Goal: Communication & Community: Answer question/provide support

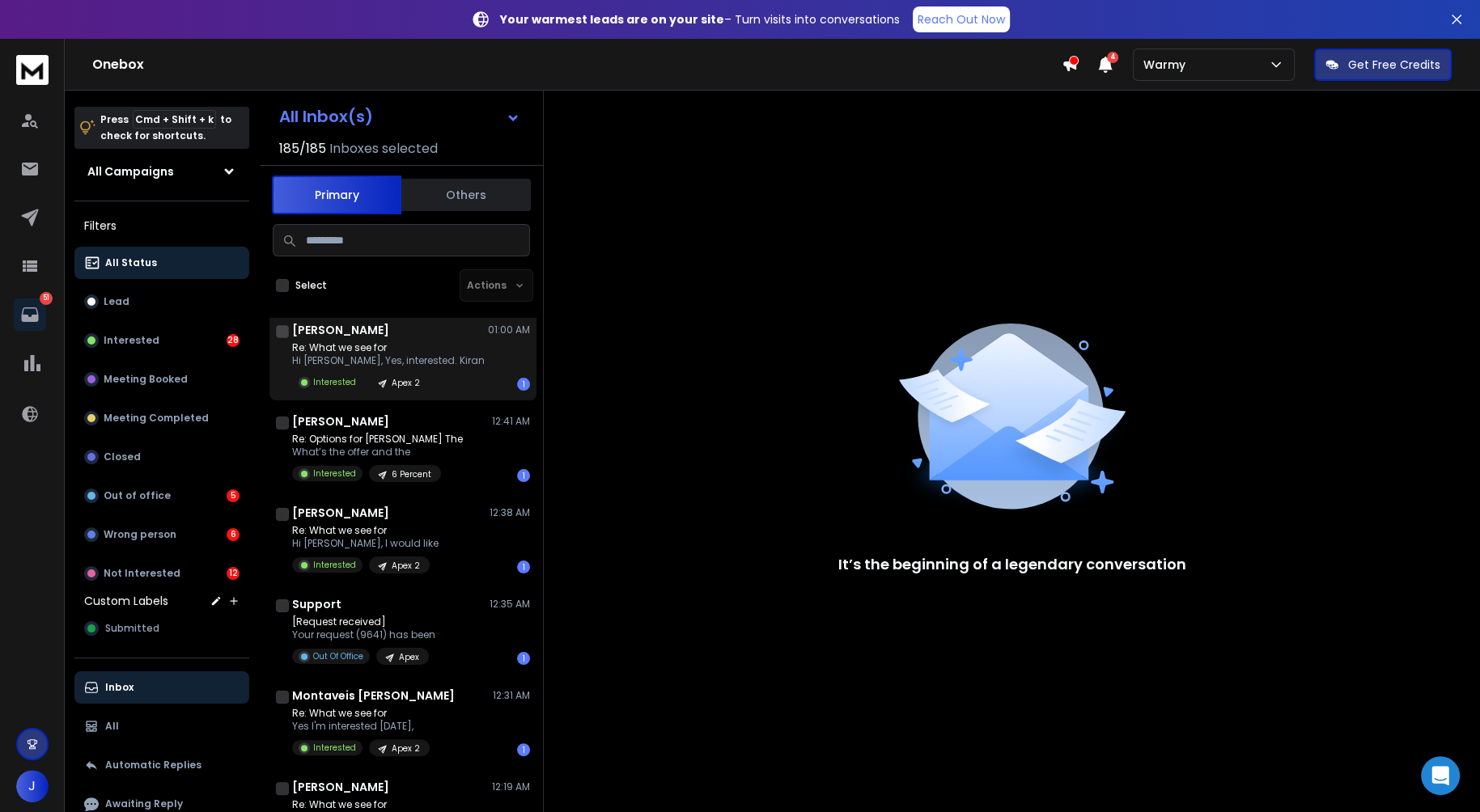
scroll to position [6, 0]
click at [483, 365] on div "Re: What we see for Hi [PERSON_NAME], Yes, interested. Kiran Interested Apex 2 1" at bounding box center [412, 368] width 238 height 49
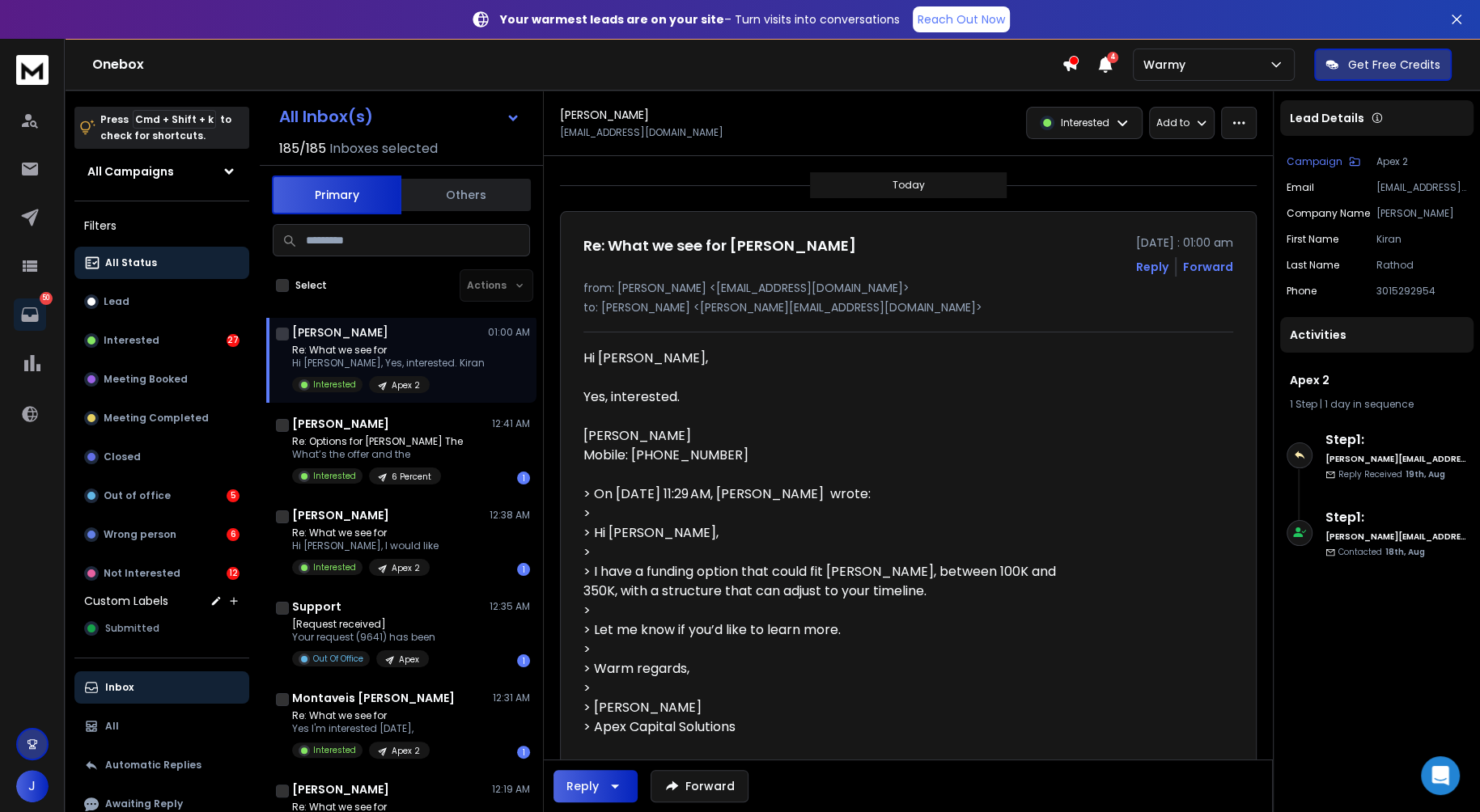
click at [568, 786] on div "Reply" at bounding box center [583, 786] width 32 height 16
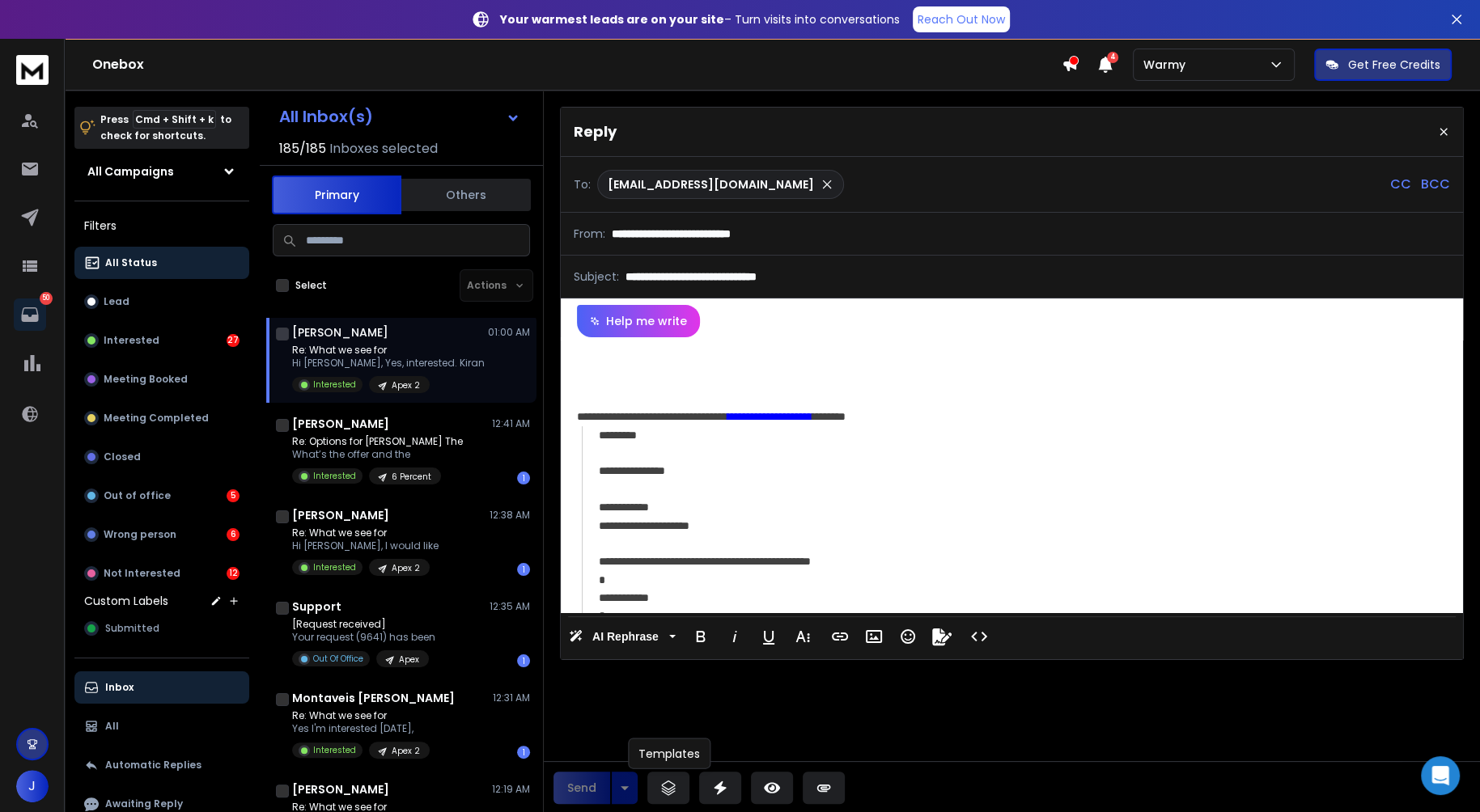
click at [676, 799] on button at bounding box center [668, 788] width 42 height 32
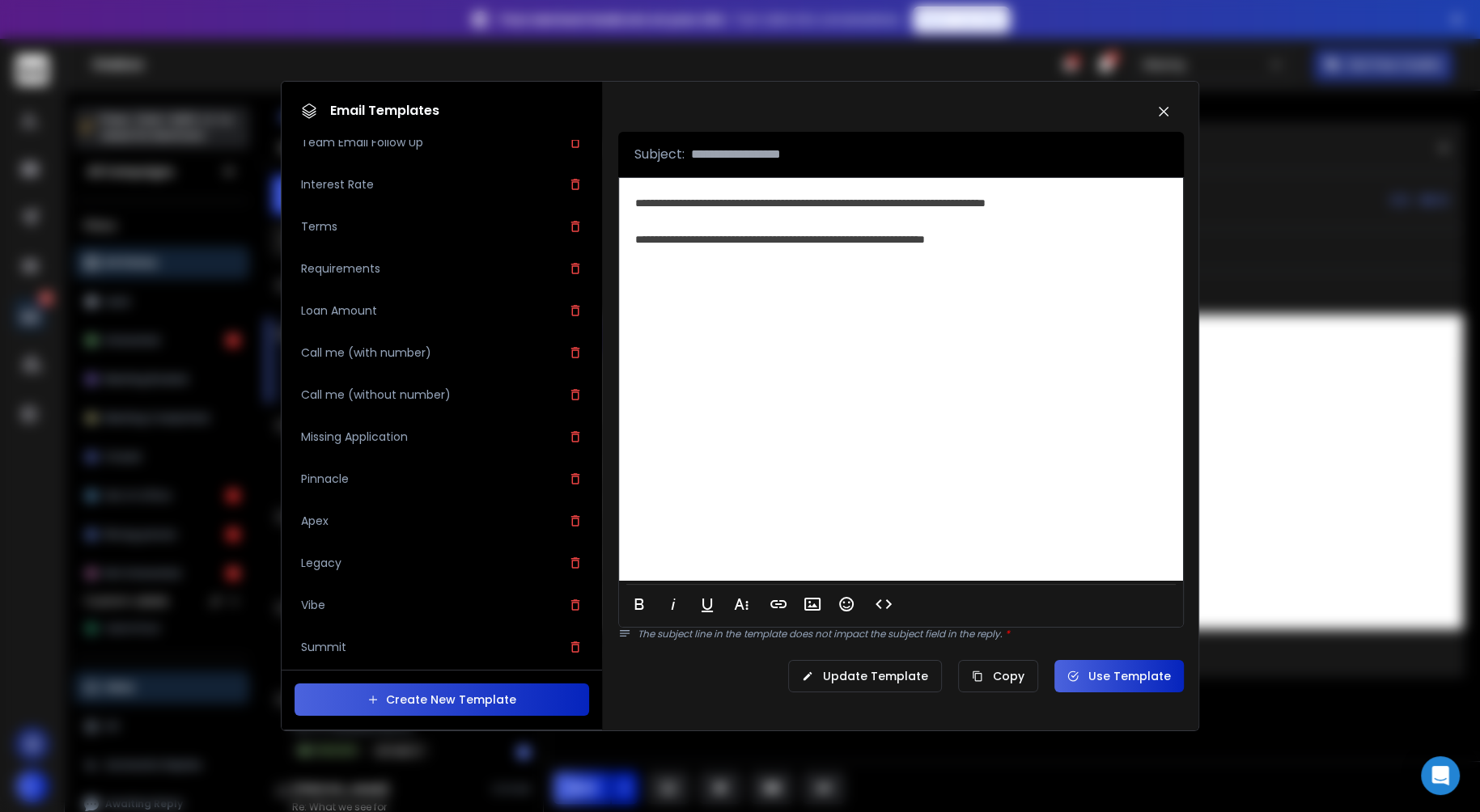
scroll to position [194, 0]
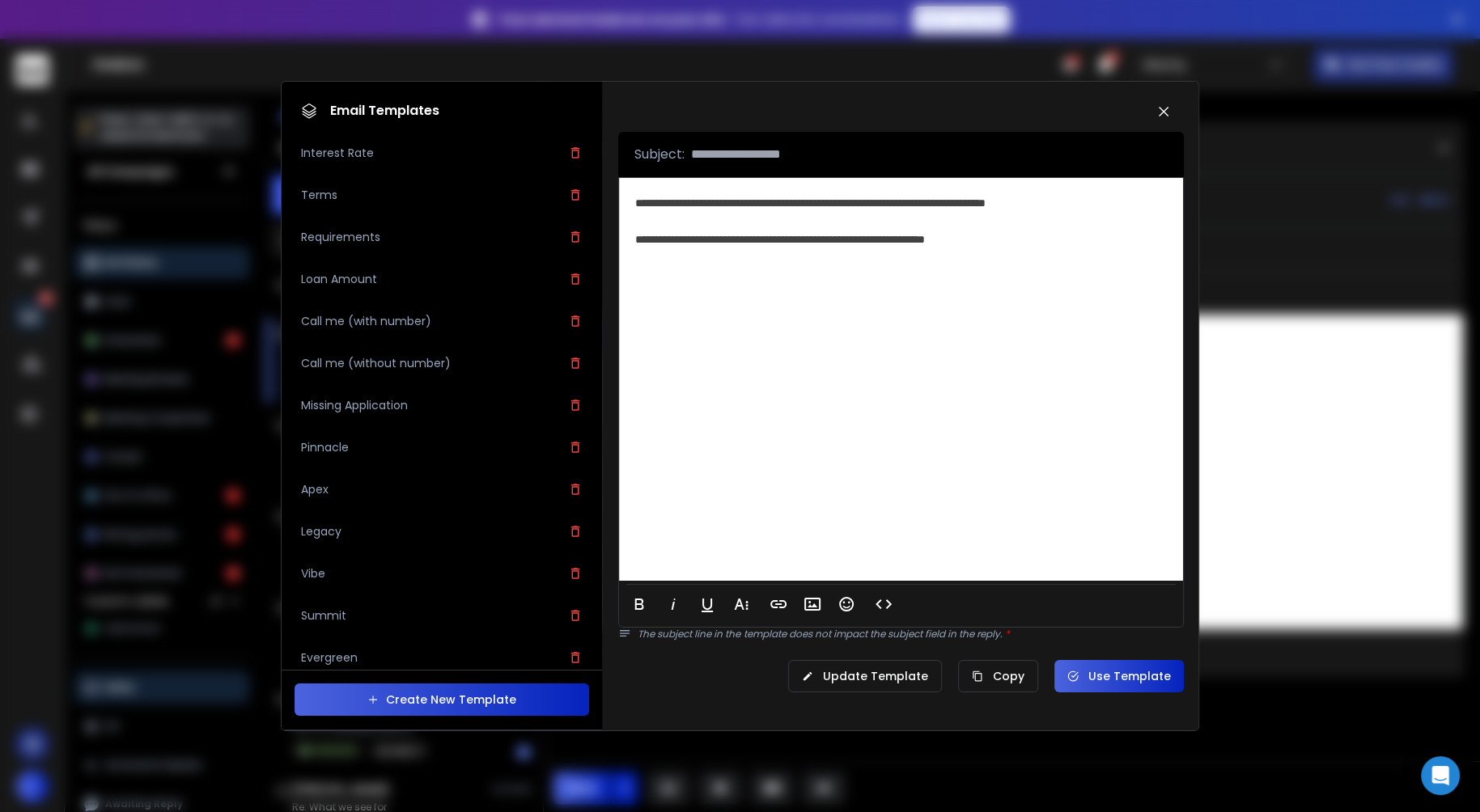
click at [373, 77] on div "Apex" at bounding box center [442, 69] width 263 height 16
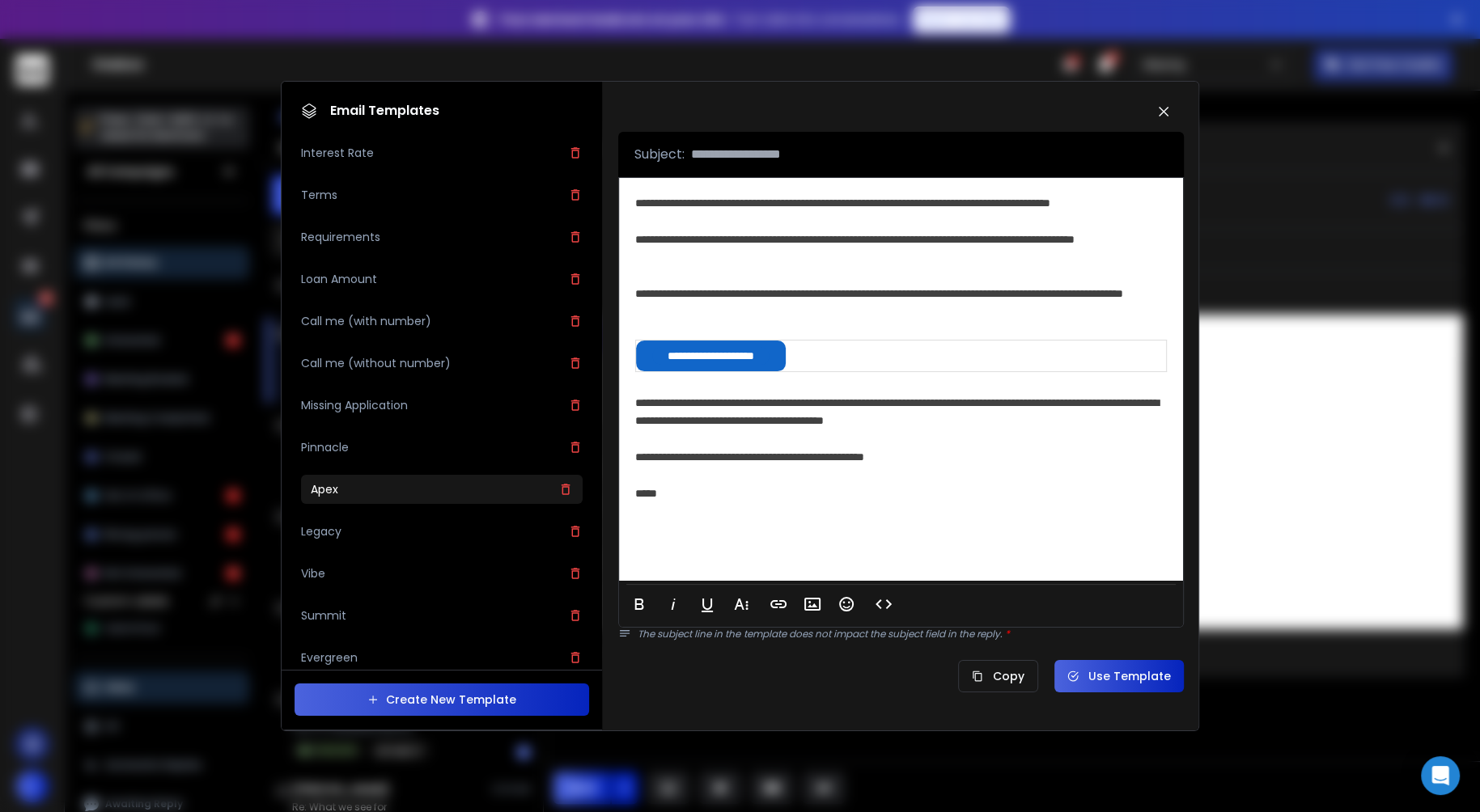
click at [1133, 697] on div "Copy Use Template" at bounding box center [901, 676] width 598 height 52
click at [1132, 682] on button "Use Template" at bounding box center [1119, 676] width 130 height 32
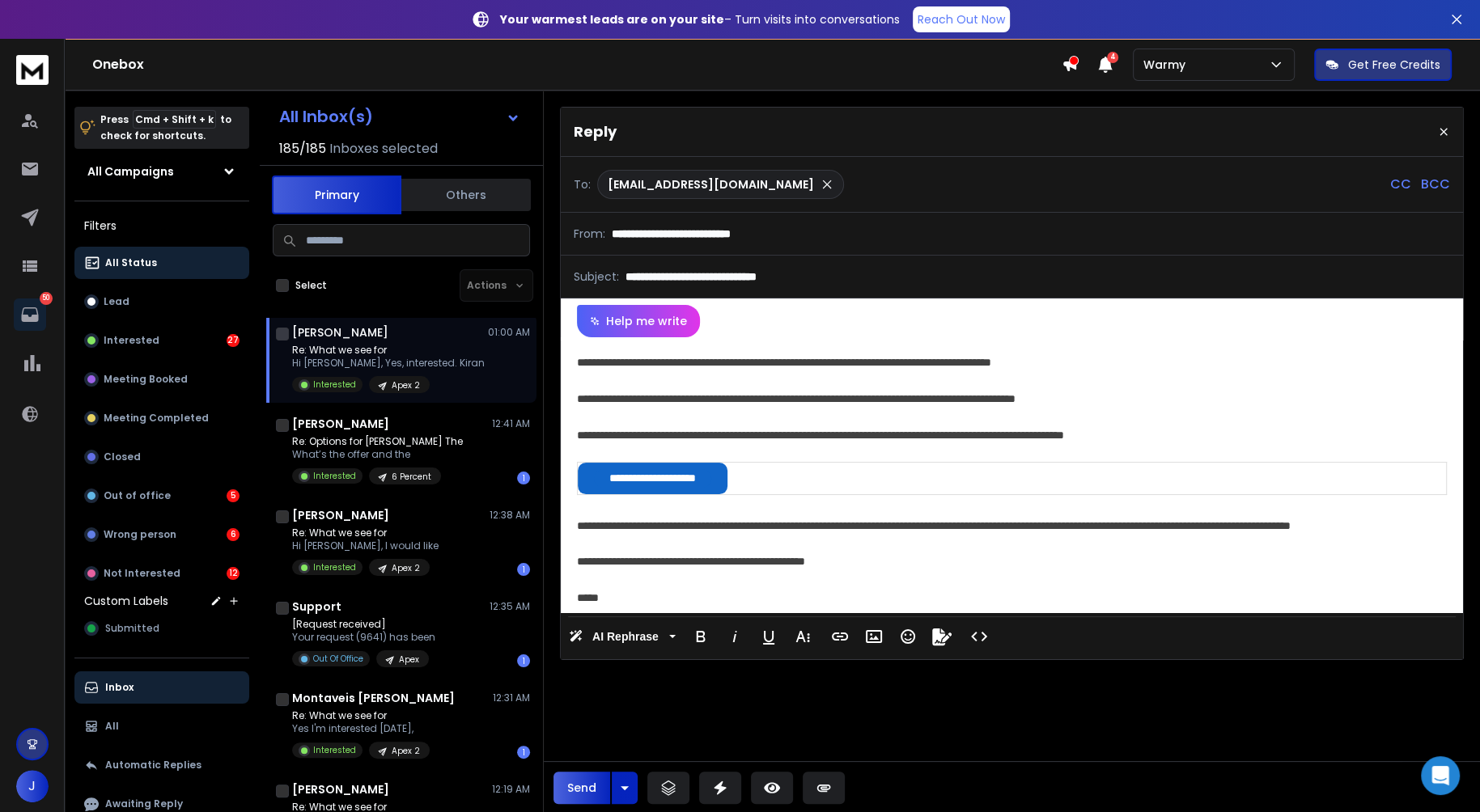
click at [590, 780] on button "Send" at bounding box center [582, 788] width 56 height 32
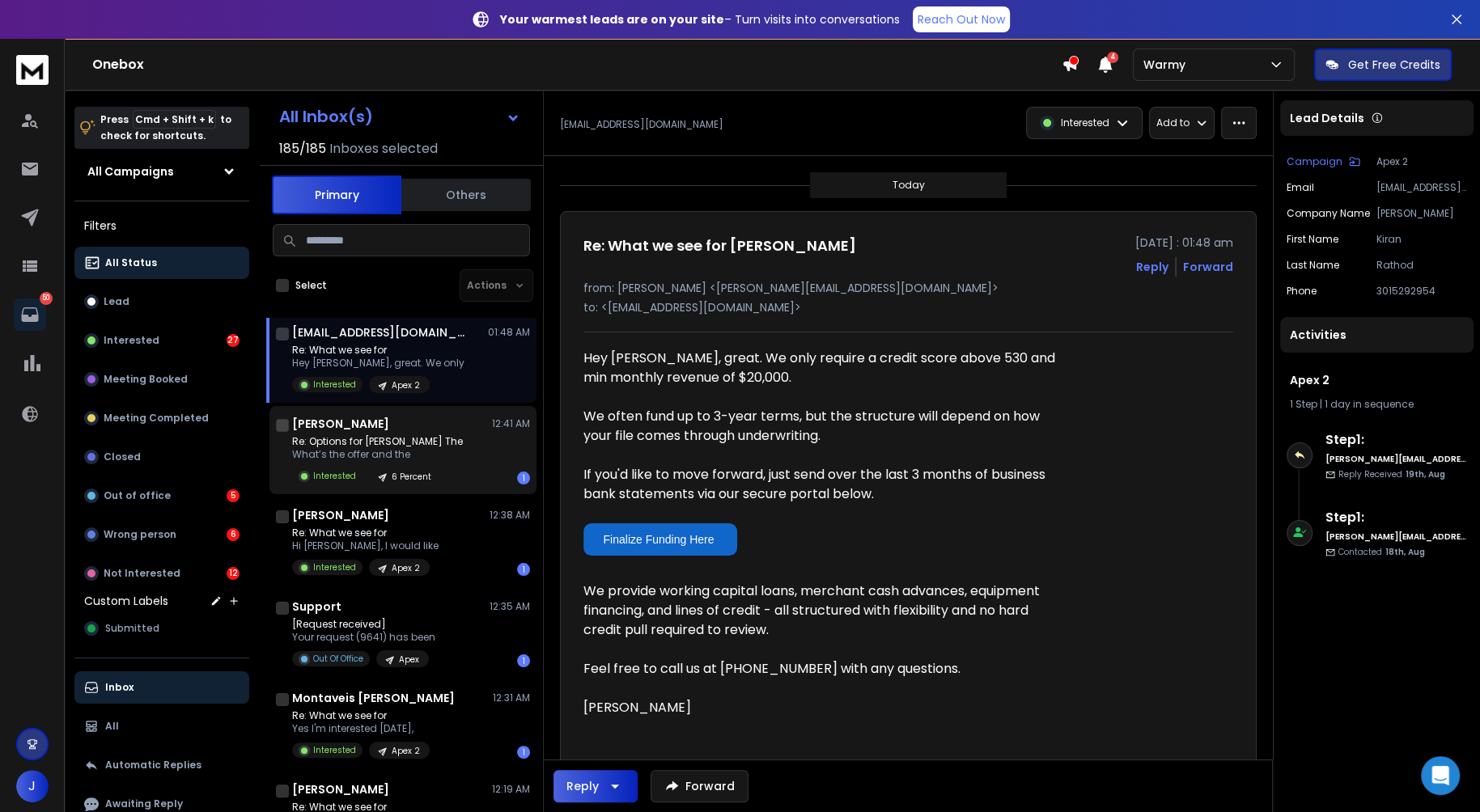
click at [453, 451] on div "Re: Options for Tommy The What’s the offer and the Interested 6 Percent 1" at bounding box center [412, 460] width 238 height 49
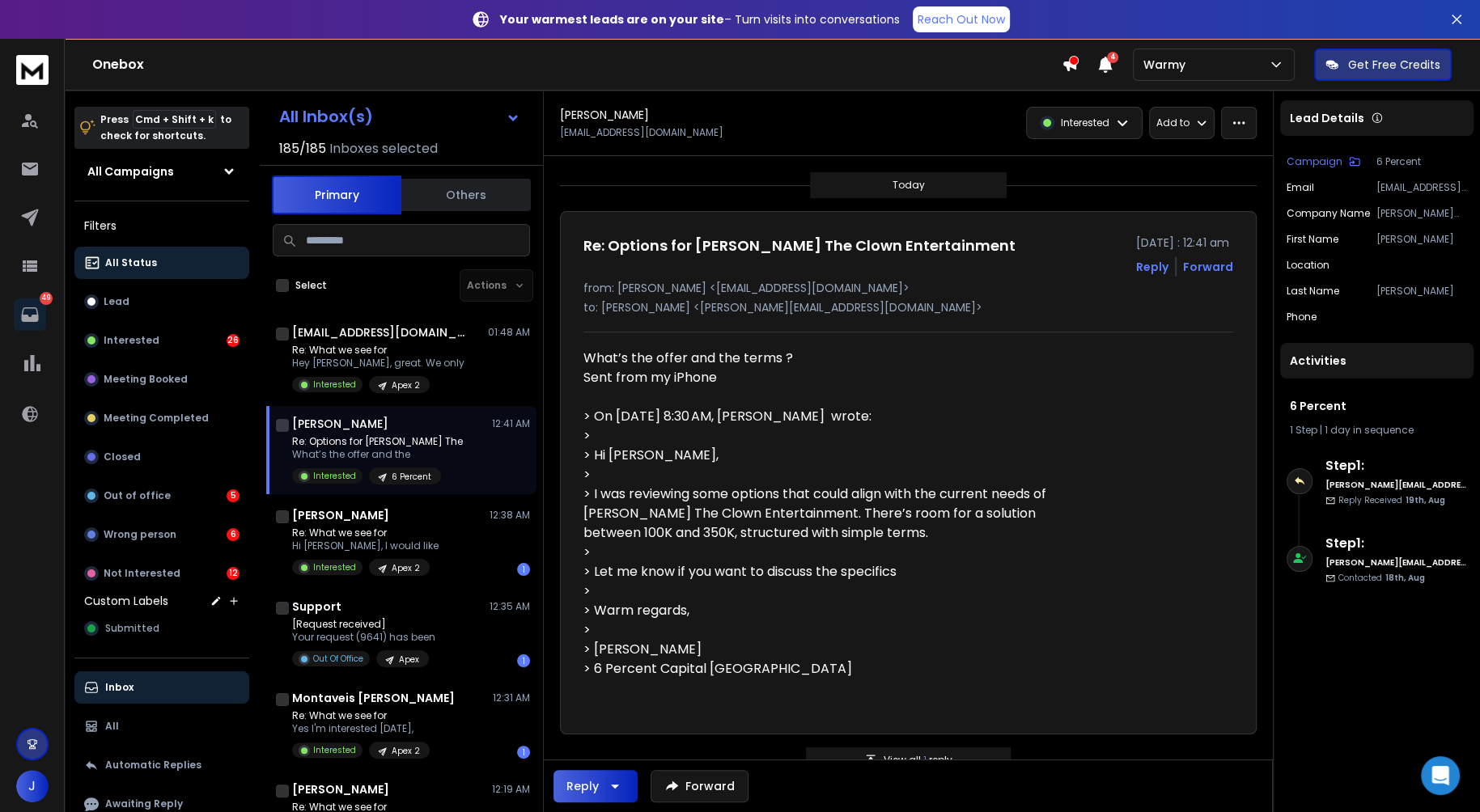
click at [592, 778] on div "Reply" at bounding box center [583, 786] width 32 height 16
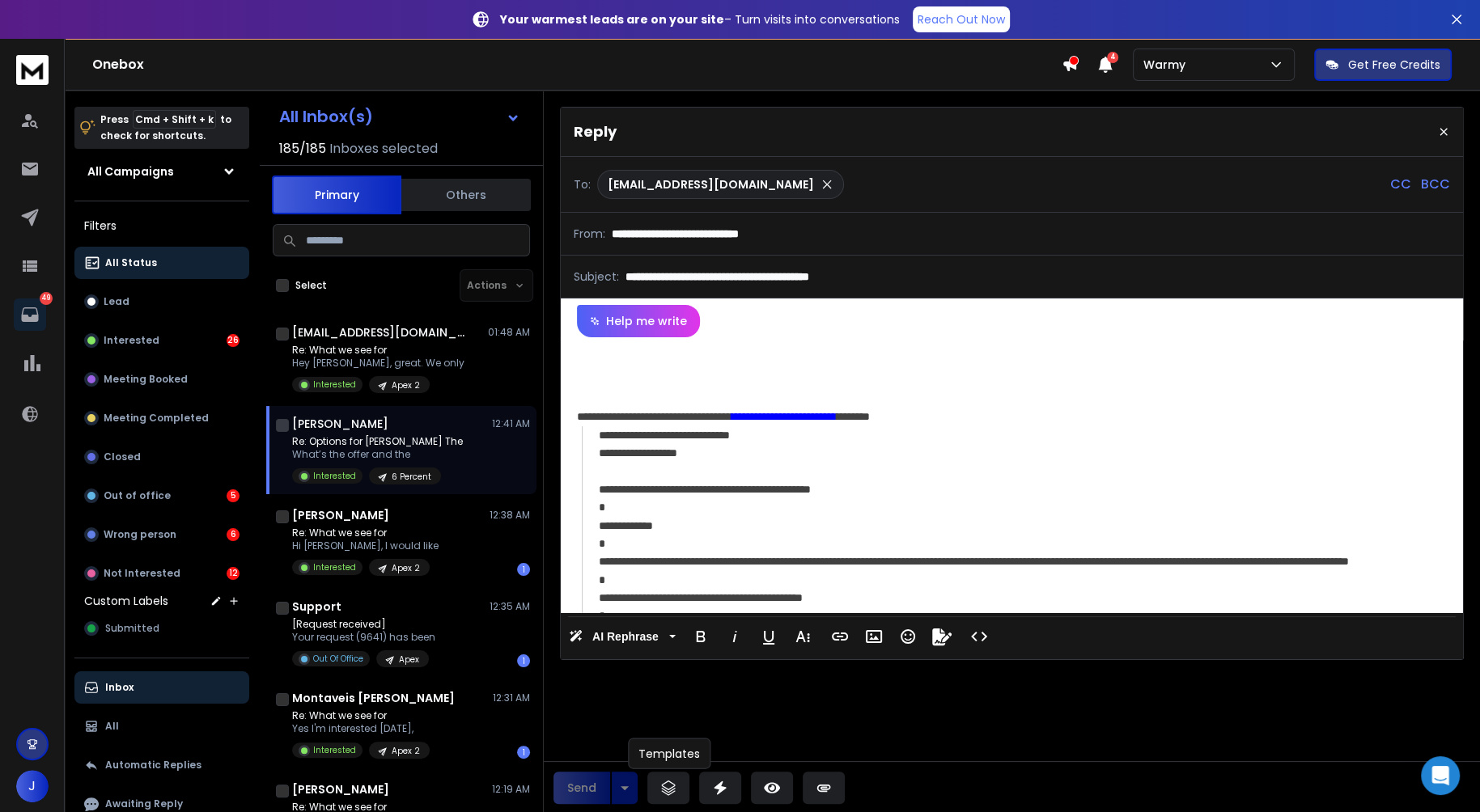
click at [683, 784] on button at bounding box center [668, 788] width 42 height 32
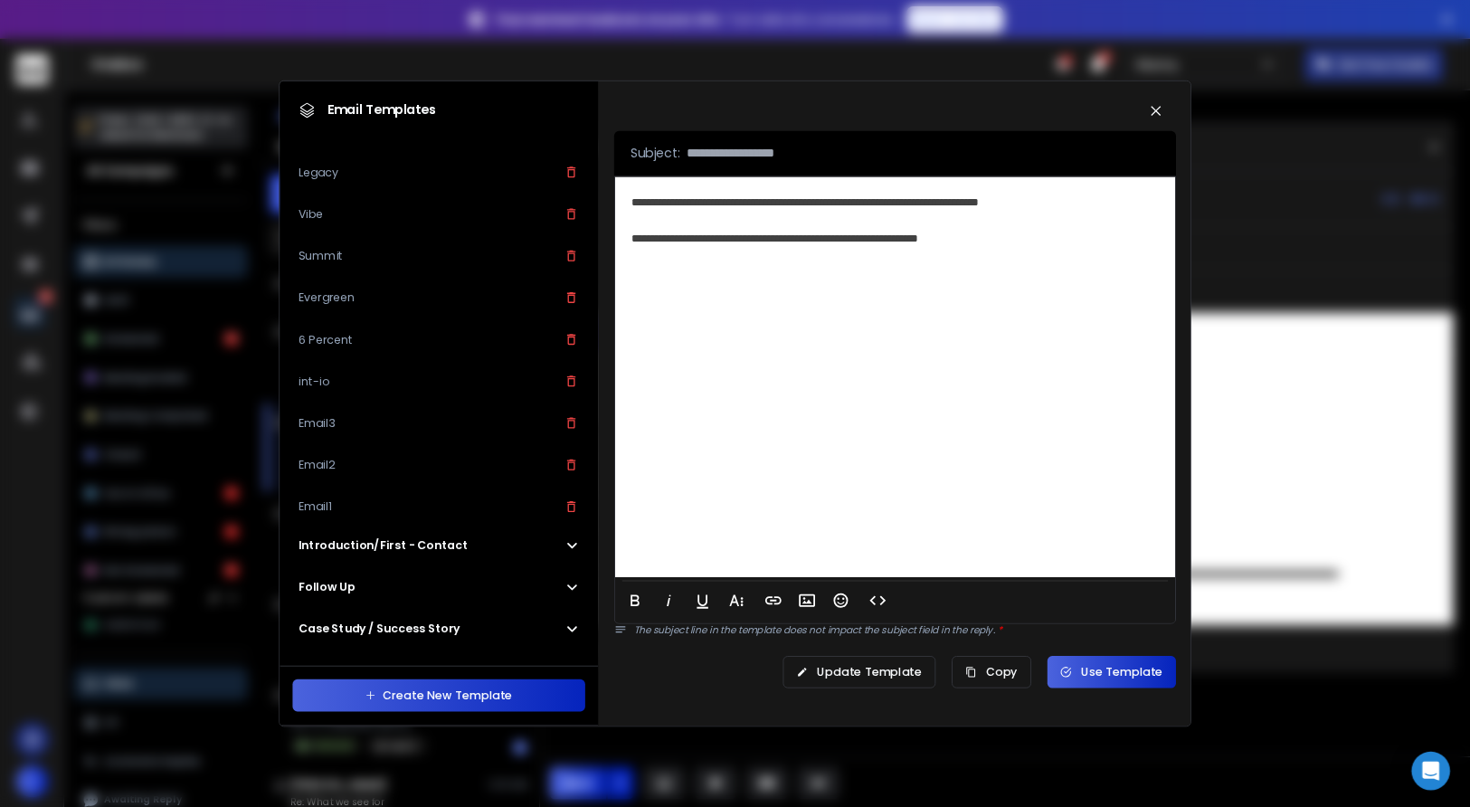
scroll to position [625, 0]
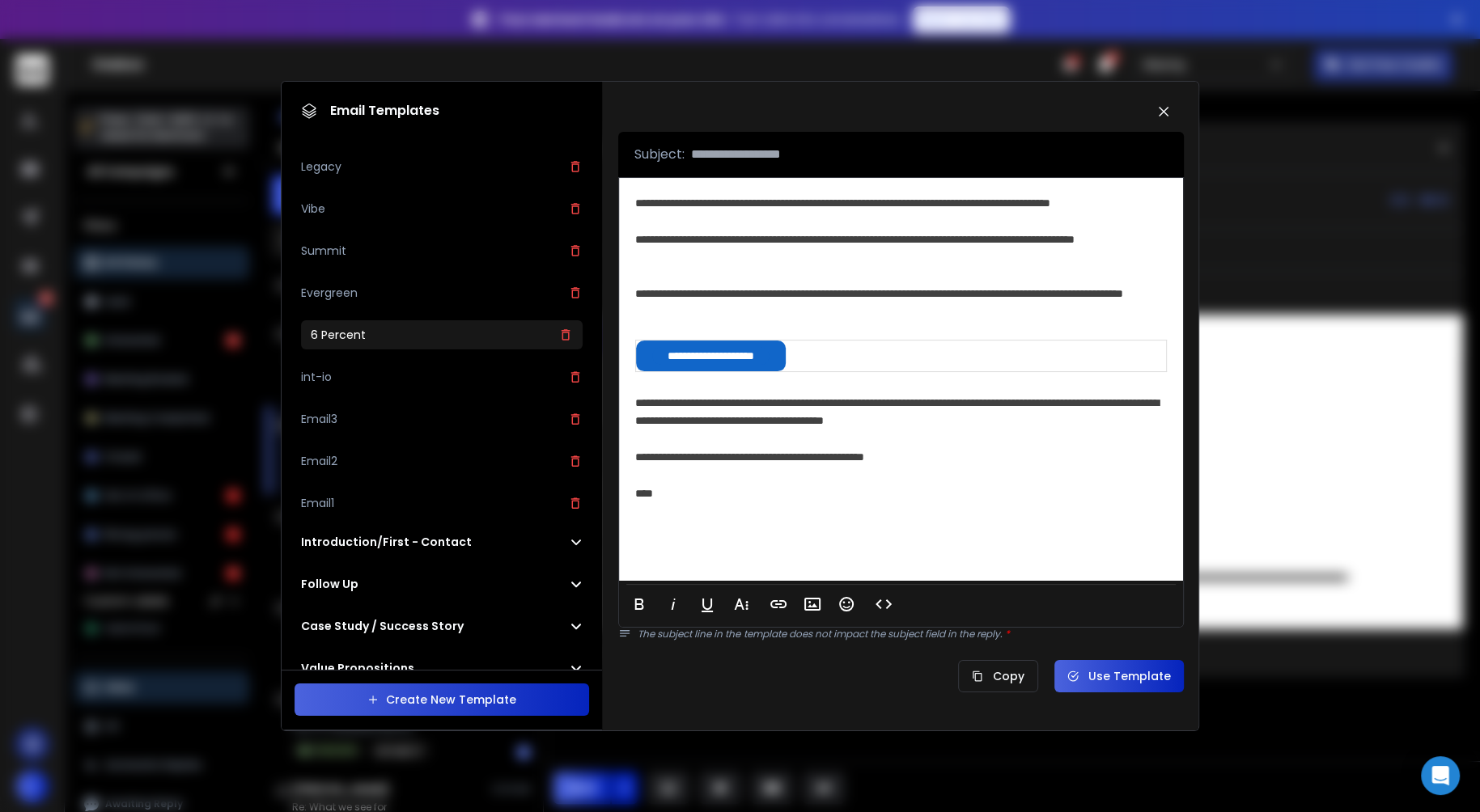
click at [1139, 674] on button "Use Template" at bounding box center [1119, 676] width 130 height 32
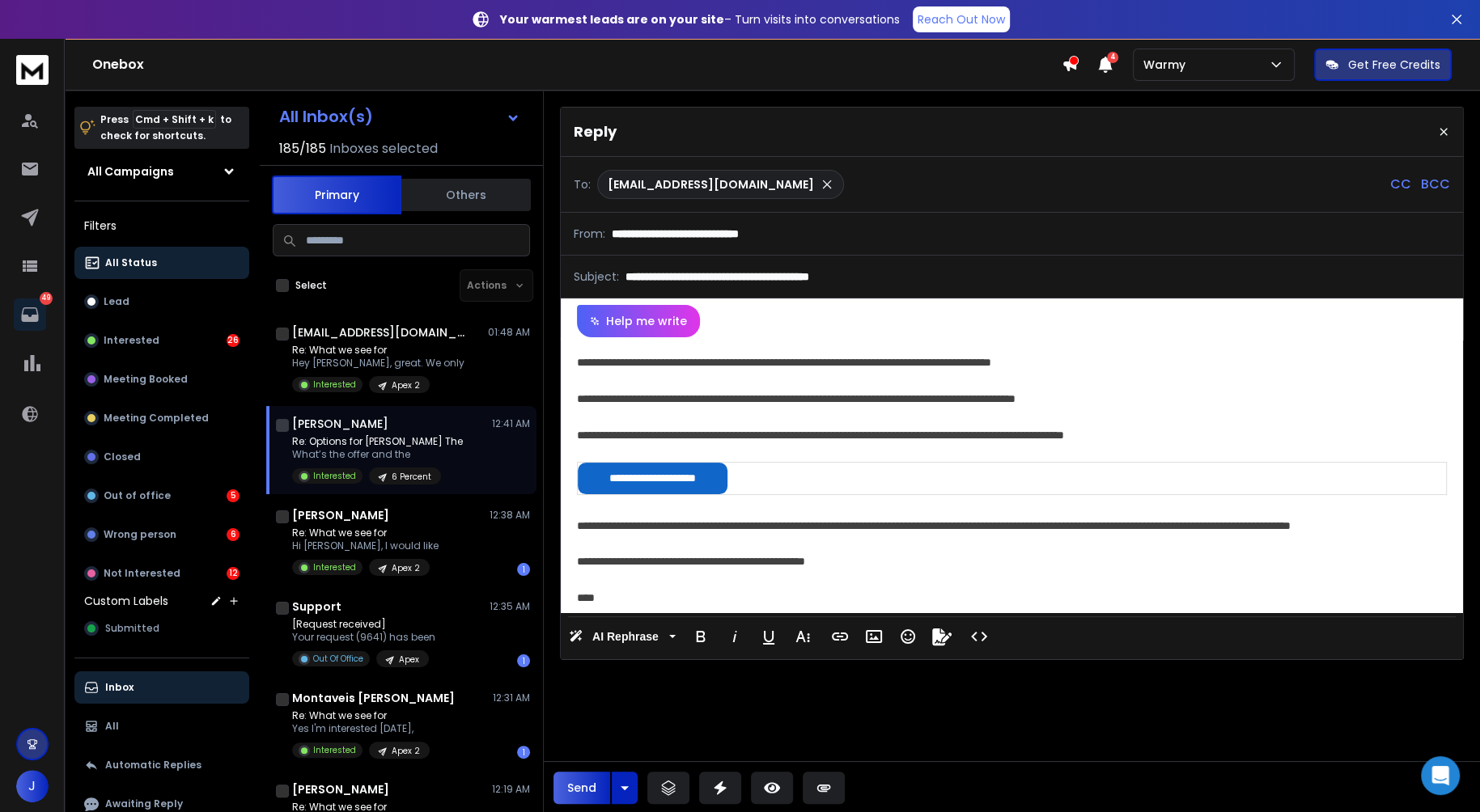
click at [584, 787] on button "Send" at bounding box center [582, 788] width 56 height 32
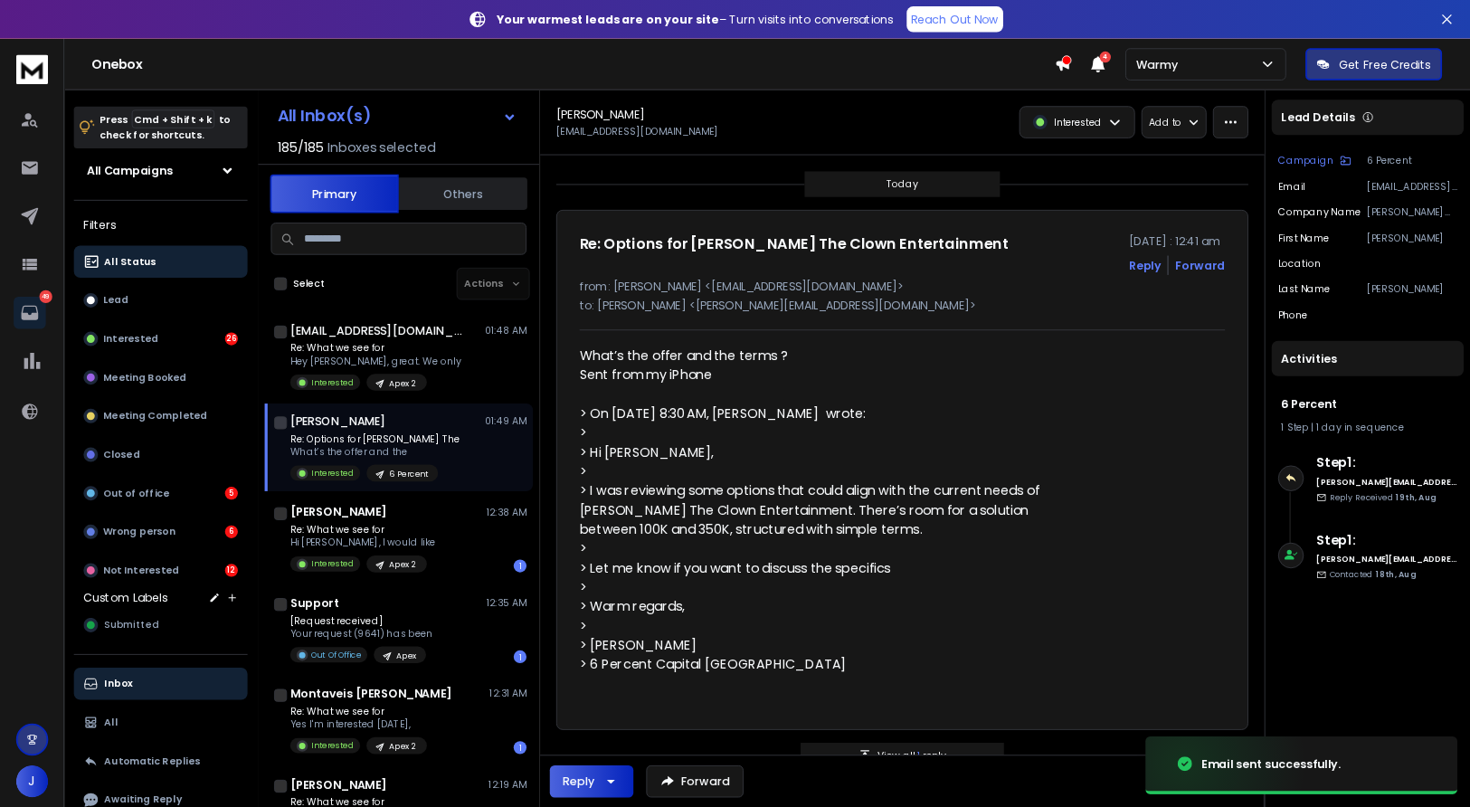
scroll to position [7, 0]
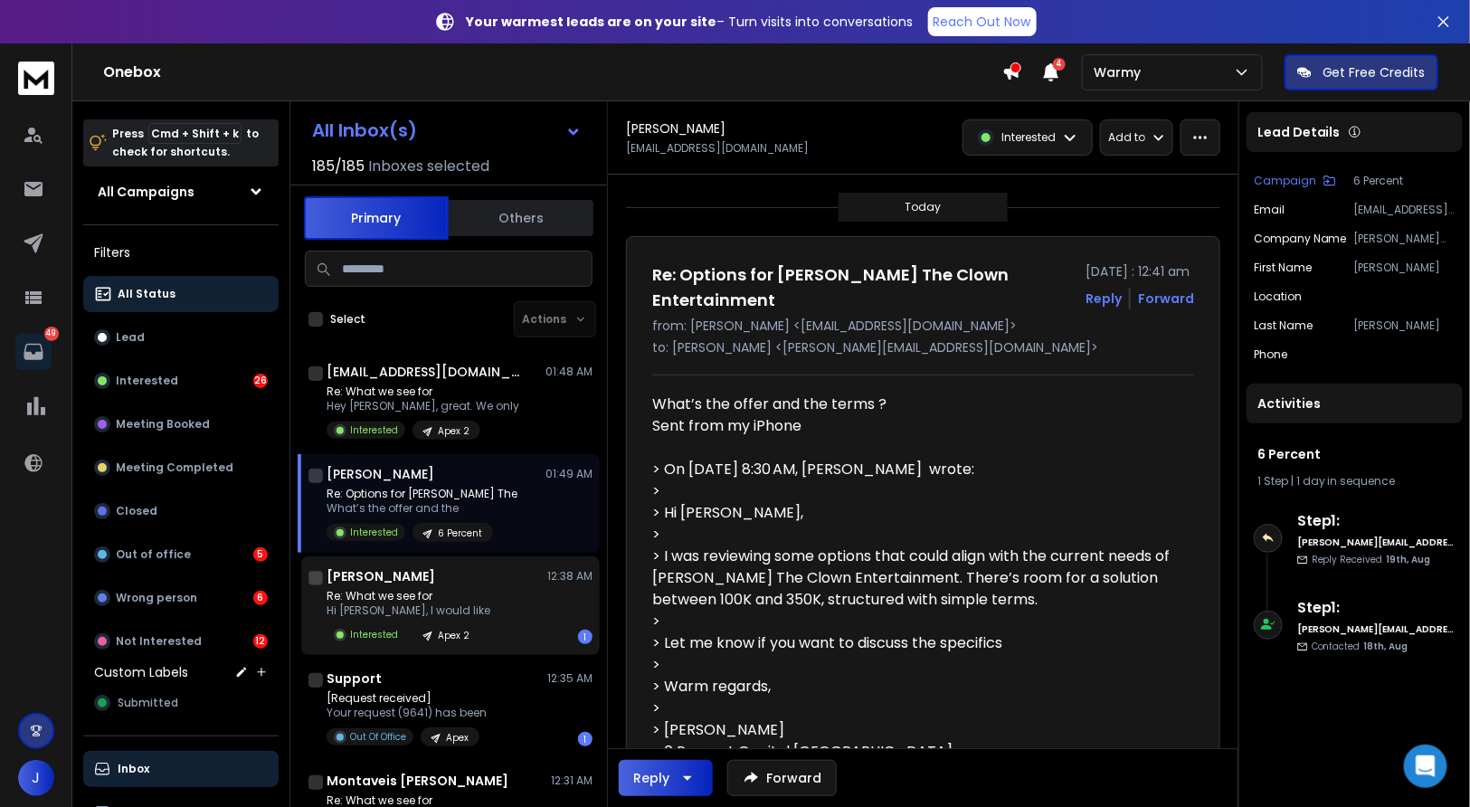
click at [484, 594] on div "Re: What we see for Hi Harry, I would like Interested Apex 2 1" at bounding box center [460, 616] width 266 height 55
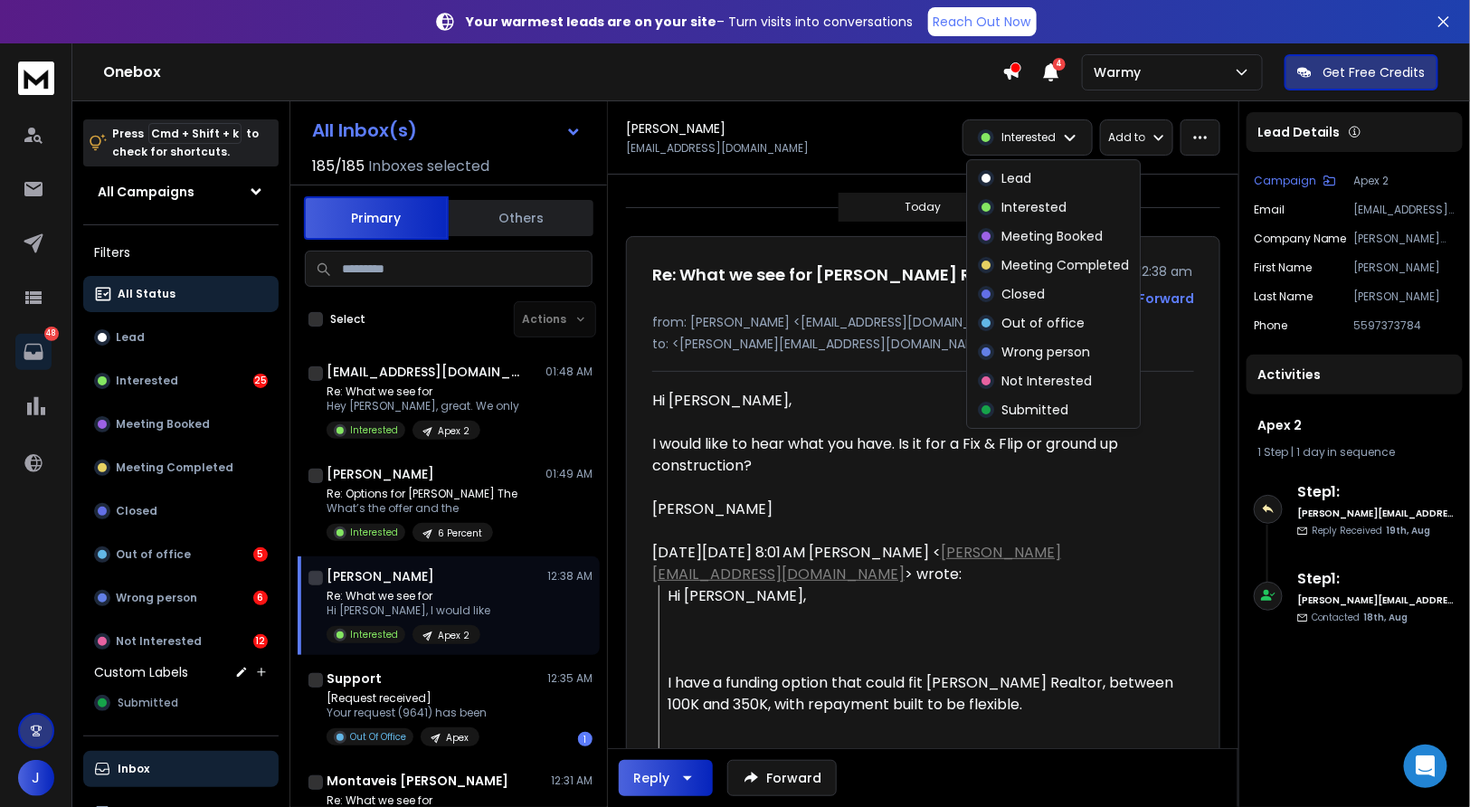
click at [1074, 143] on icon at bounding box center [1070, 137] width 14 height 14
click at [1043, 356] on p "Wrong person" at bounding box center [1045, 352] width 89 height 18
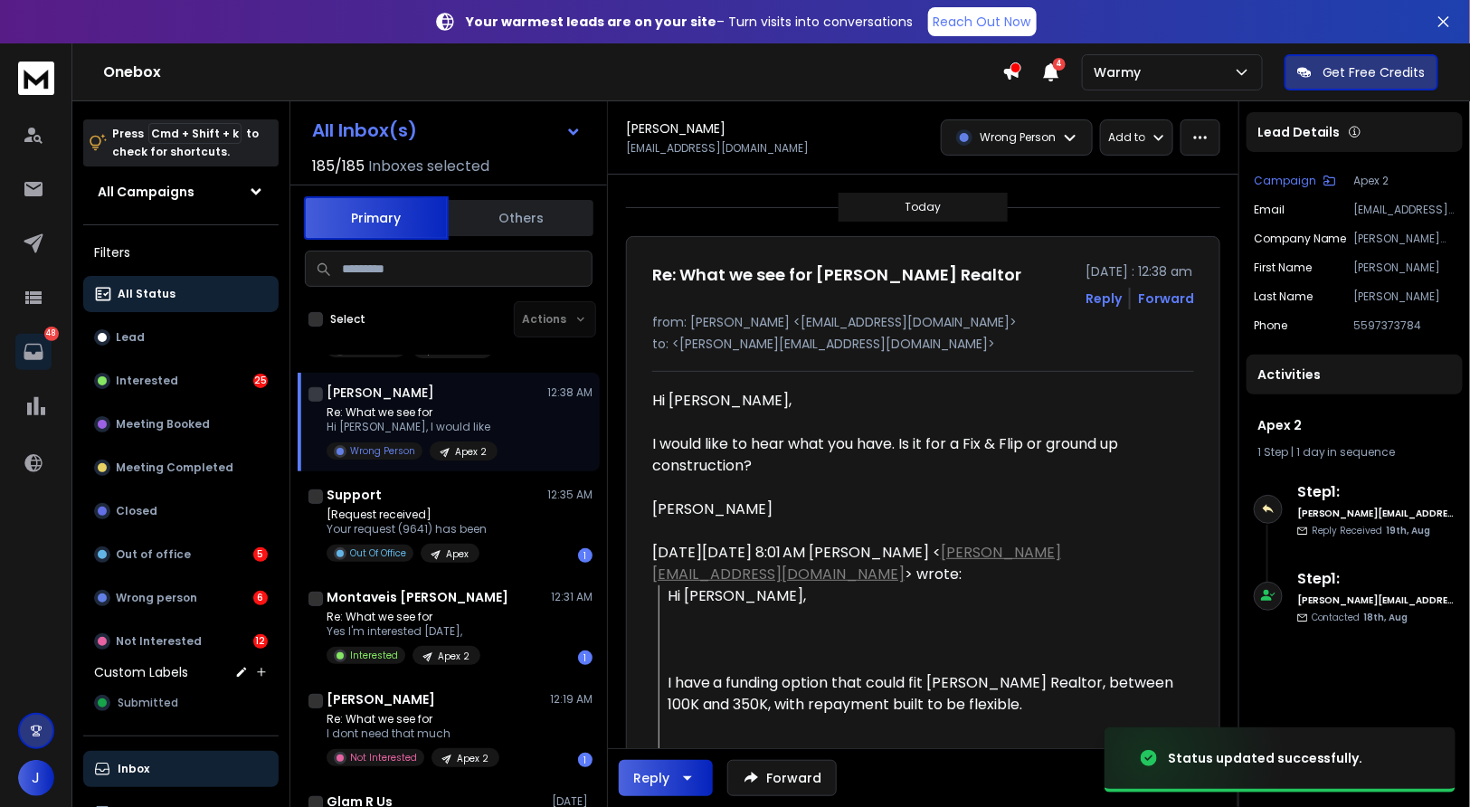
scroll to position [194, 0]
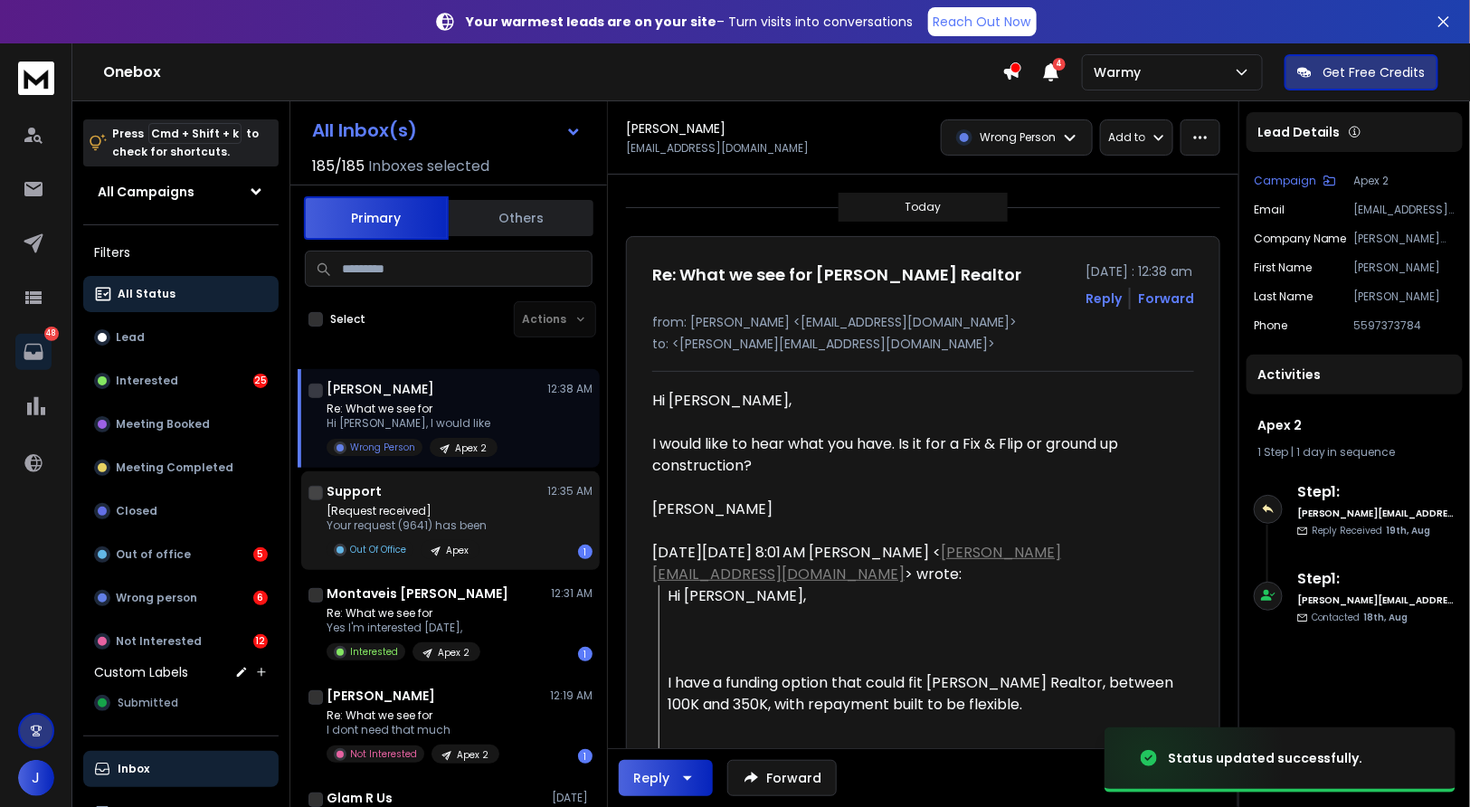
click at [448, 519] on p "Your request (9641) has been" at bounding box center [407, 525] width 160 height 14
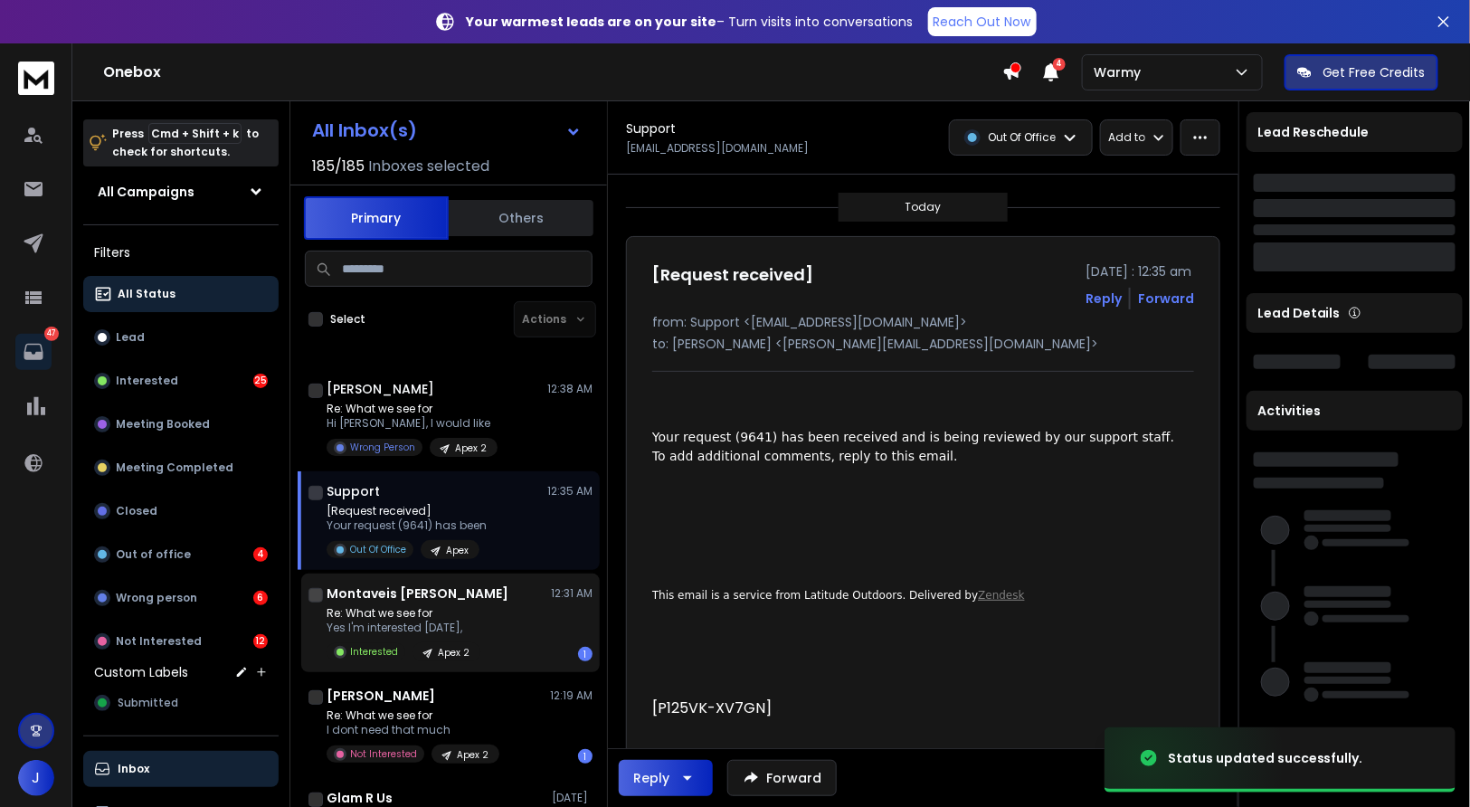
click at [484, 630] on div "Re: What we see for Yes I'm interested On Mon, Interested Apex 2 1" at bounding box center [460, 633] width 266 height 55
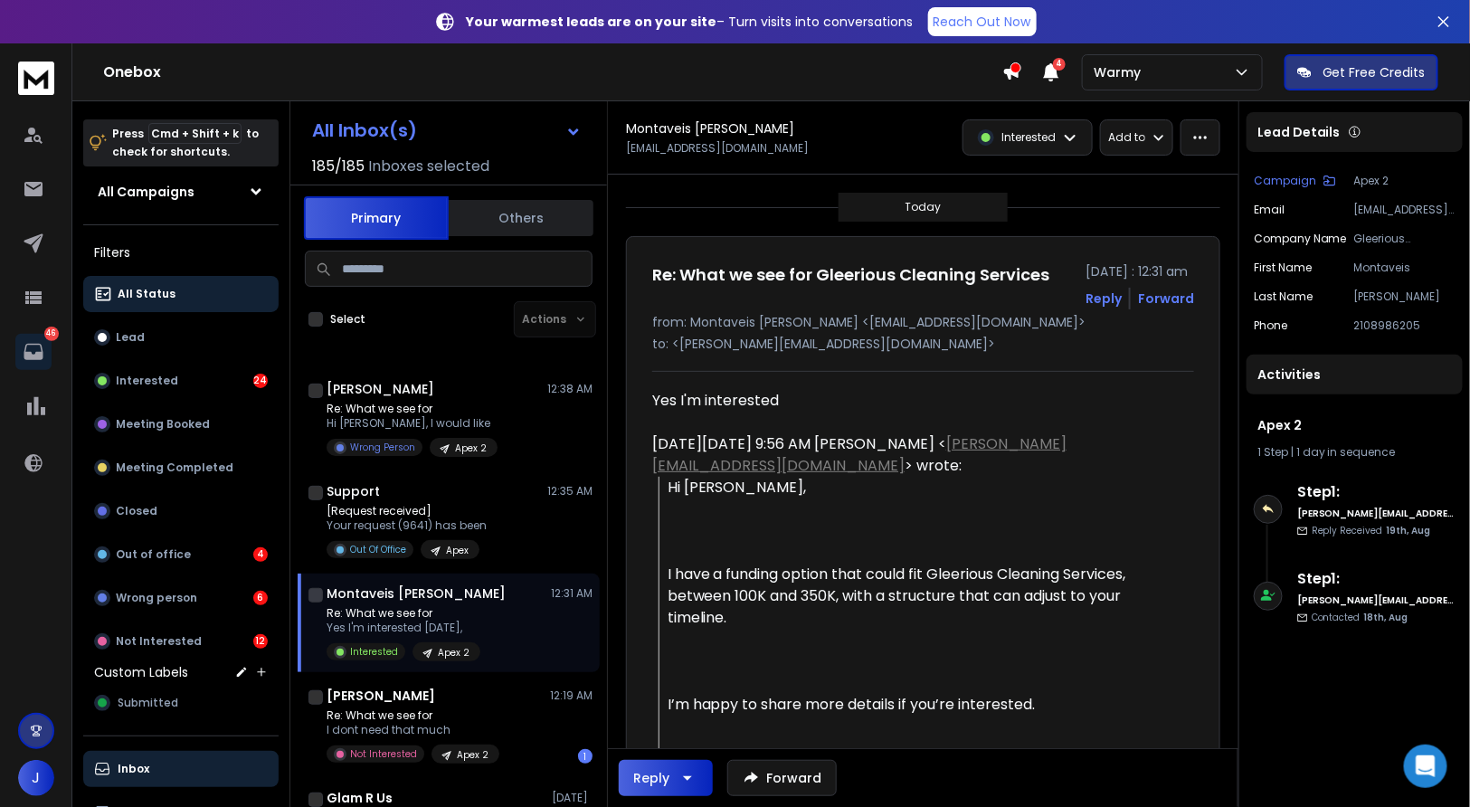
click at [638, 782] on div "Reply" at bounding box center [651, 778] width 36 height 18
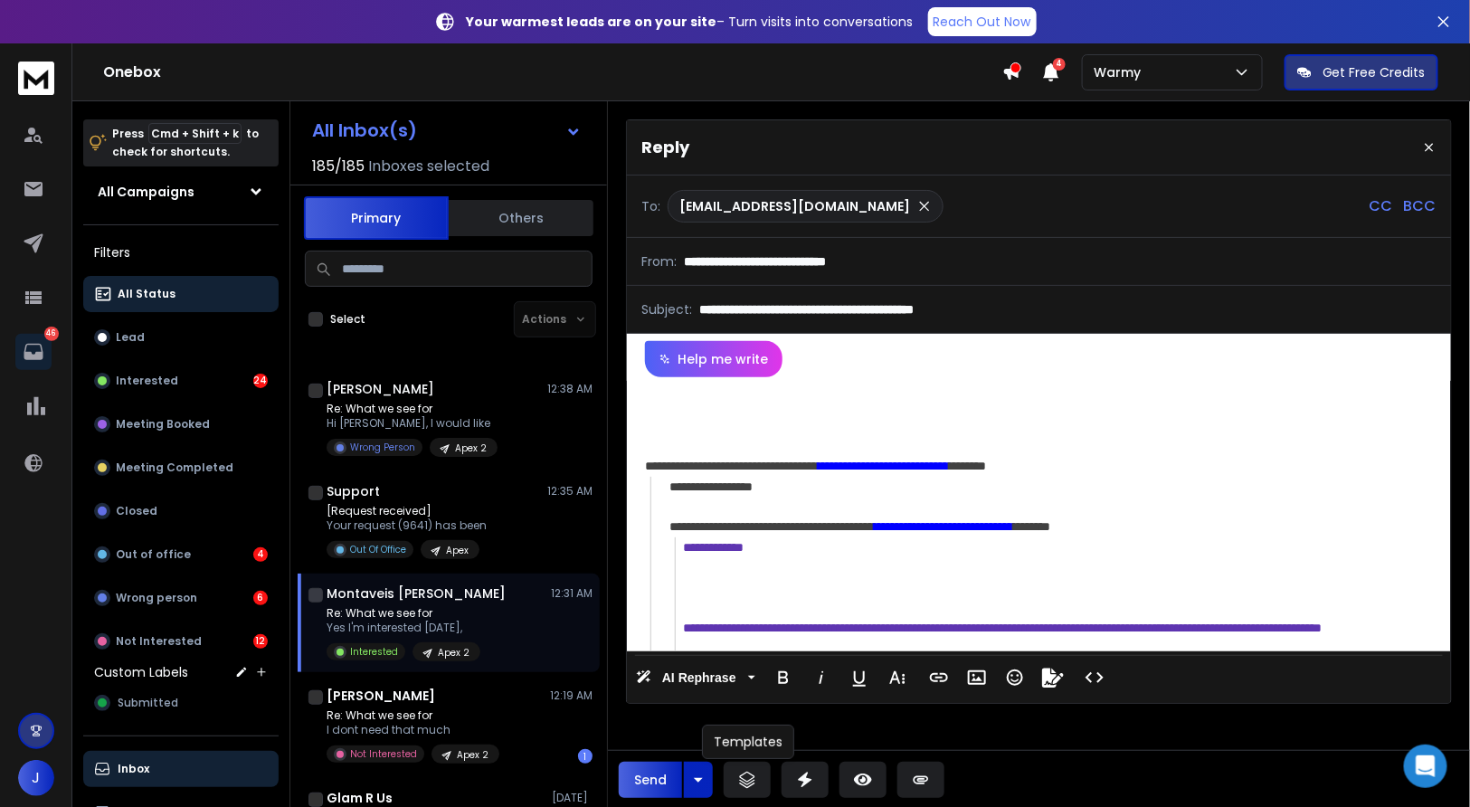
click at [755, 771] on button at bounding box center [747, 780] width 47 height 36
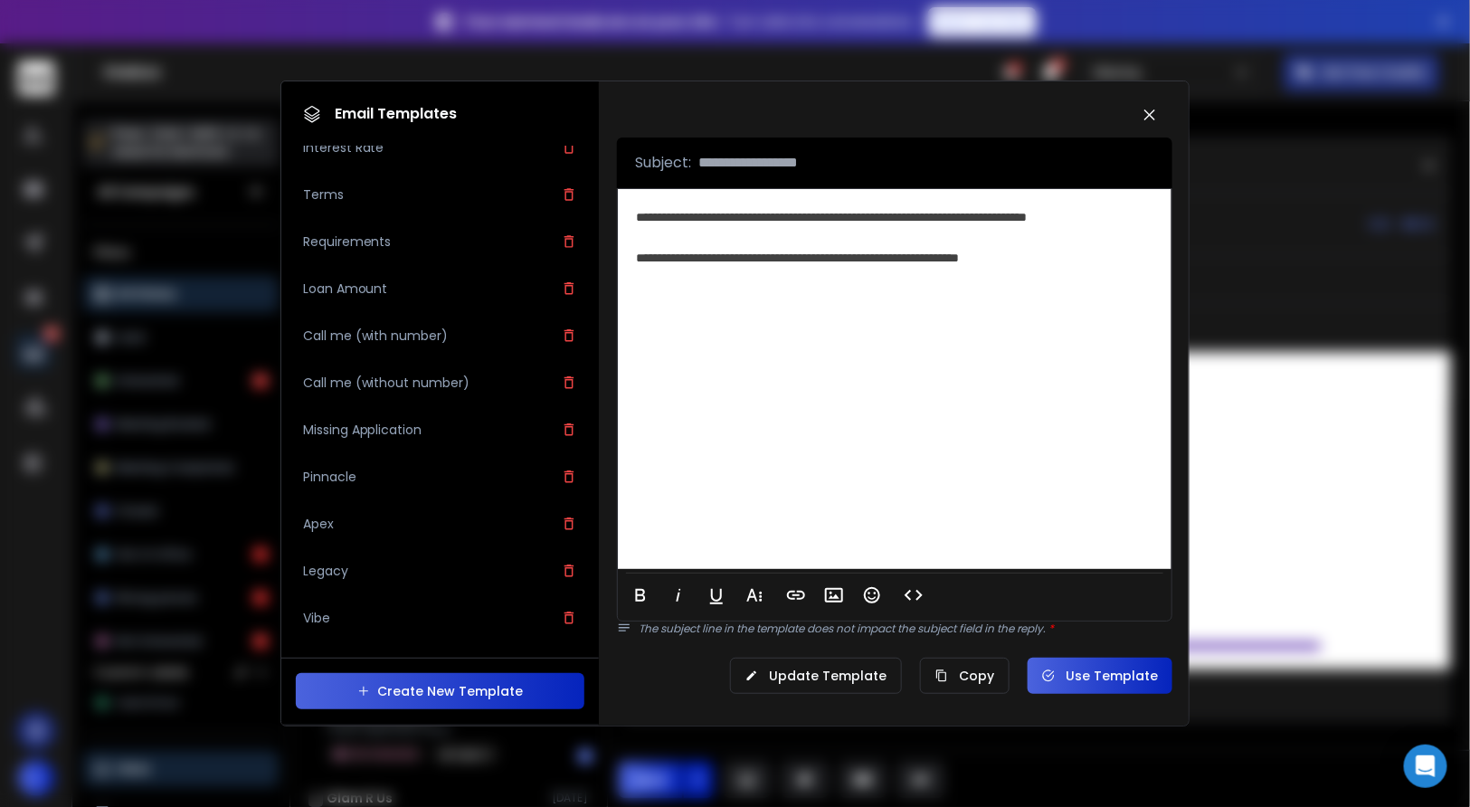
scroll to position [232, 0]
click at [373, 509] on div "Apex" at bounding box center [440, 522] width 274 height 33
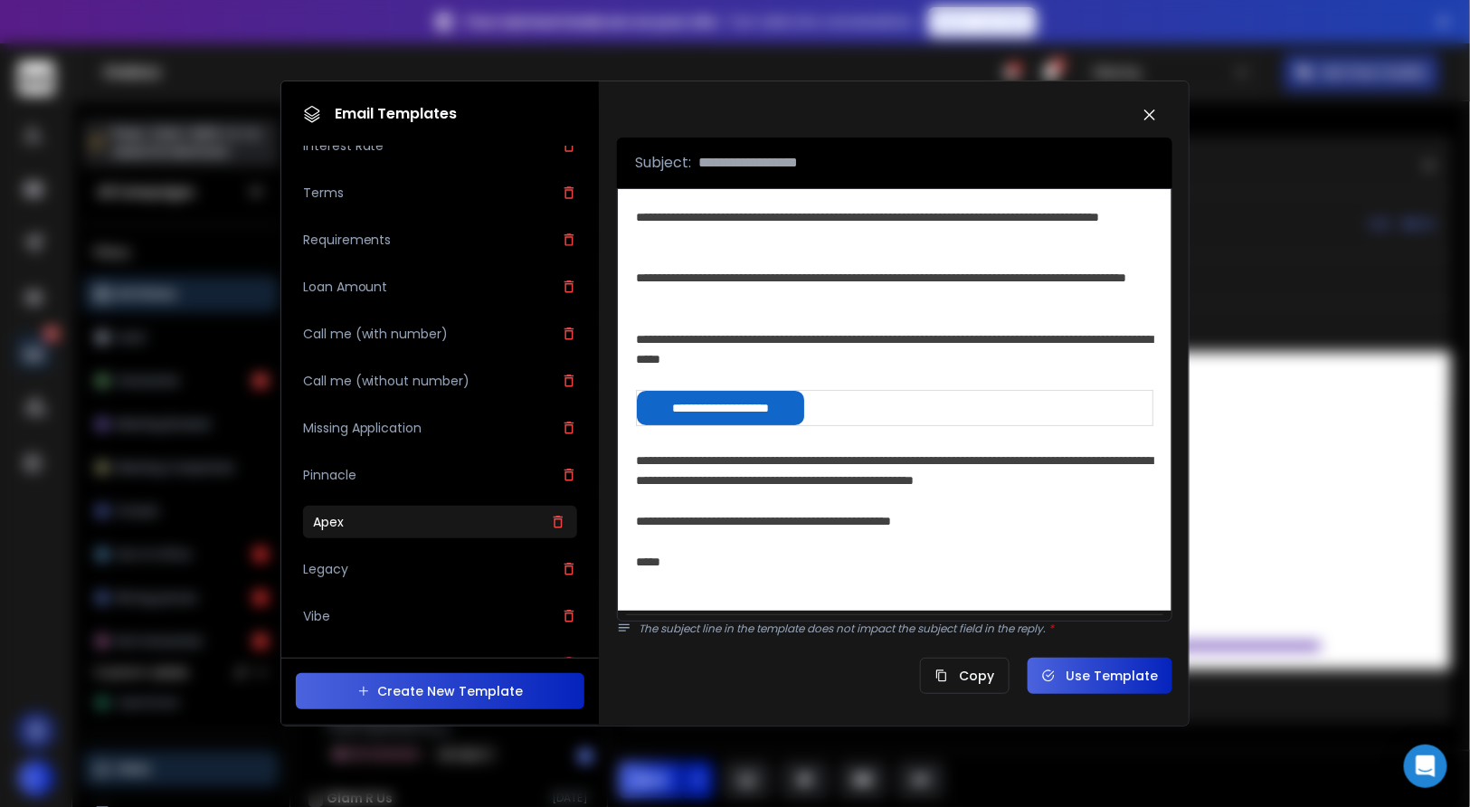
click at [1050, 666] on button "Use Template" at bounding box center [1100, 676] width 145 height 36
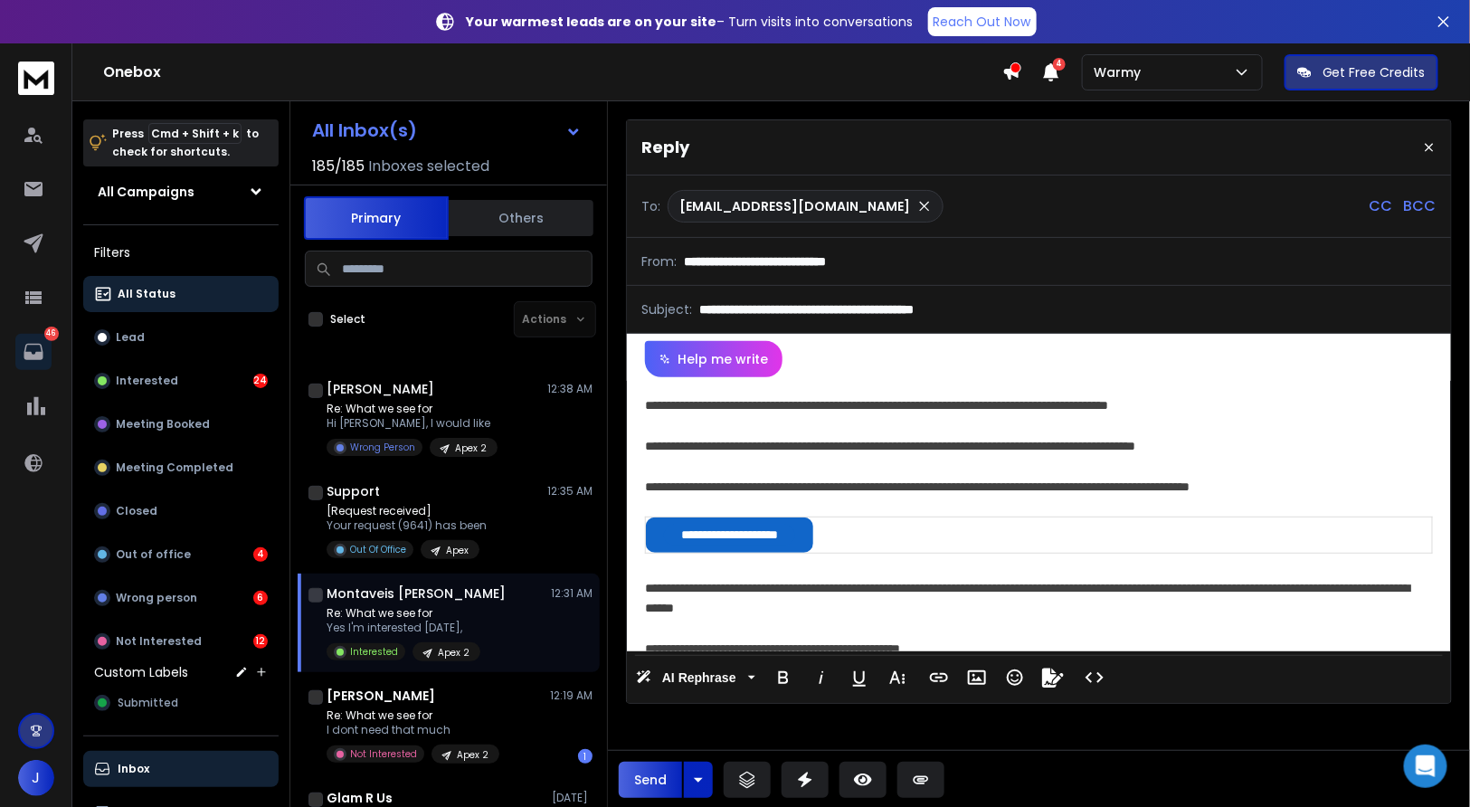
click at [635, 779] on button "Send" at bounding box center [650, 780] width 63 height 36
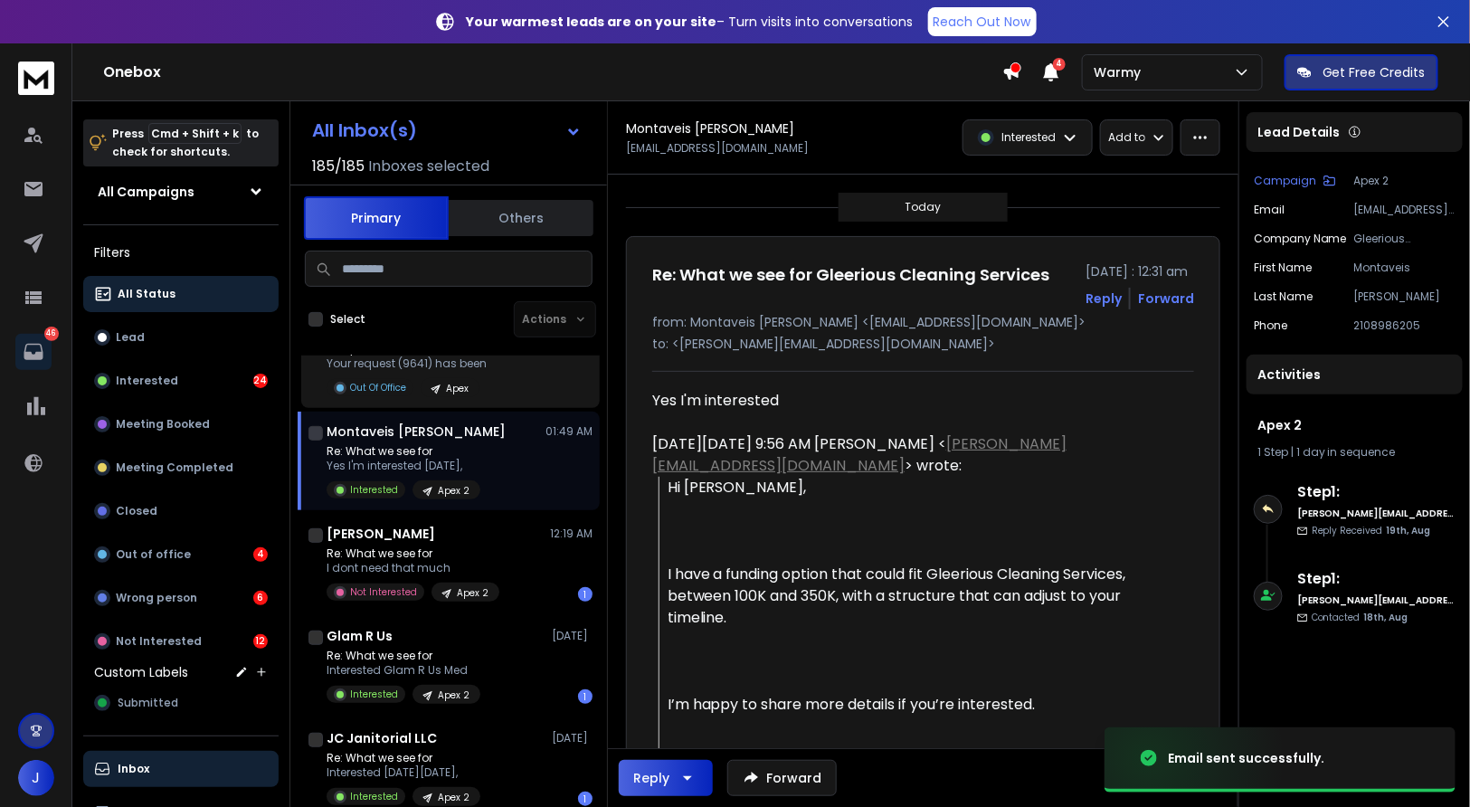
scroll to position [355, 0]
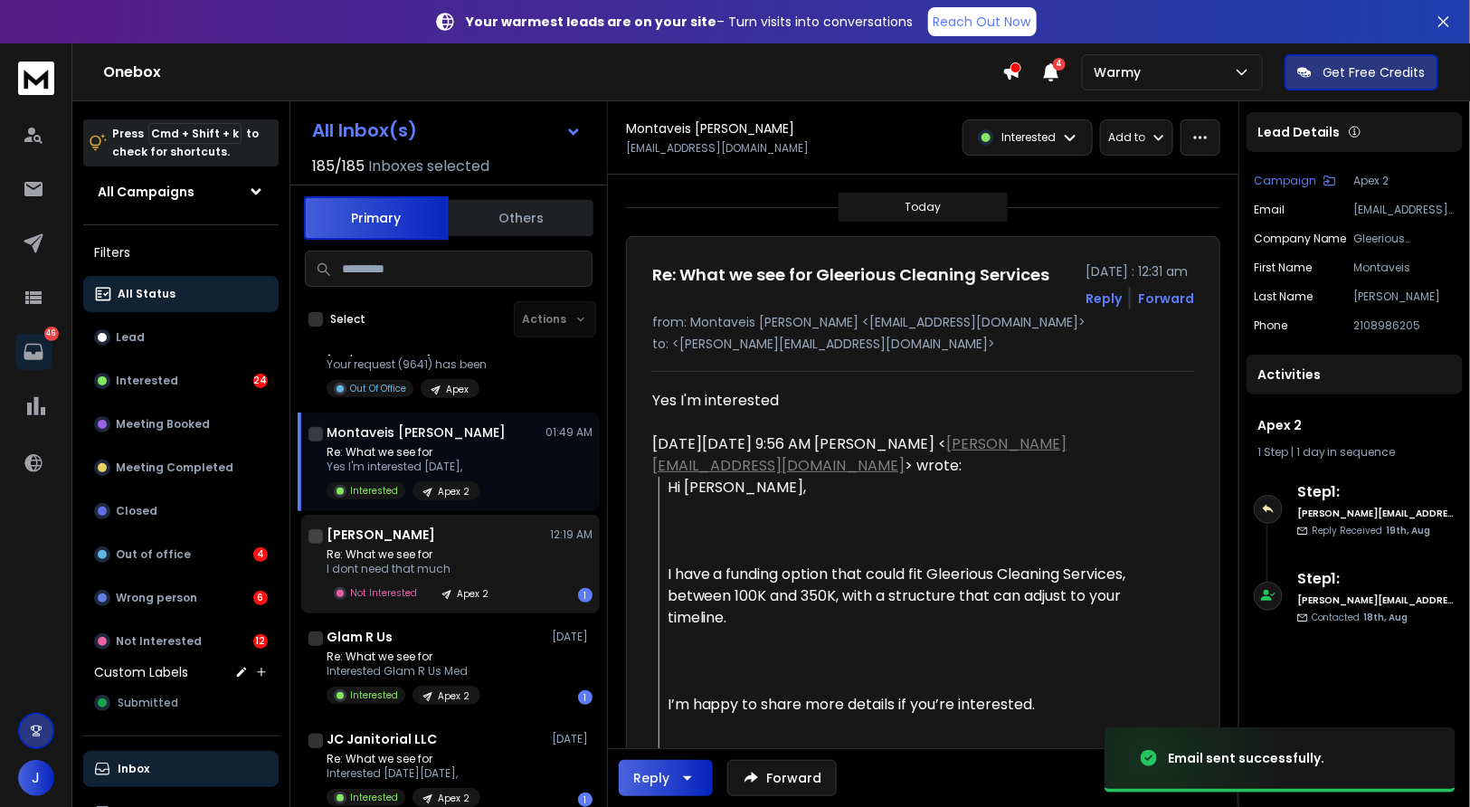
click at [504, 541] on div "Jillian Verdun 12:19 AM" at bounding box center [460, 535] width 266 height 18
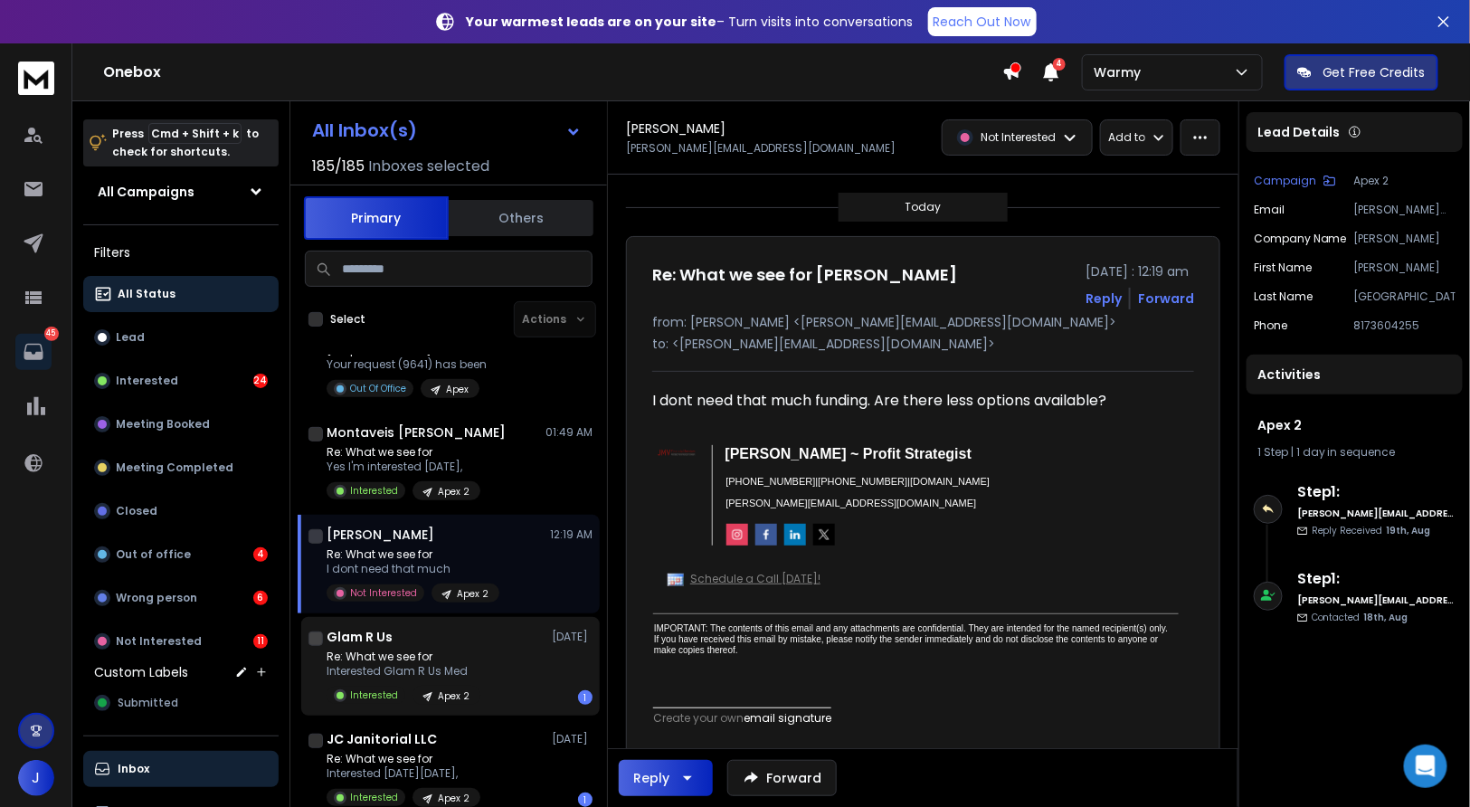
click at [527, 660] on div "Re: What we see for Interested Glam R Us Med Interested Apex 2 1" at bounding box center [460, 676] width 266 height 55
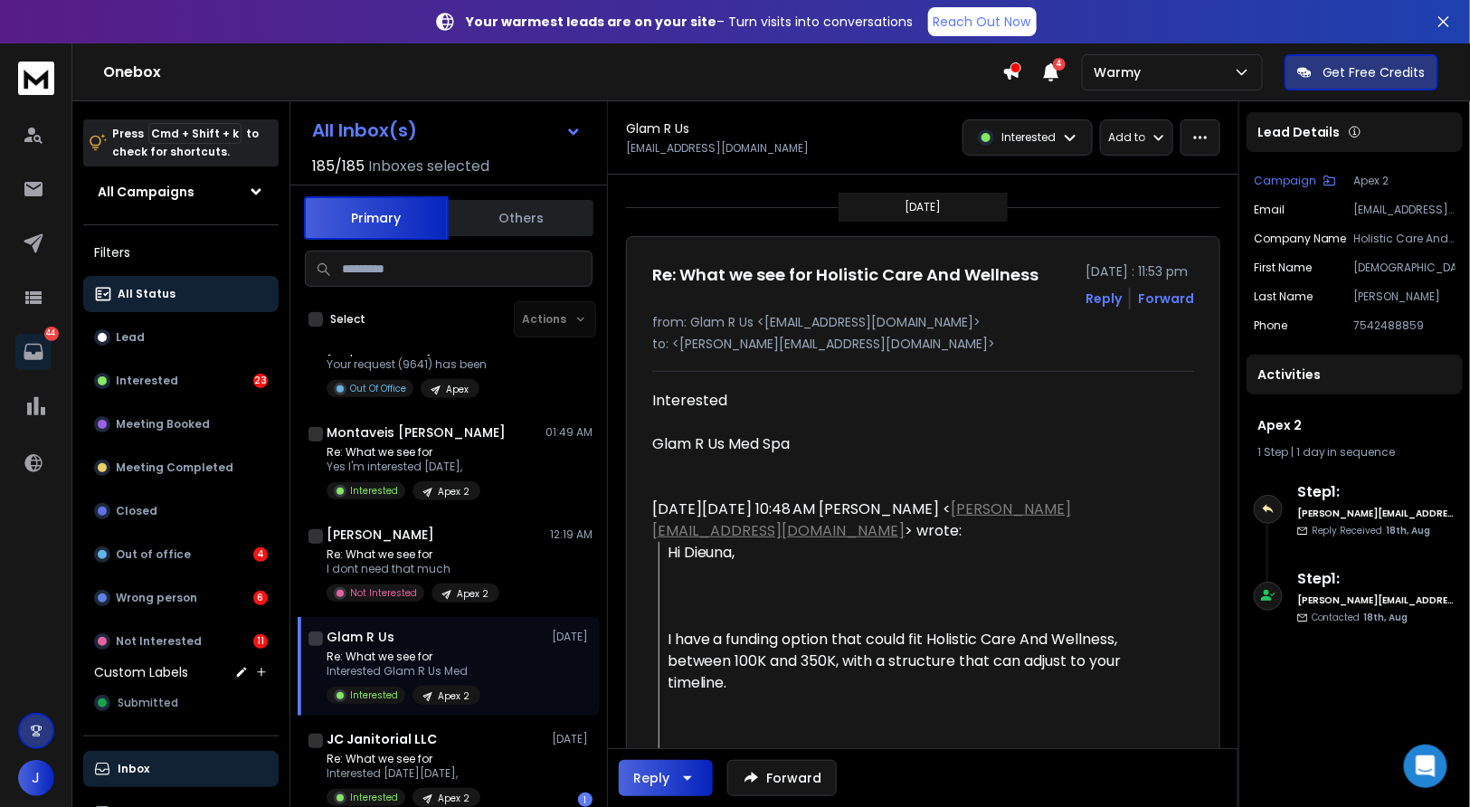
click at [638, 771] on div "Reply" at bounding box center [651, 778] width 36 height 18
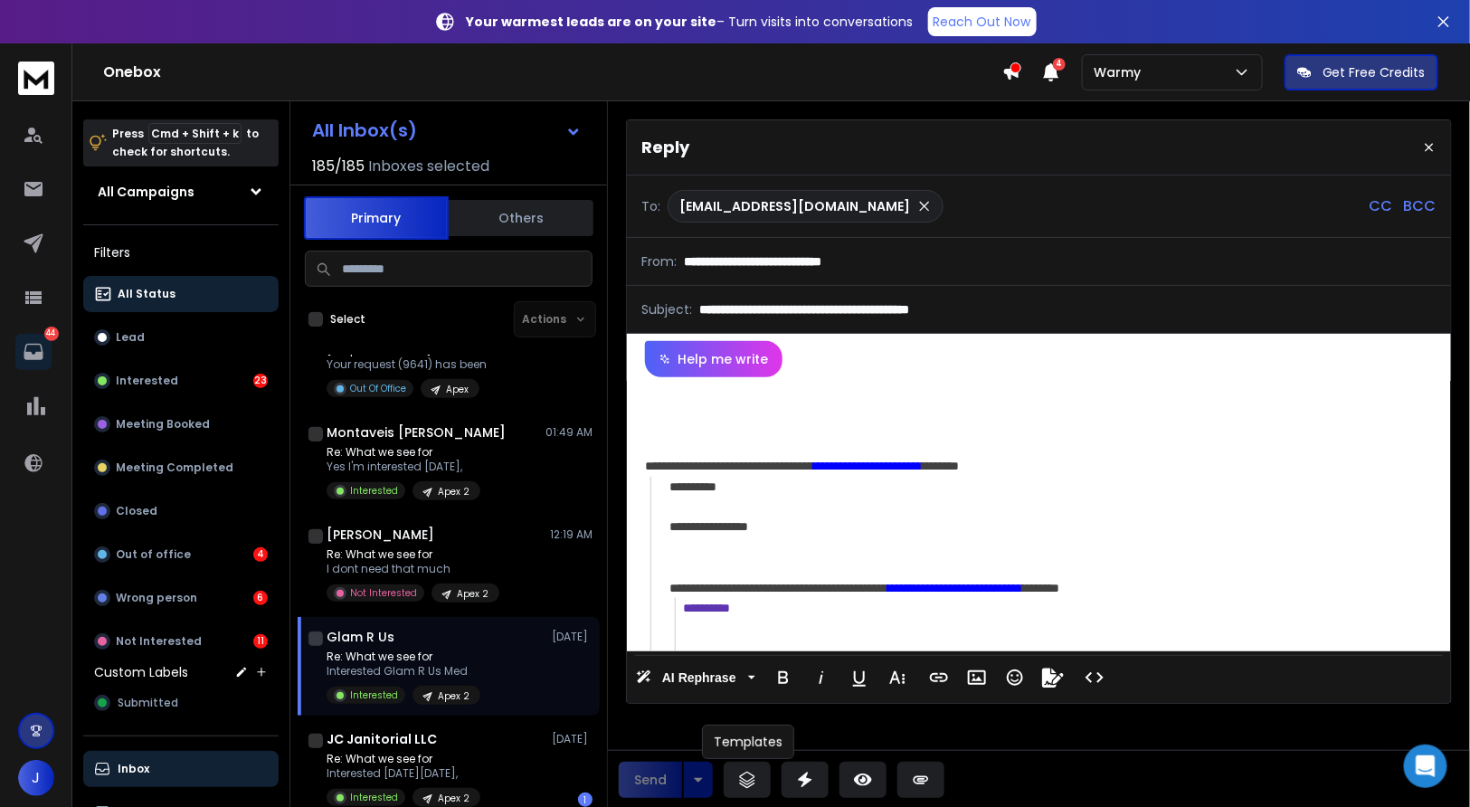
click at [730, 772] on button at bounding box center [747, 780] width 47 height 36
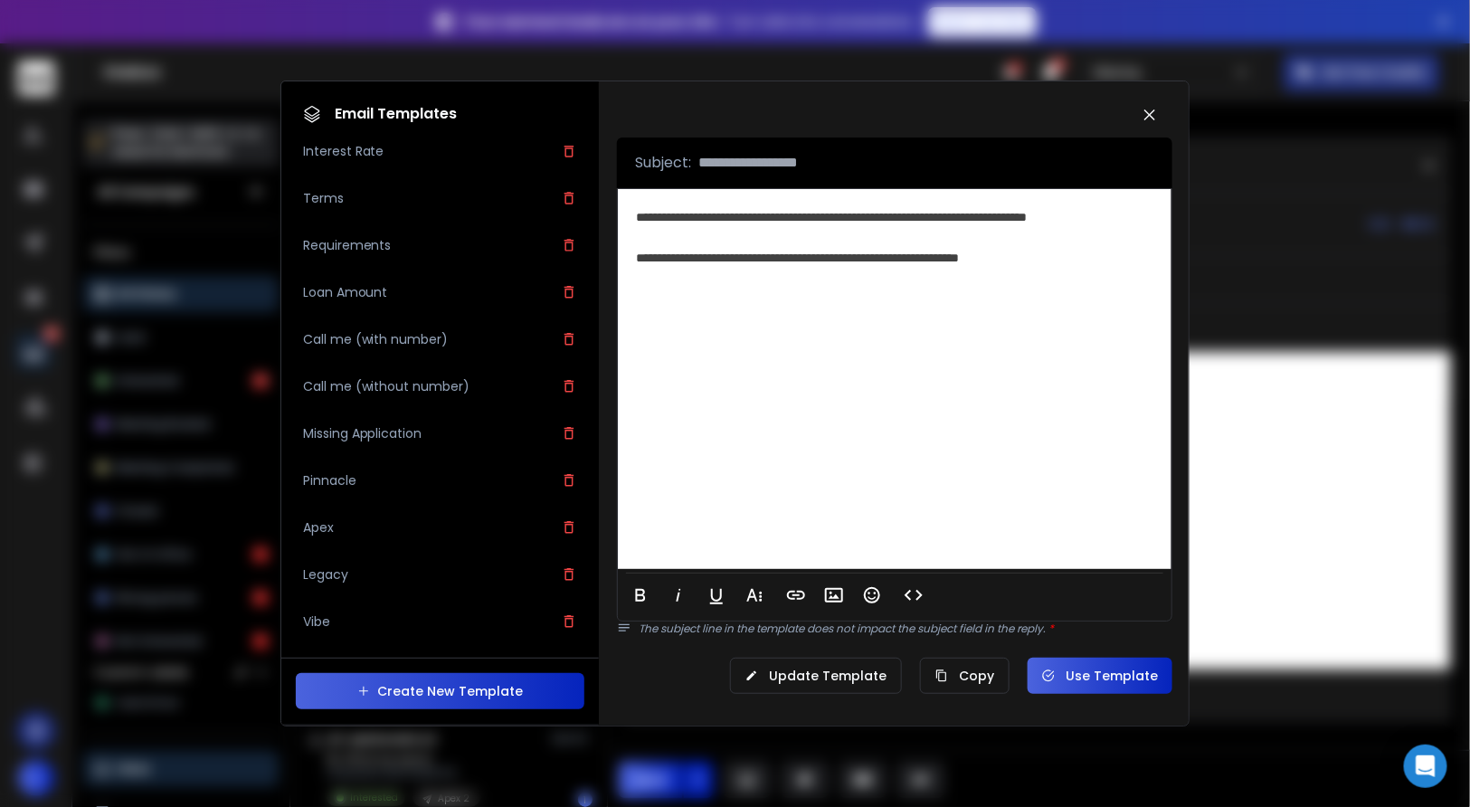
scroll to position [266, 0]
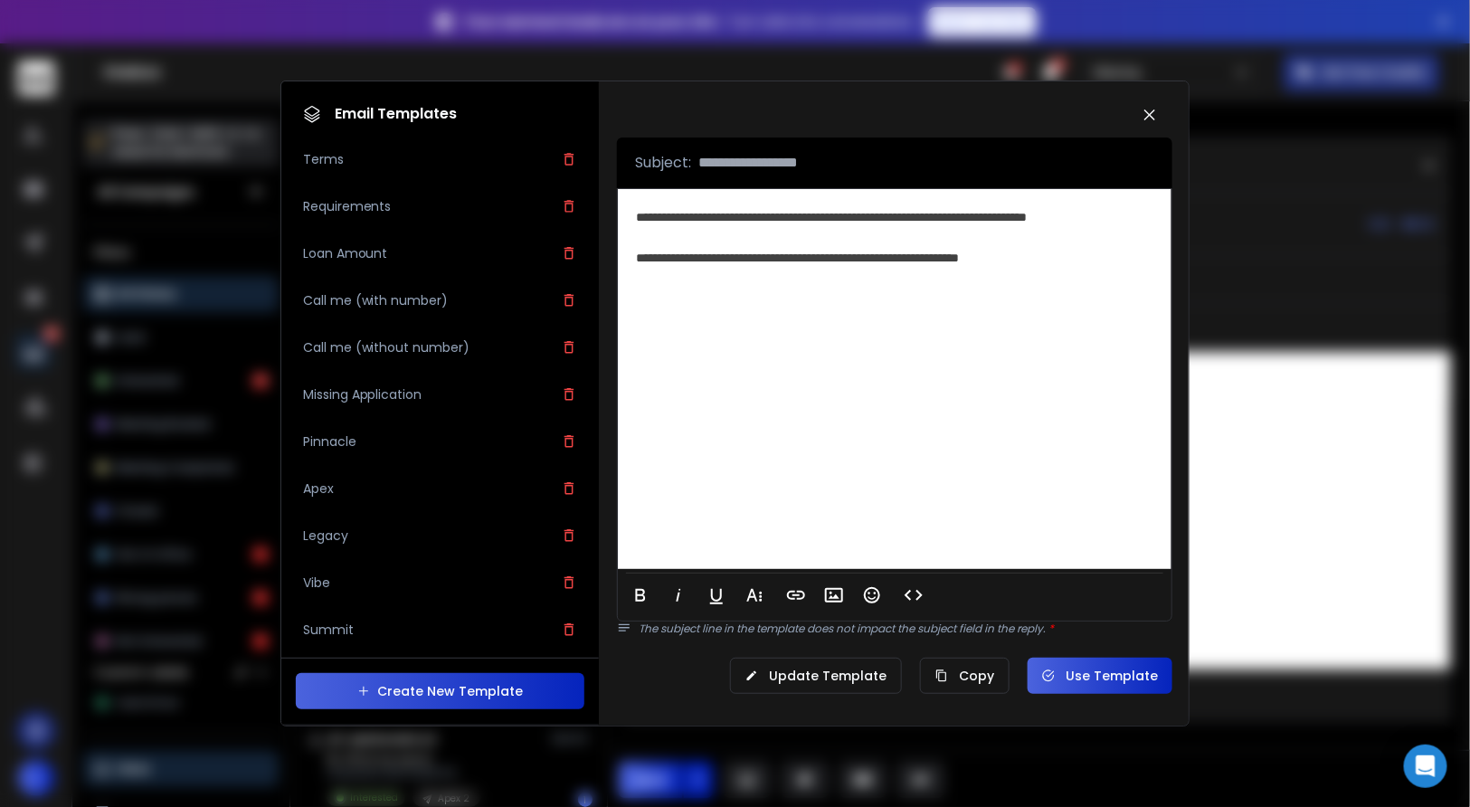
click at [356, 27] on div "Apex" at bounding box center [440, 18] width 252 height 18
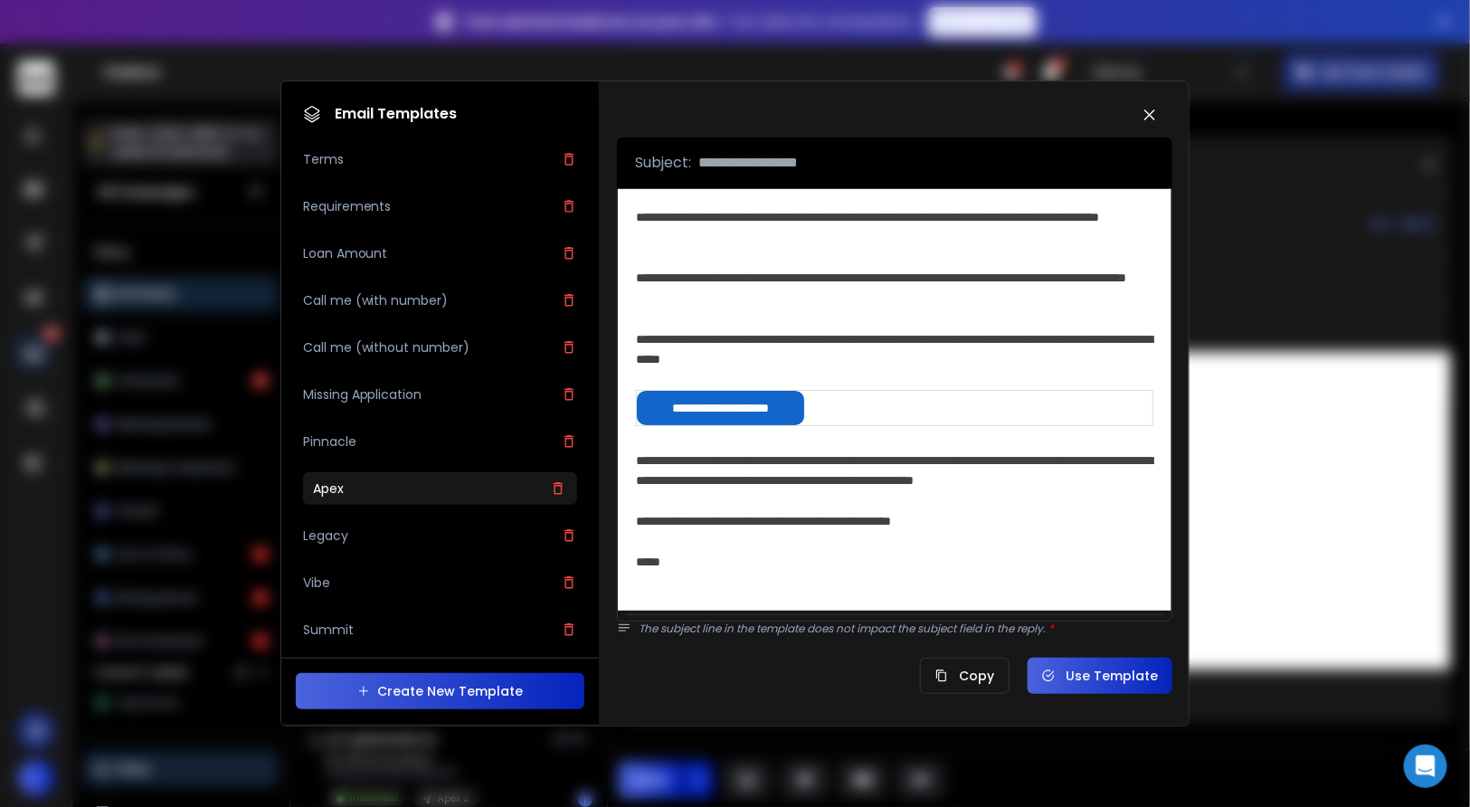
click at [1085, 681] on button "Use Template" at bounding box center [1100, 676] width 145 height 36
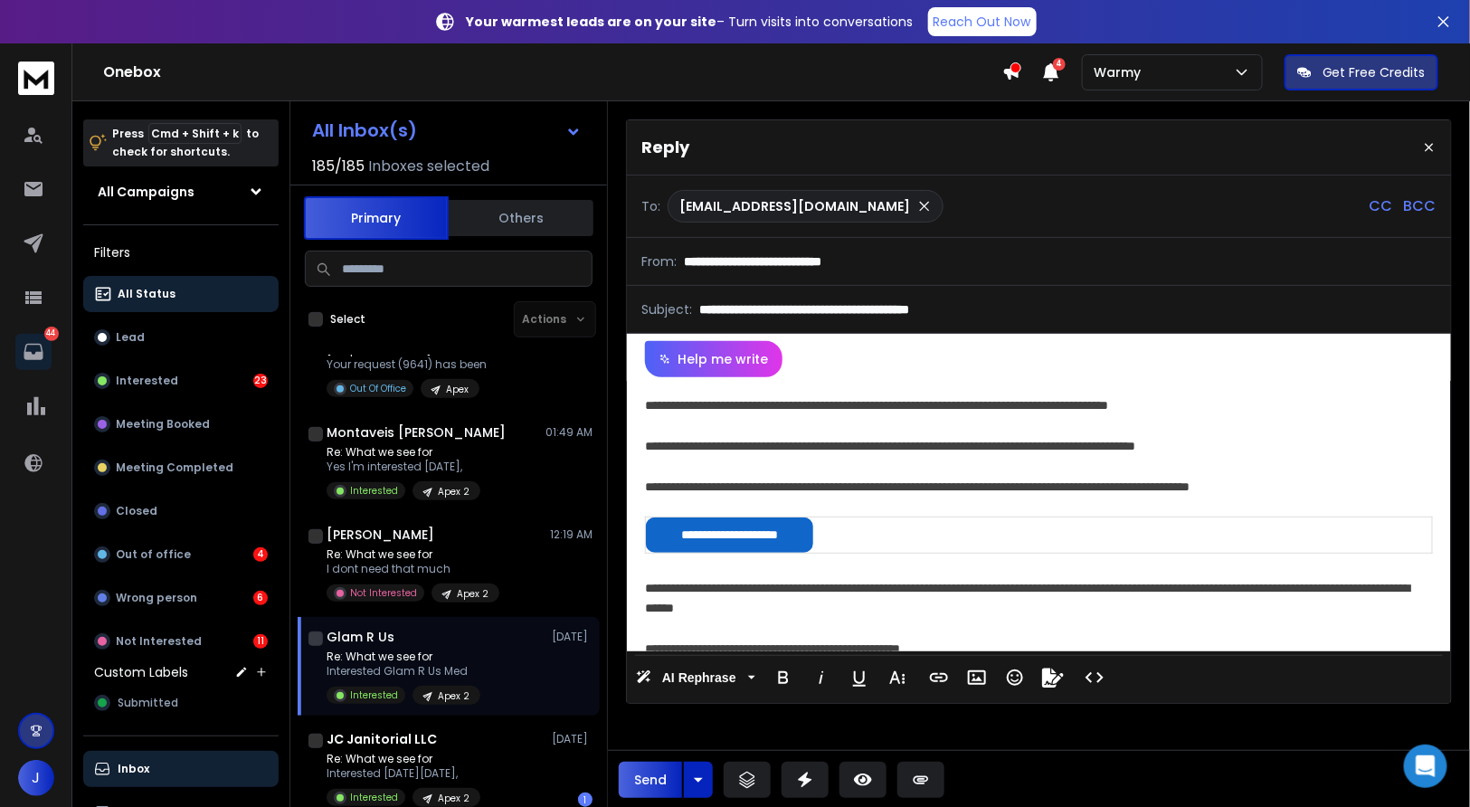
click at [650, 793] on button "Send" at bounding box center [650, 780] width 63 height 36
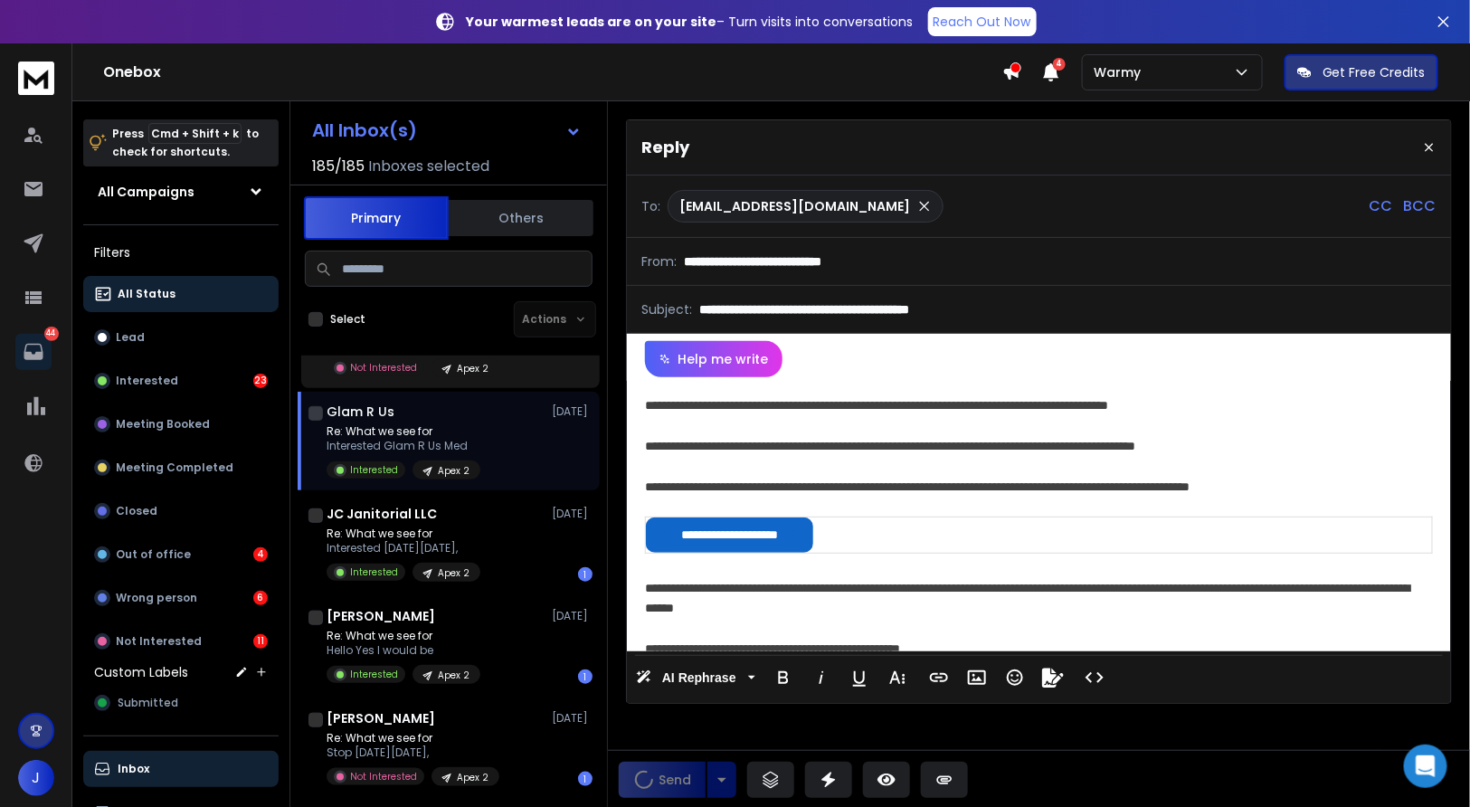
scroll to position [616, 0]
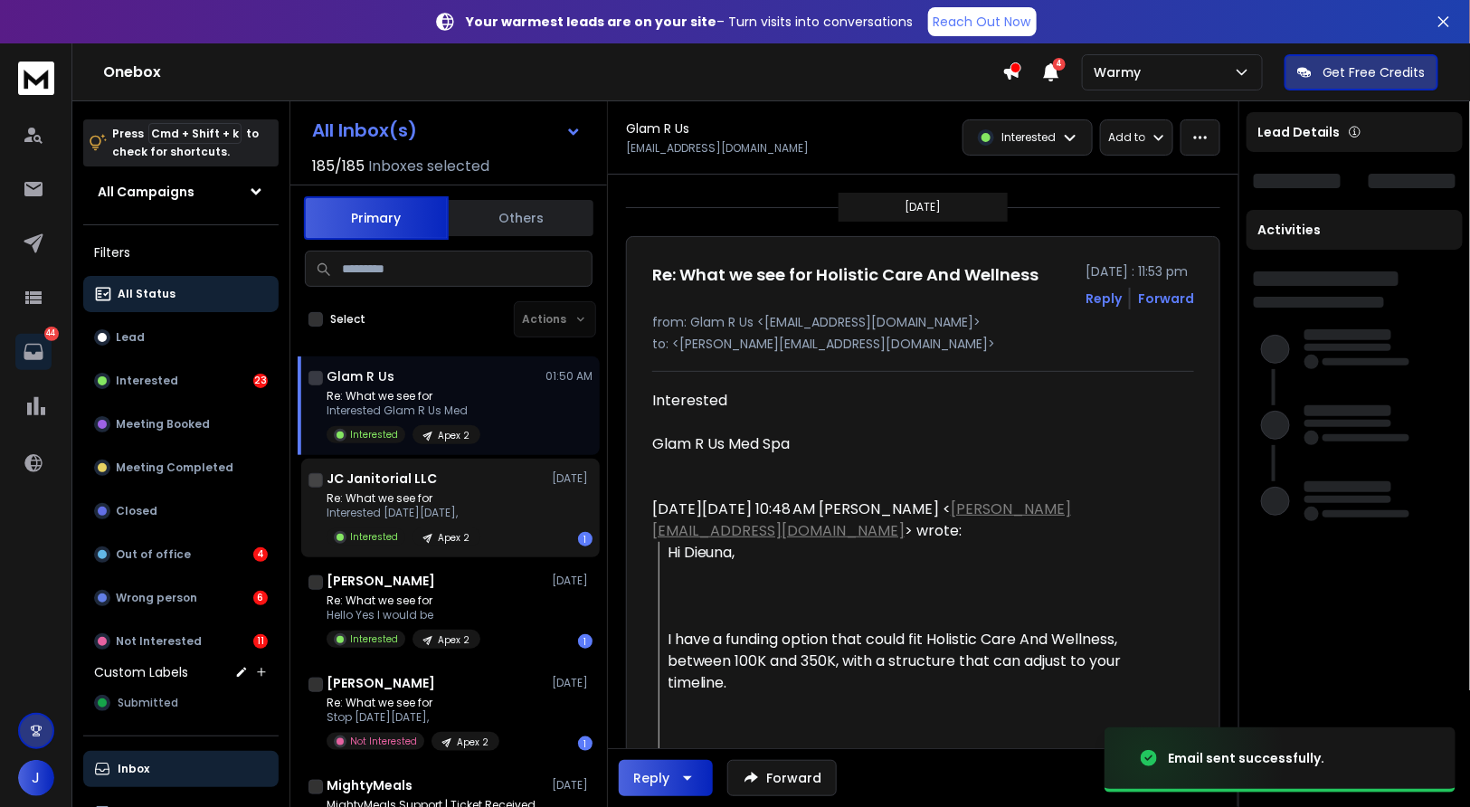
click at [501, 513] on div "Re: What we see for Interested On Mon, Aug 18, Interested Apex 2 1" at bounding box center [460, 518] width 266 height 55
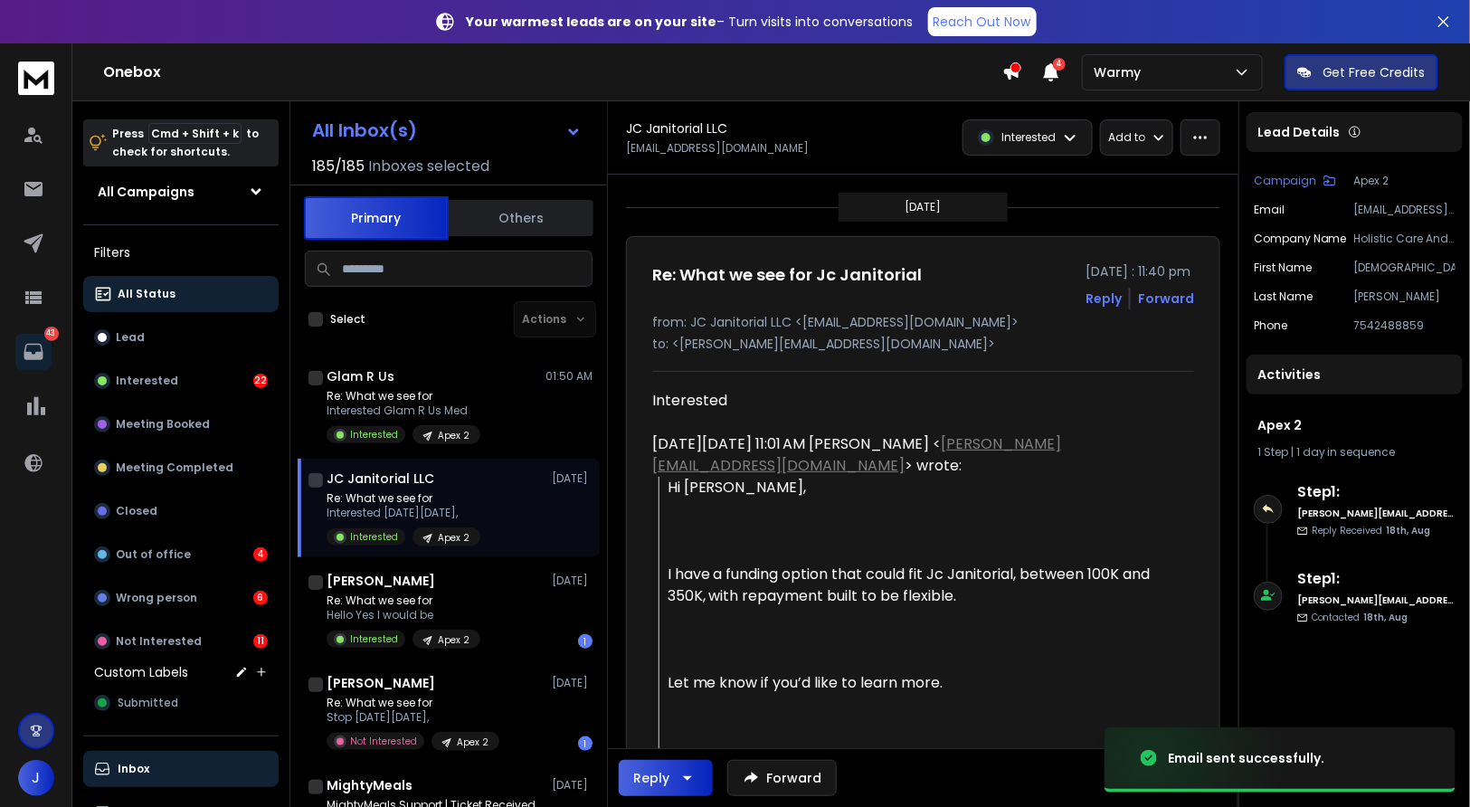
click at [641, 769] on div "Reply" at bounding box center [651, 778] width 36 height 18
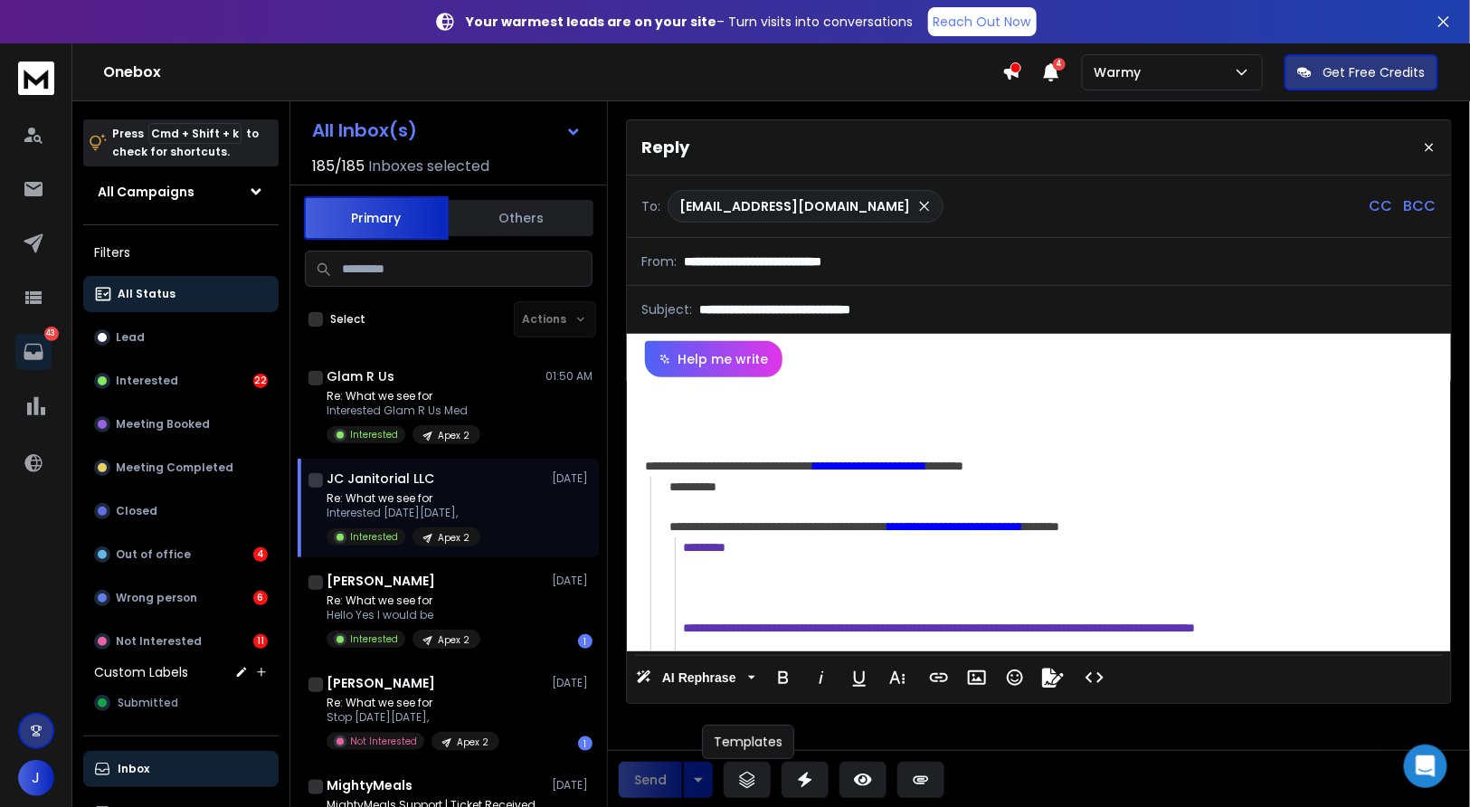
click at [747, 784] on icon at bounding box center [746, 782] width 15 height 5
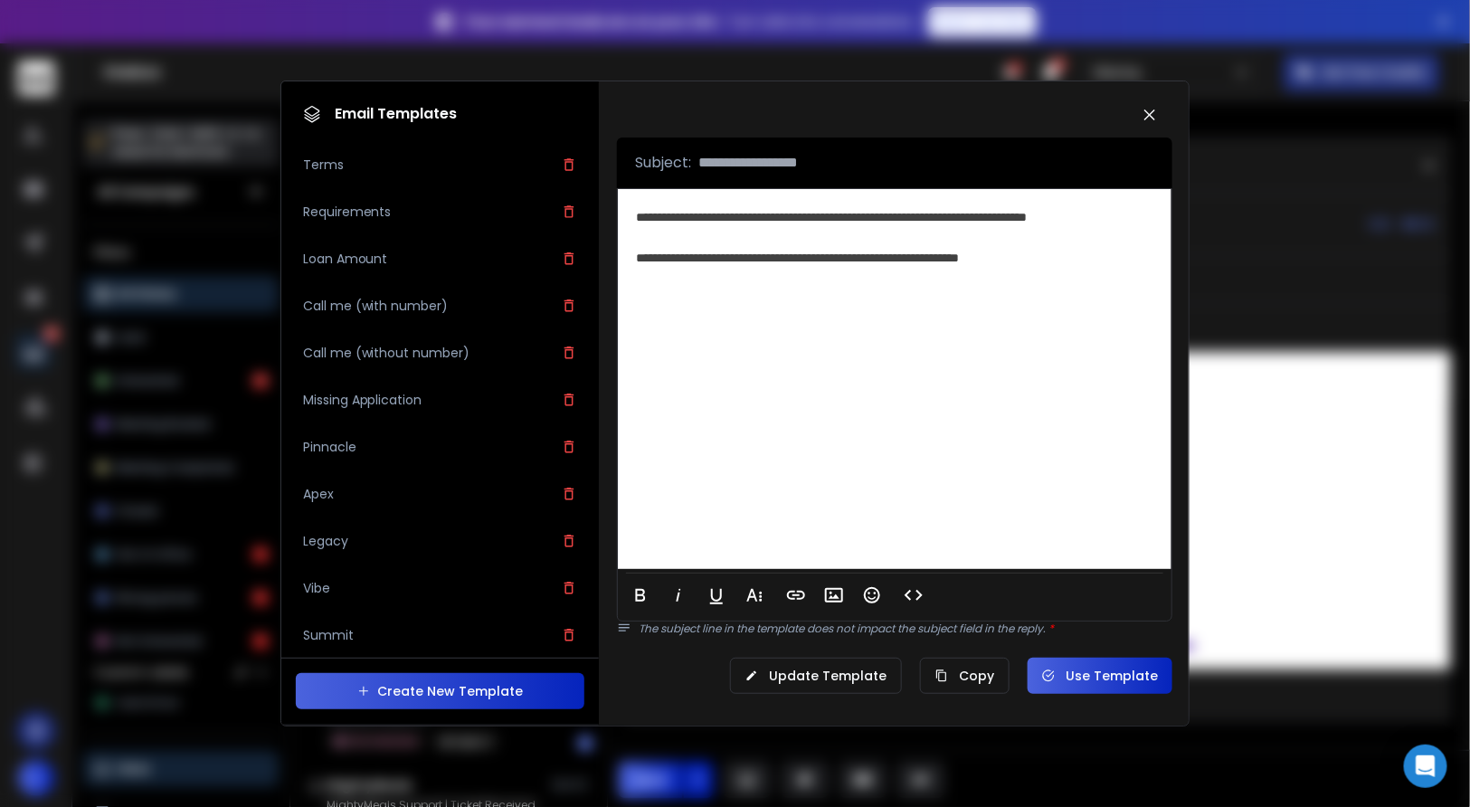
scroll to position [266, 0]
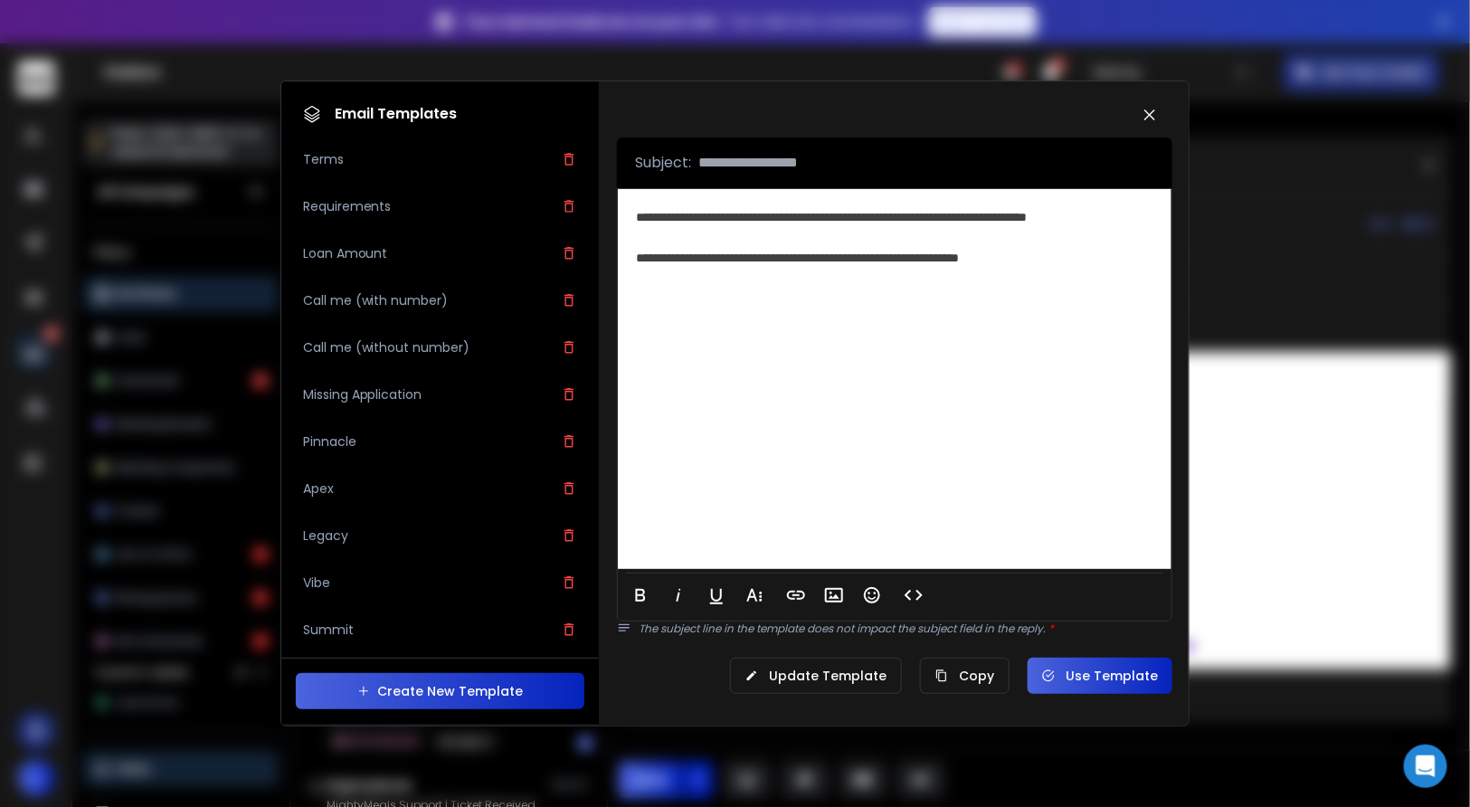
click at [371, 496] on div "Apex" at bounding box center [440, 488] width 274 height 33
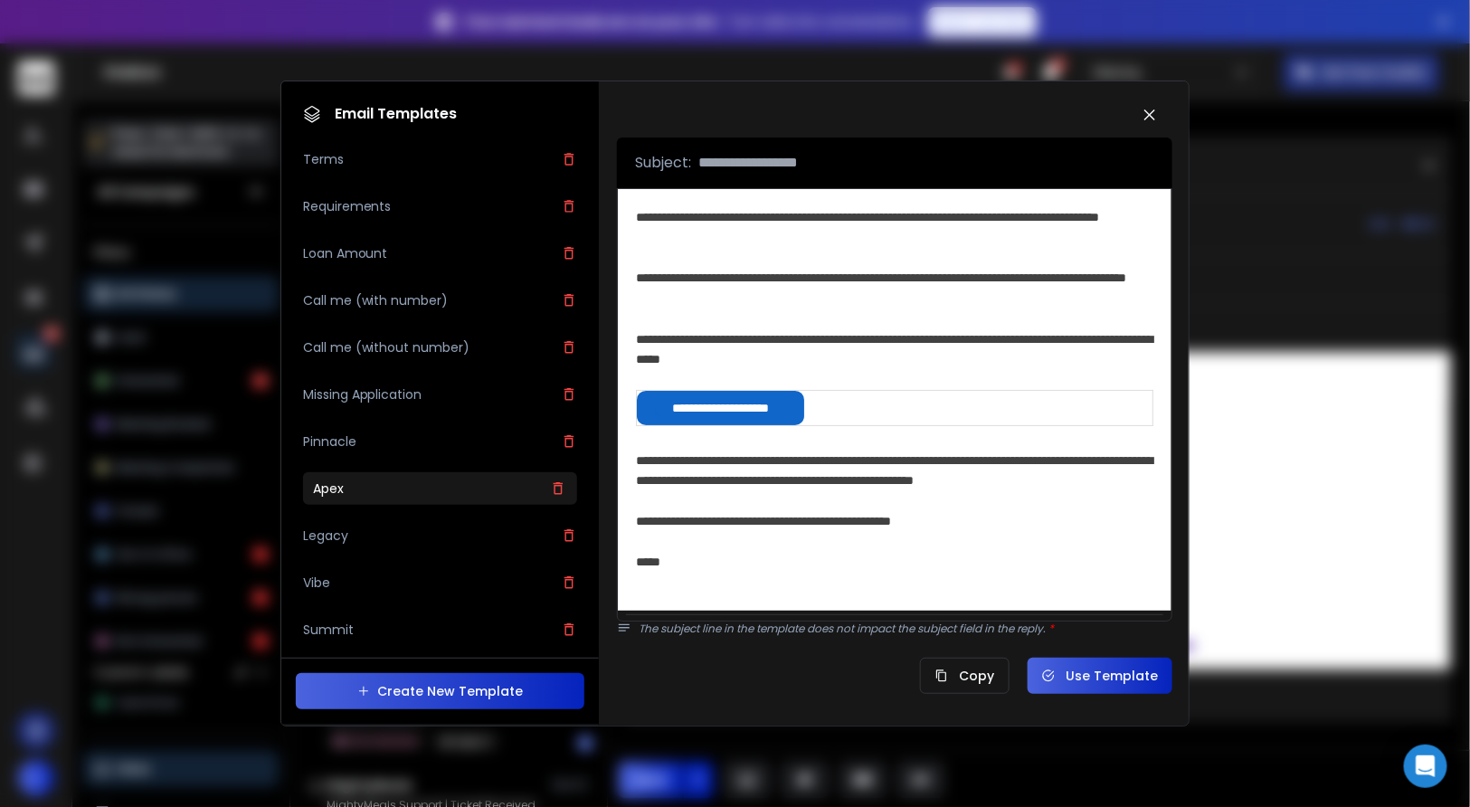
click at [1101, 684] on button "Use Template" at bounding box center [1100, 676] width 145 height 36
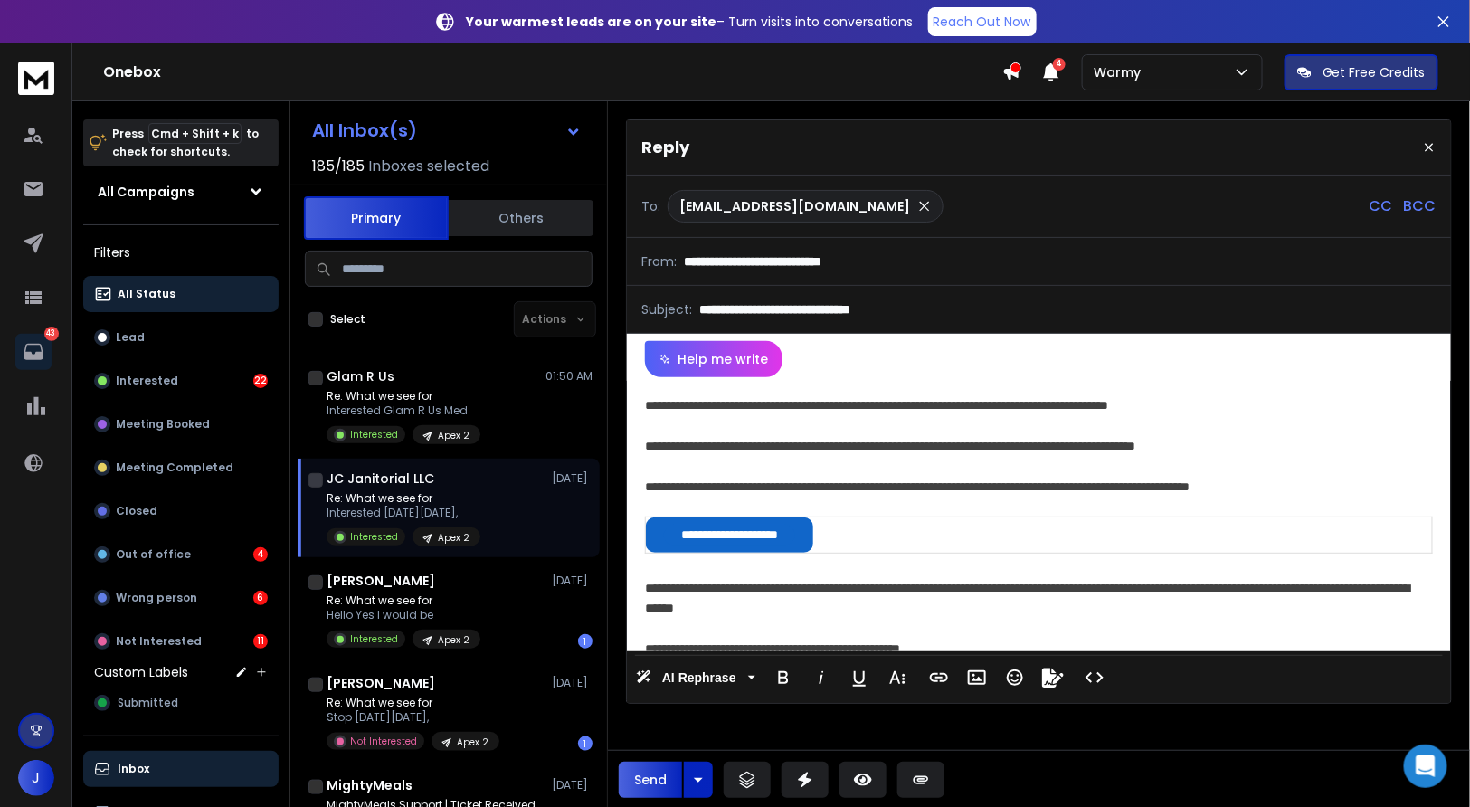
click at [650, 782] on button "Send" at bounding box center [650, 780] width 63 height 36
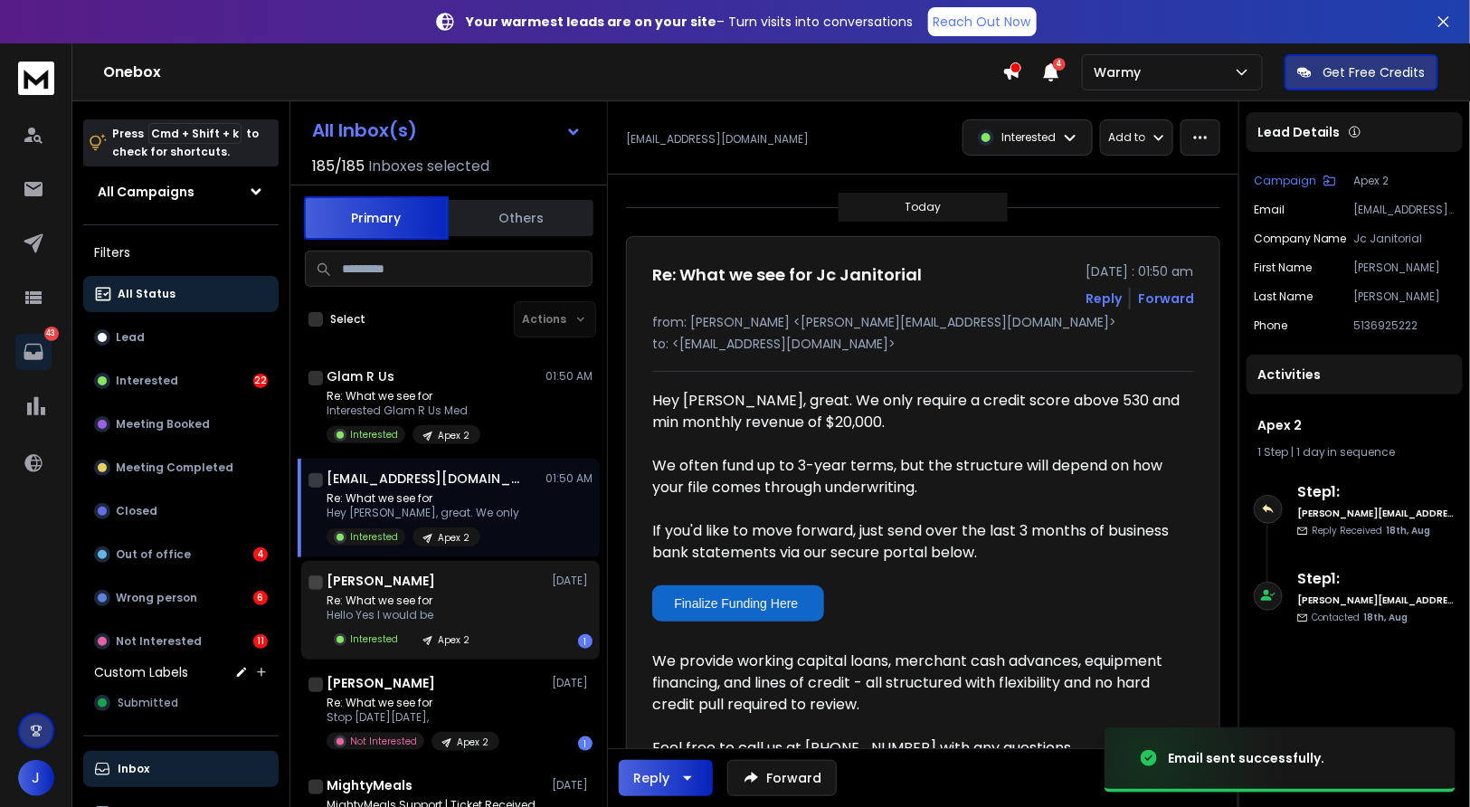
click at [501, 629] on div "Re: What we see for Hello Yes I would be Interested Apex 2 1" at bounding box center [460, 620] width 266 height 55
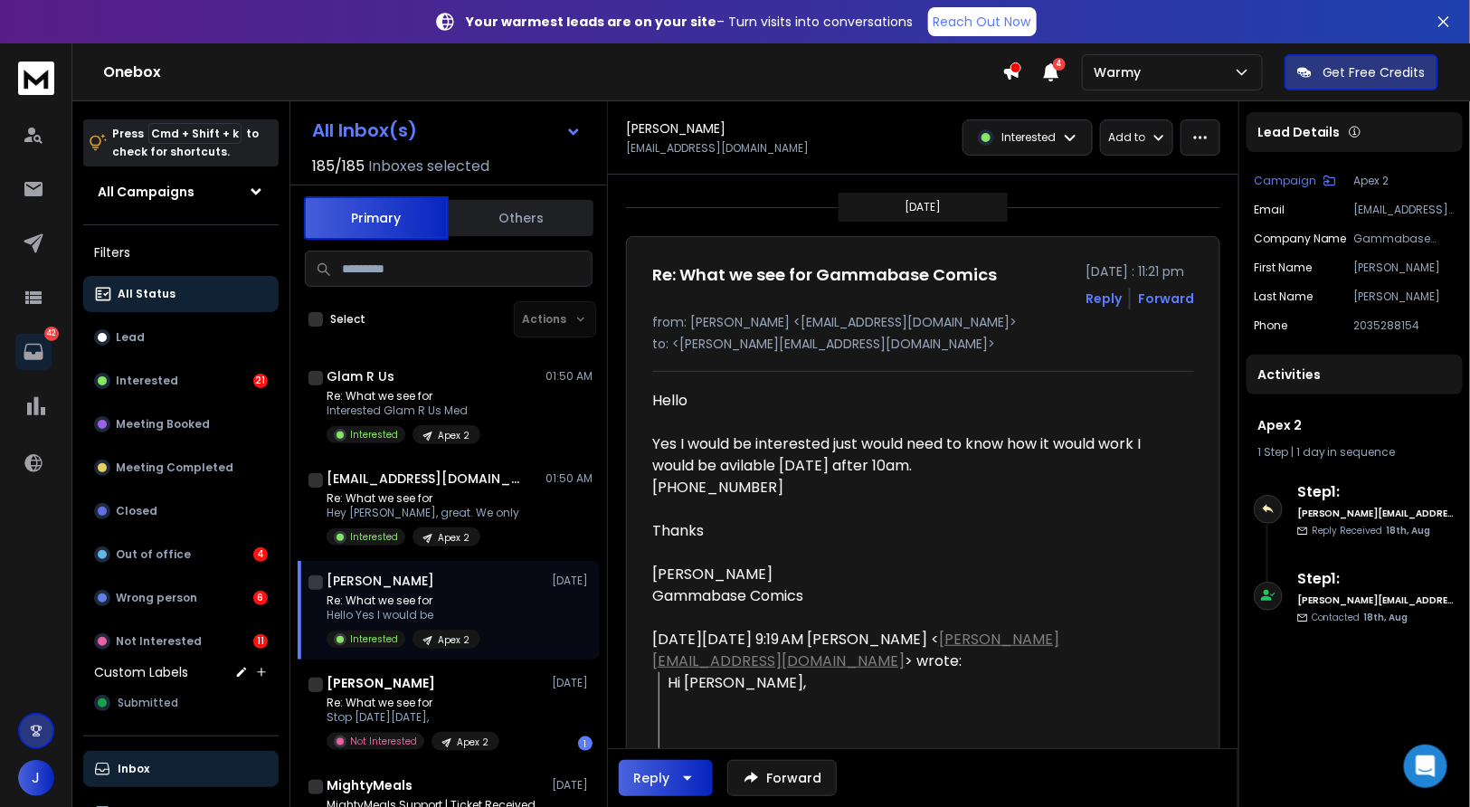
click at [640, 763] on button "Reply" at bounding box center [666, 778] width 94 height 36
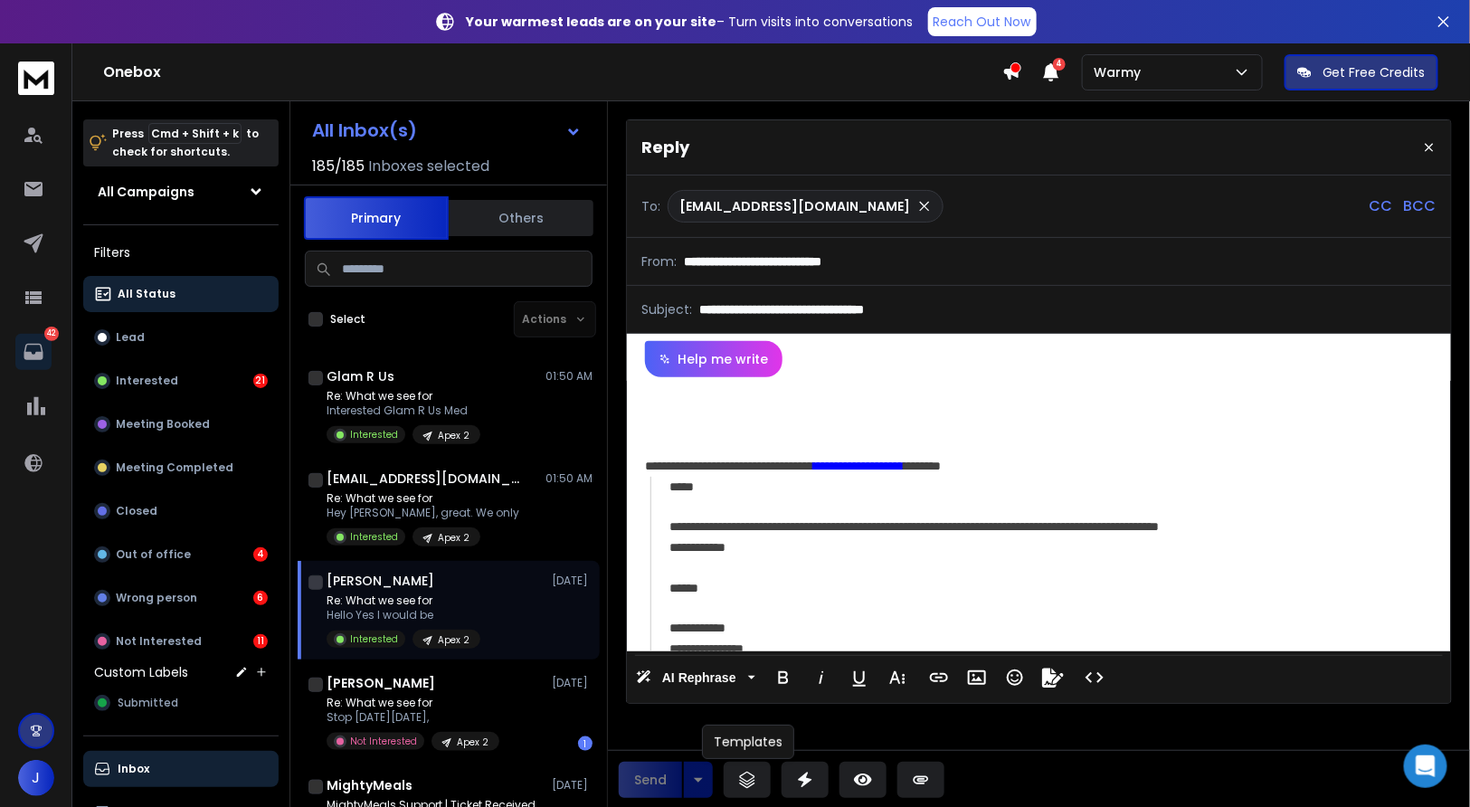
click at [755, 775] on icon at bounding box center [747, 780] width 18 height 18
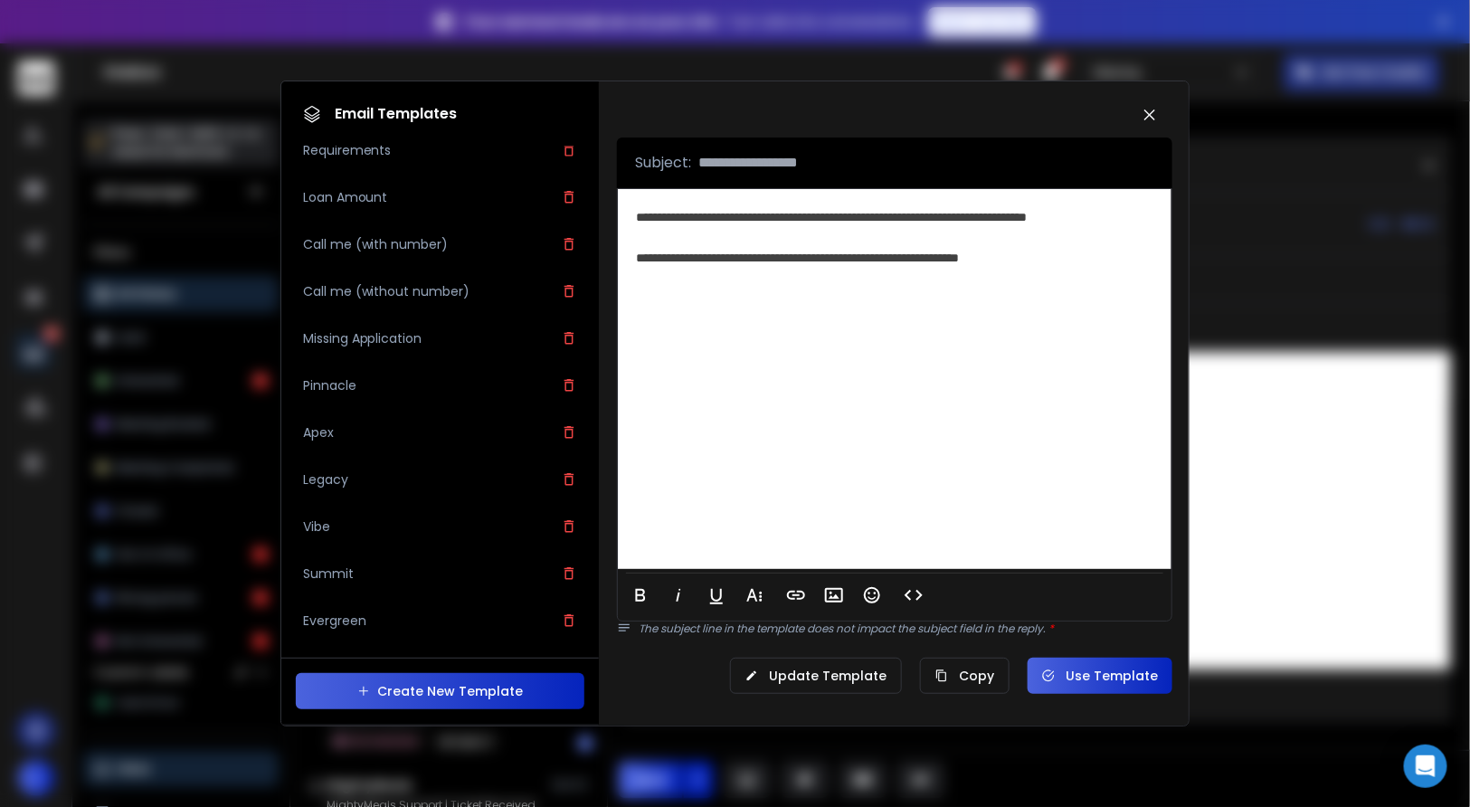
scroll to position [332, 0]
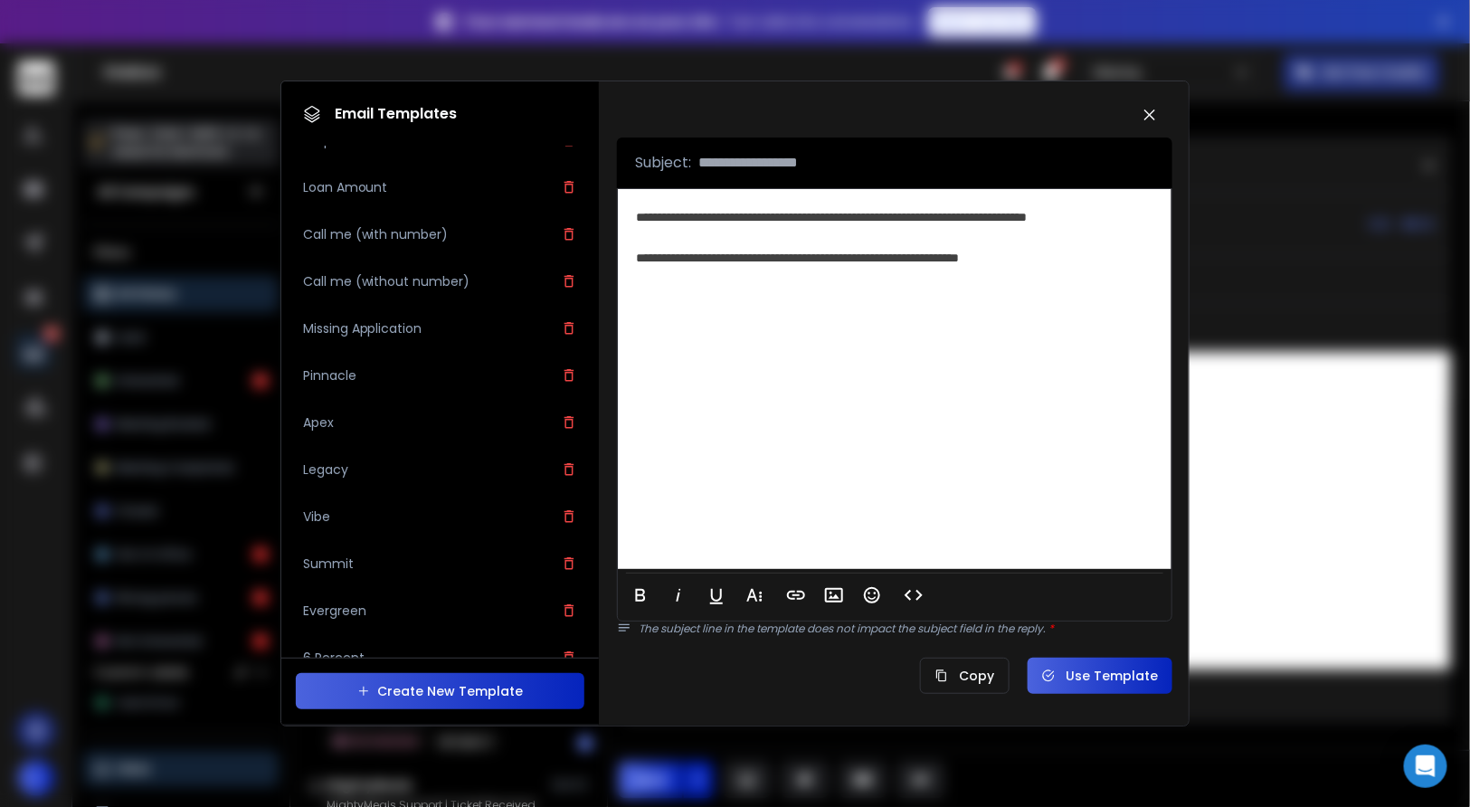
click at [412, 407] on div "Apex" at bounding box center [440, 422] width 274 height 33
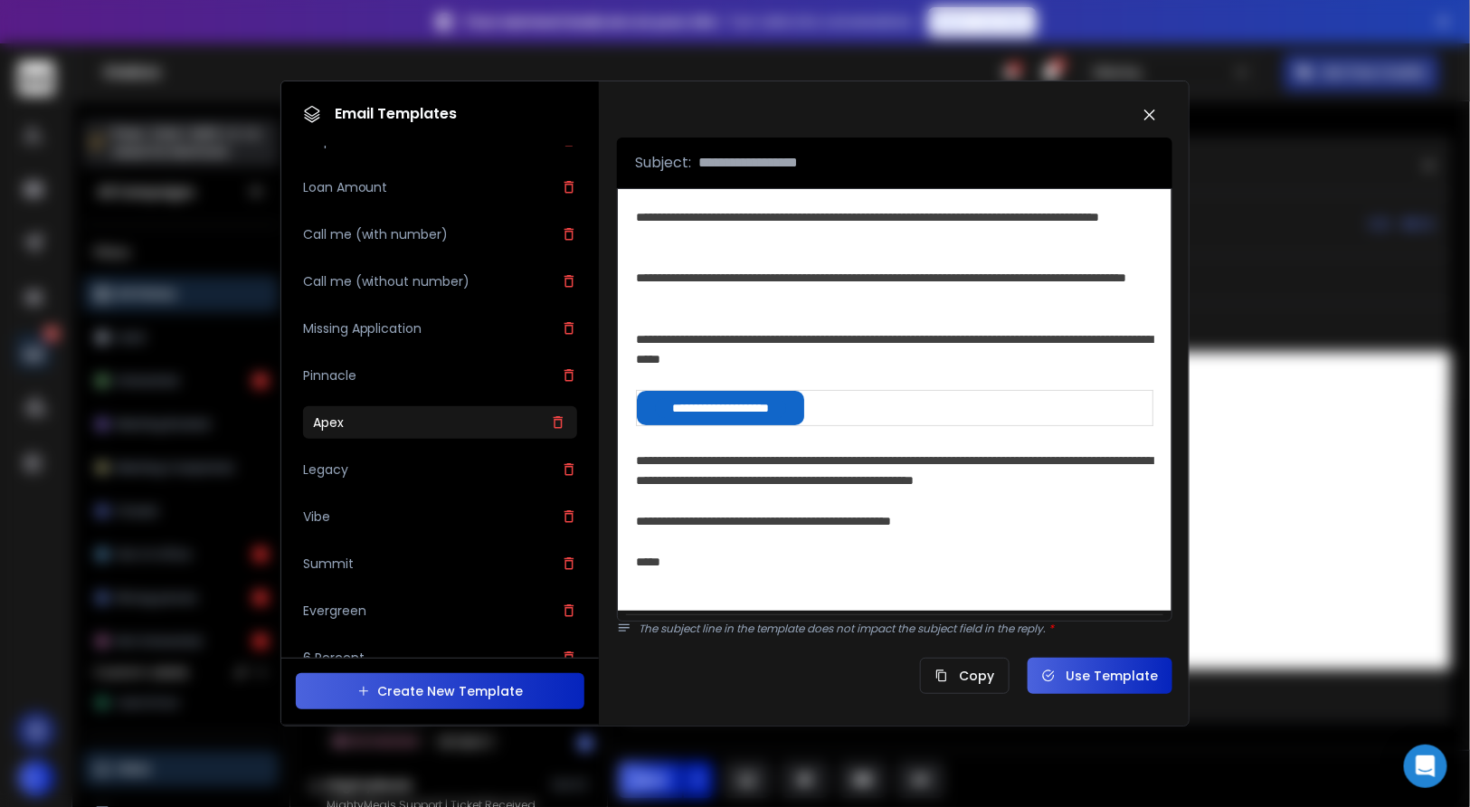
click at [1126, 662] on button "Use Template" at bounding box center [1100, 676] width 145 height 36
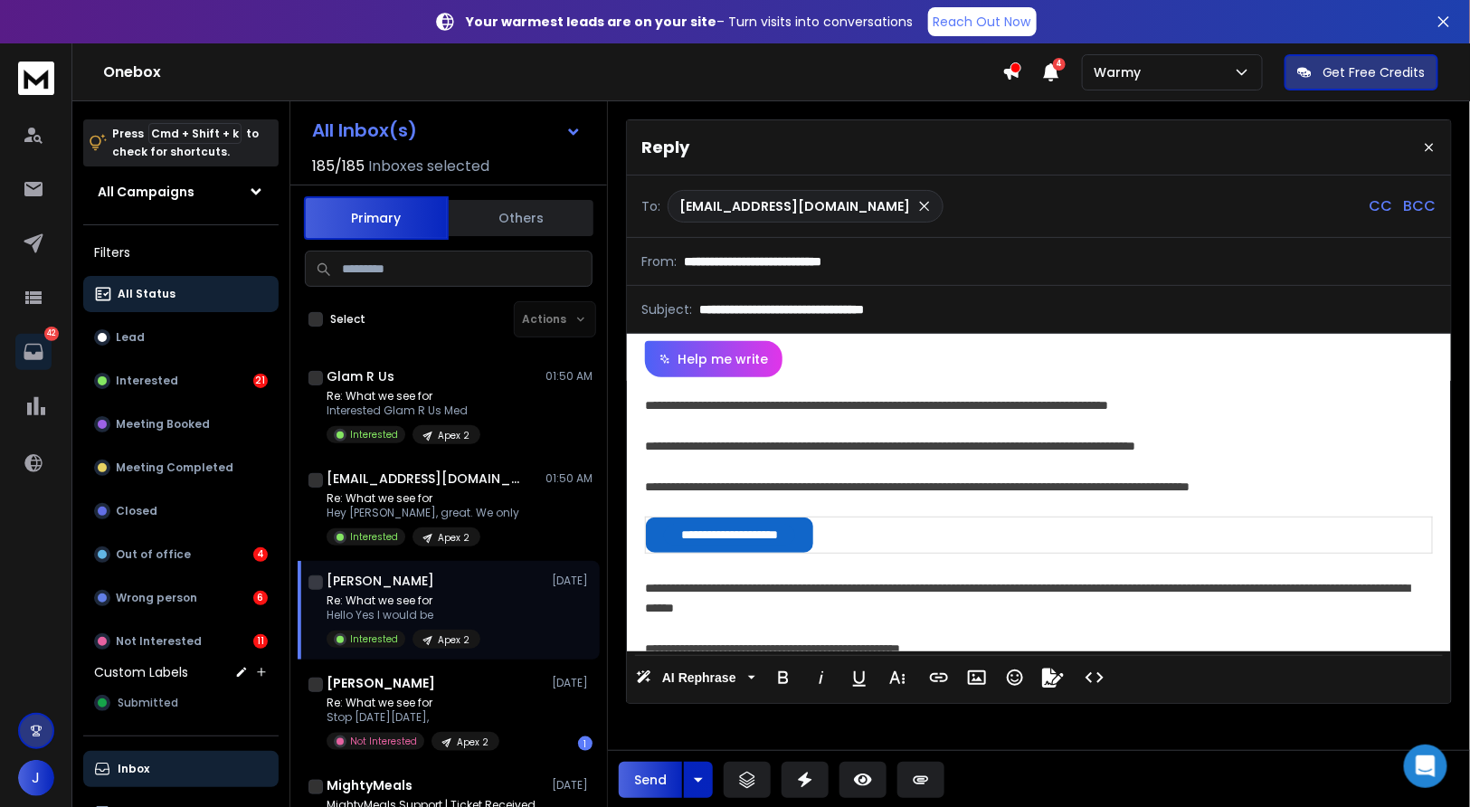
click at [626, 784] on button "Send" at bounding box center [650, 780] width 63 height 36
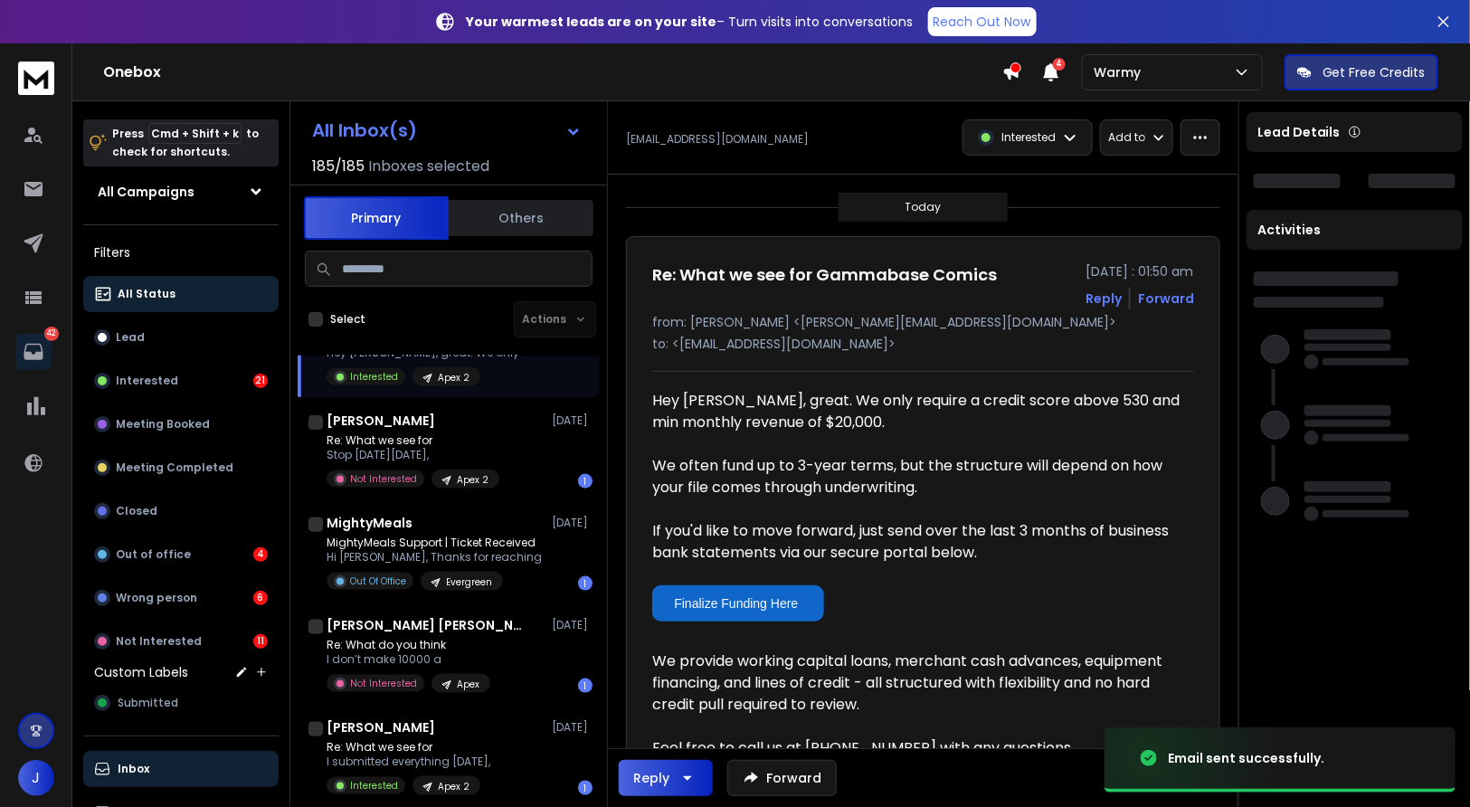
scroll to position [876, 0]
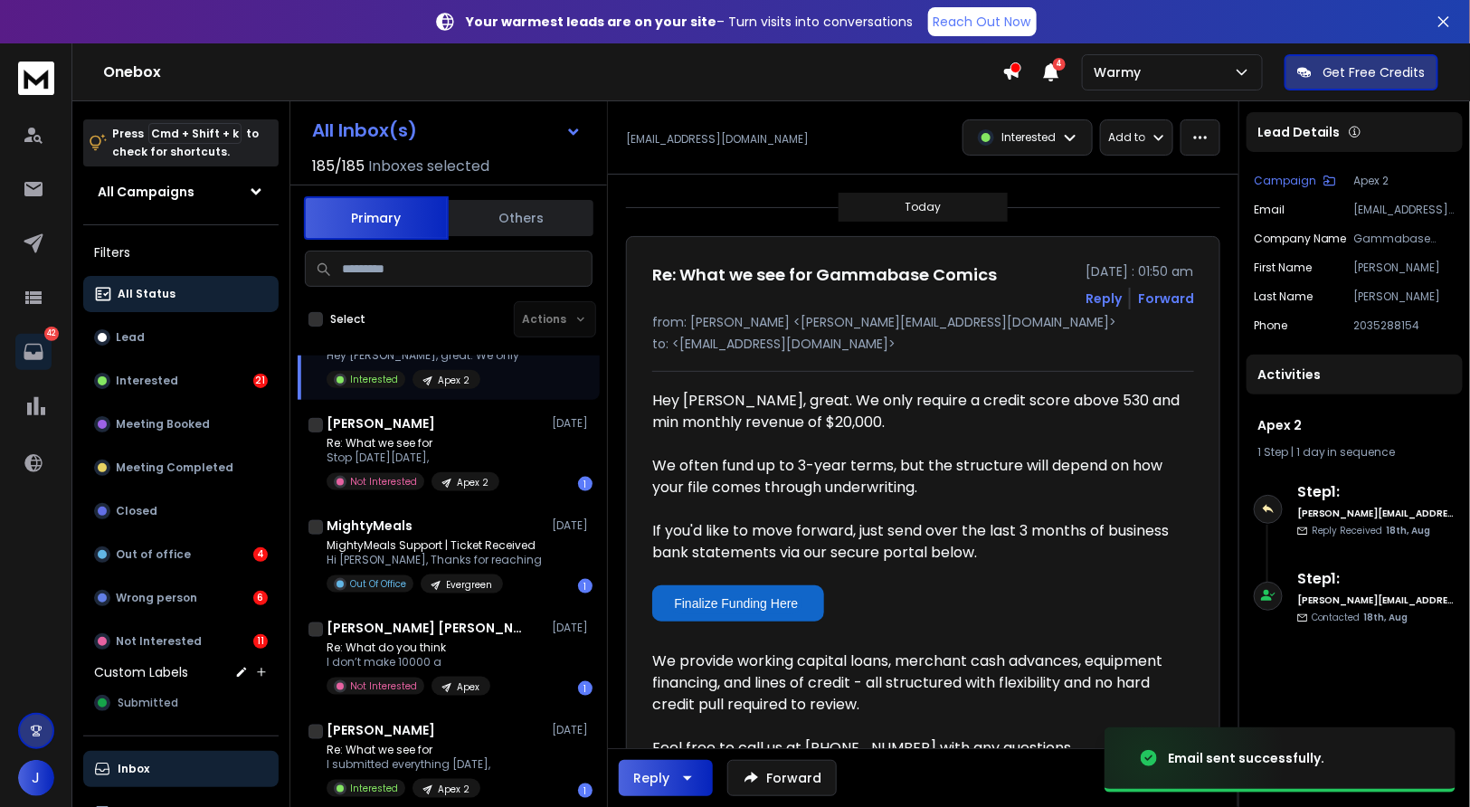
click at [497, 461] on div "Re: What we see for Stop On Mon, Aug 18, Not Interested Apex 2 1" at bounding box center [460, 463] width 266 height 55
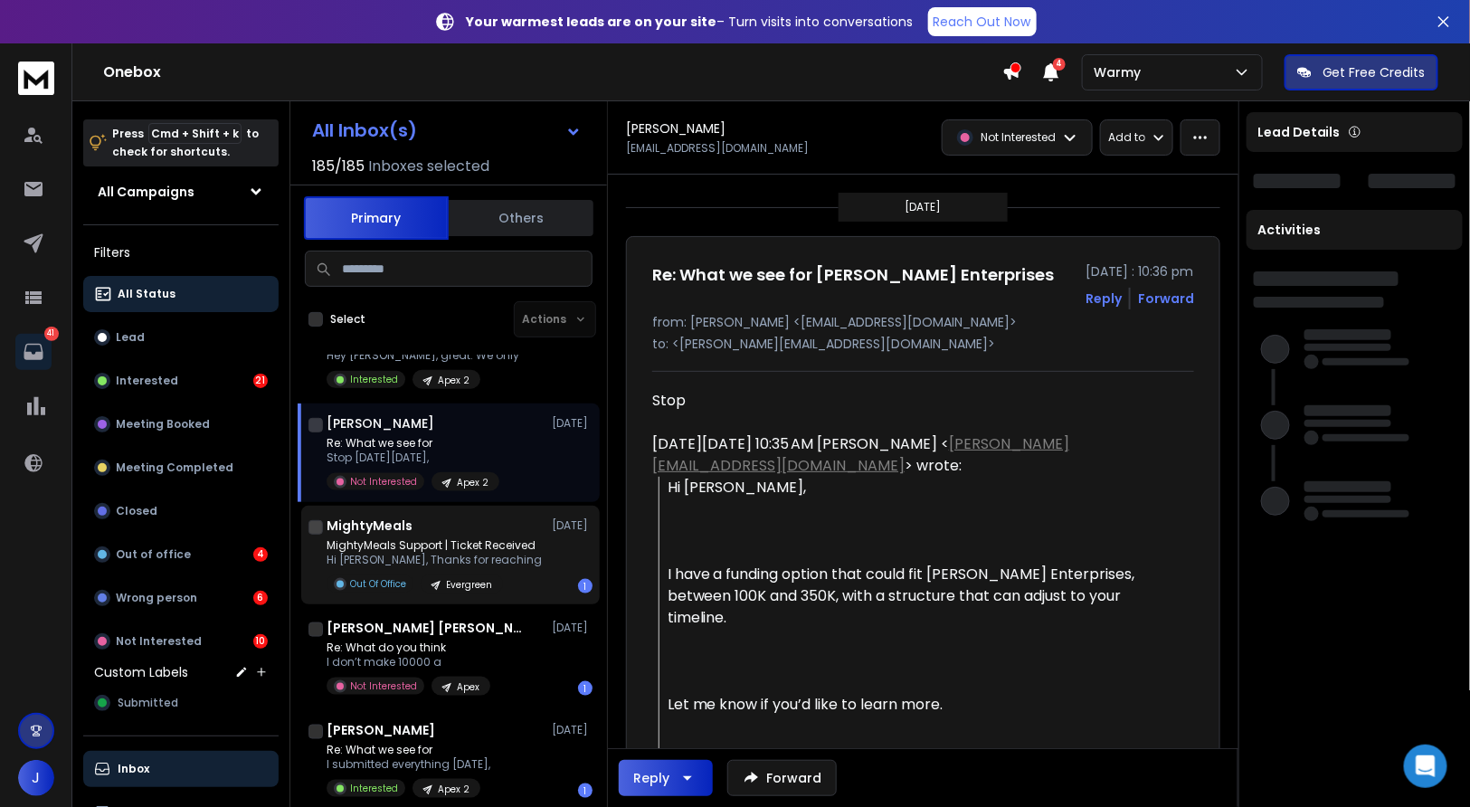
click at [522, 551] on p "MightyMeals Support | Ticket Received" at bounding box center [434, 545] width 215 height 14
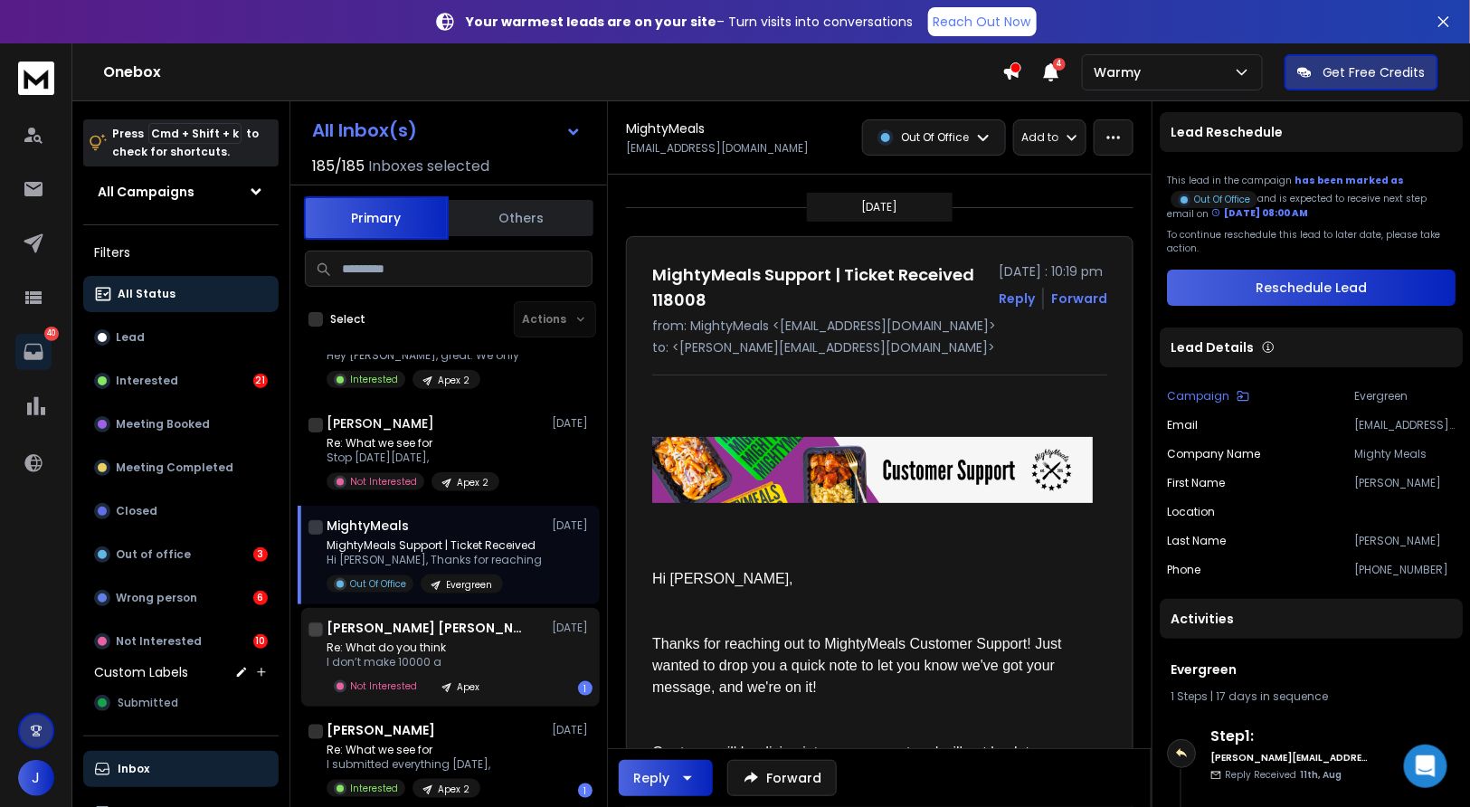
click at [544, 640] on div "Re: What do you think I don’t make 10000 a Not Interested Apex 1" at bounding box center [460, 667] width 266 height 55
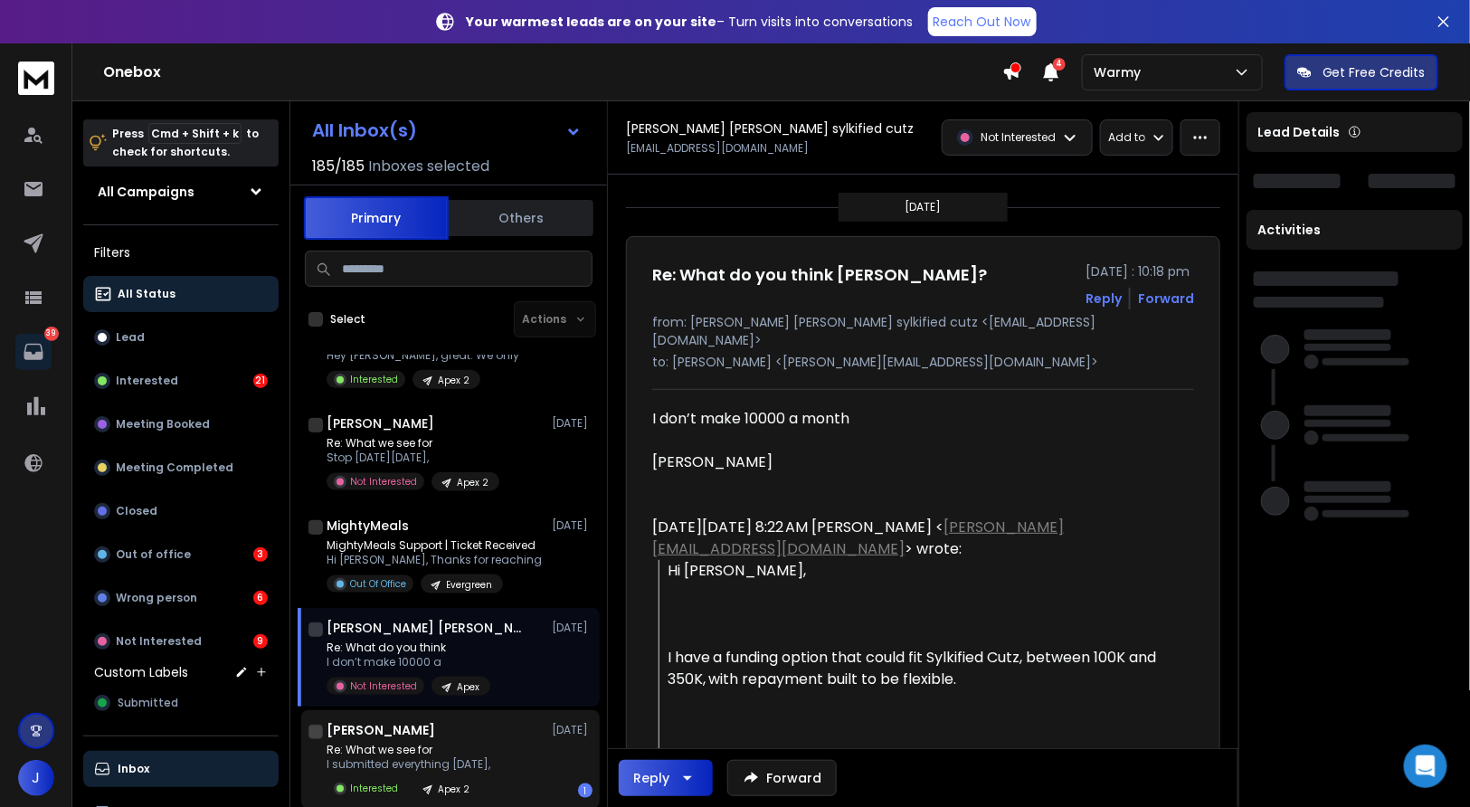
click at [493, 753] on div "Re: What we see for I submitted everything On Thu, Interested Apex 2 1" at bounding box center [460, 770] width 266 height 55
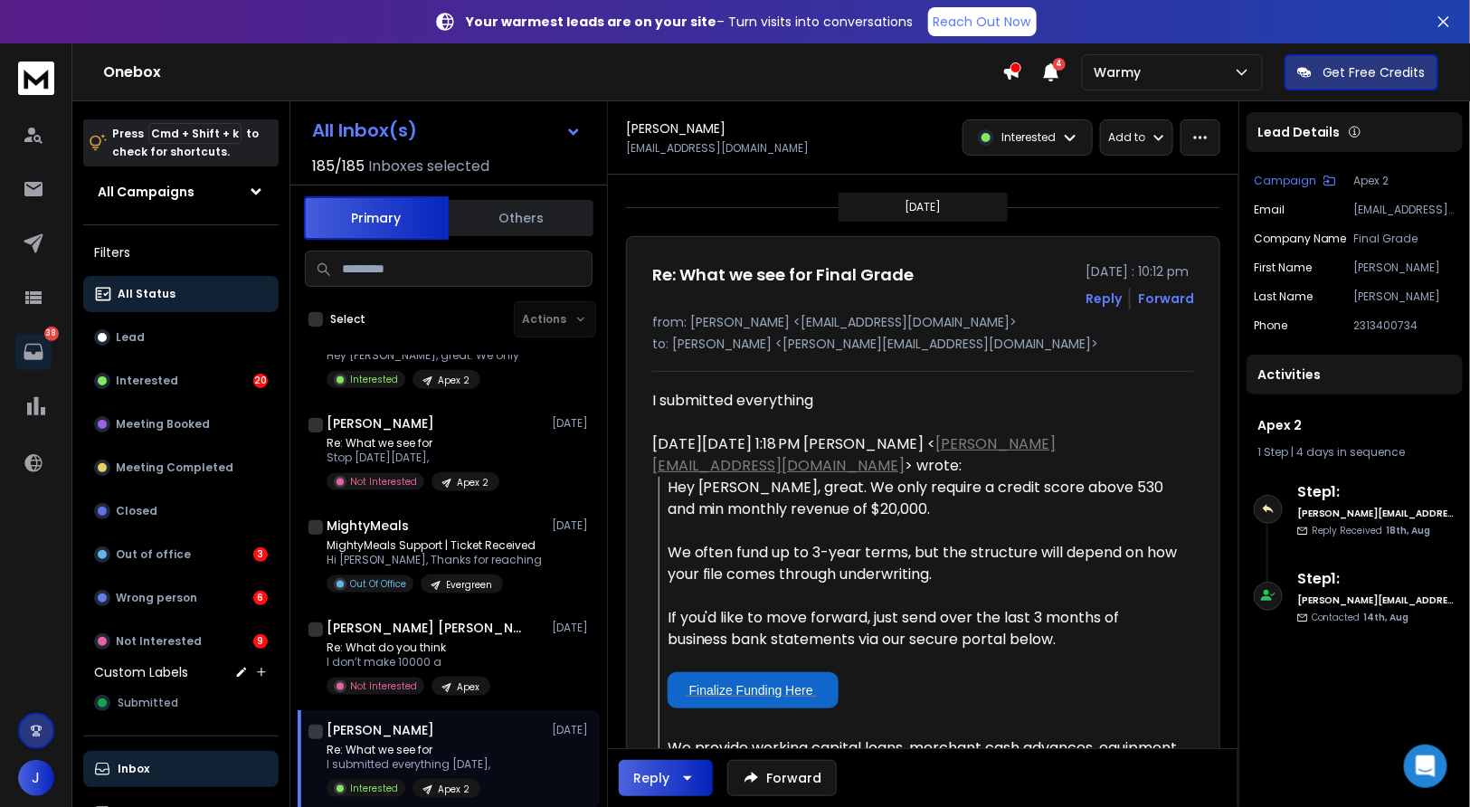
click at [1077, 143] on icon at bounding box center [1070, 137] width 14 height 14
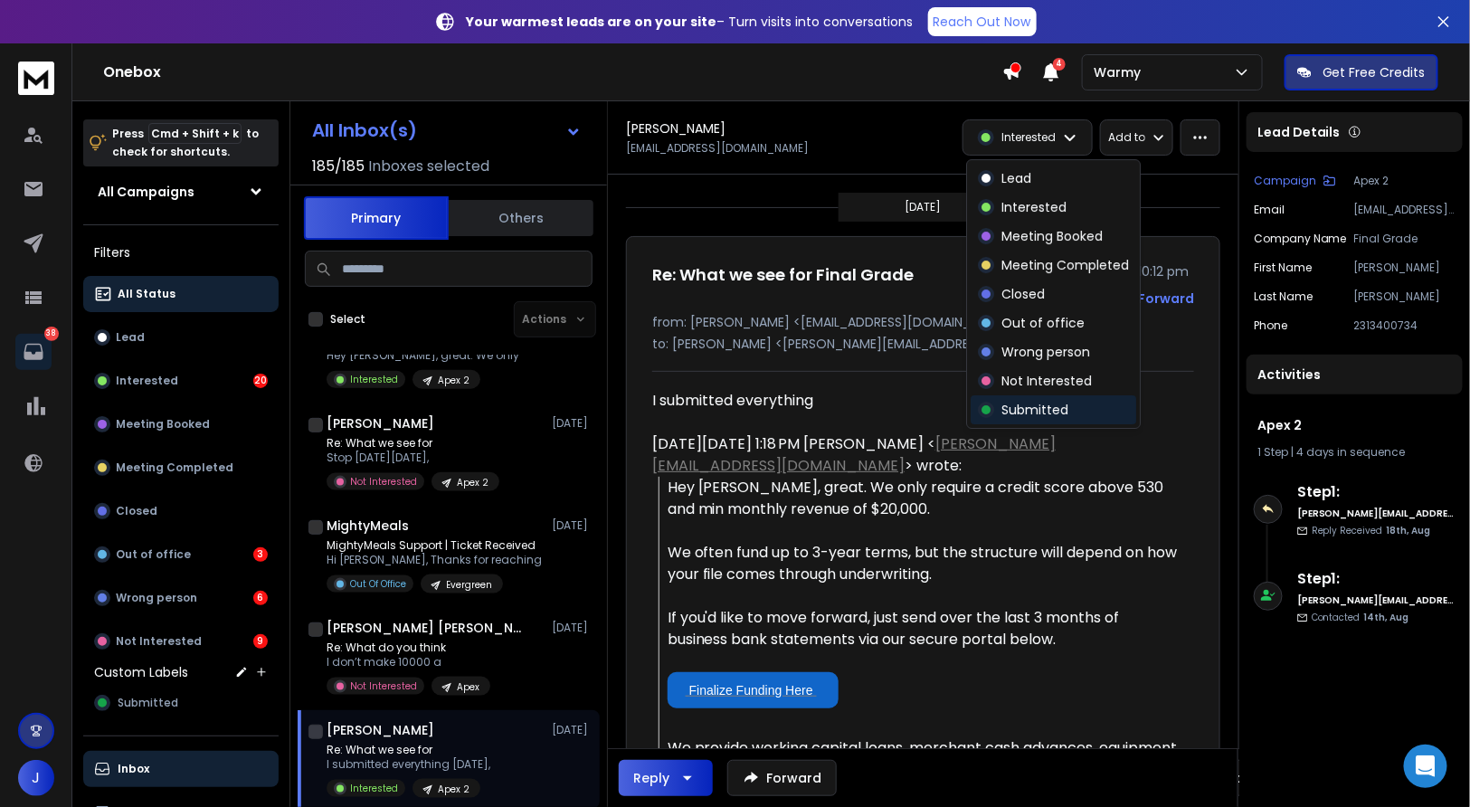
click at [1059, 401] on p "Submitted" at bounding box center [1034, 410] width 67 height 18
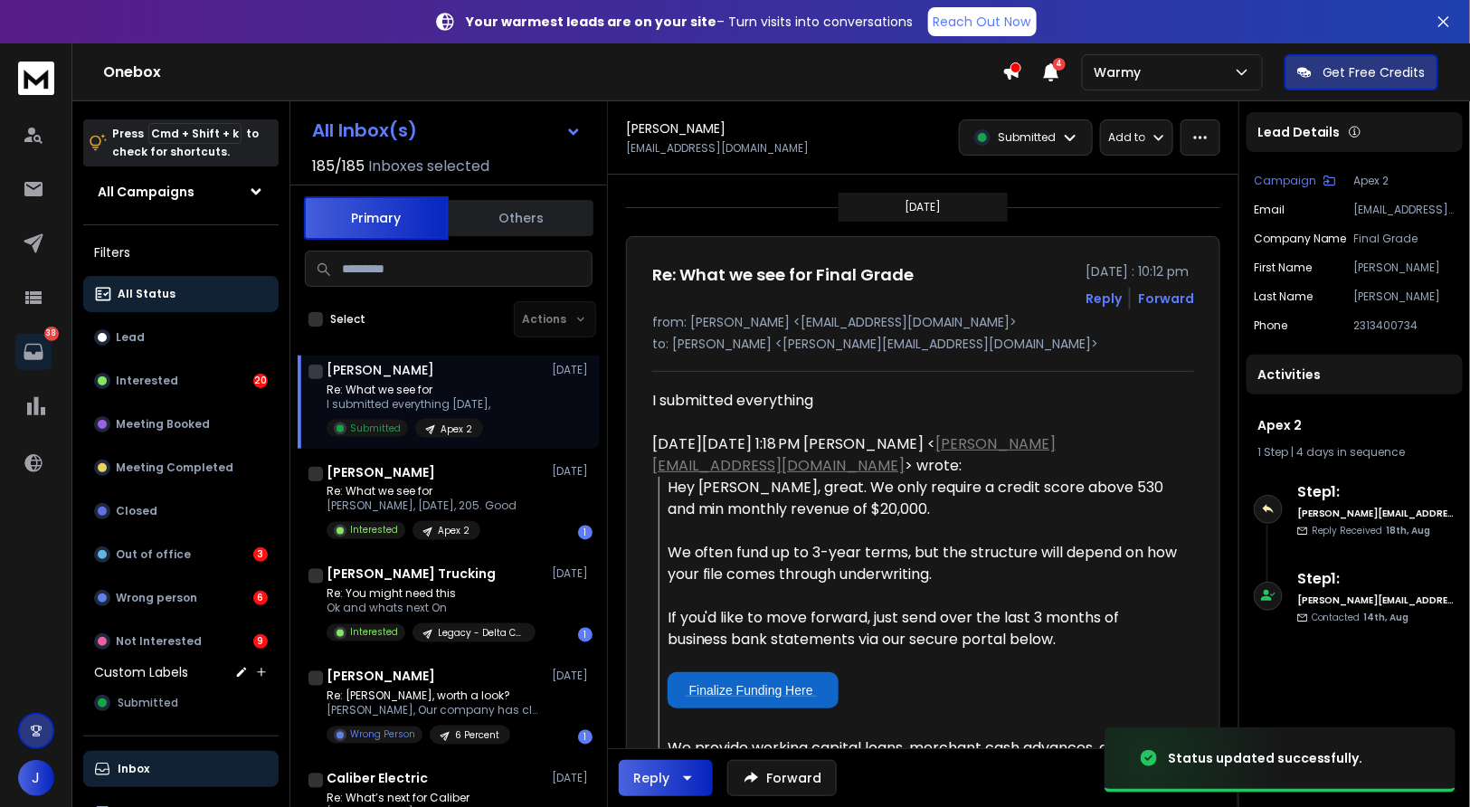
scroll to position [1274, 0]
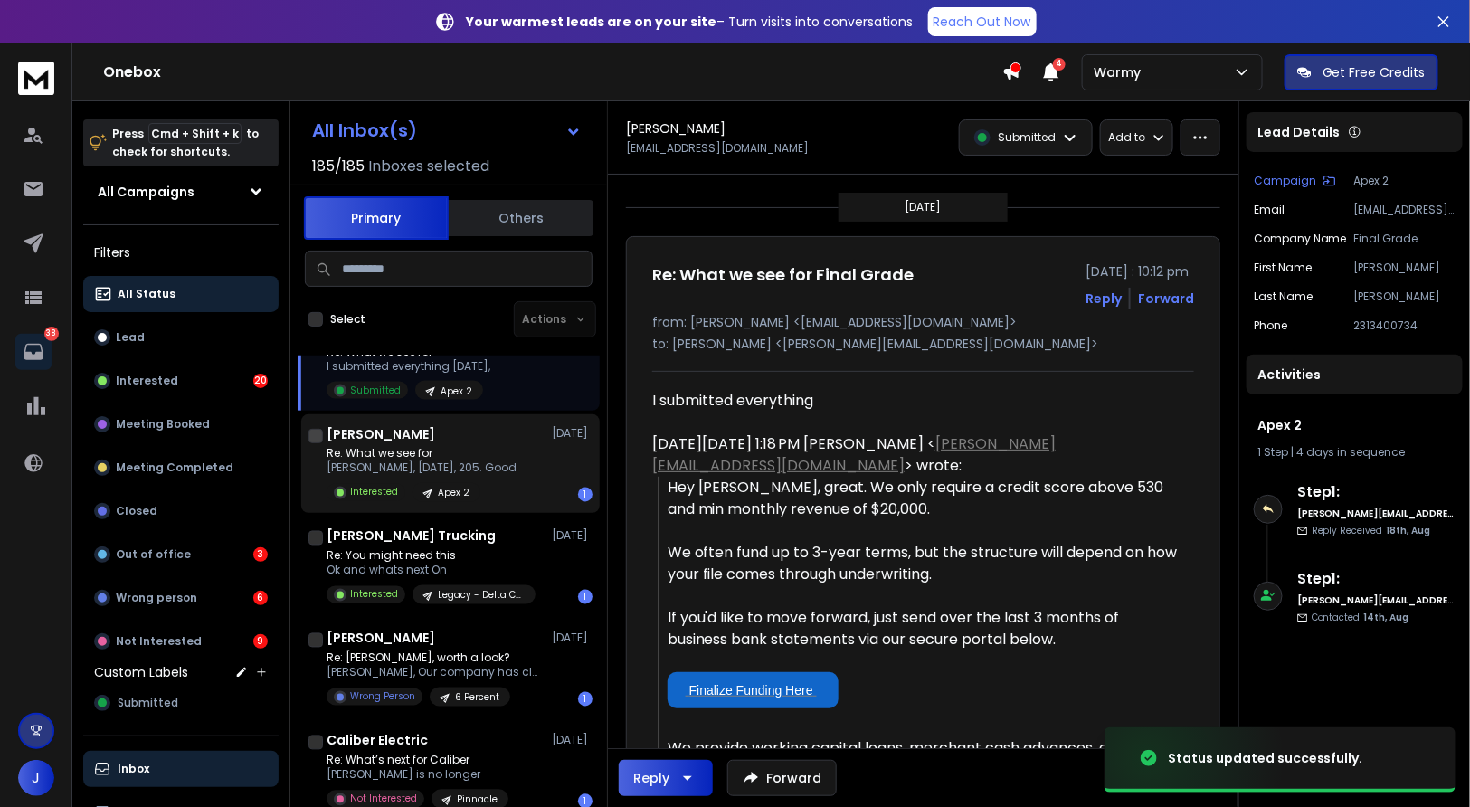
click at [506, 476] on div "Re: What we see for Weston, August 18th, 205. Good Interested Apex 2 1" at bounding box center [460, 474] width 266 height 55
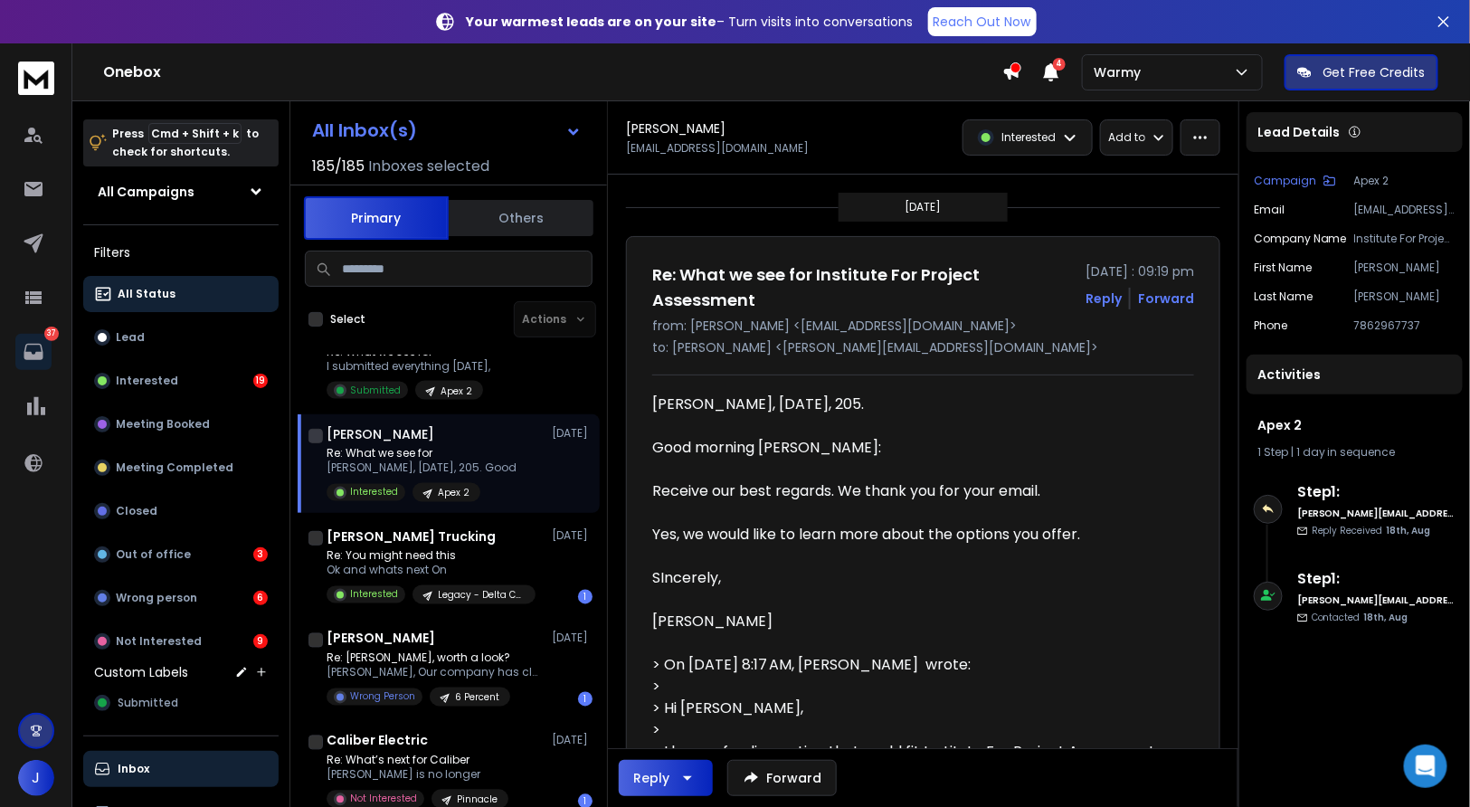
scroll to position [14, 0]
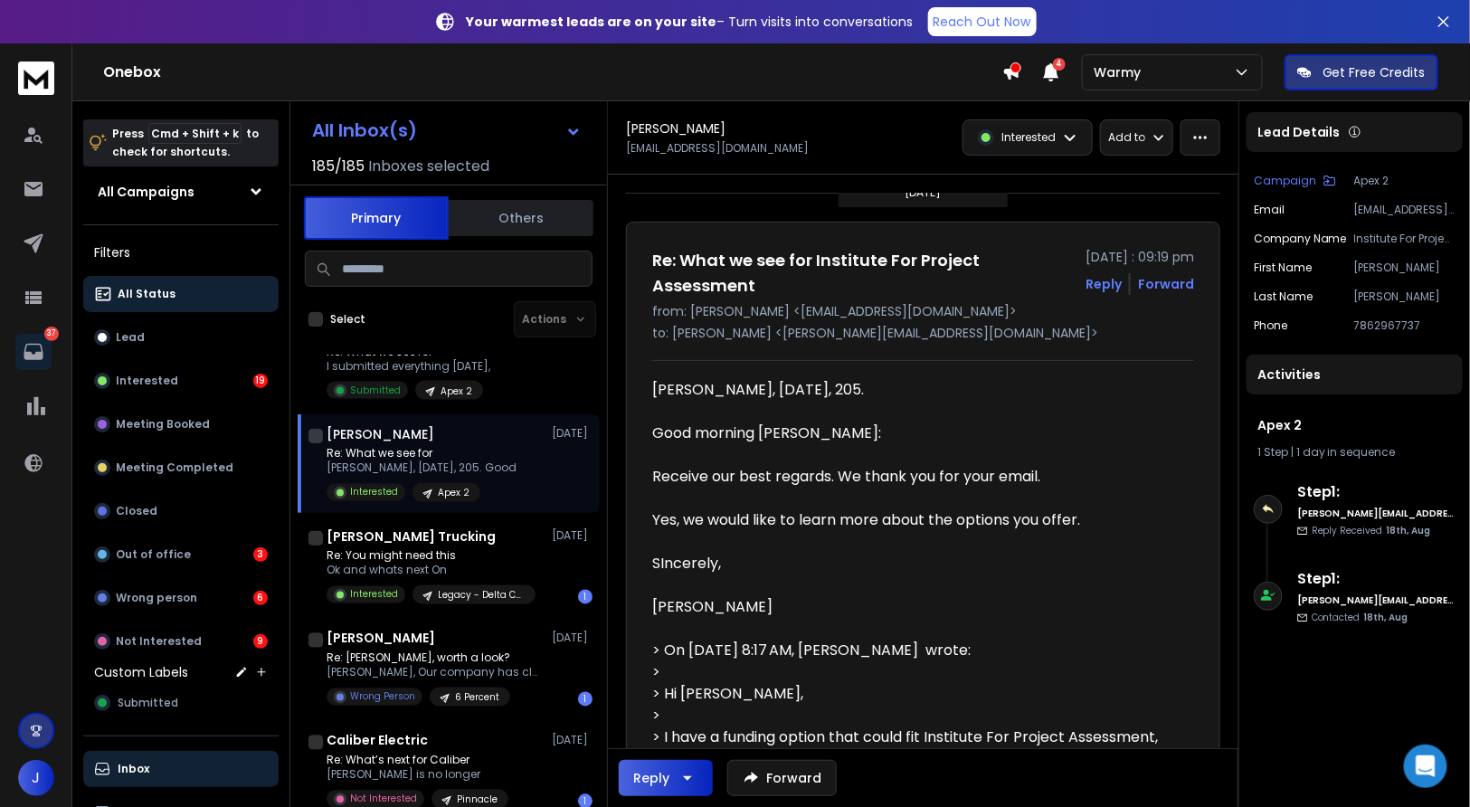
click at [621, 778] on button "Reply" at bounding box center [666, 778] width 94 height 36
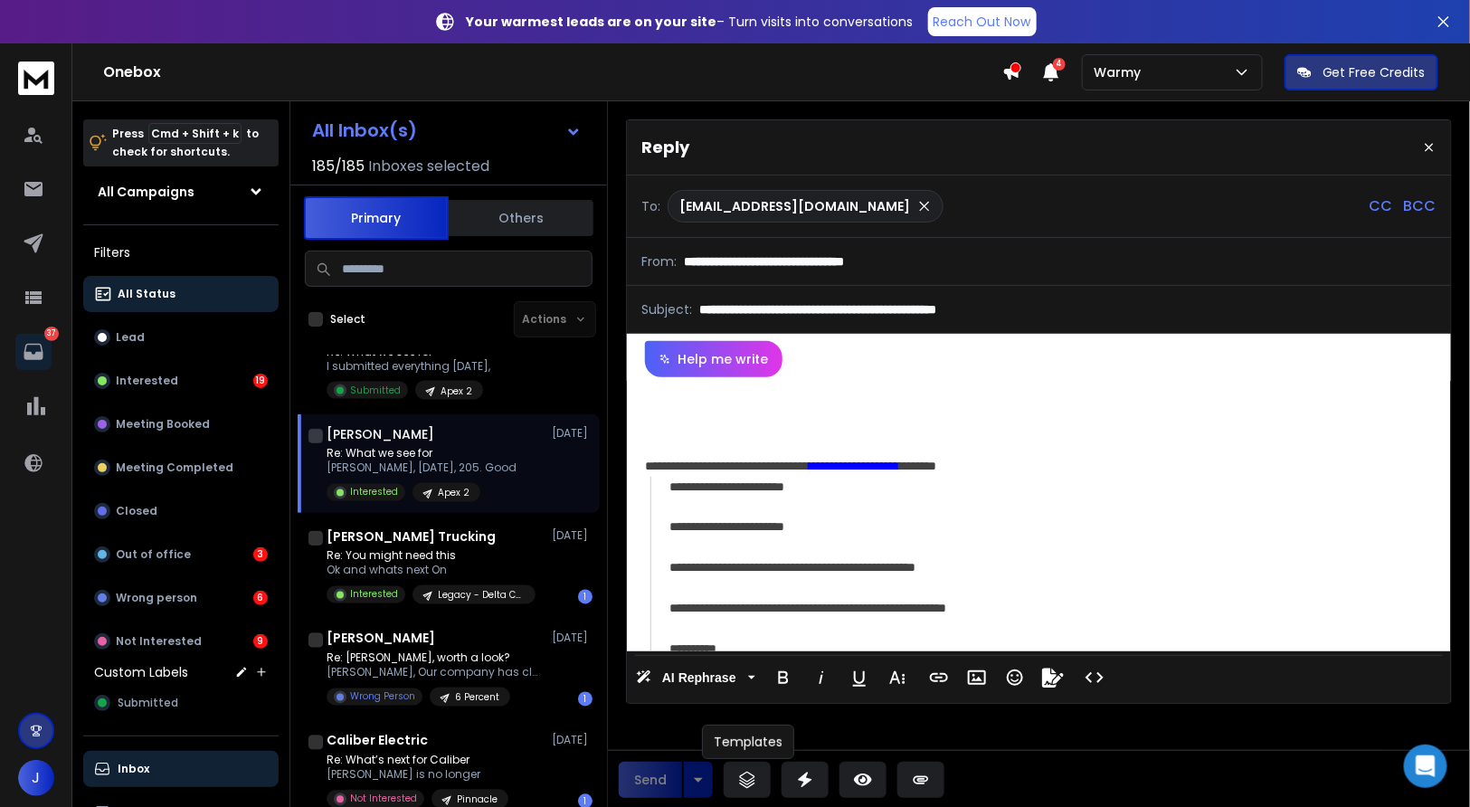
click at [745, 779] on icon at bounding box center [747, 780] width 18 height 18
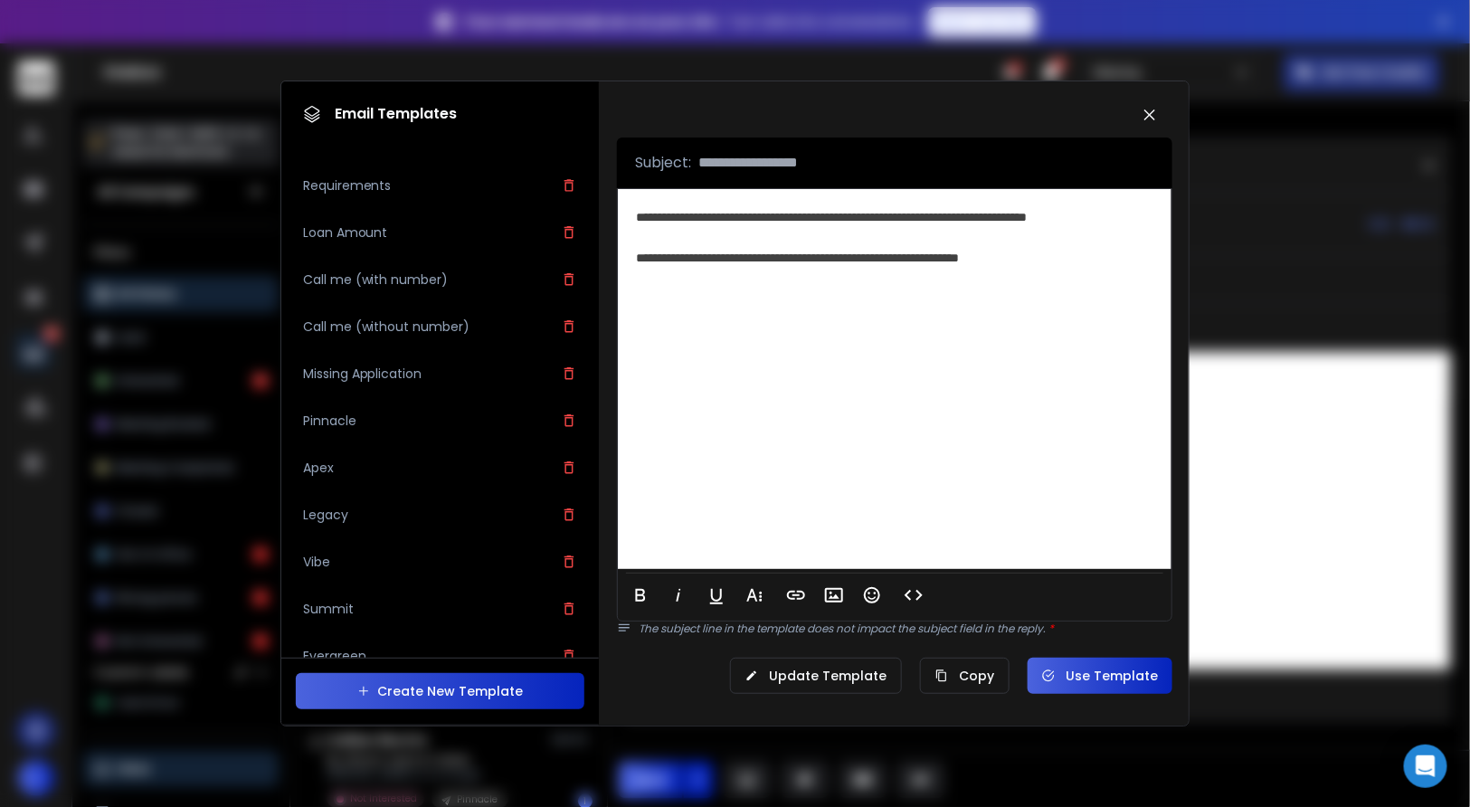
scroll to position [308, 0]
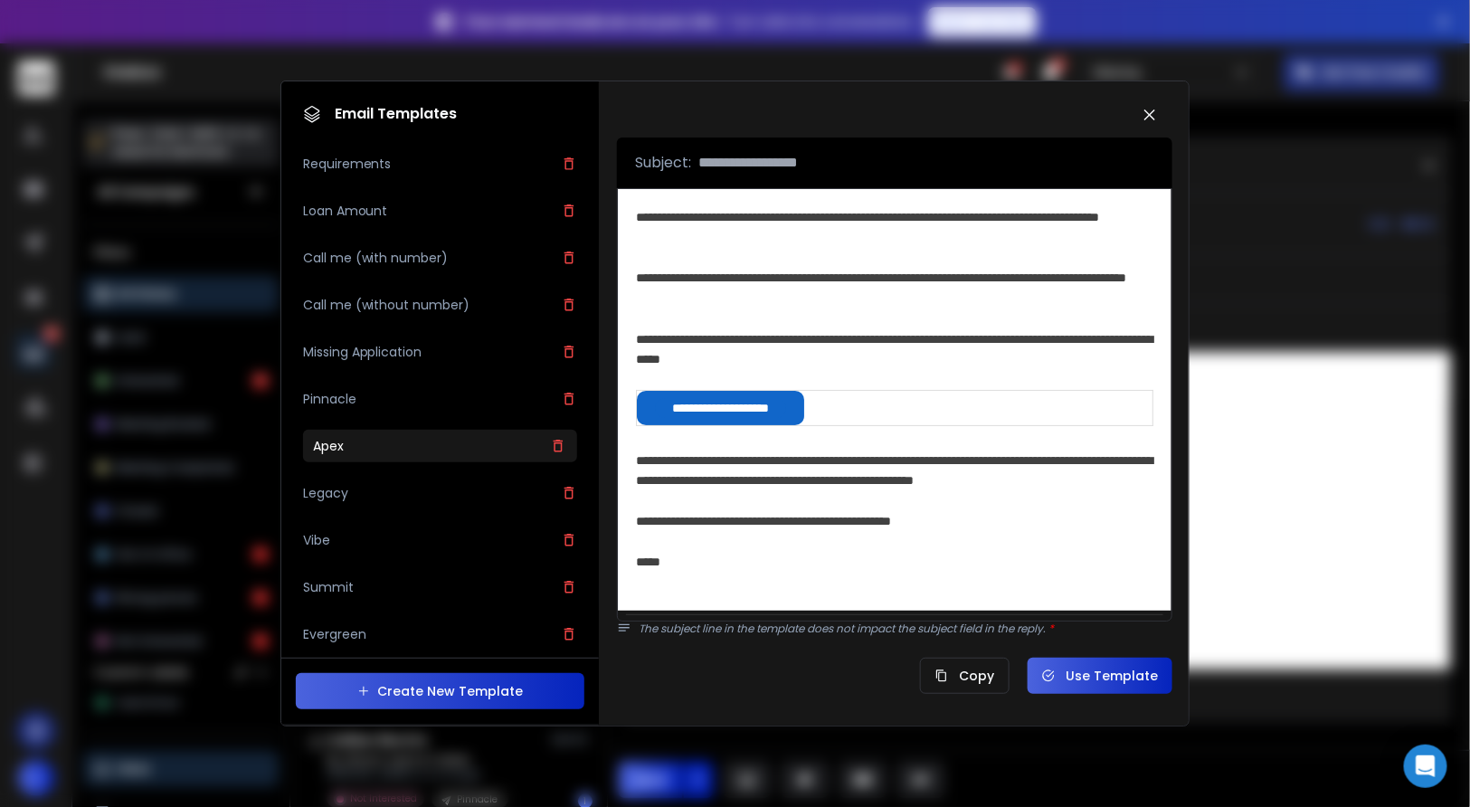
click at [1076, 664] on button "Use Template" at bounding box center [1100, 676] width 145 height 36
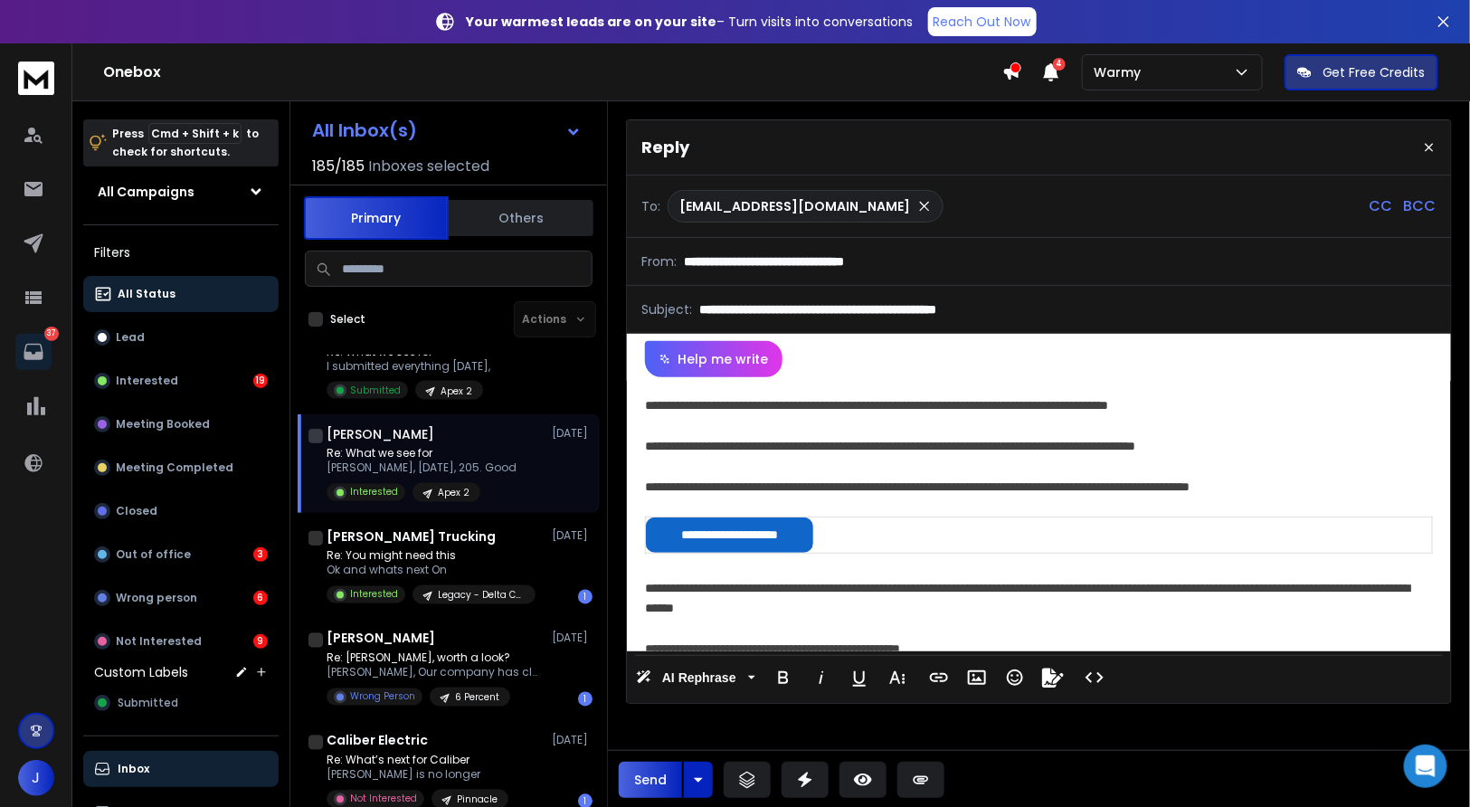
click at [630, 779] on button "Send" at bounding box center [650, 780] width 63 height 36
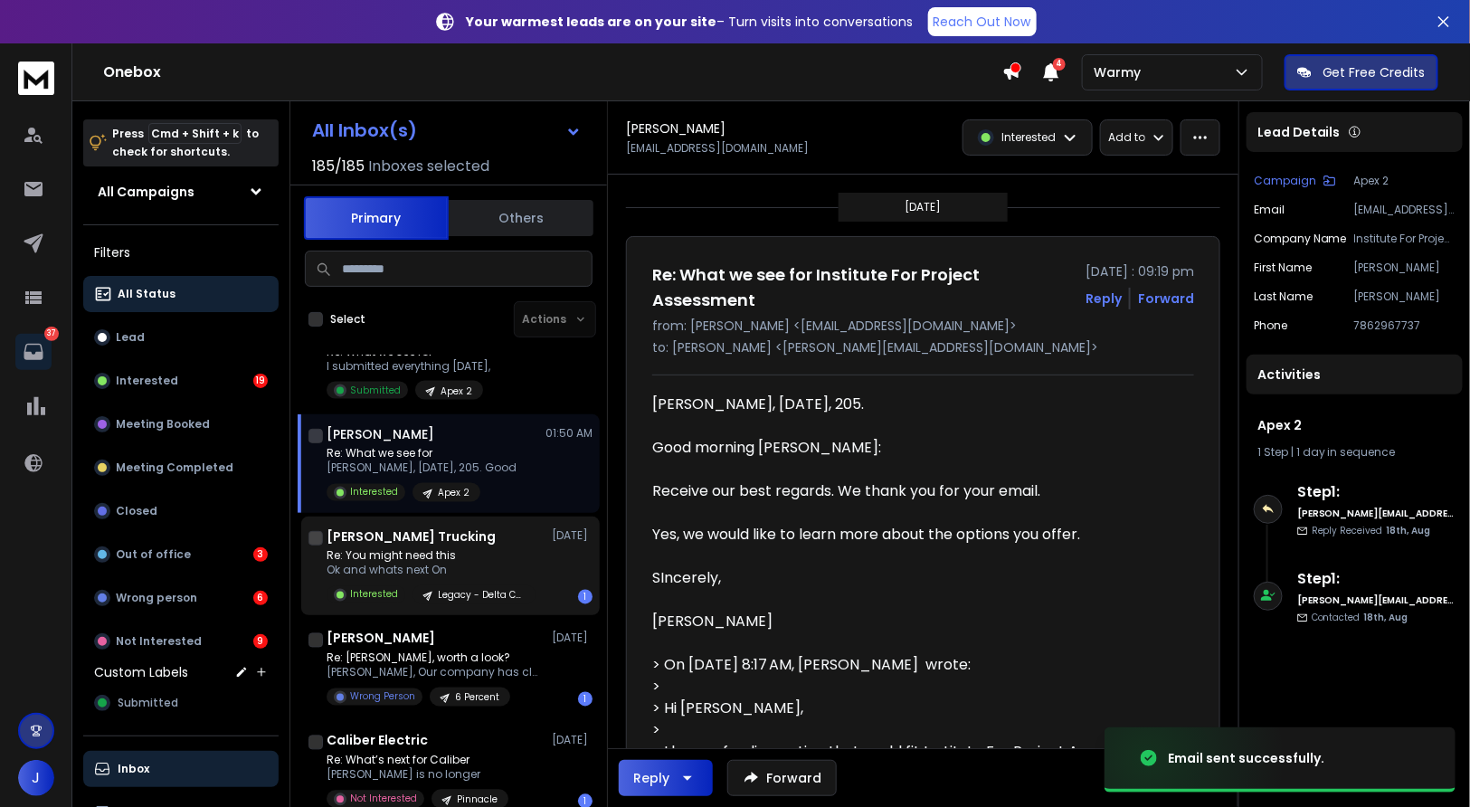
click at [476, 576] on div "Re: You might need this Ok and whats next On Interested Legacy - Delta Capital …" at bounding box center [431, 576] width 209 height 55
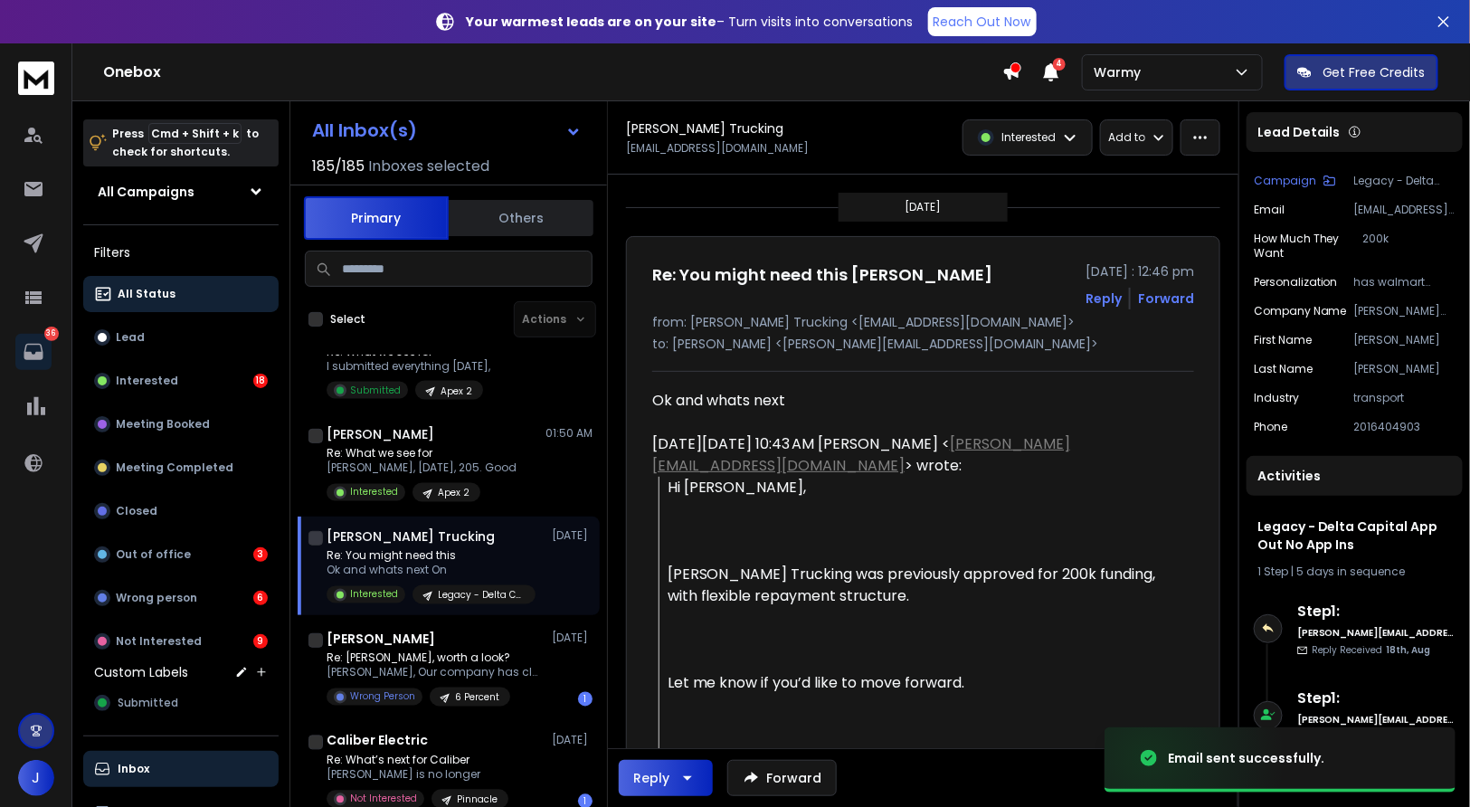
click at [642, 782] on div "Reply" at bounding box center [651, 778] width 36 height 18
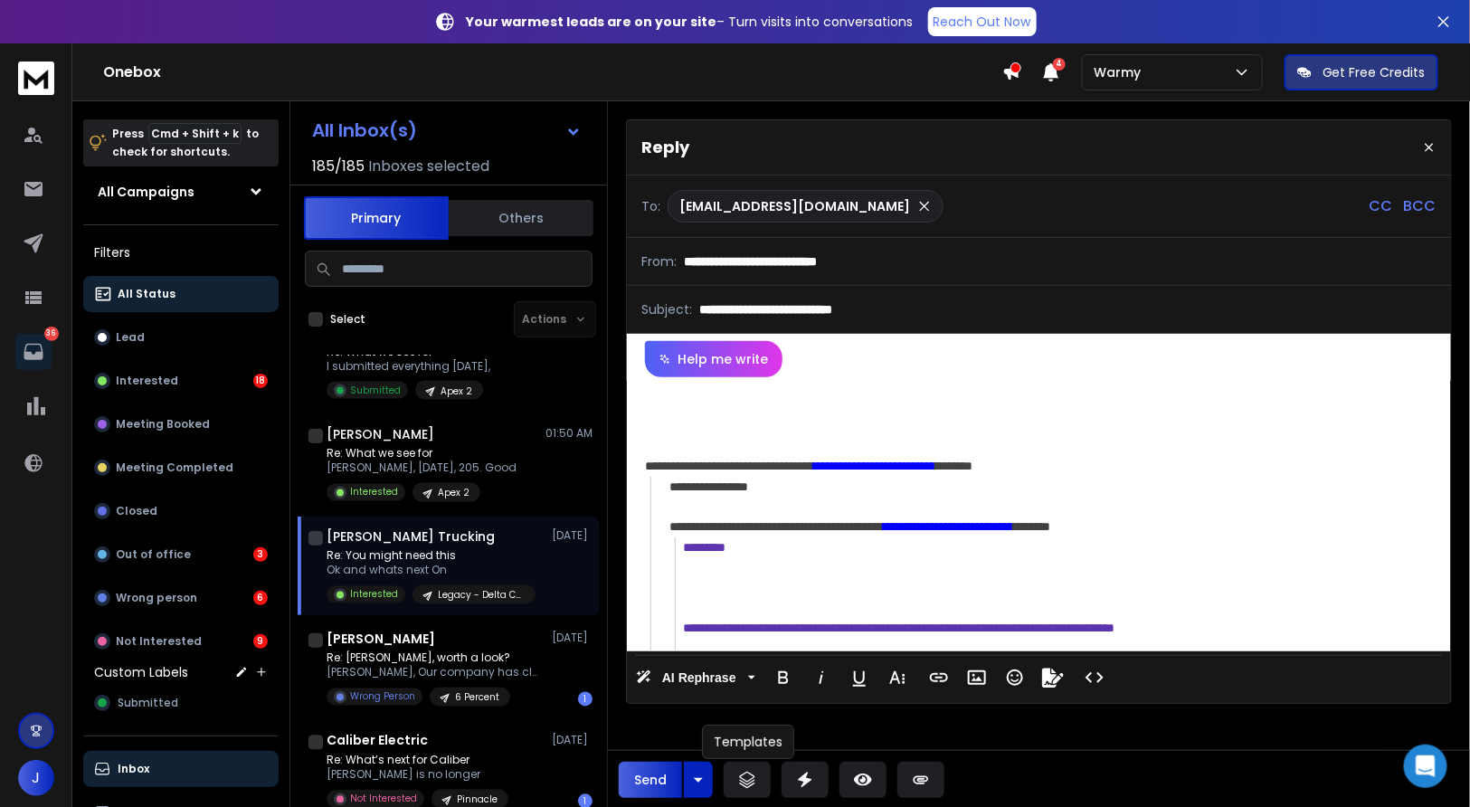
click at [753, 788] on icon at bounding box center [747, 780] width 18 height 18
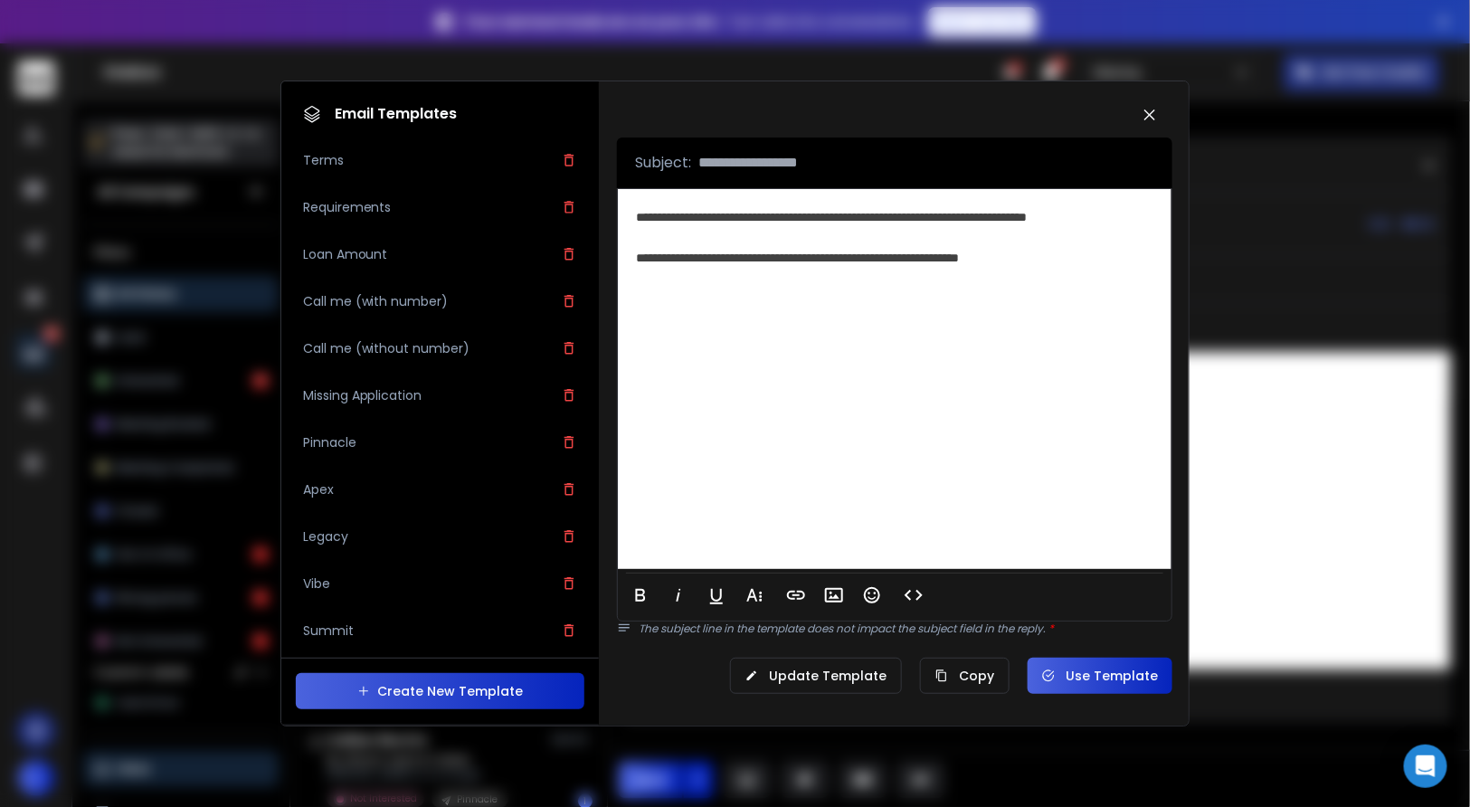
scroll to position [292, 0]
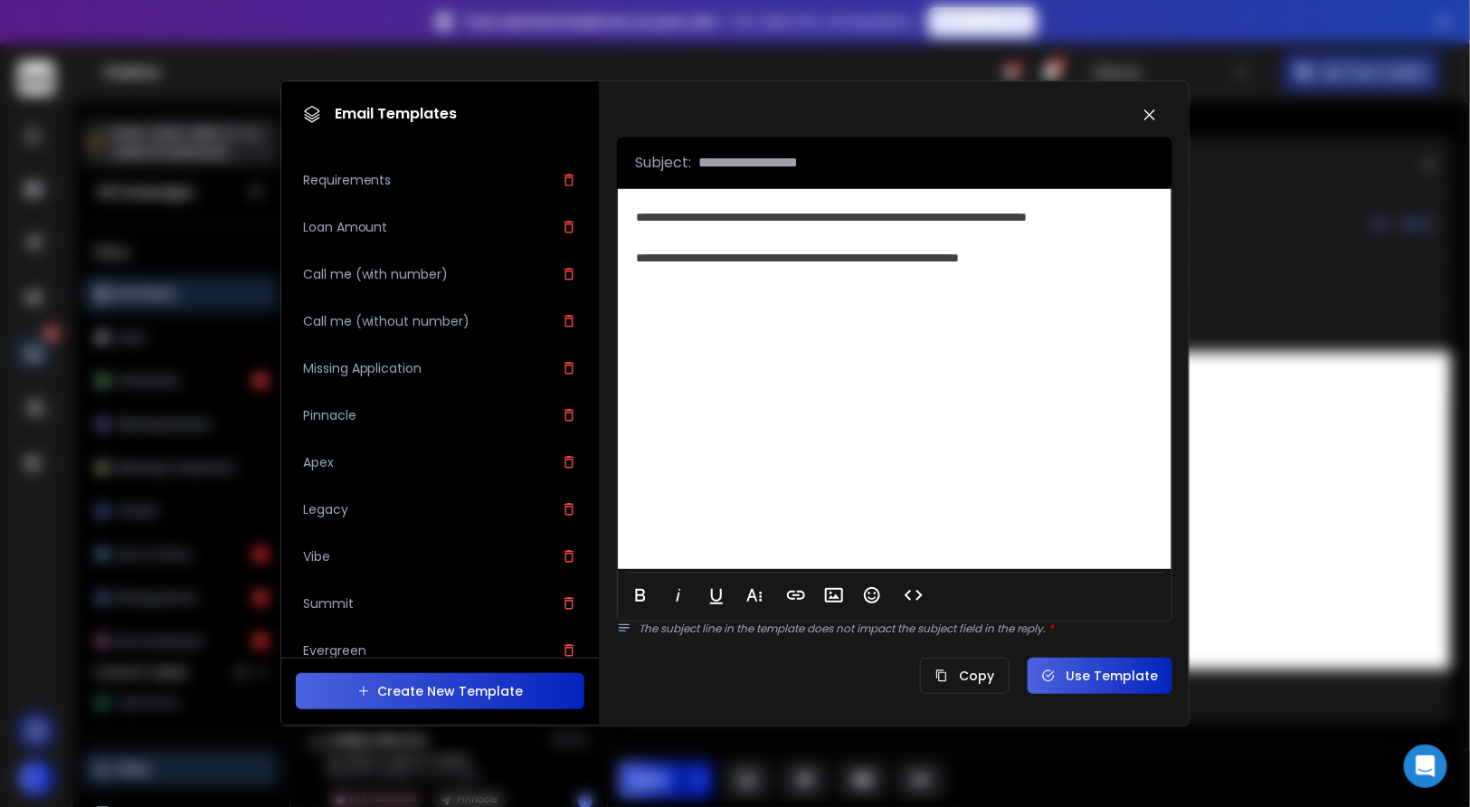
click at [403, 495] on div "Legacy" at bounding box center [440, 509] width 274 height 33
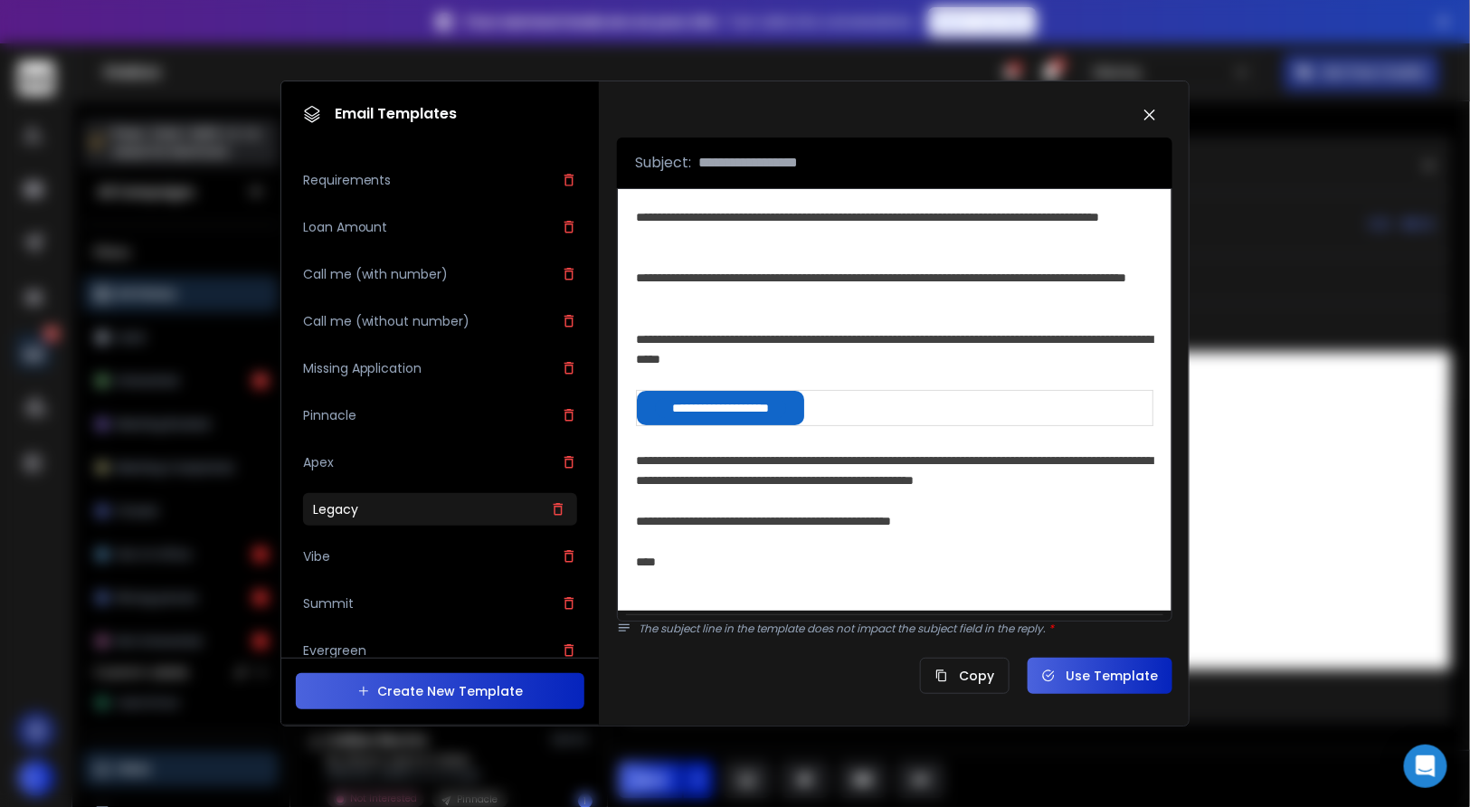
click at [1058, 678] on button "Use Template" at bounding box center [1100, 676] width 145 height 36
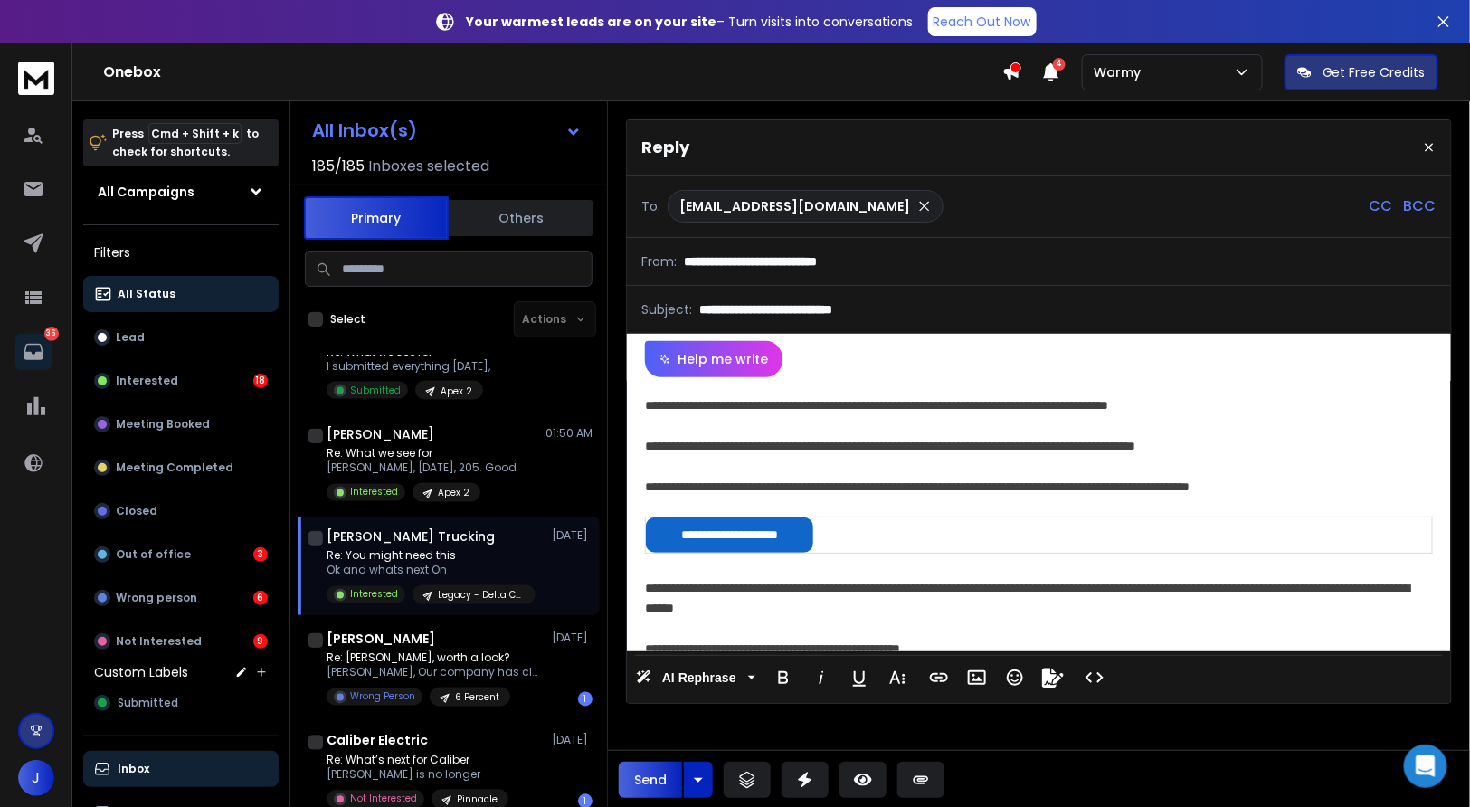
click at [640, 769] on button "Send" at bounding box center [650, 780] width 63 height 36
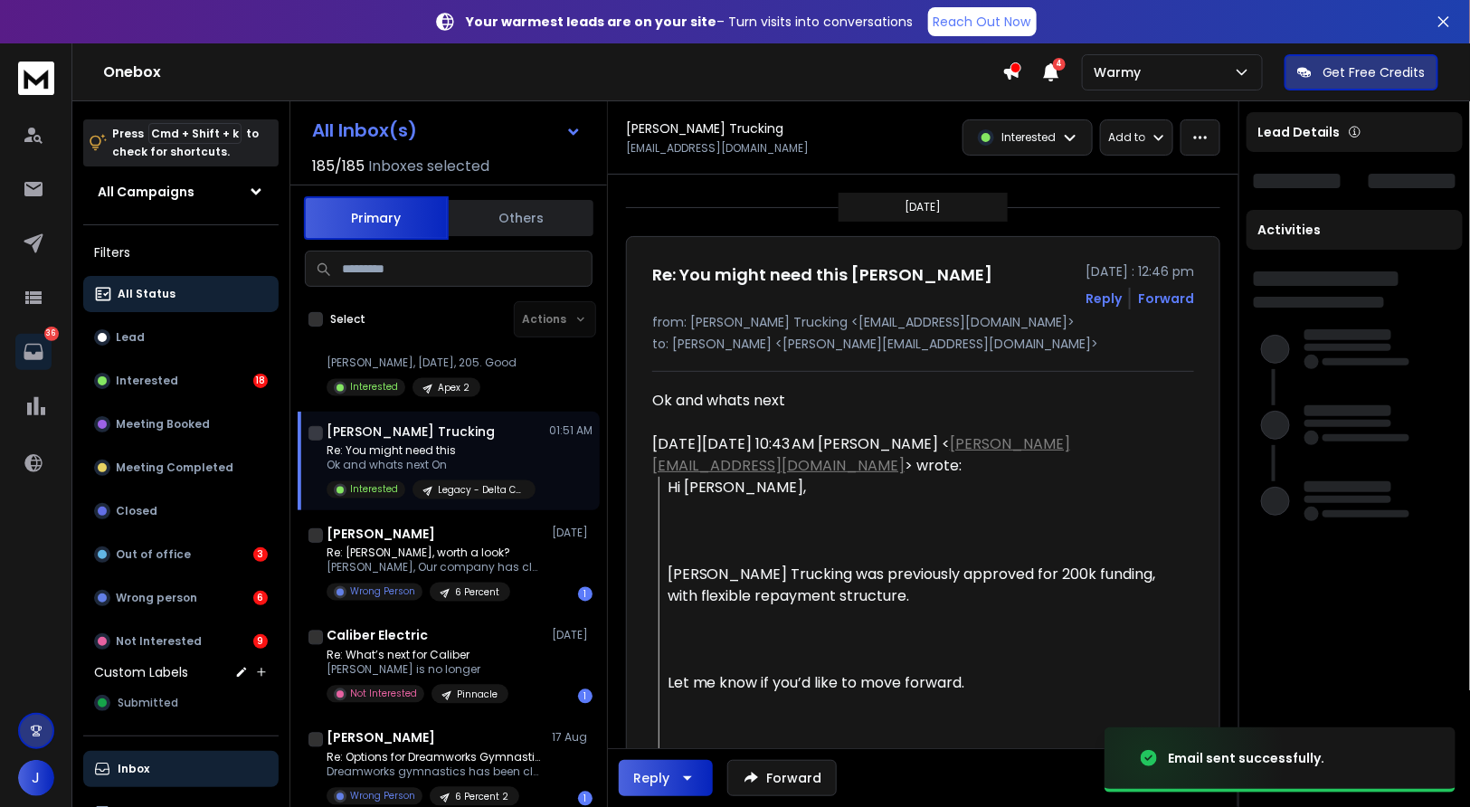
scroll to position [1404, 0]
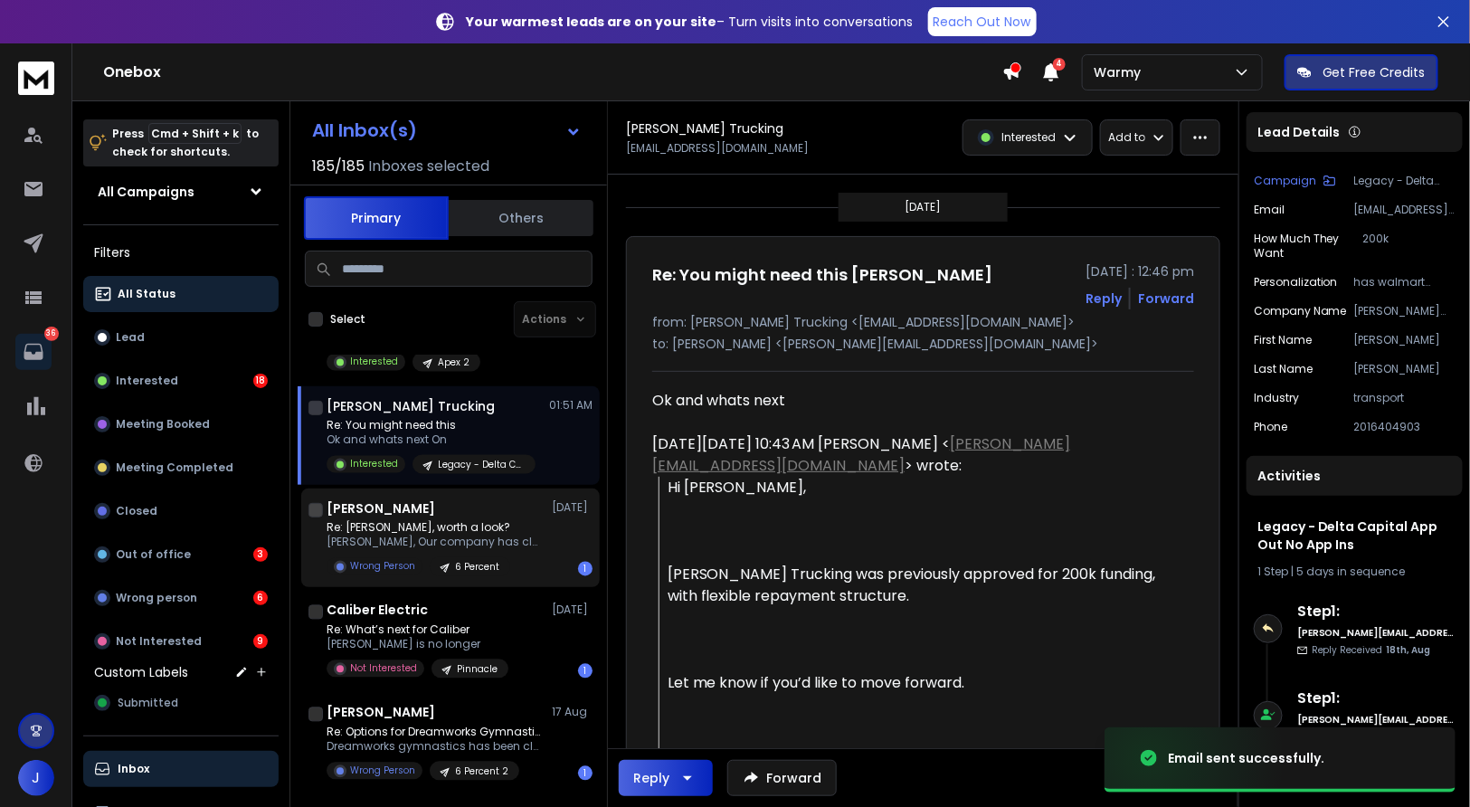
click at [466, 545] on p "[PERSON_NAME], Our company has closed." at bounding box center [435, 542] width 217 height 14
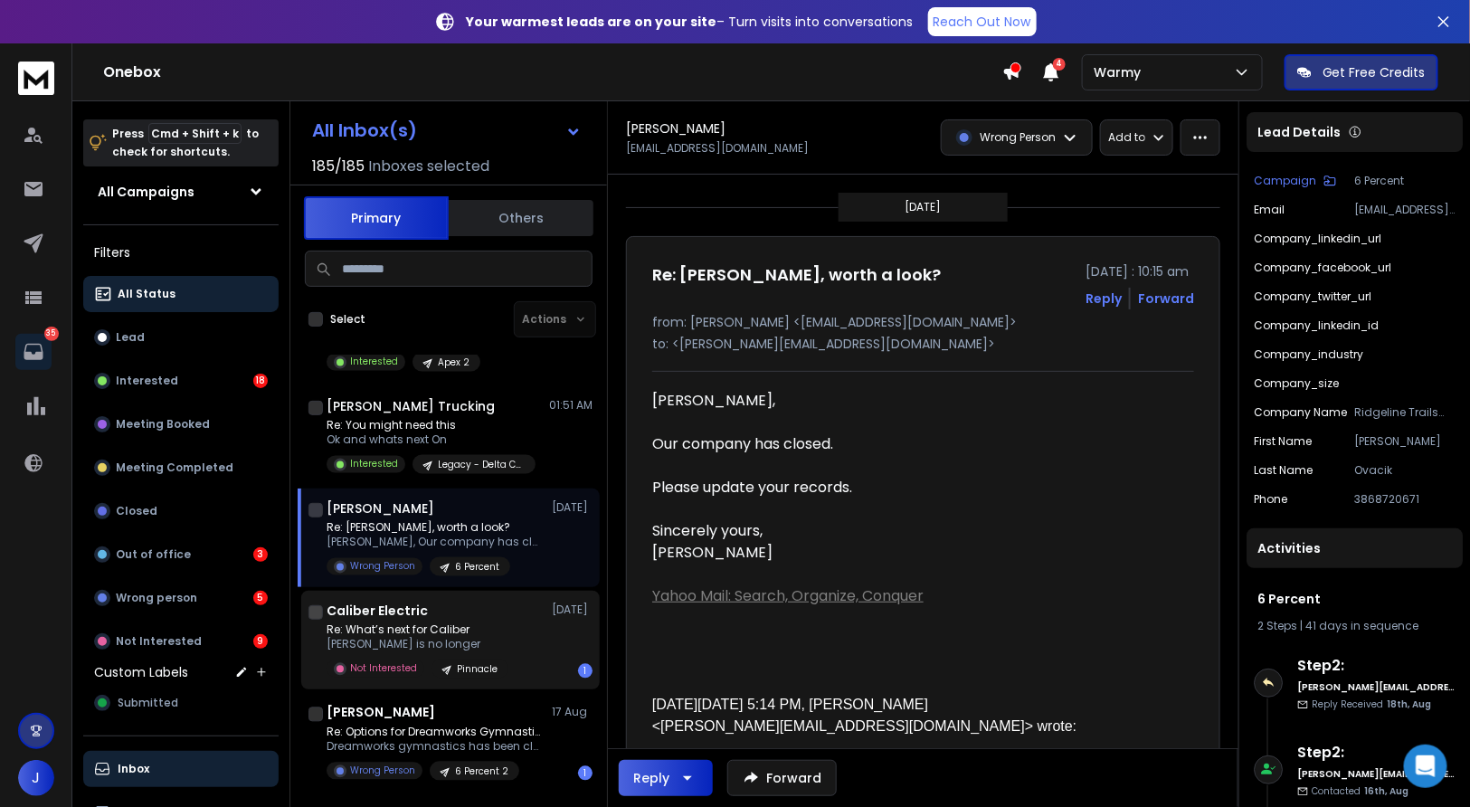
click at [490, 627] on p "Re: What’s next for Caliber" at bounding box center [418, 630] width 182 height 14
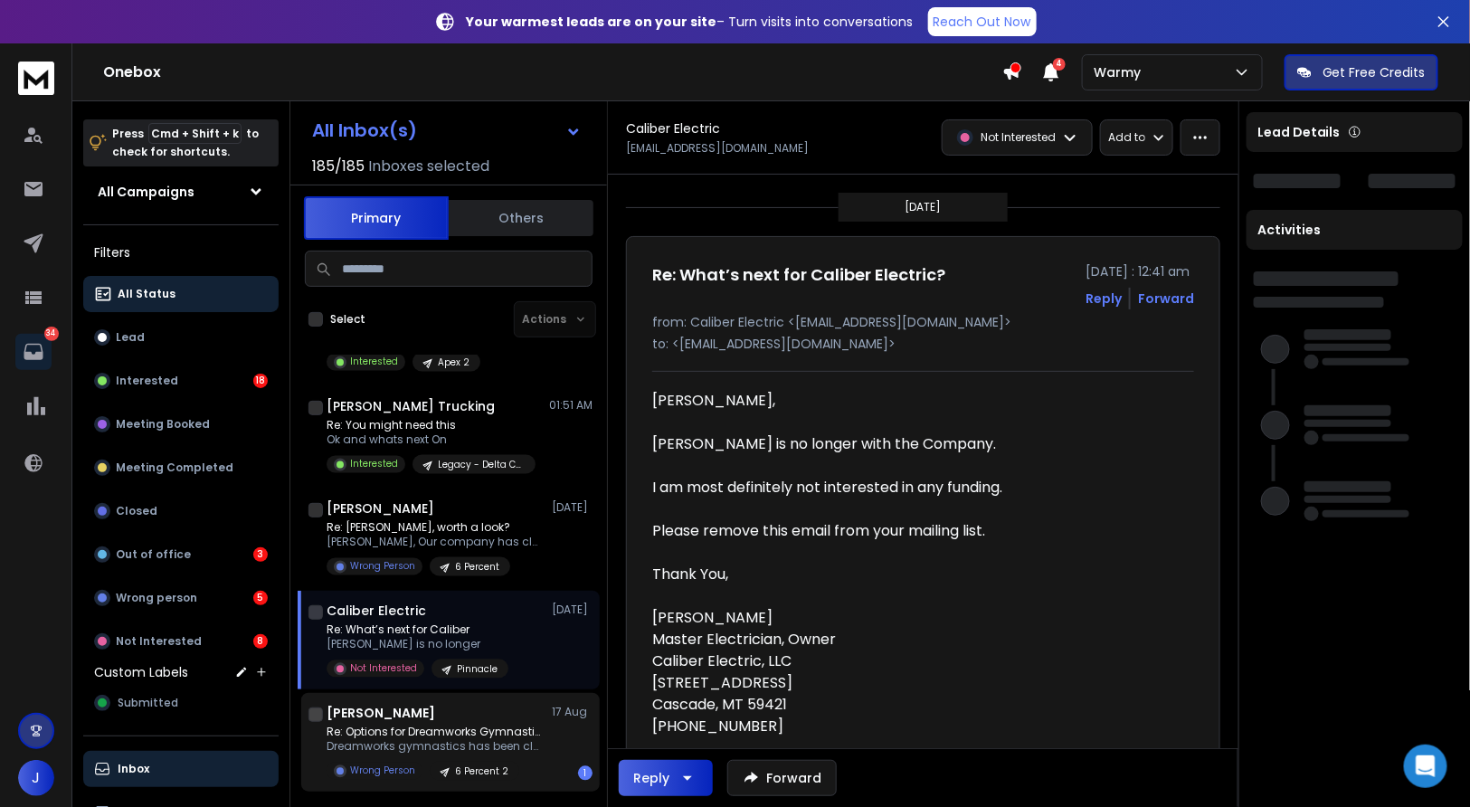
click at [485, 719] on div "Christi McMillian 17 Aug" at bounding box center [460, 713] width 266 height 18
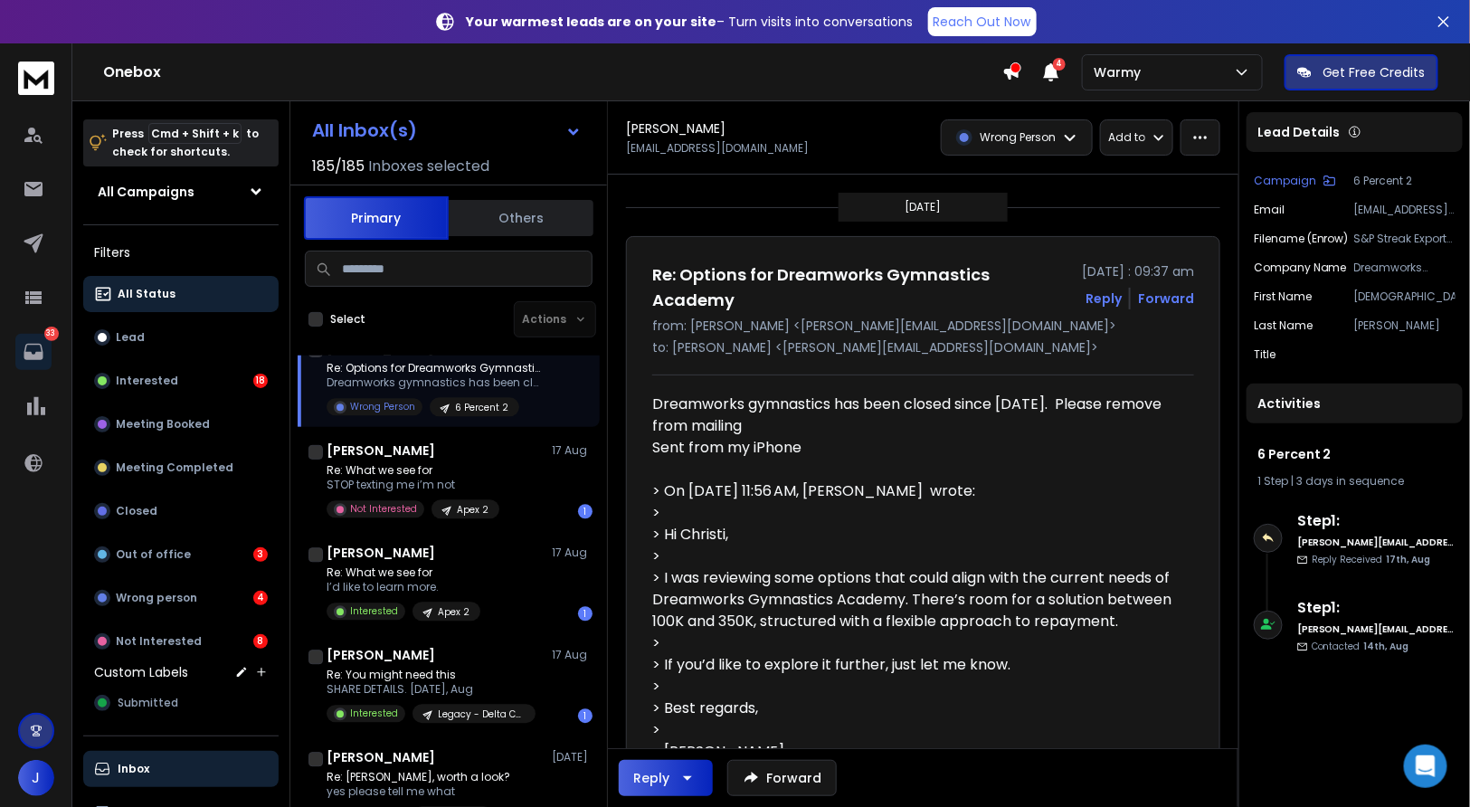
scroll to position [1779, 0]
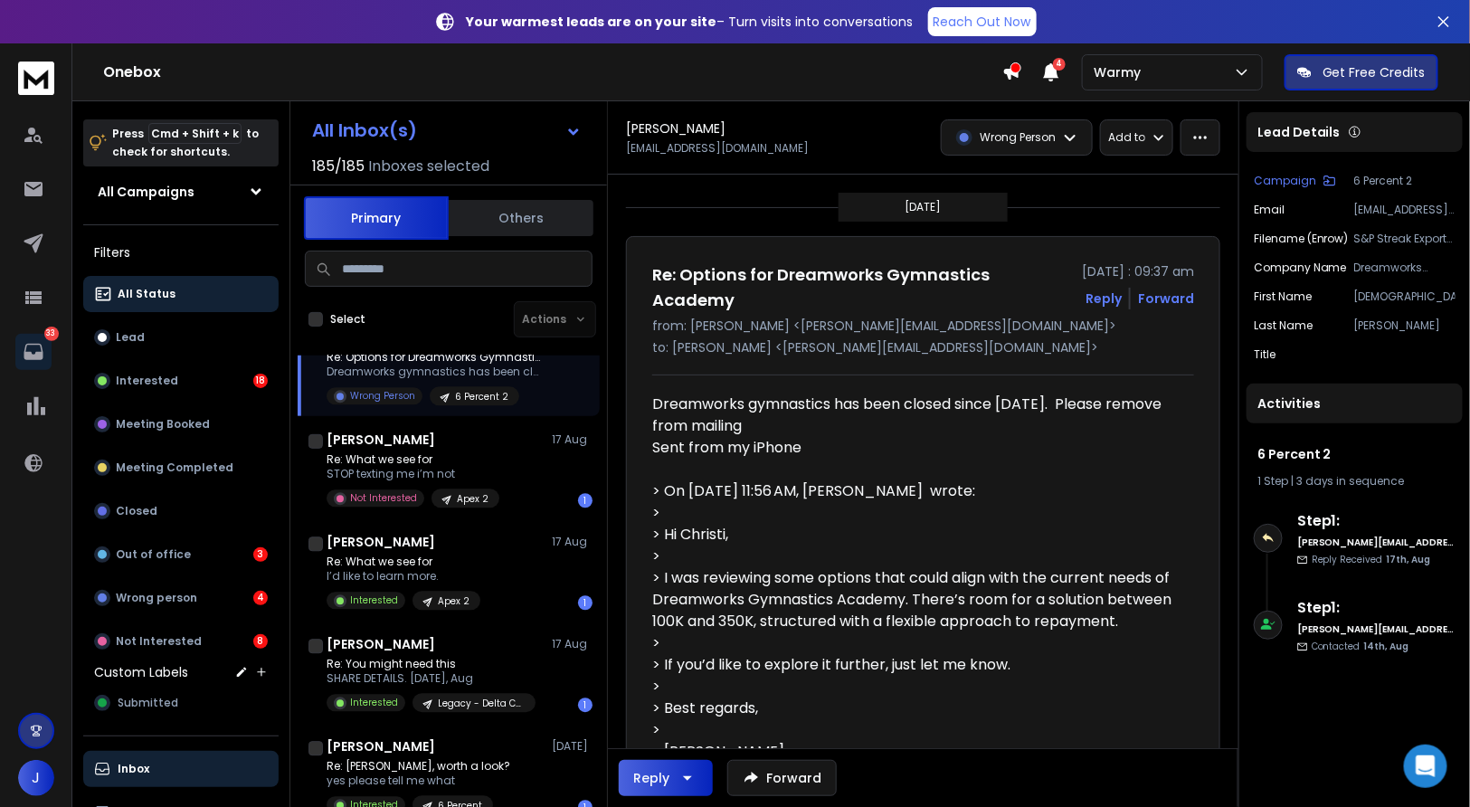
click at [510, 461] on div "Re: What we see for STOP texting me i’m not Not Interested Apex 2 1" at bounding box center [460, 479] width 266 height 55
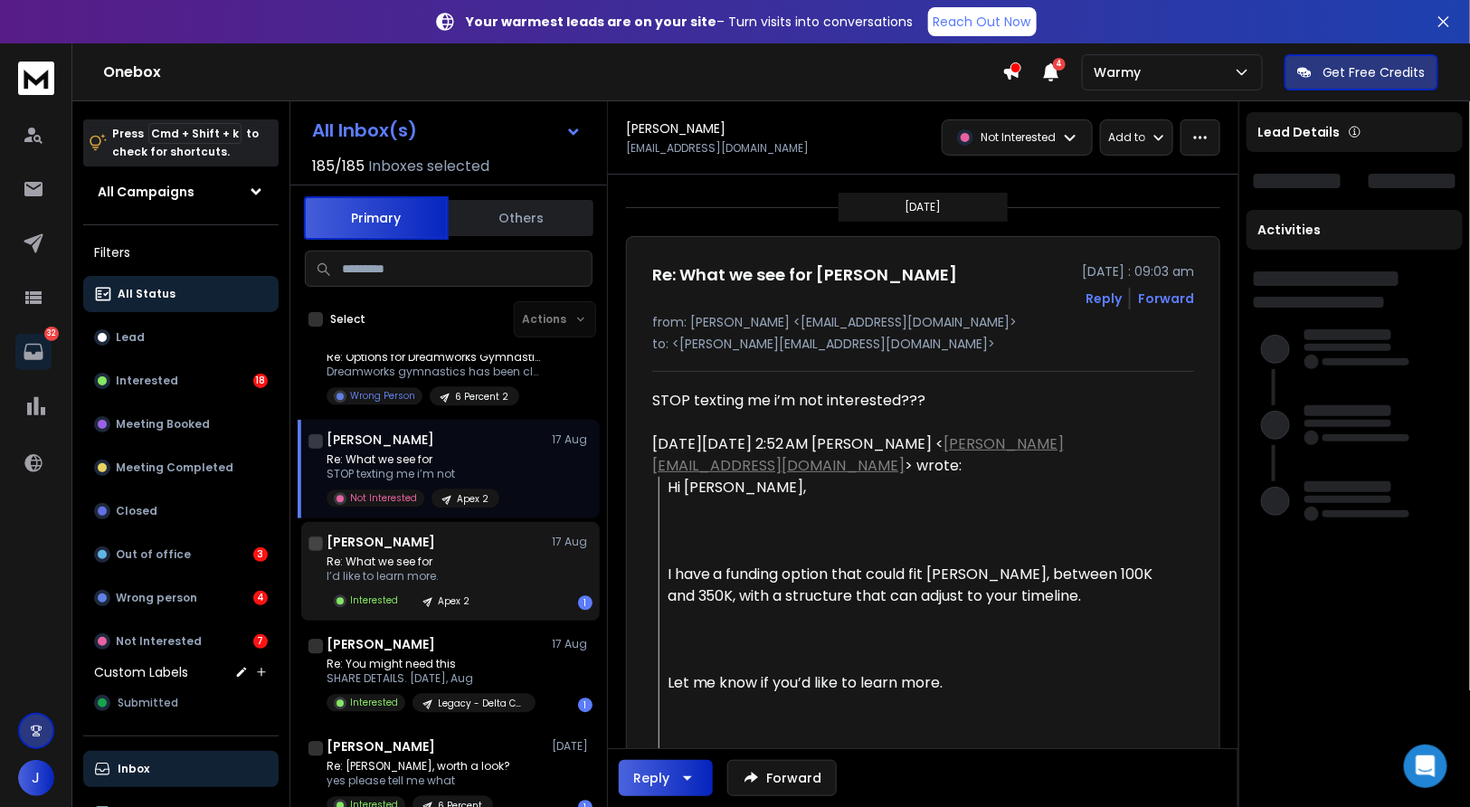
click at [500, 566] on div "Re: What we see for I’d like to learn more. Interested Apex 2 1" at bounding box center [460, 581] width 266 height 55
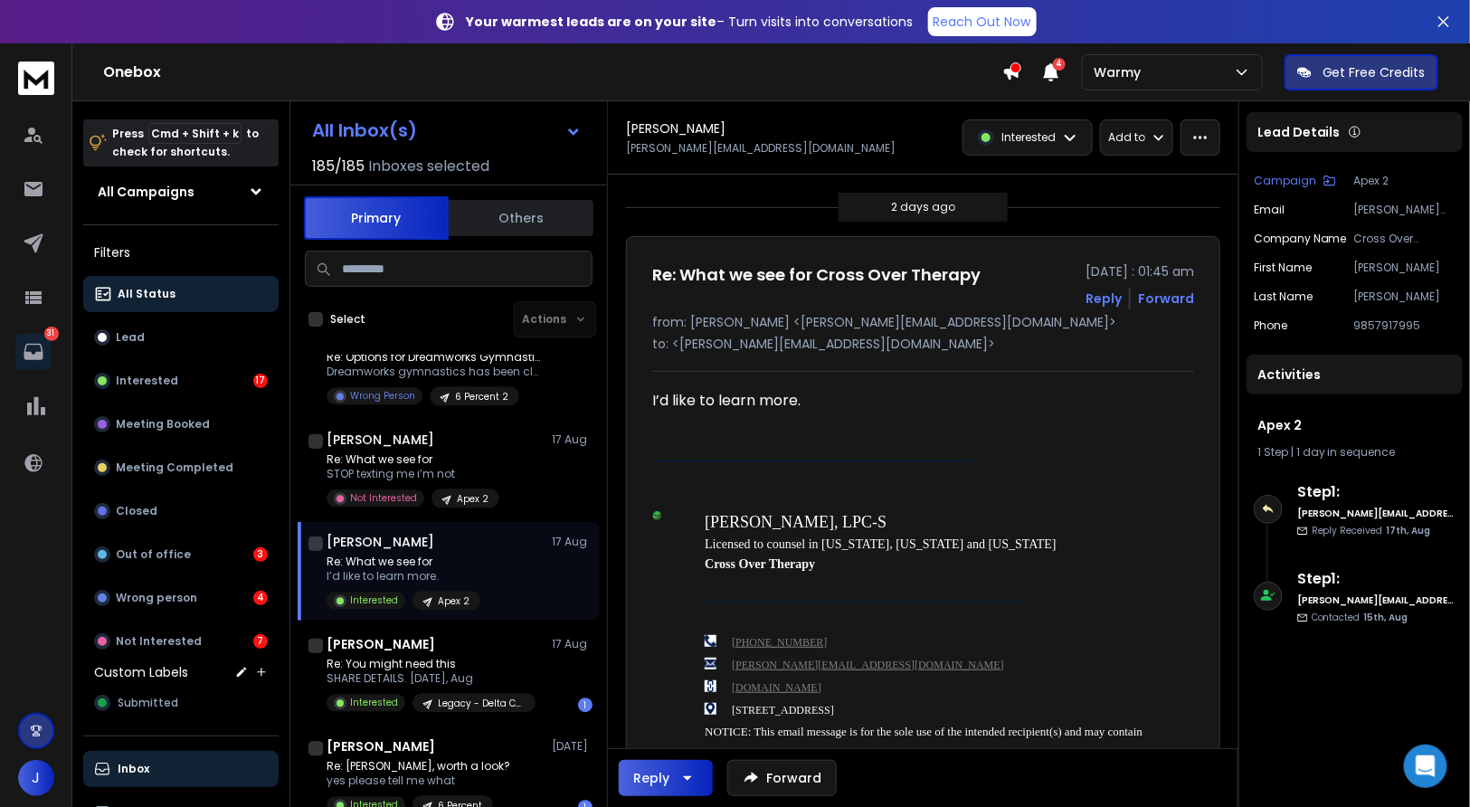
click at [630, 774] on button "Reply" at bounding box center [666, 778] width 94 height 36
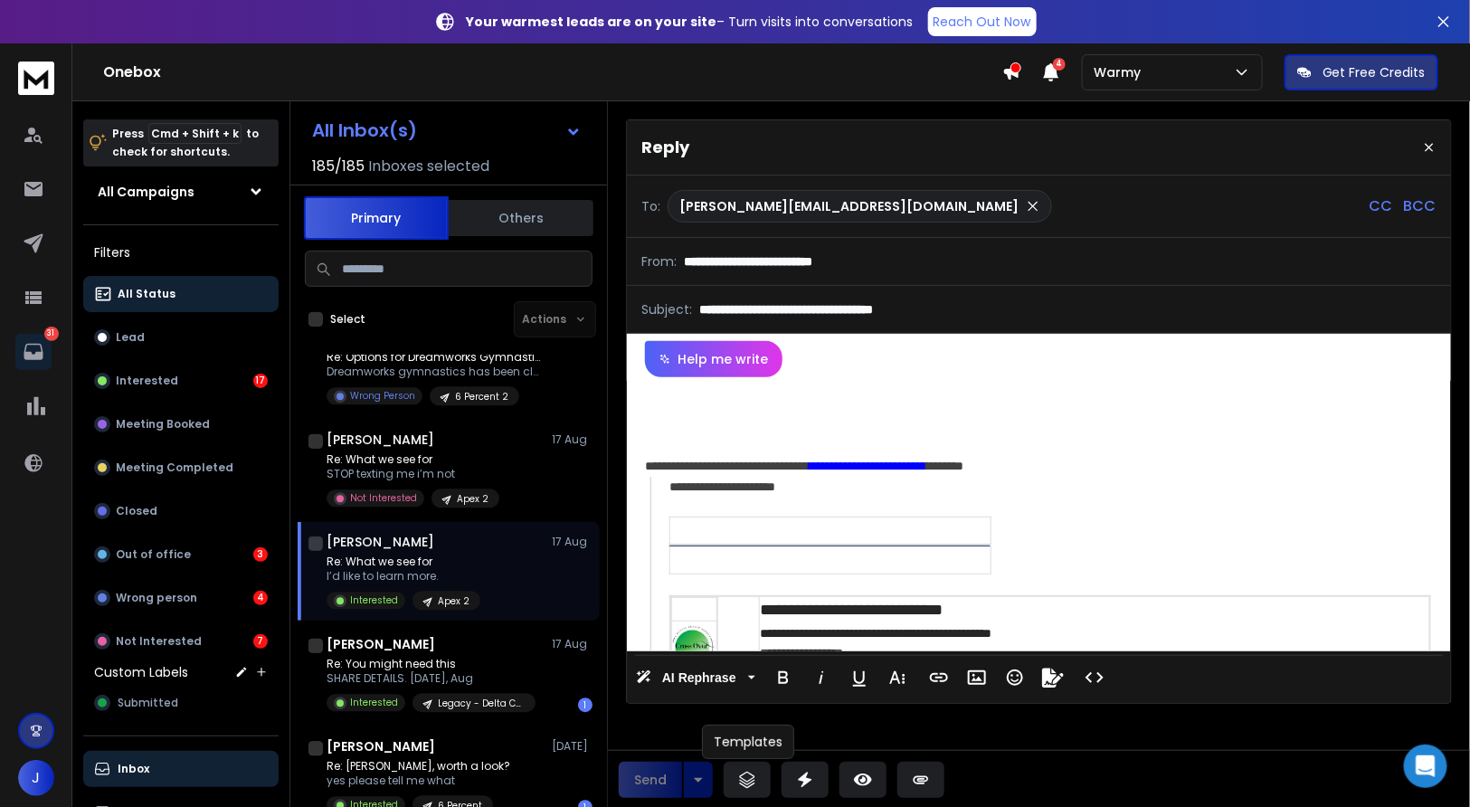
click at [762, 795] on button at bounding box center [747, 780] width 47 height 36
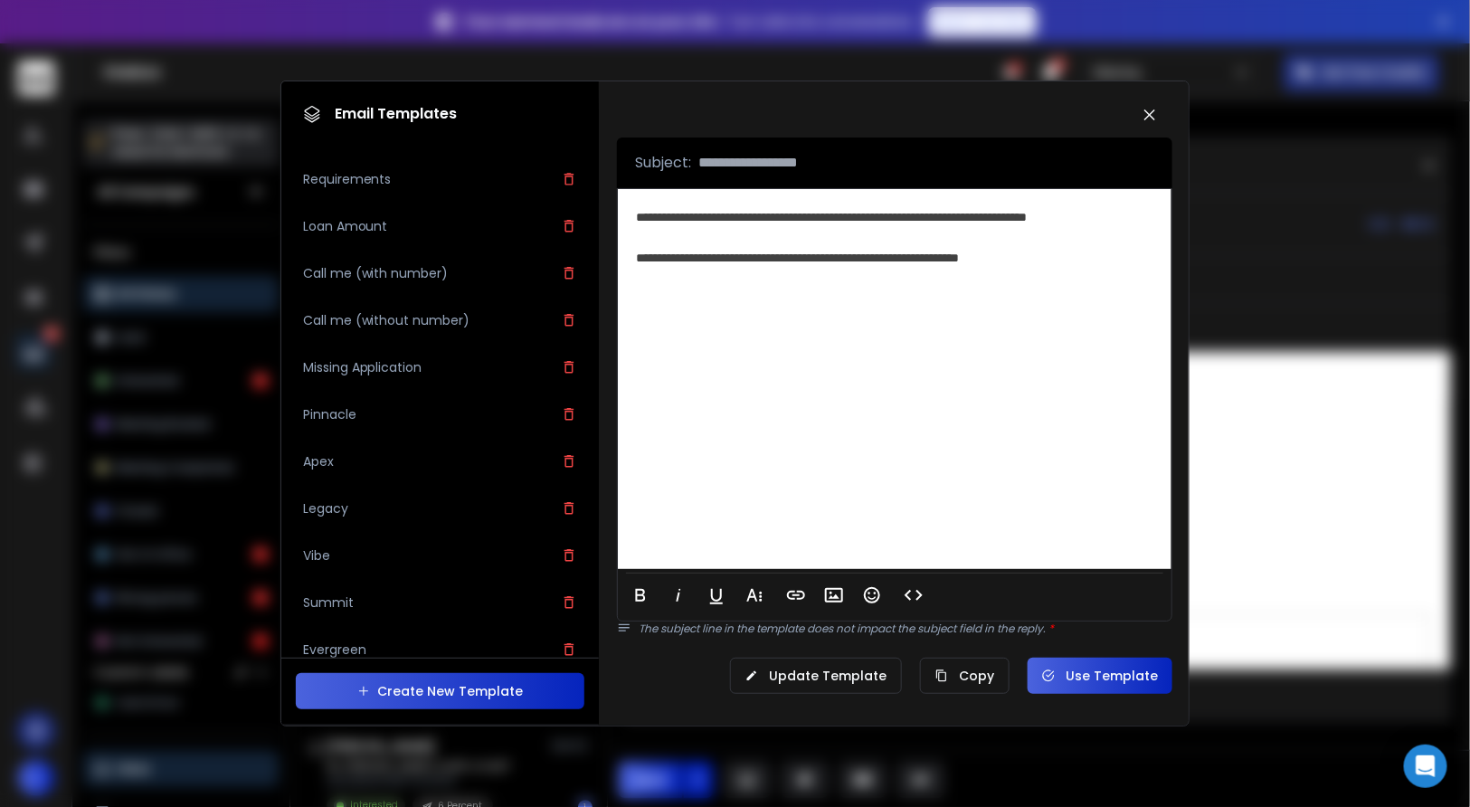
scroll to position [292, 0]
click at [412, 447] on div "Apex" at bounding box center [440, 462] width 274 height 33
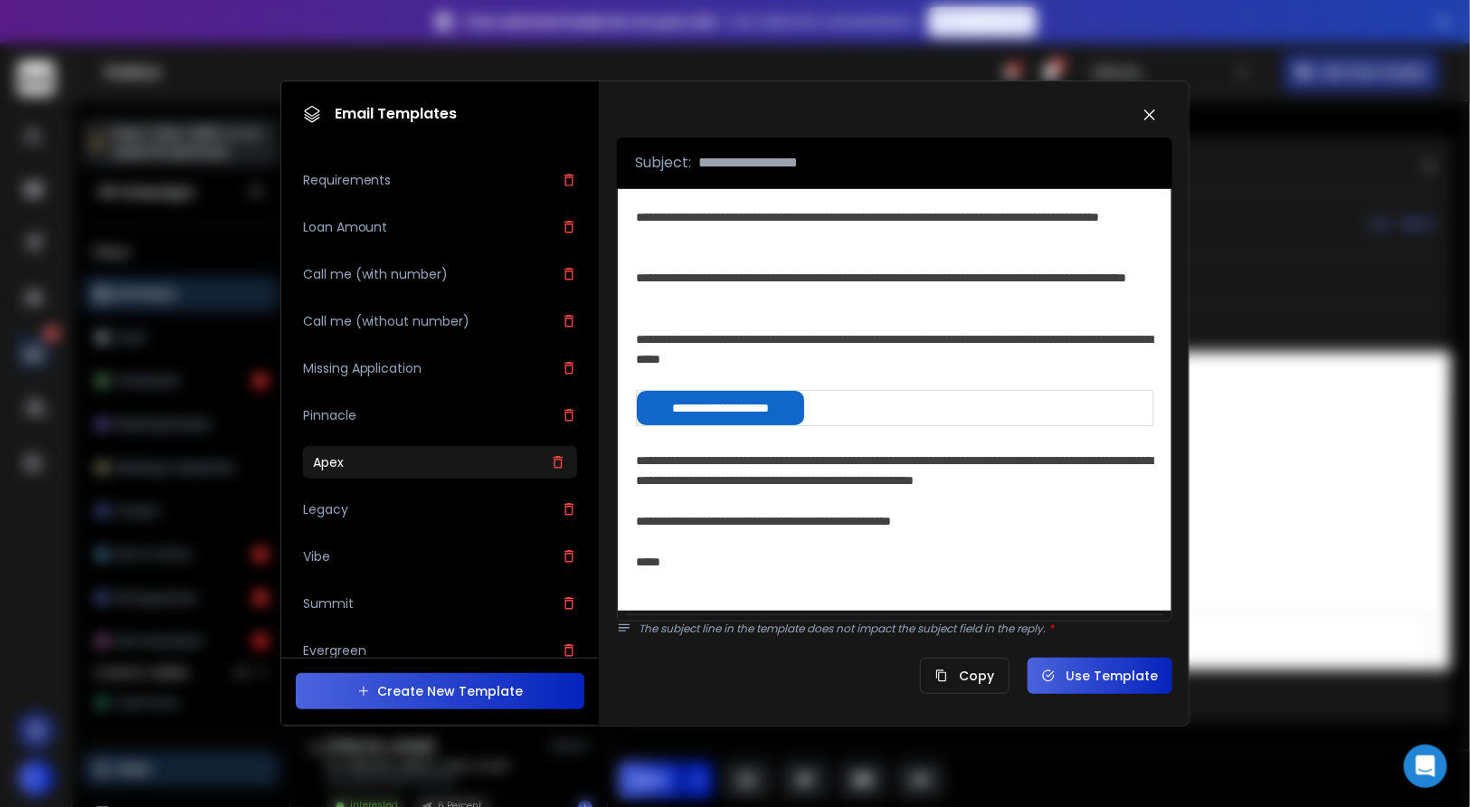
click at [1078, 680] on button "Use Template" at bounding box center [1100, 676] width 145 height 36
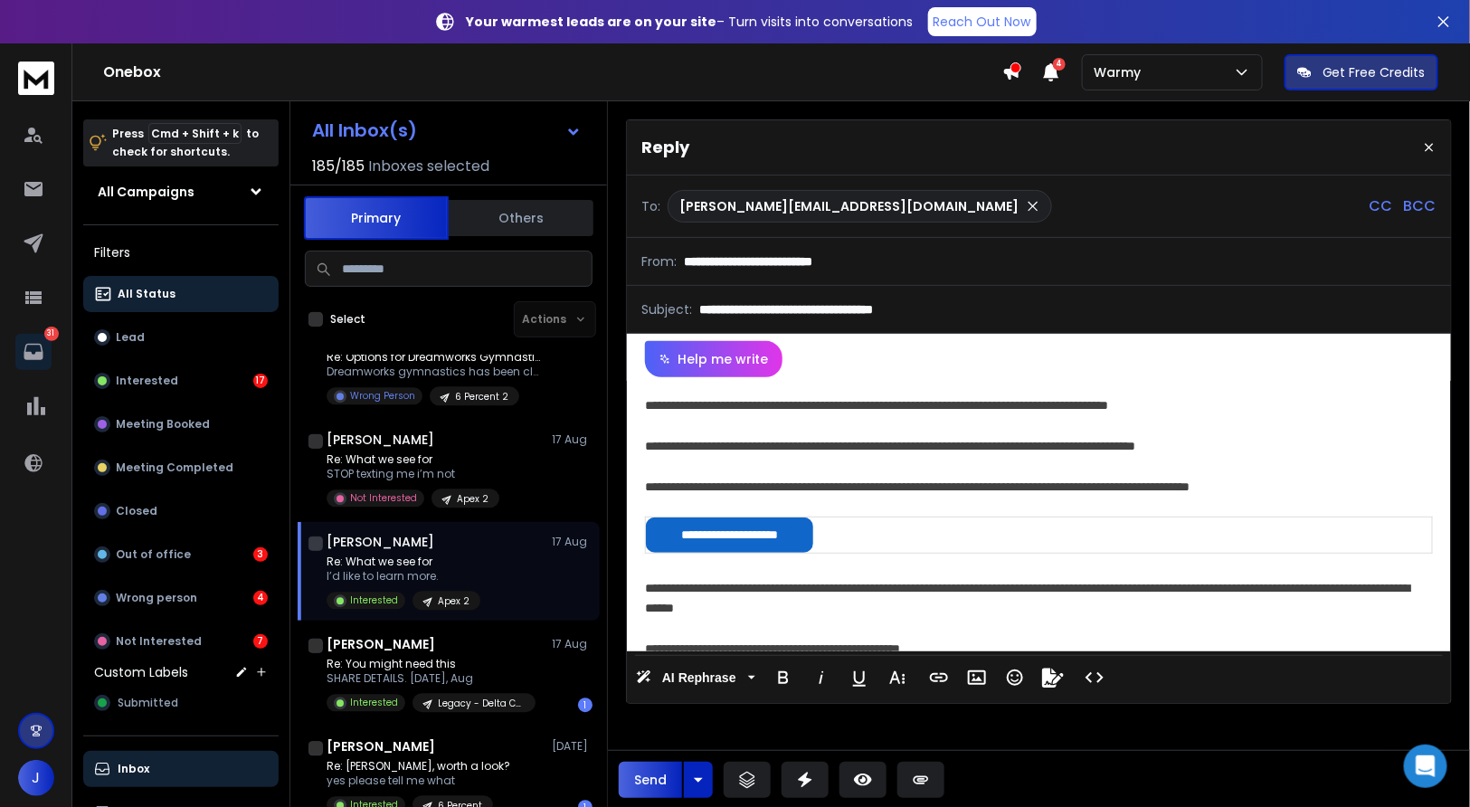
click at [660, 773] on button "Send" at bounding box center [650, 780] width 63 height 36
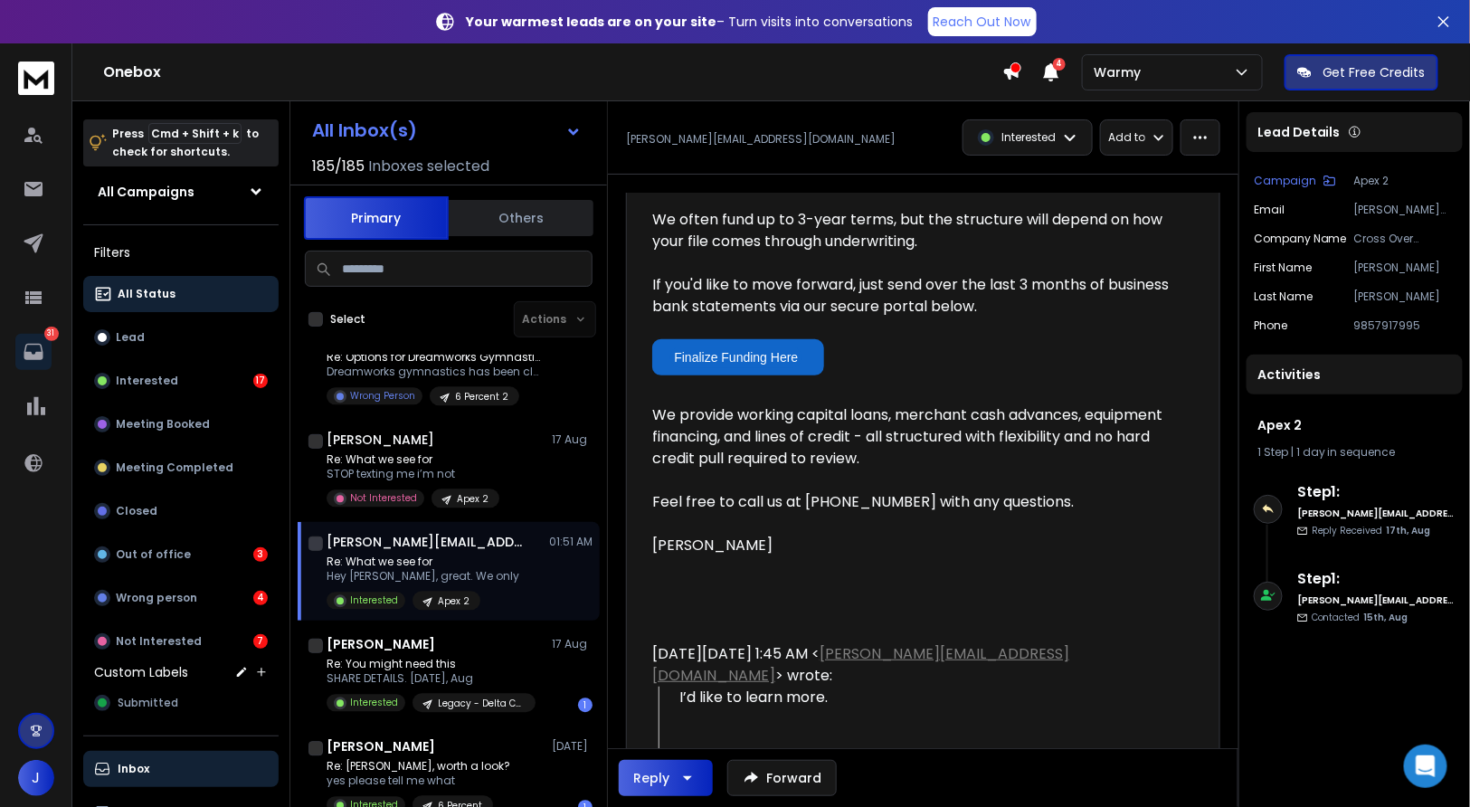
scroll to position [264, 0]
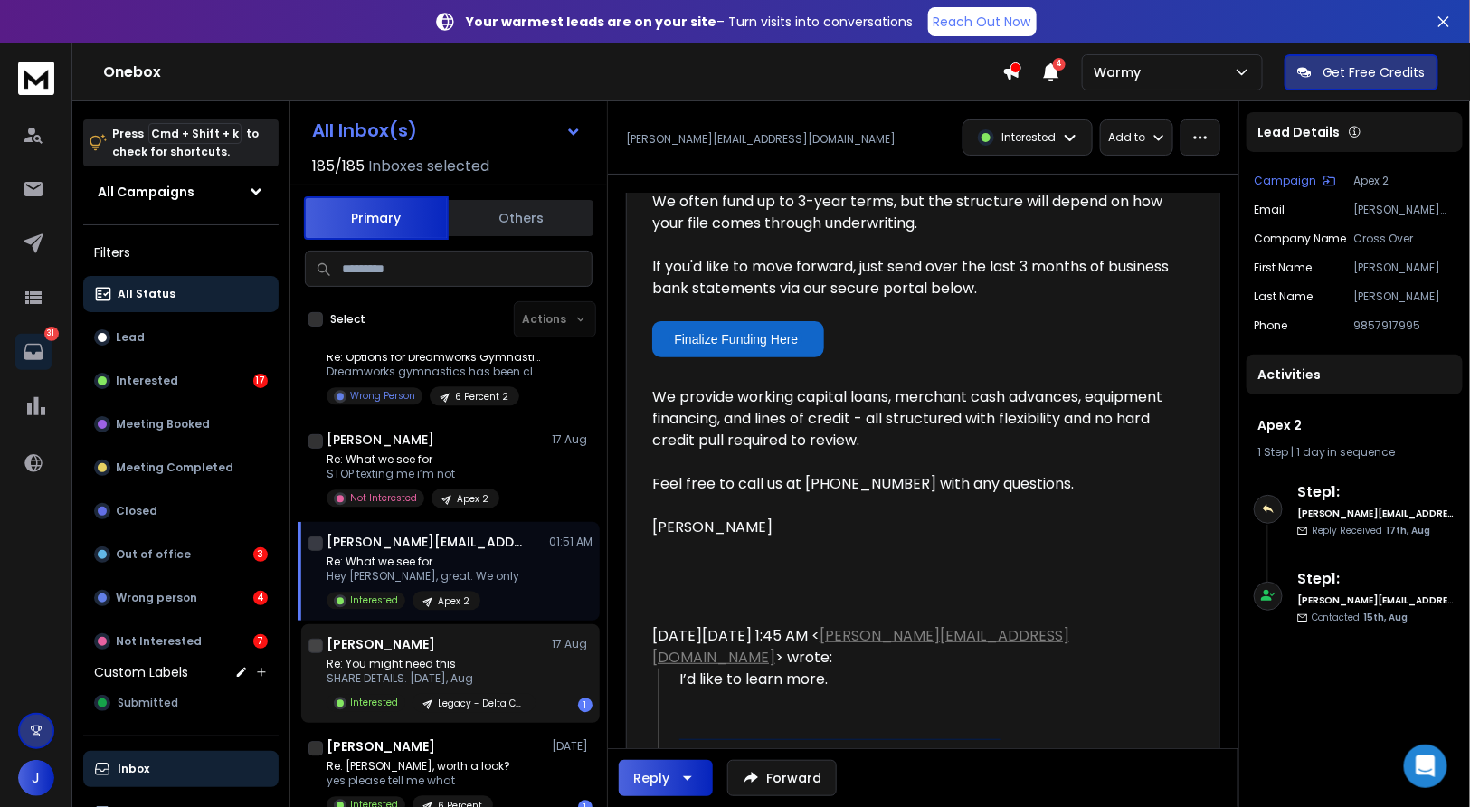
click at [487, 646] on div "Asif Akhtar 17 Aug" at bounding box center [460, 644] width 266 height 18
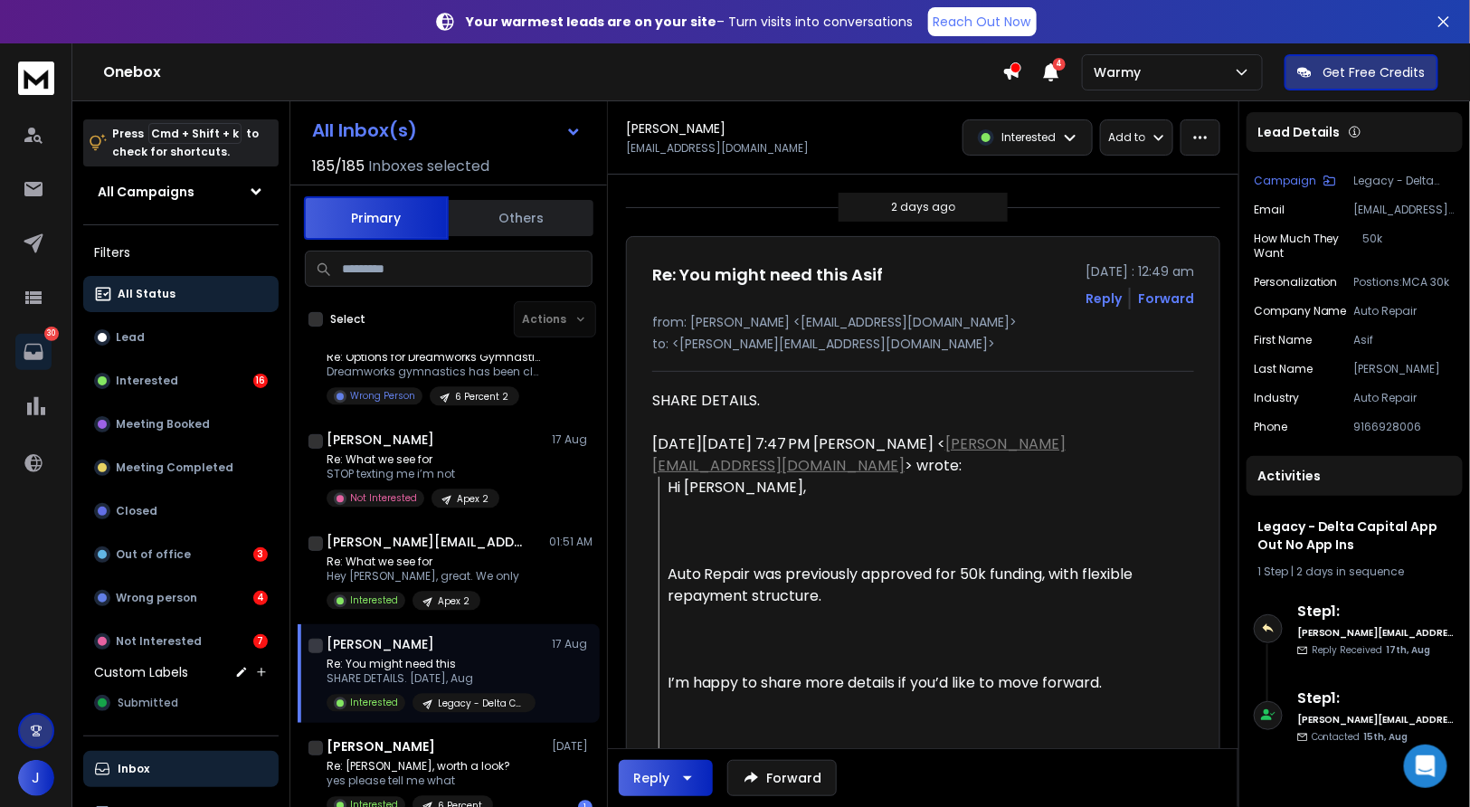
click at [626, 774] on button "Reply" at bounding box center [666, 778] width 94 height 36
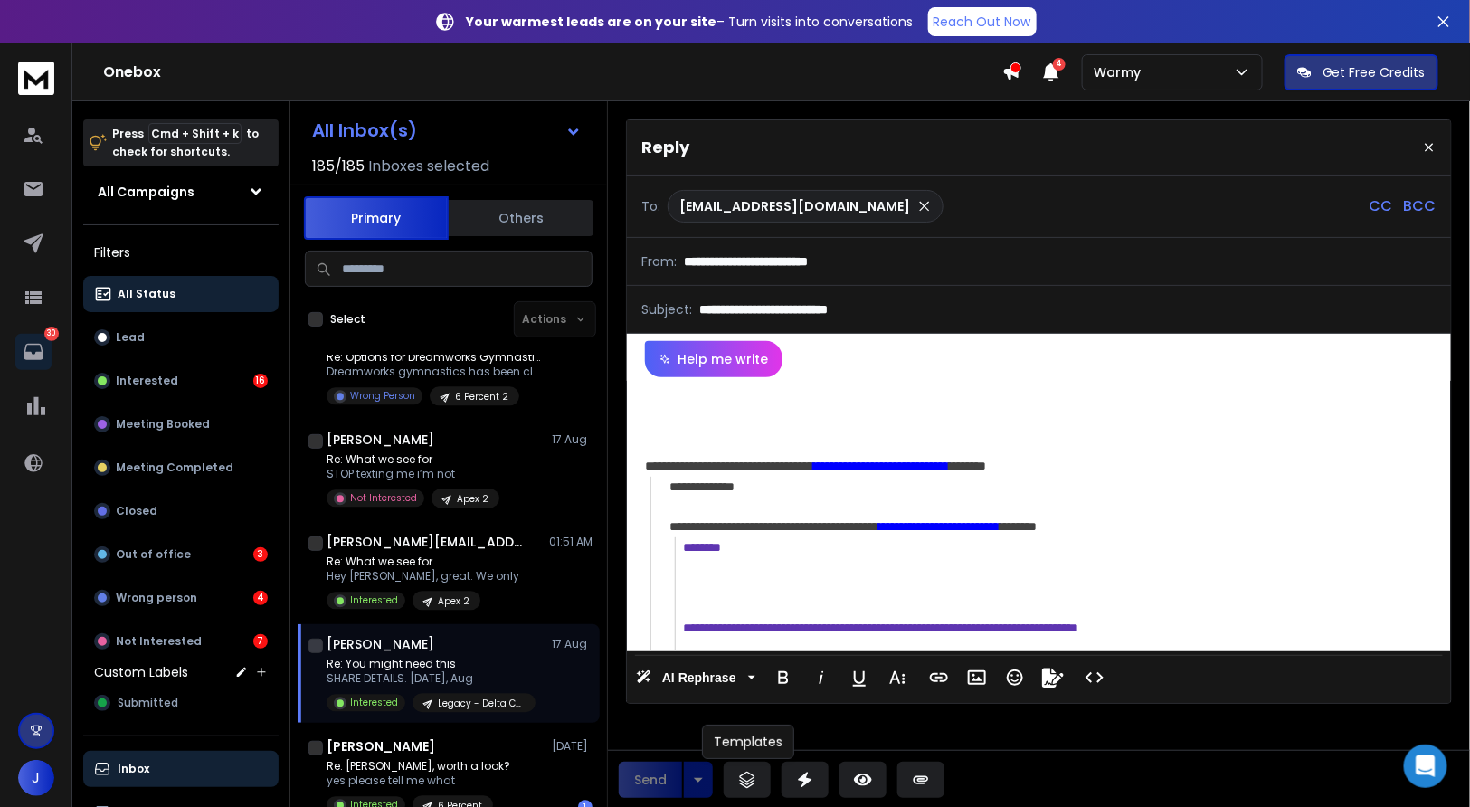
click at [735, 774] on button at bounding box center [747, 780] width 47 height 36
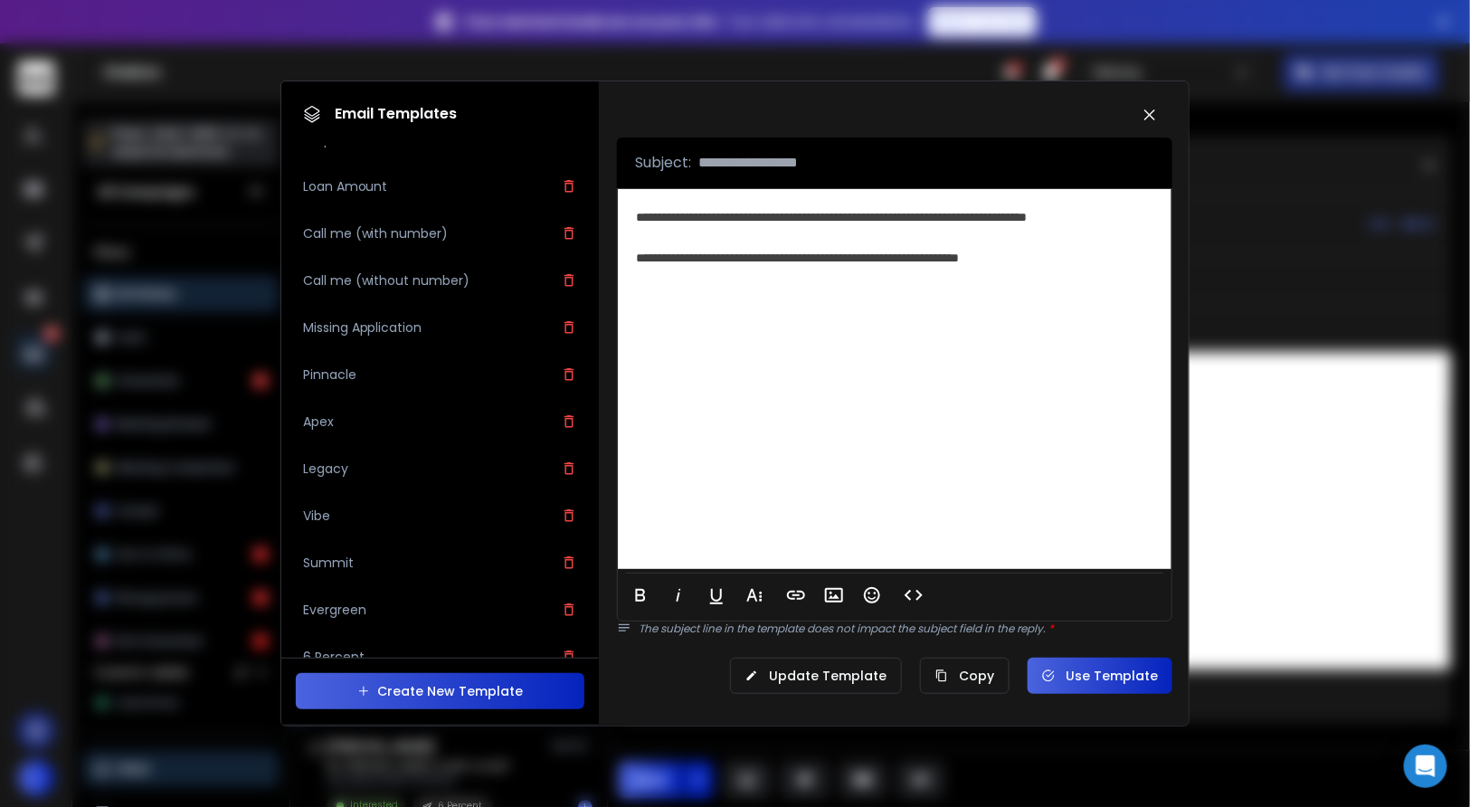
scroll to position [337, 0]
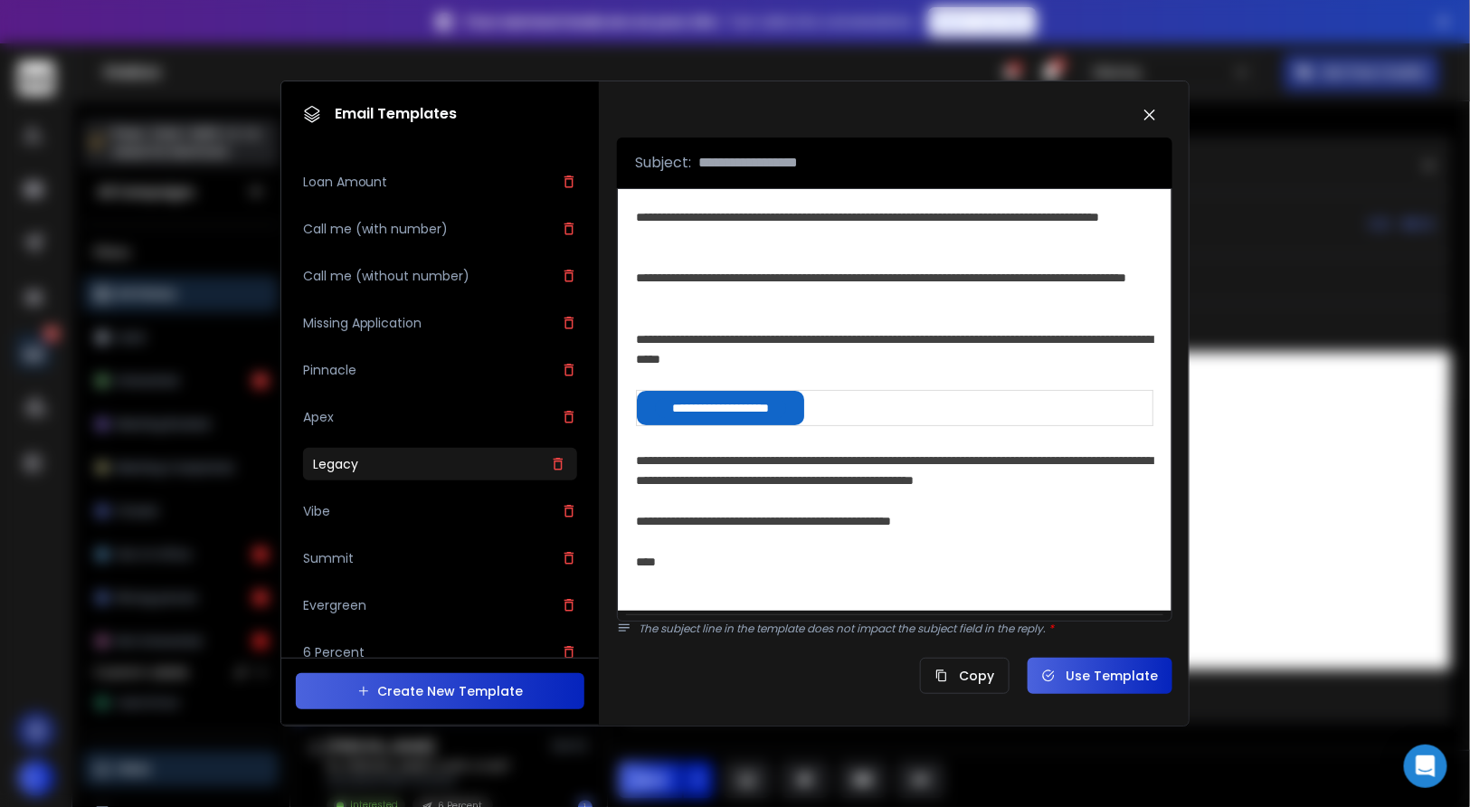
click at [1082, 678] on button "Use Template" at bounding box center [1100, 676] width 145 height 36
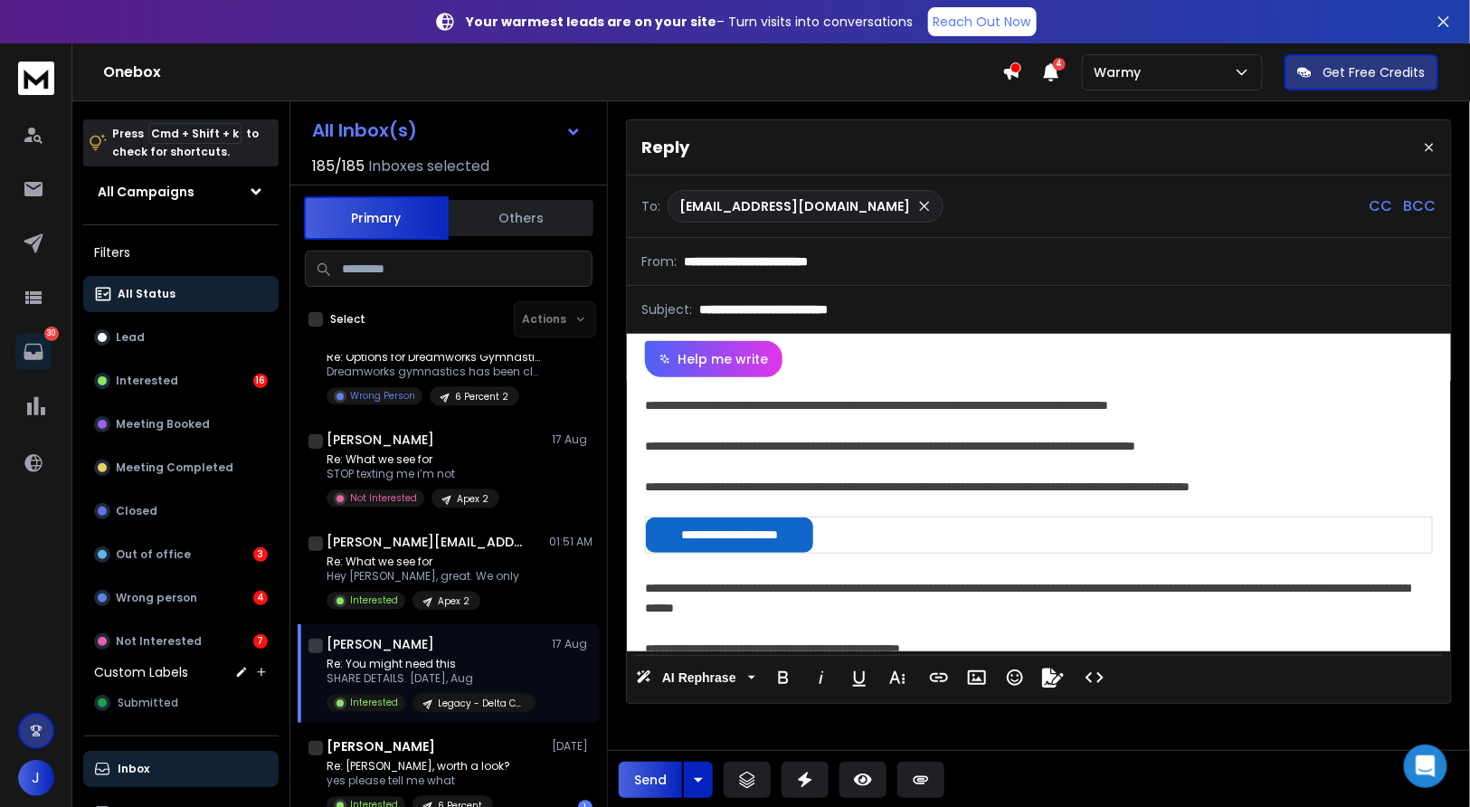
click at [655, 784] on button "Send" at bounding box center [650, 780] width 63 height 36
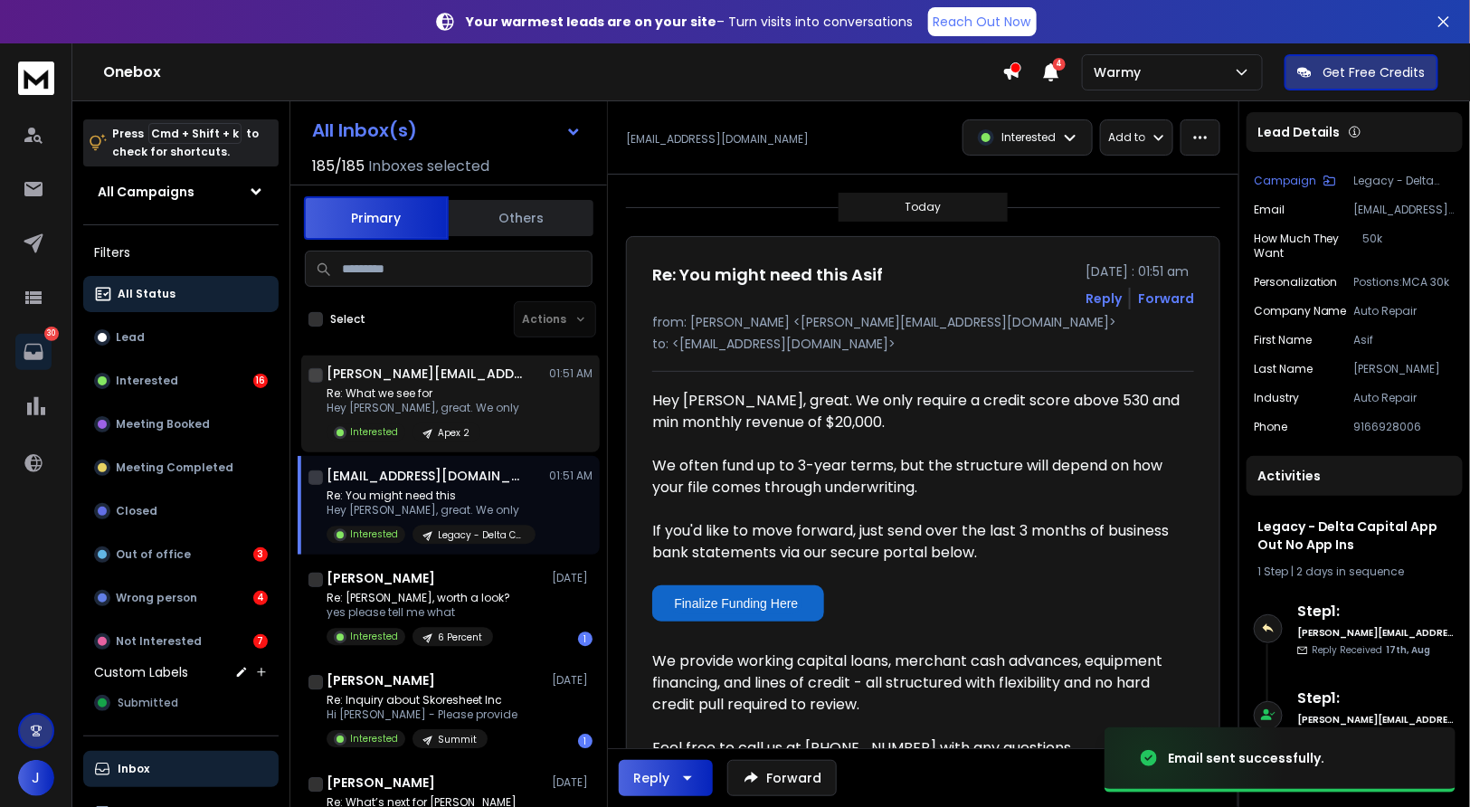
scroll to position [1947, 0]
click at [495, 596] on div "Re: Philein, worth a look? yes please tell me what Interested 6 Percent 1" at bounding box center [460, 619] width 266 height 55
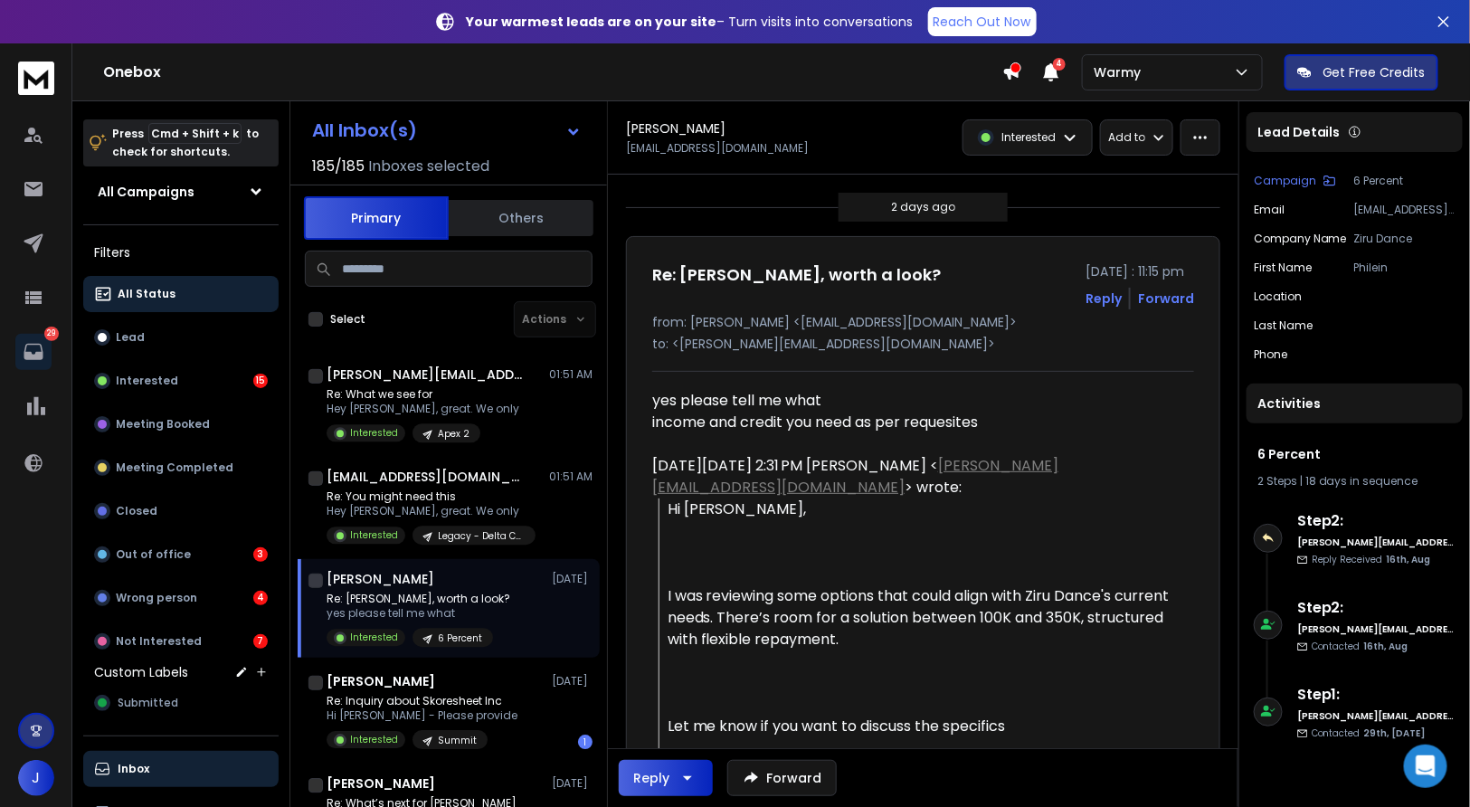
click at [659, 771] on div "Reply" at bounding box center [651, 778] width 36 height 18
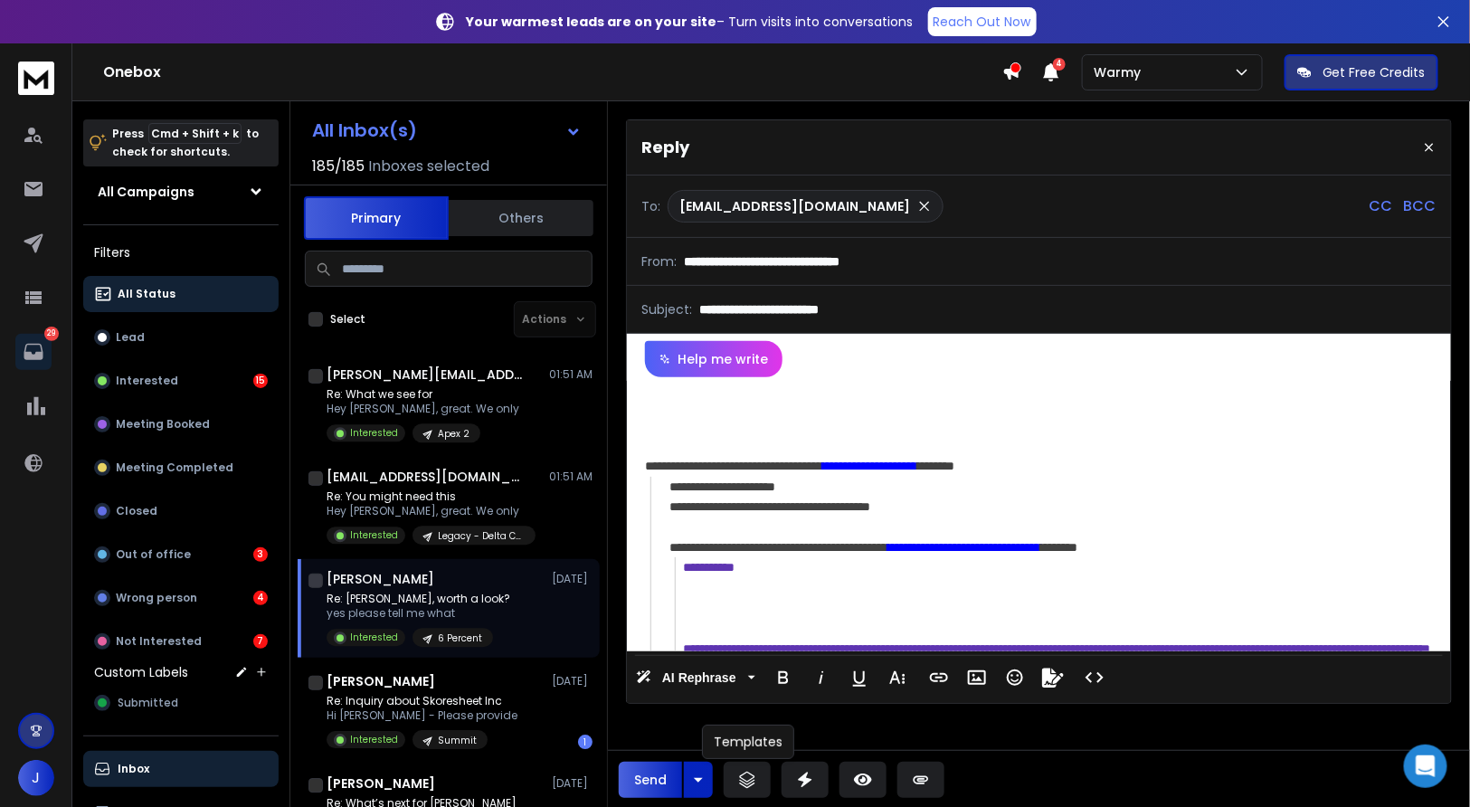
click at [743, 777] on icon at bounding box center [747, 780] width 18 height 18
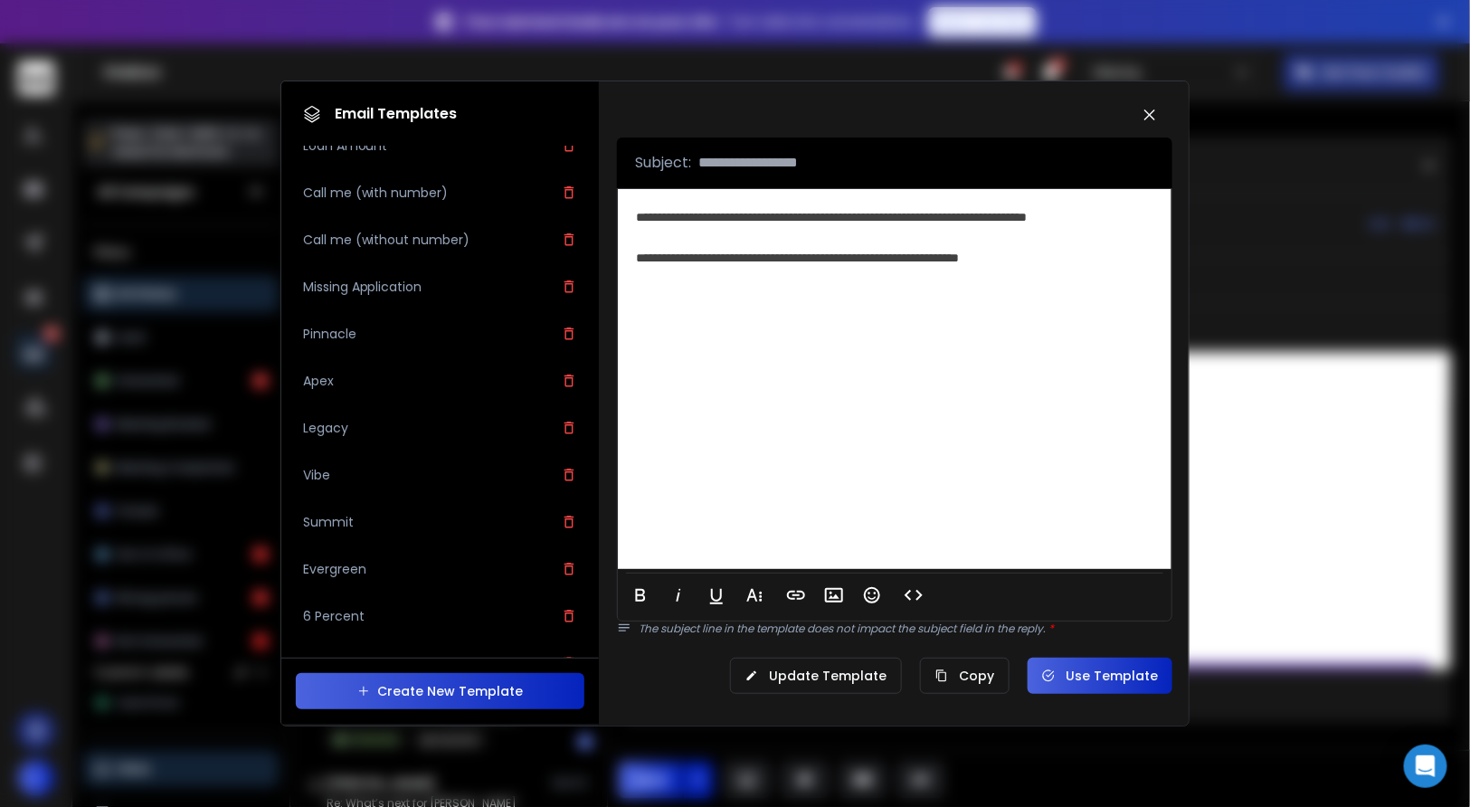
scroll to position [402, 0]
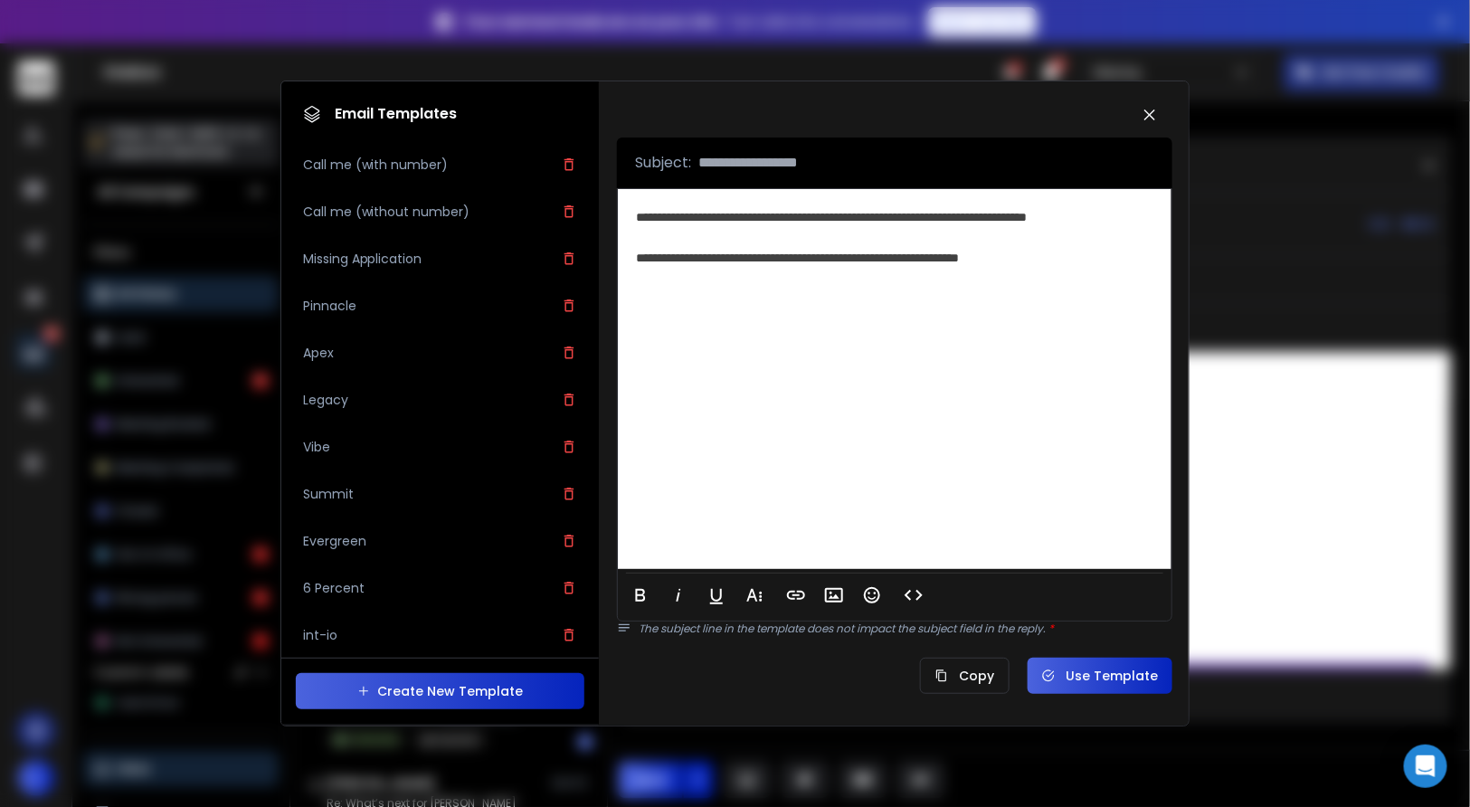
click at [411, 572] on div "6 Percent" at bounding box center [440, 588] width 274 height 33
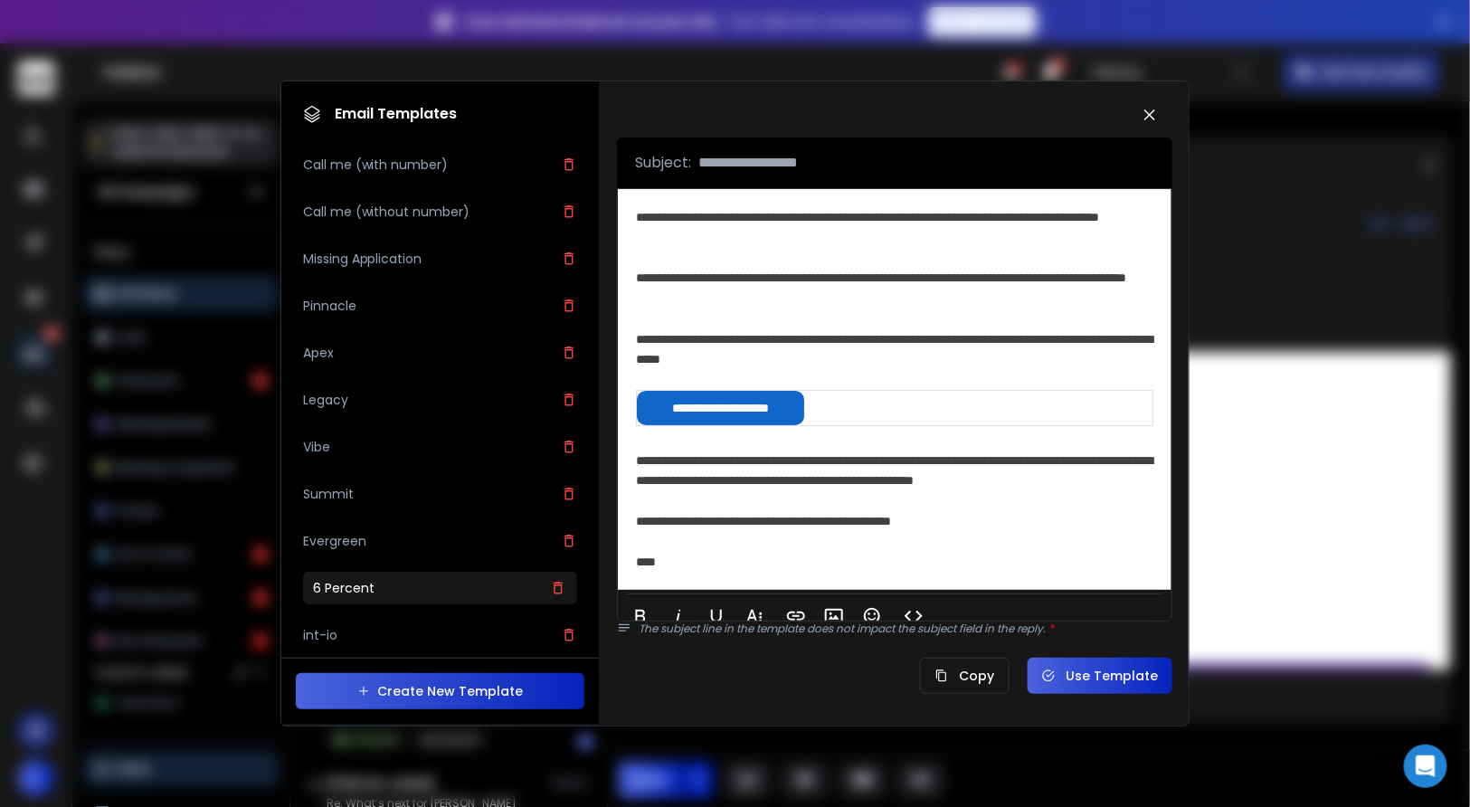
click at [1083, 678] on button "Use Template" at bounding box center [1100, 676] width 145 height 36
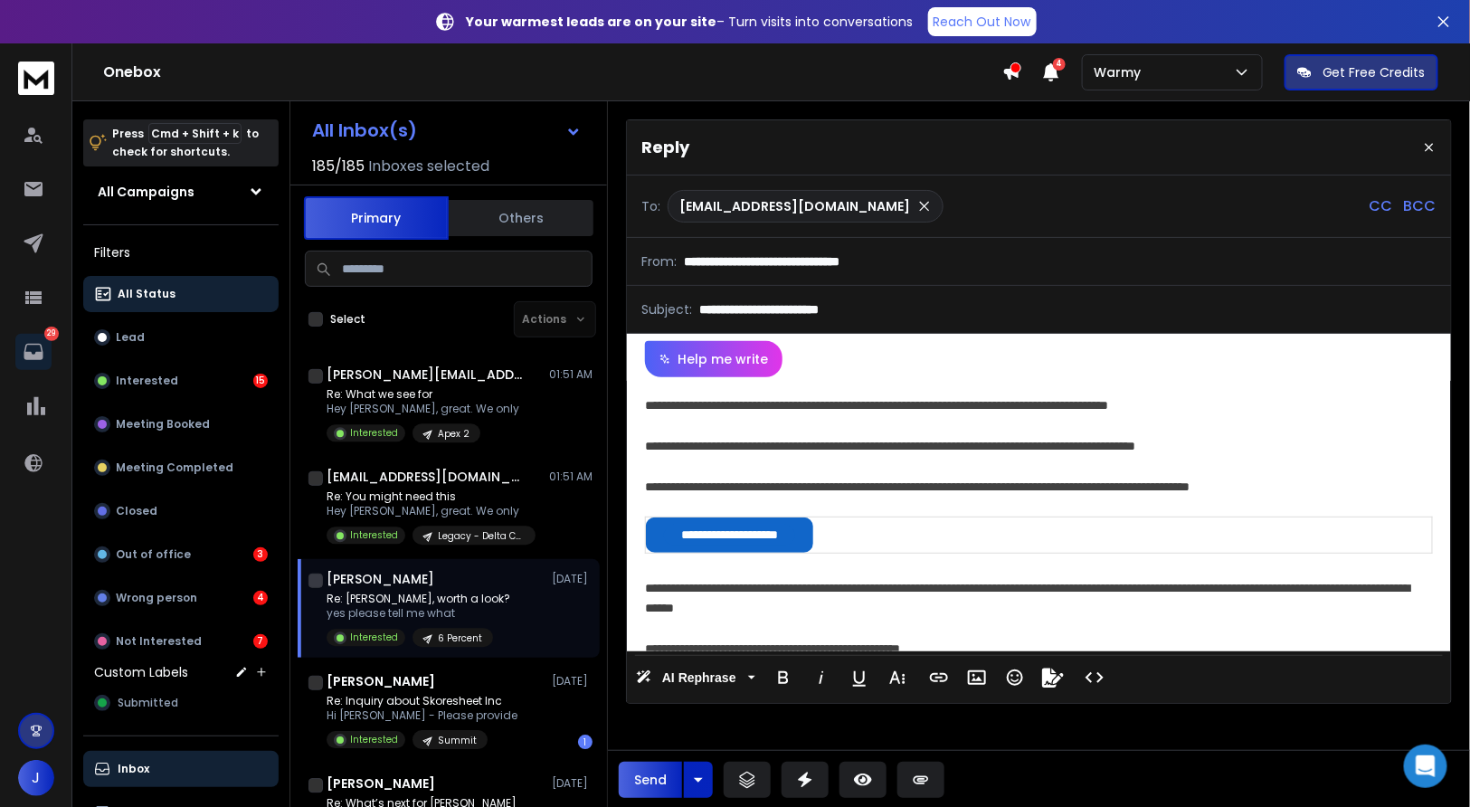
click at [659, 786] on button "Send" at bounding box center [650, 780] width 63 height 36
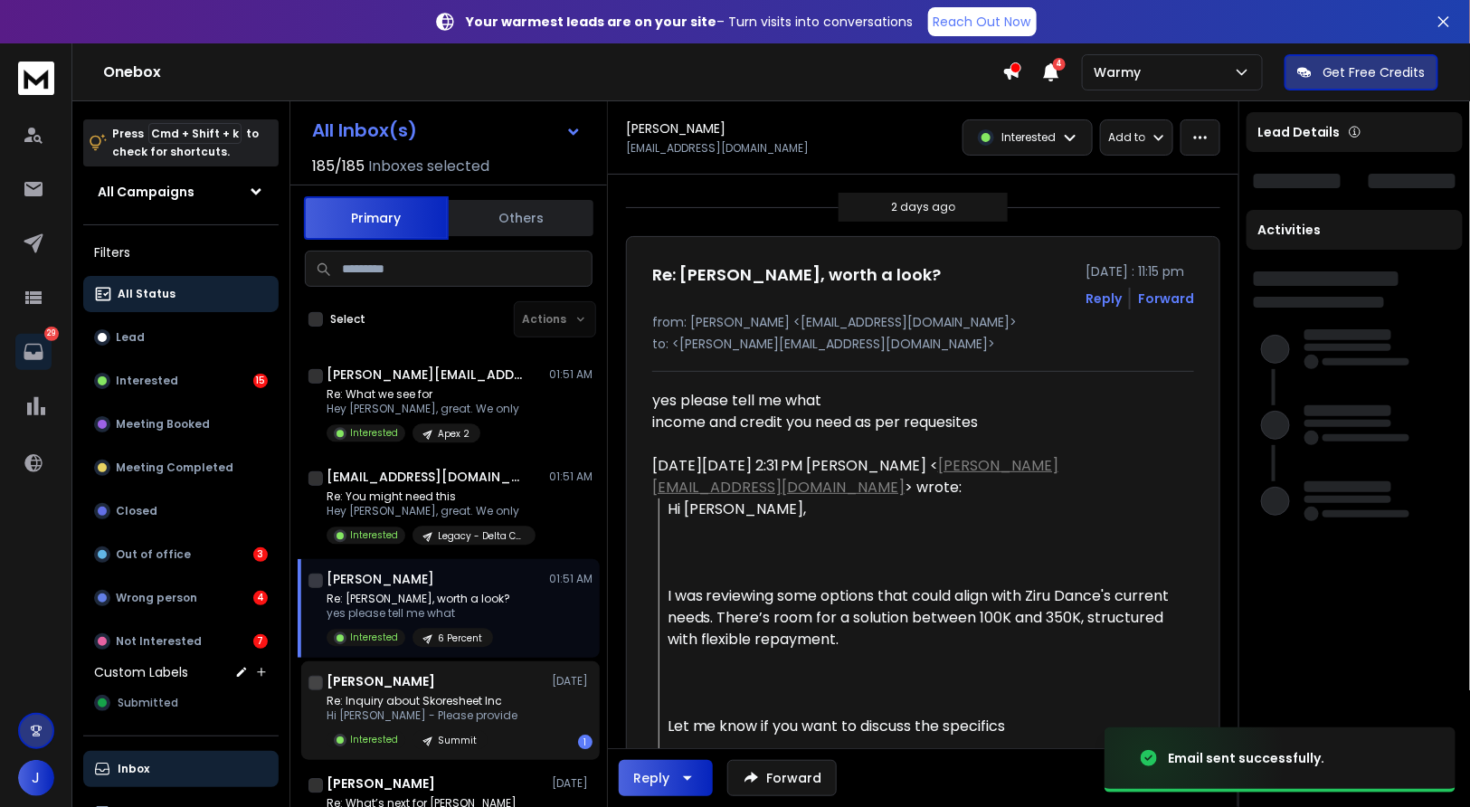
click at [511, 694] on div "Re: Inquiry about Skoresheet Inc Hi Jack - Please provide Interested Summit 1" at bounding box center [460, 721] width 266 height 55
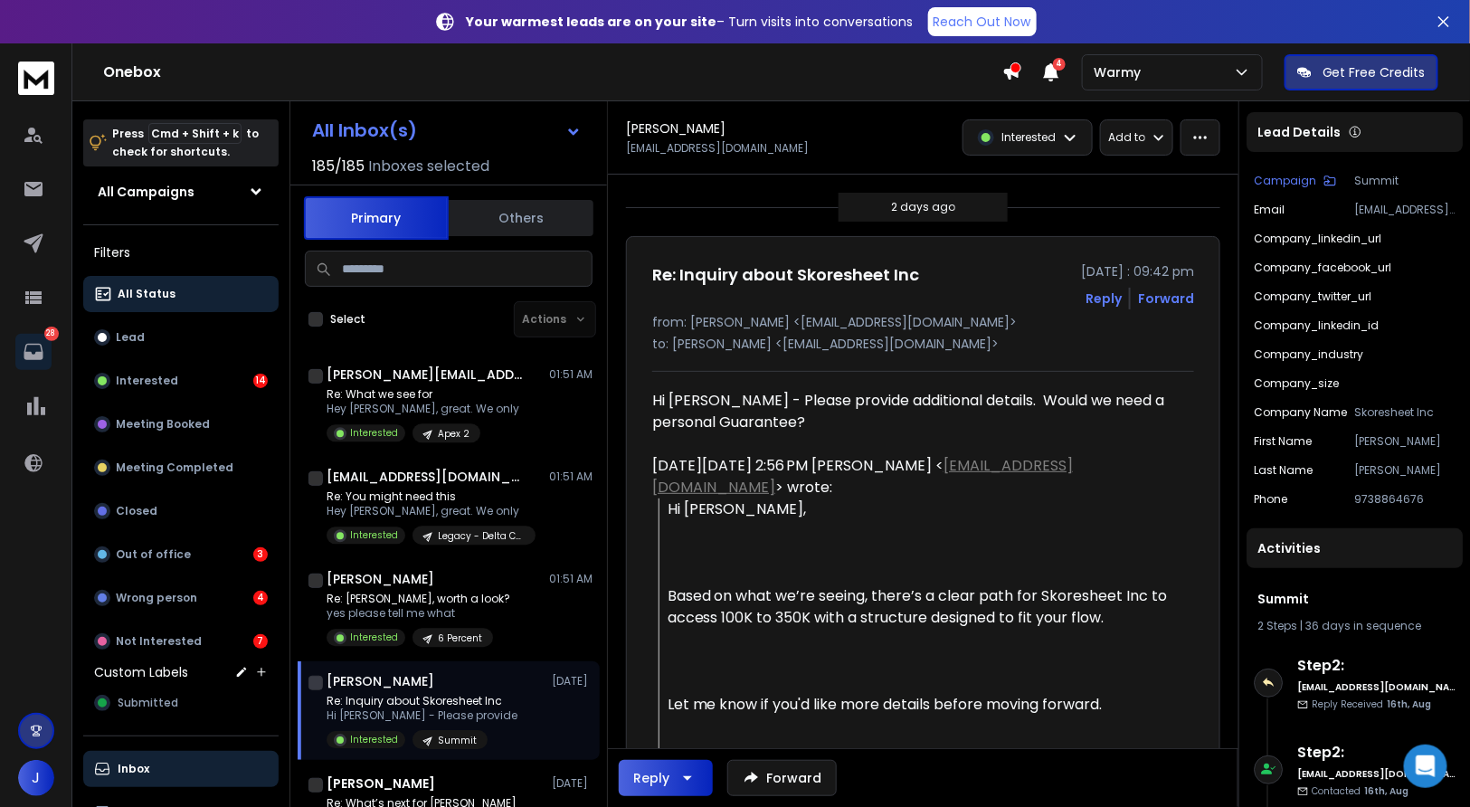
click at [644, 778] on div "Reply" at bounding box center [651, 778] width 36 height 18
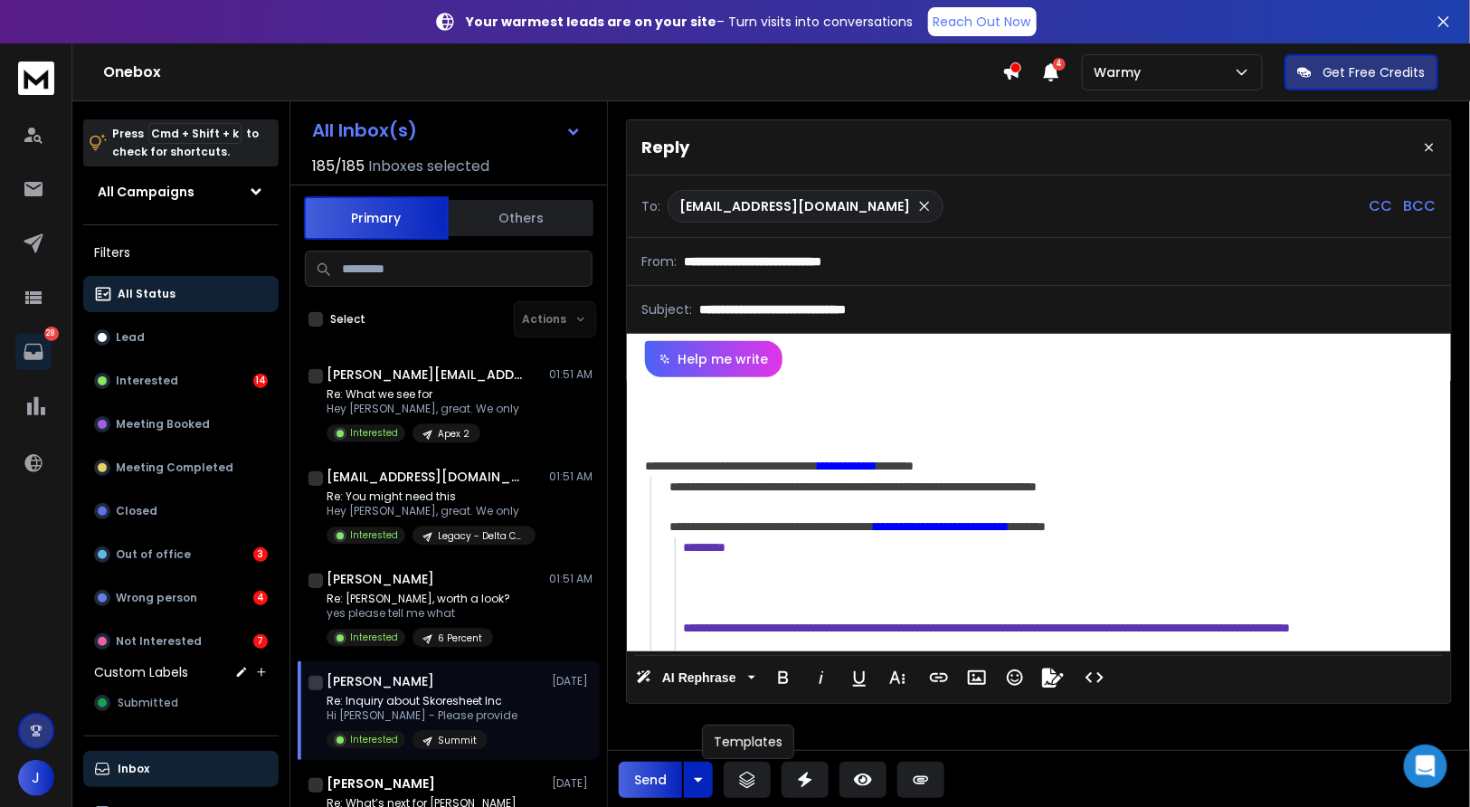
click at [760, 797] on button at bounding box center [747, 780] width 47 height 36
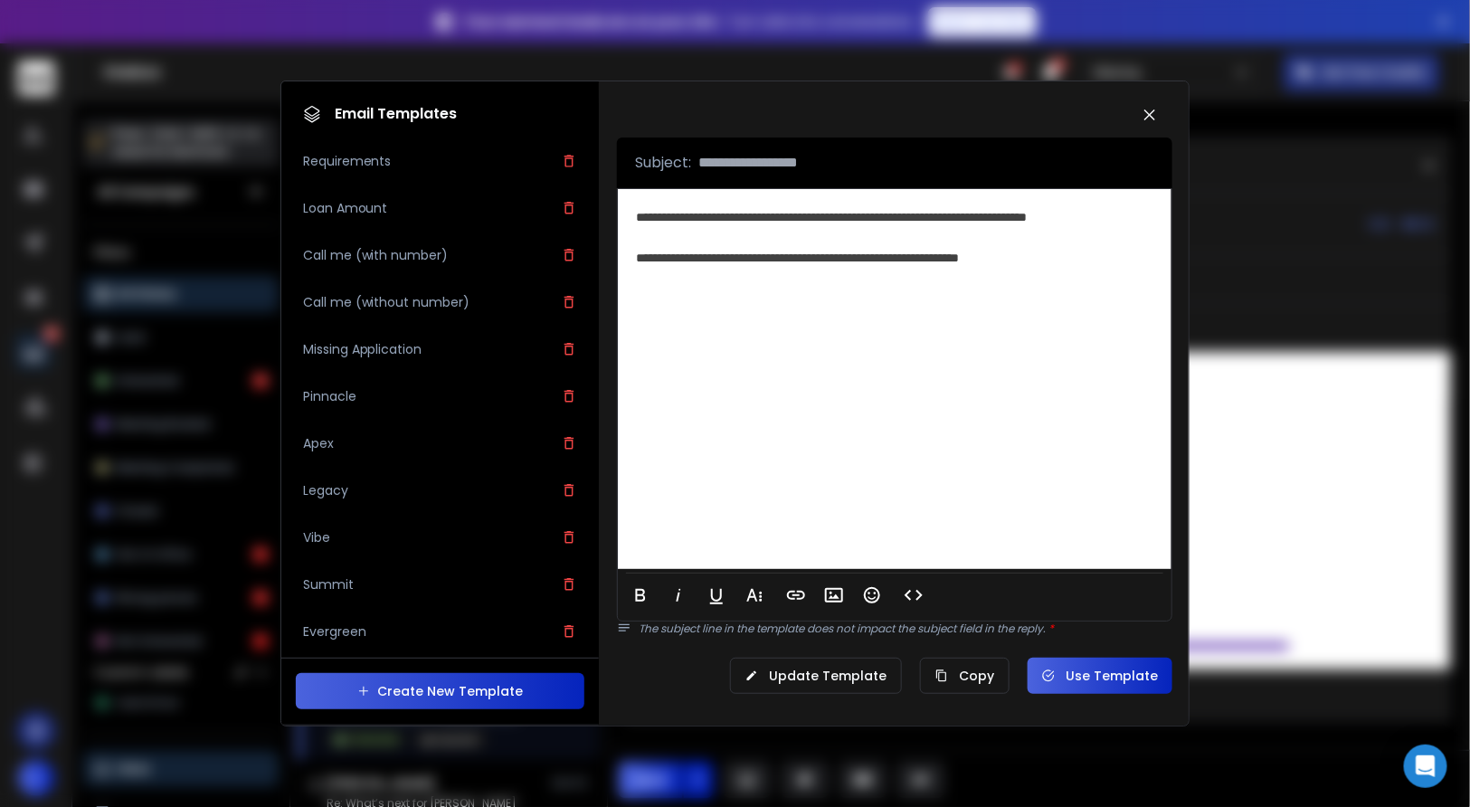
scroll to position [358, 0]
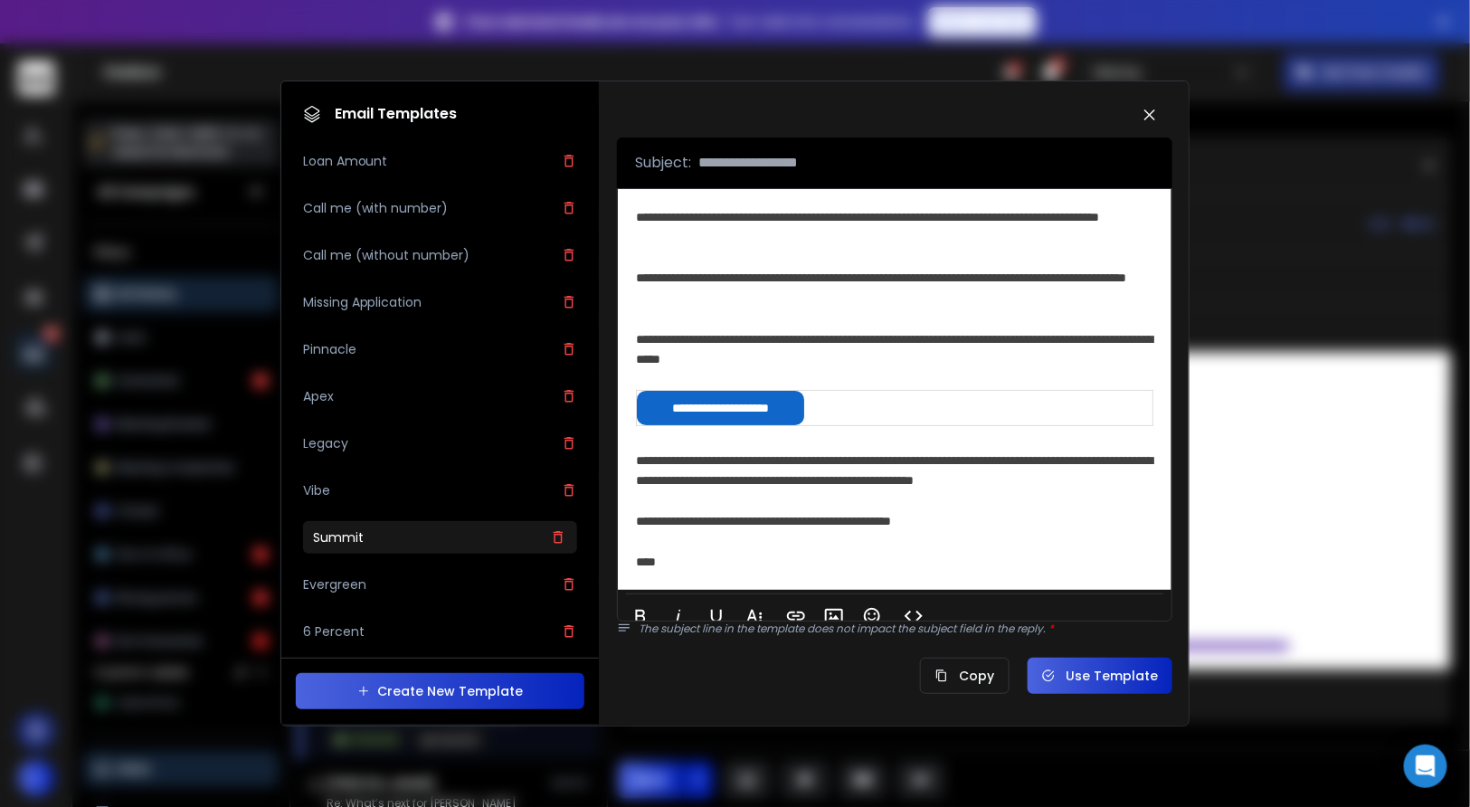
click at [1082, 683] on button "Use Template" at bounding box center [1100, 676] width 145 height 36
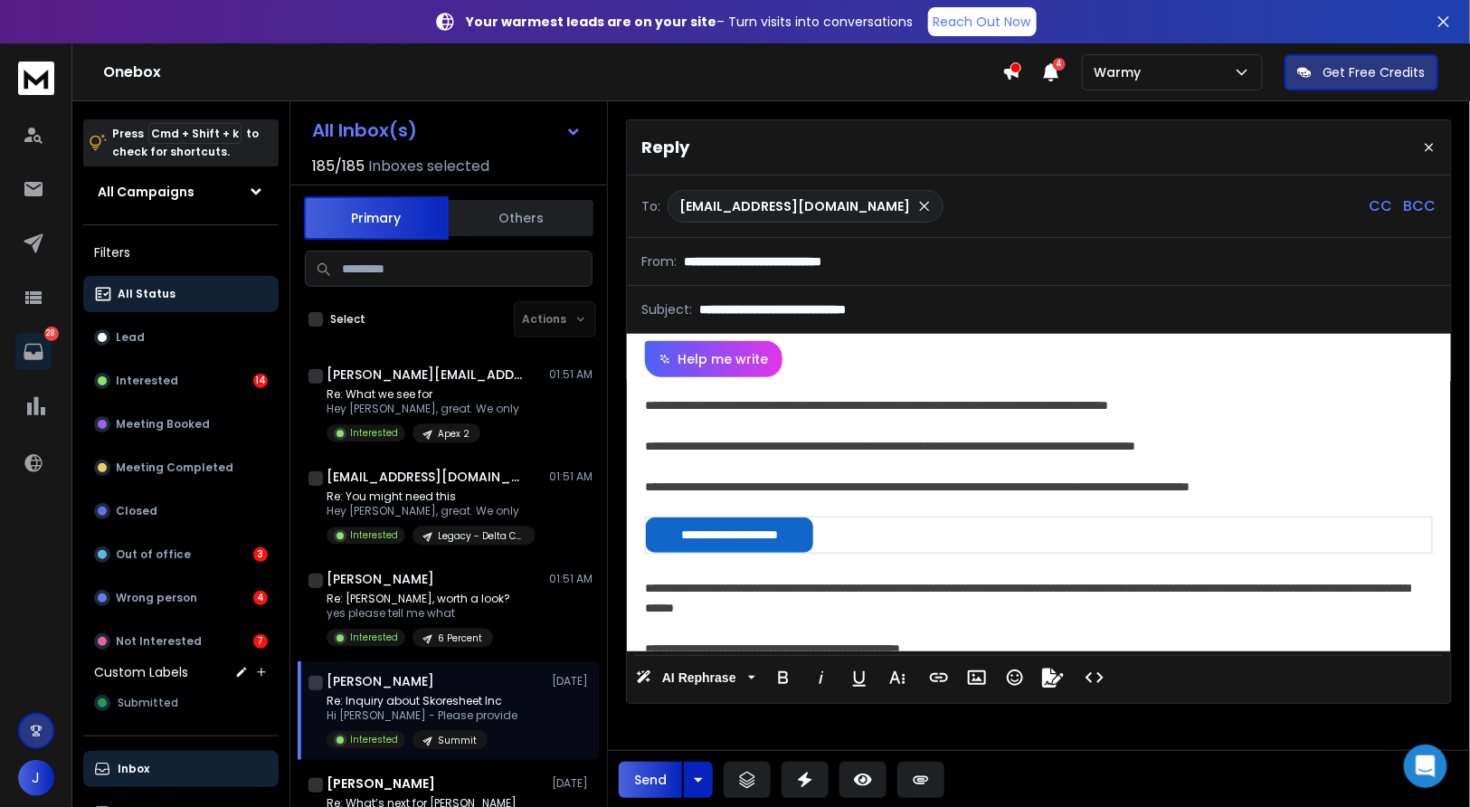
click at [632, 780] on button "Send" at bounding box center [650, 780] width 63 height 36
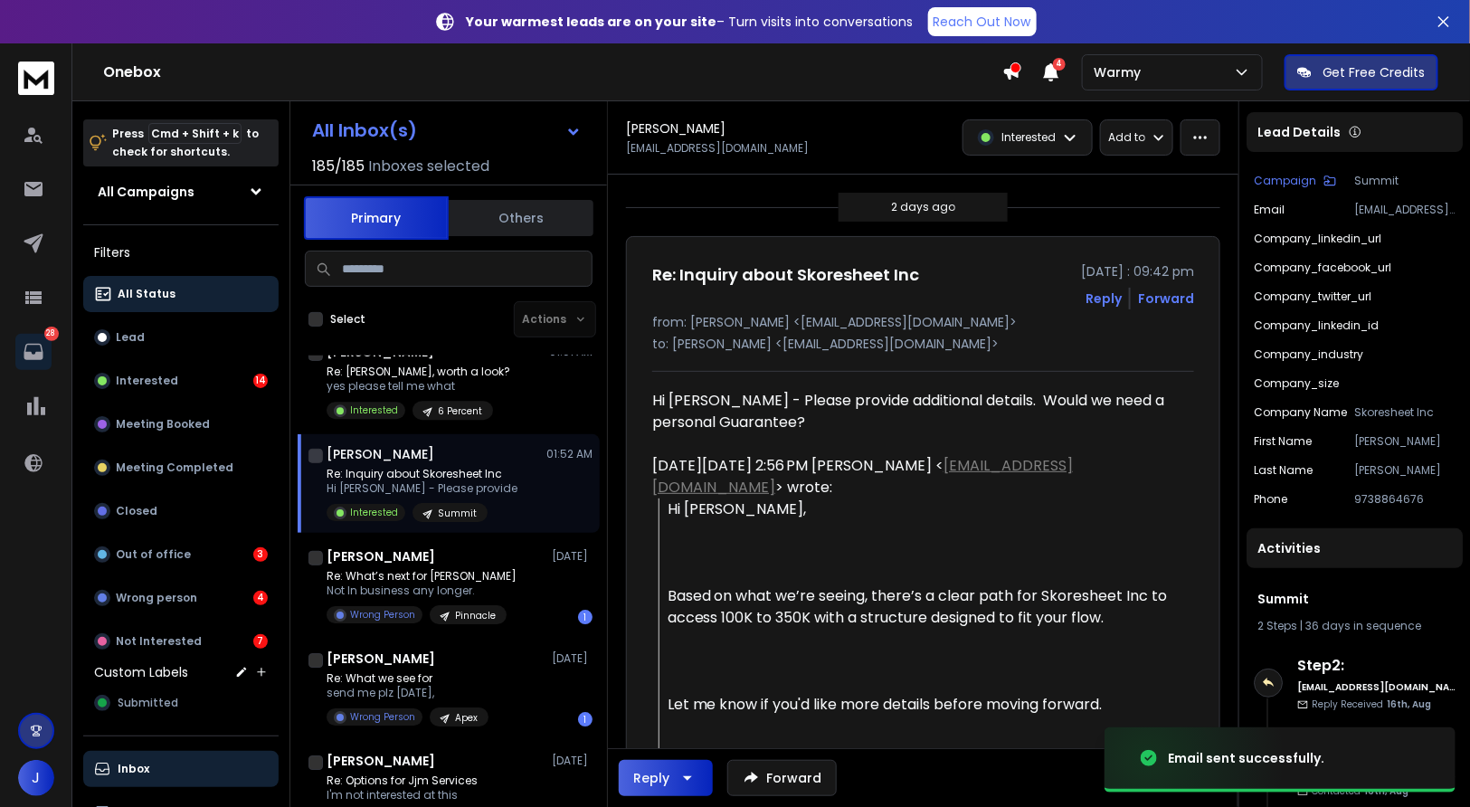
scroll to position [2176, 0]
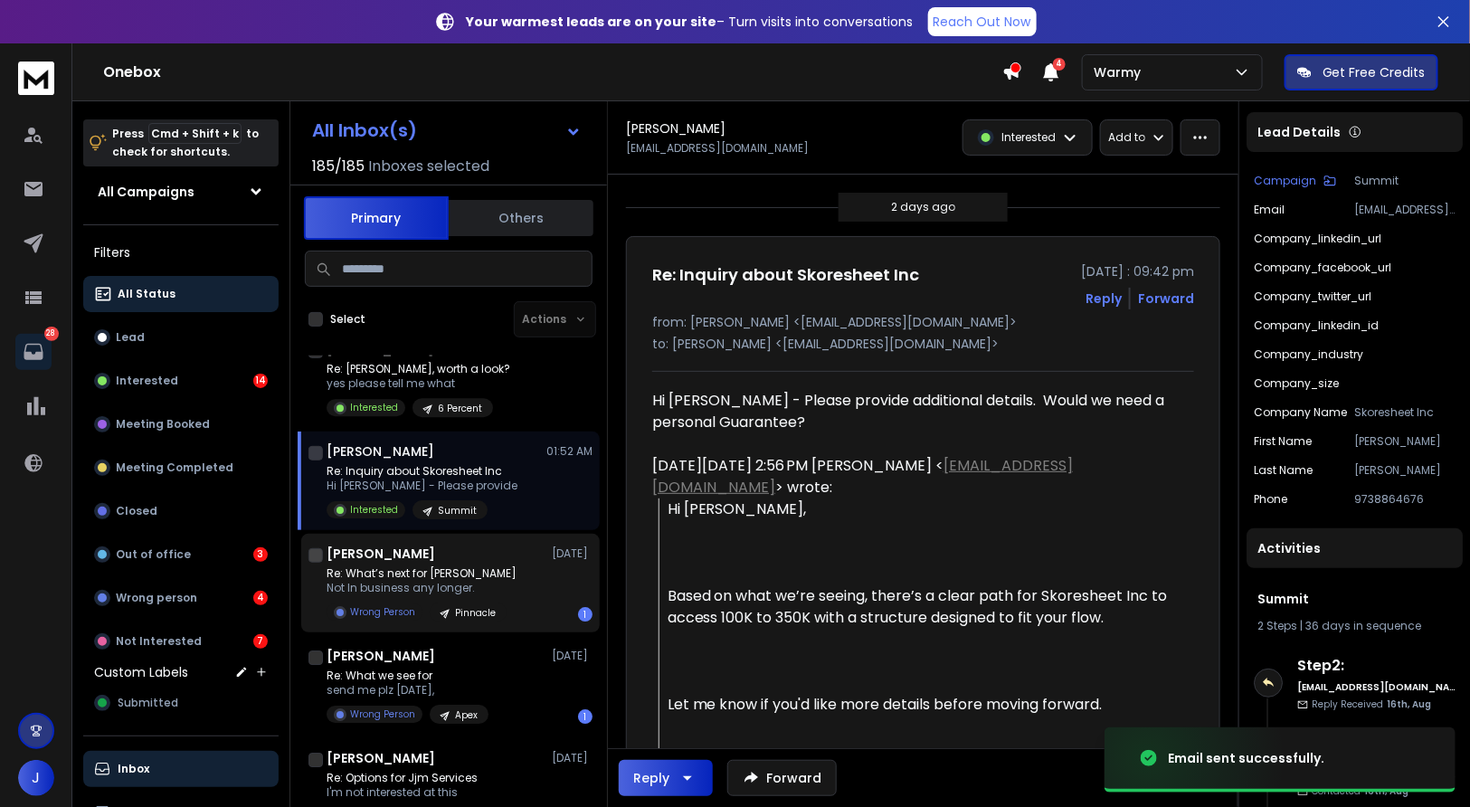
click at [495, 553] on div "Joseph Lattemann 16 Aug" at bounding box center [460, 554] width 266 height 18
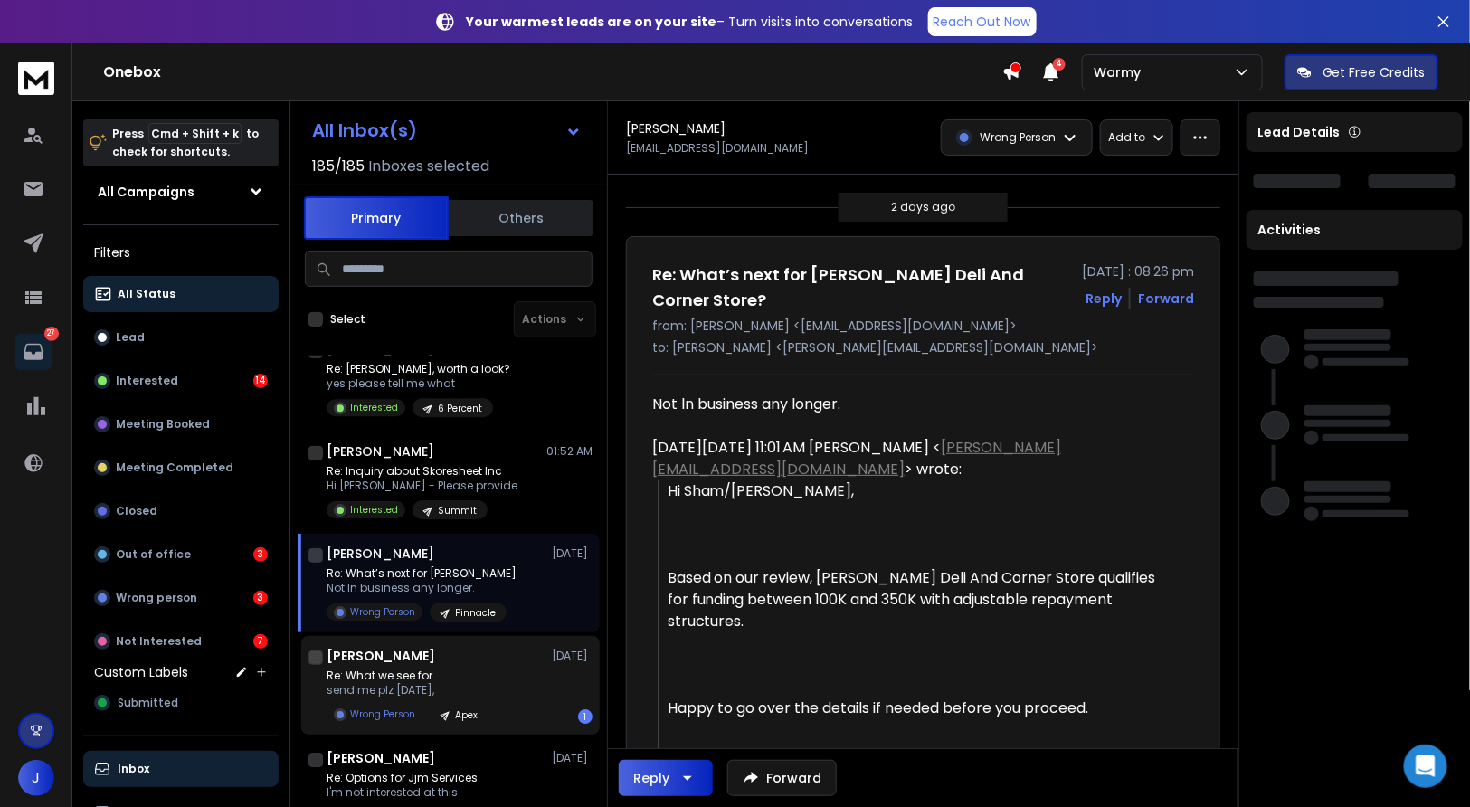
click at [532, 687] on div "Re: What we see for send me plz On Thu, Wrong Person Apex 1" at bounding box center [460, 695] width 266 height 55
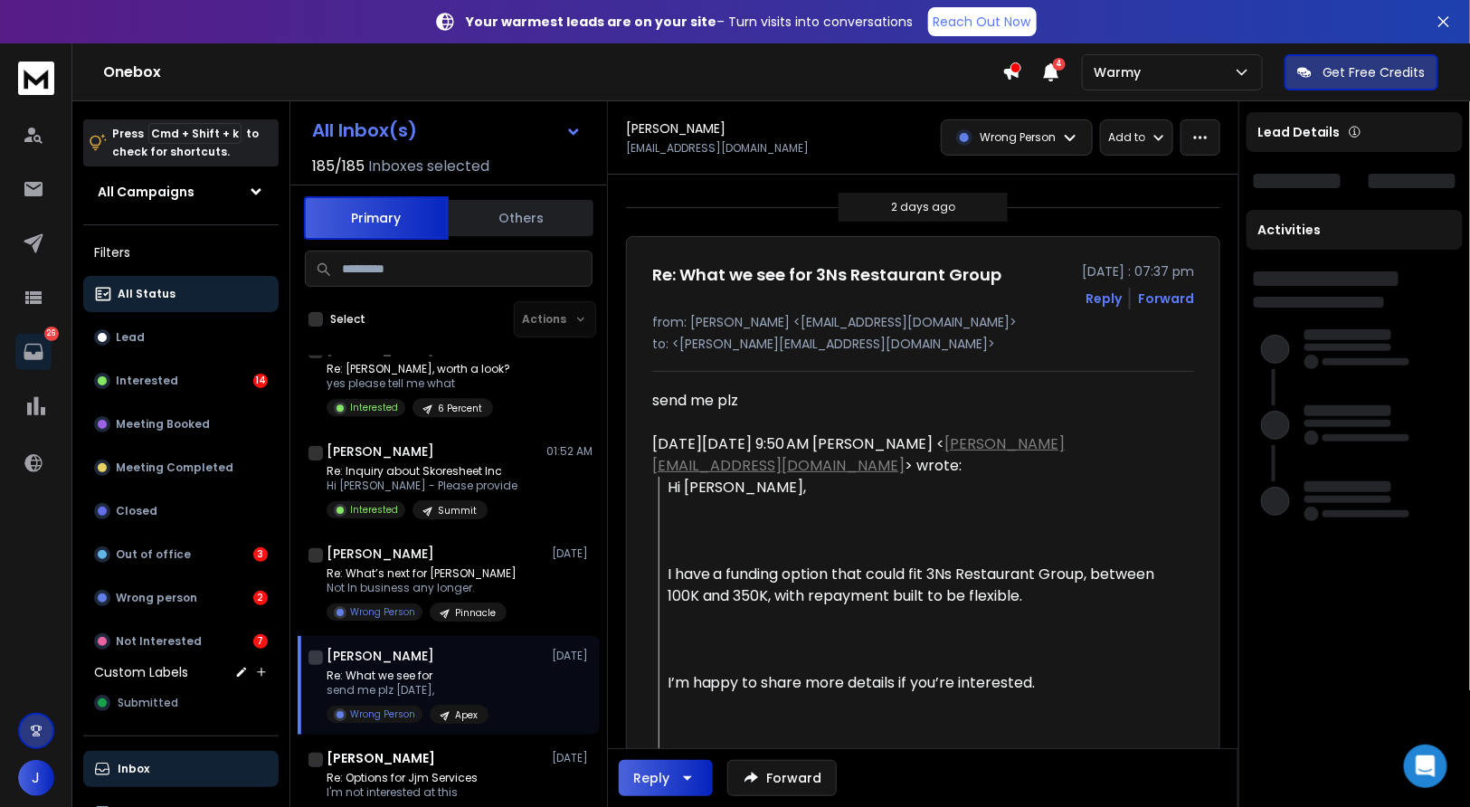
click at [1054, 133] on p "Wrong Person" at bounding box center [1018, 137] width 76 height 14
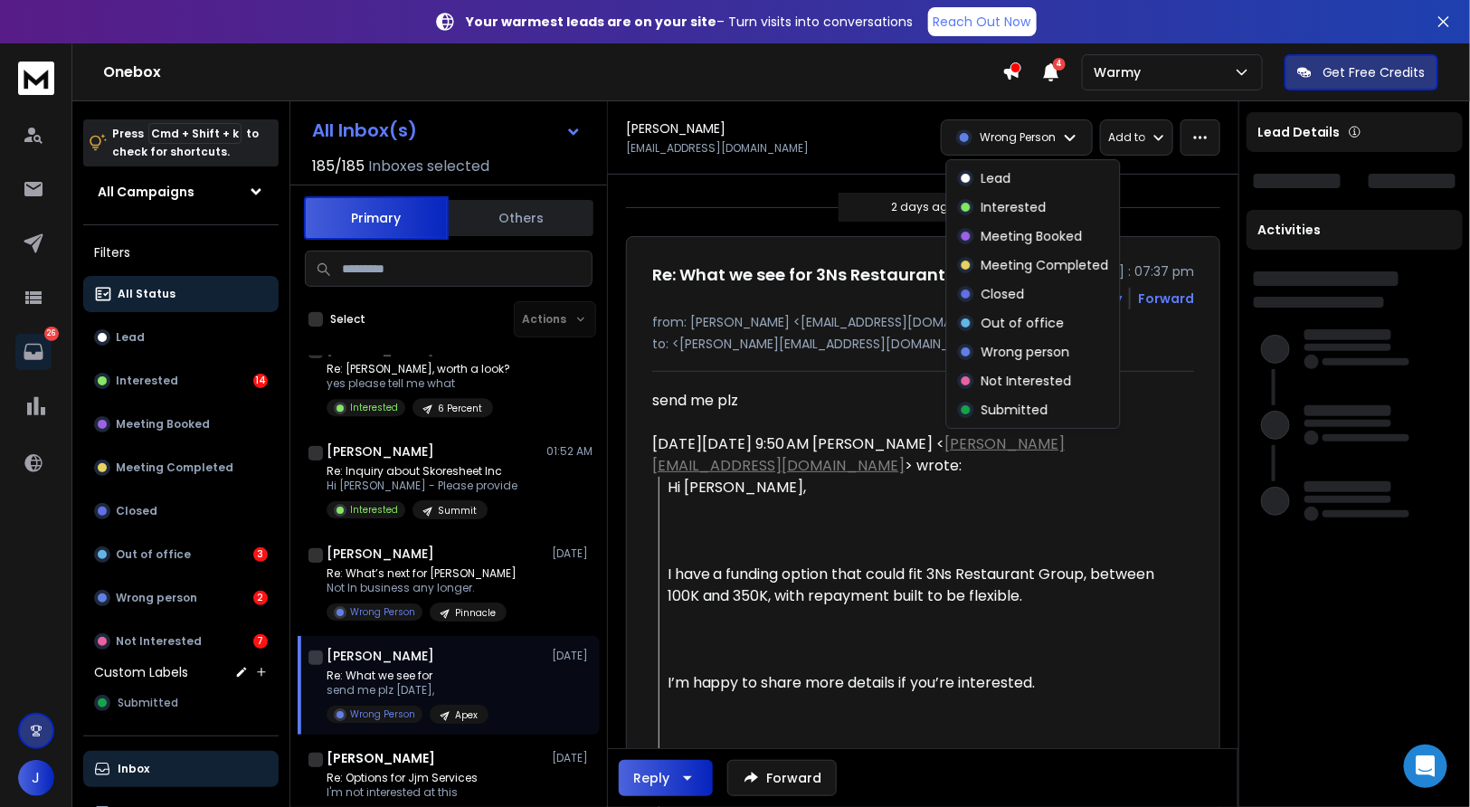
click at [1064, 507] on blockquote "Hi Sohail, I have a funding option that could fit 3Ns Restaurant Group, between…" at bounding box center [919, 705] width 521 height 456
click at [1060, 141] on div "Wrong Person" at bounding box center [1017, 137] width 150 height 34
click at [1027, 202] on p "Interested" at bounding box center [1013, 207] width 65 height 18
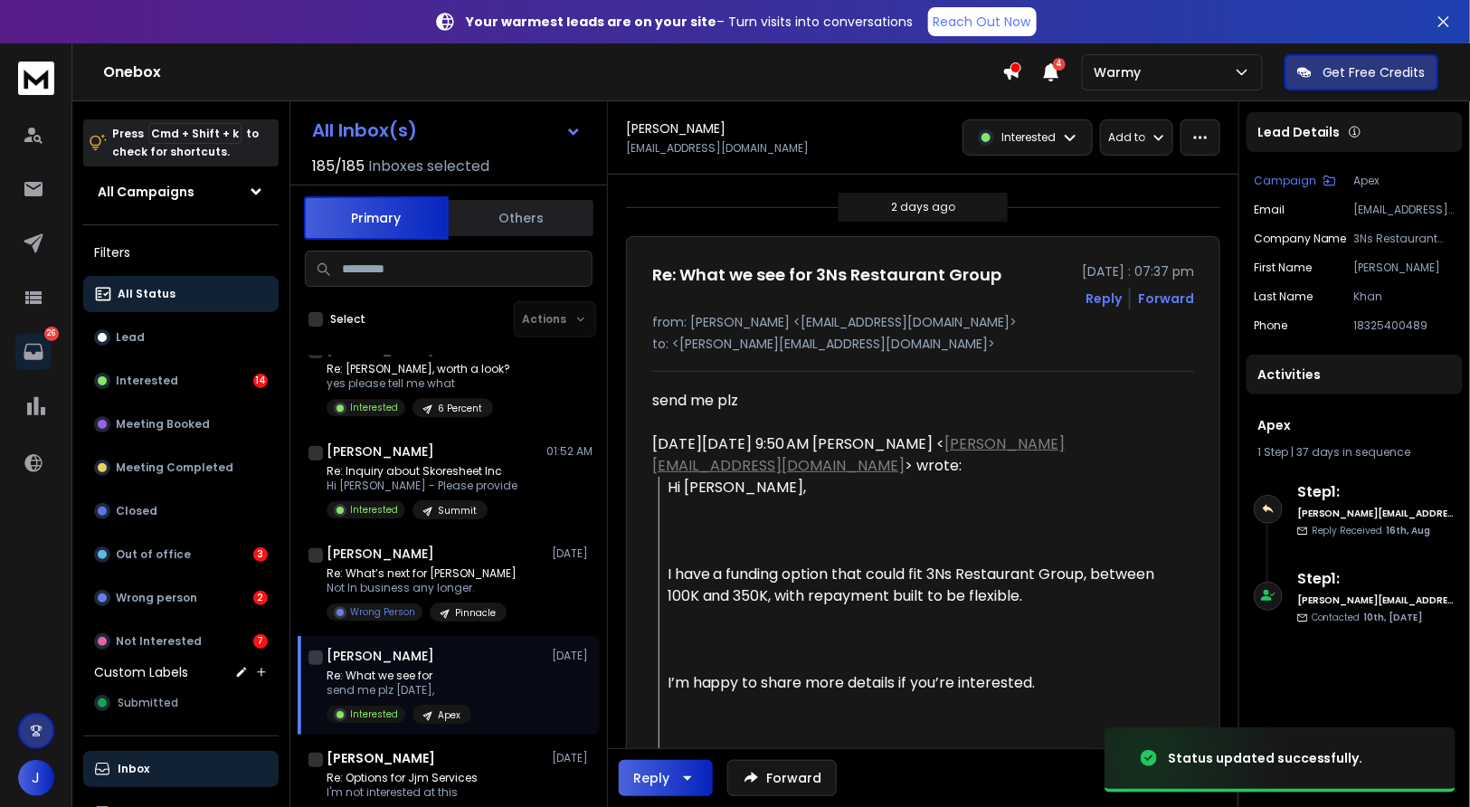
click at [626, 770] on button "Reply" at bounding box center [666, 778] width 94 height 36
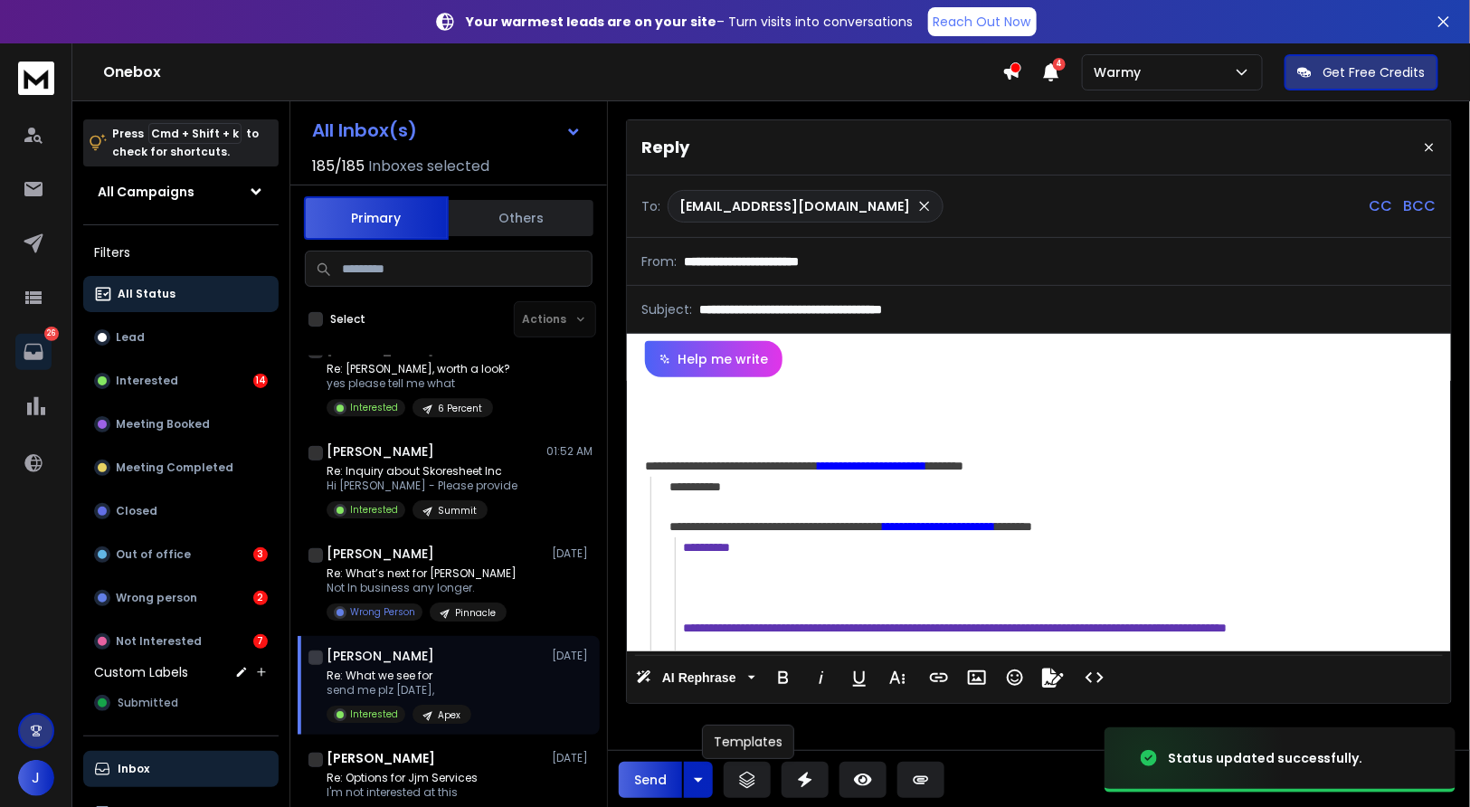
click at [746, 775] on icon at bounding box center [747, 780] width 18 height 18
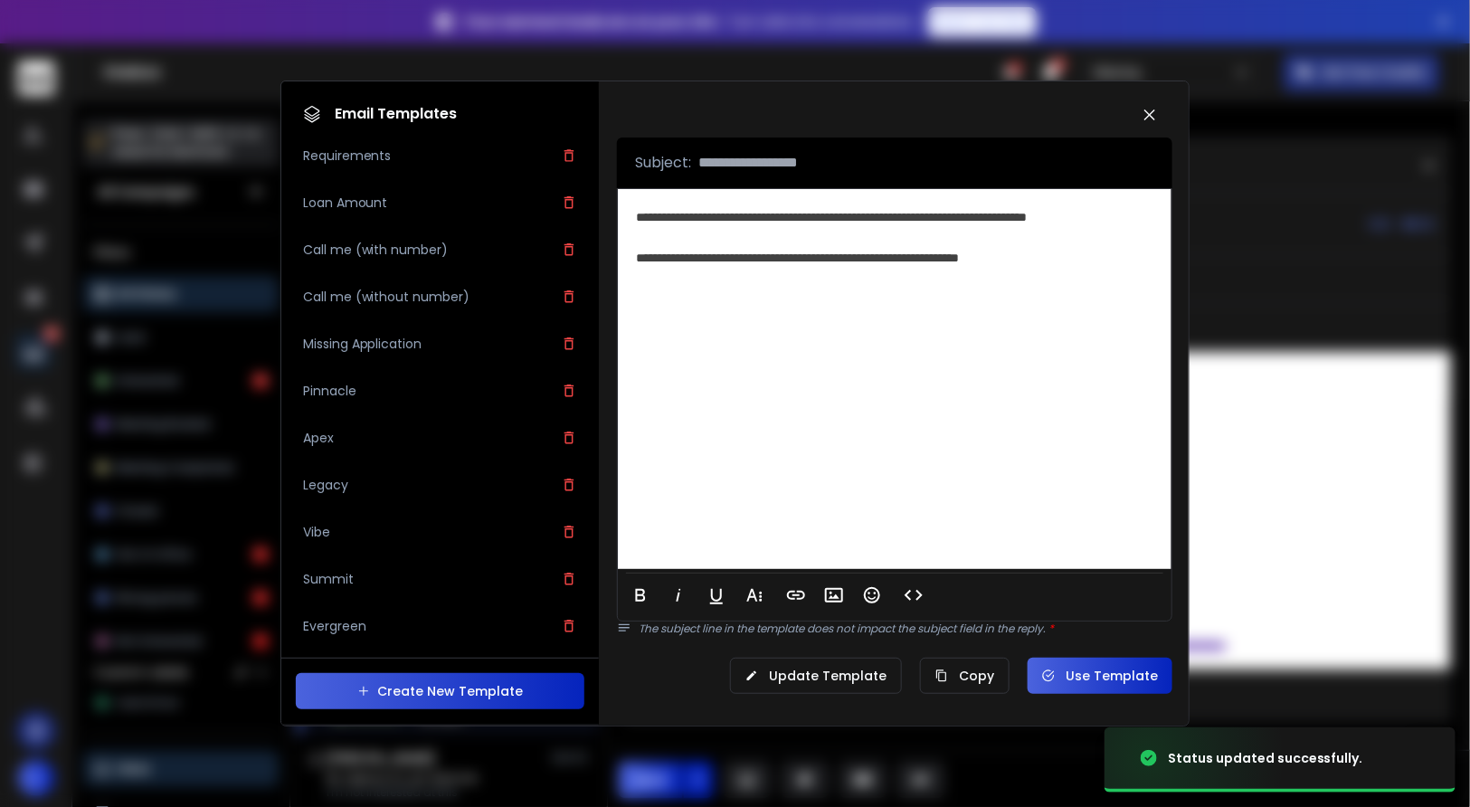
scroll to position [321, 0]
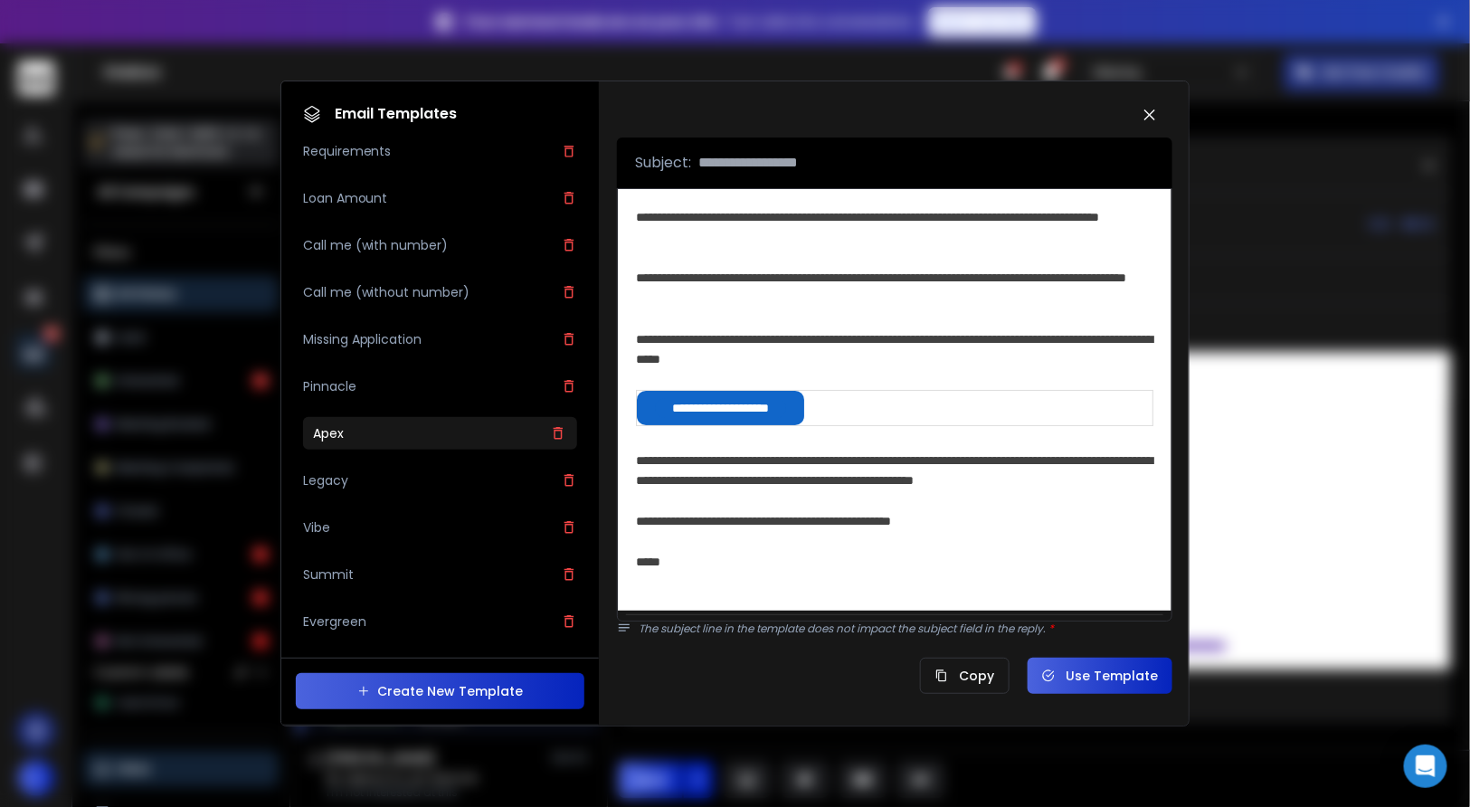
click at [1087, 671] on button "Use Template" at bounding box center [1100, 676] width 145 height 36
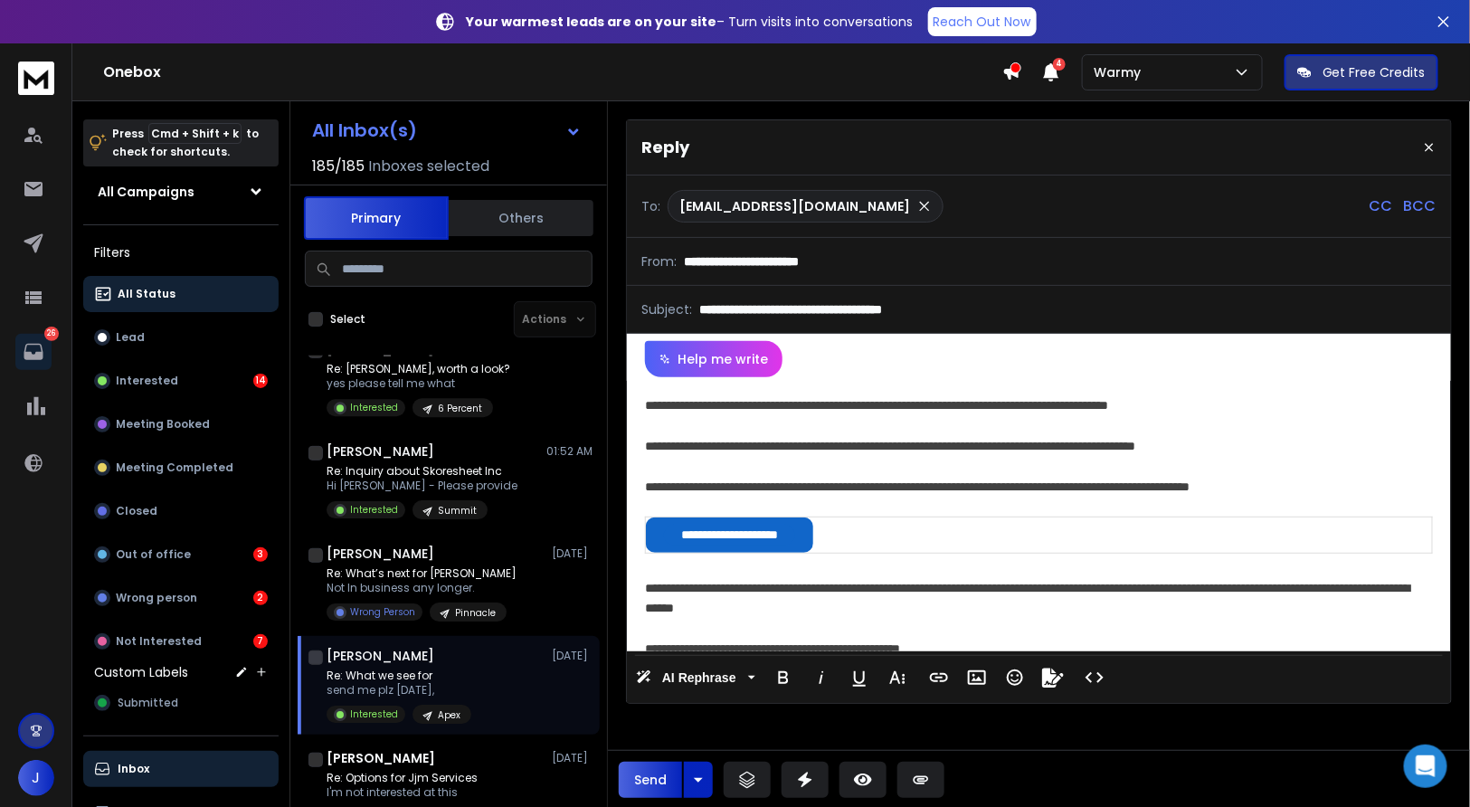
click at [628, 771] on button "Send" at bounding box center [650, 780] width 63 height 36
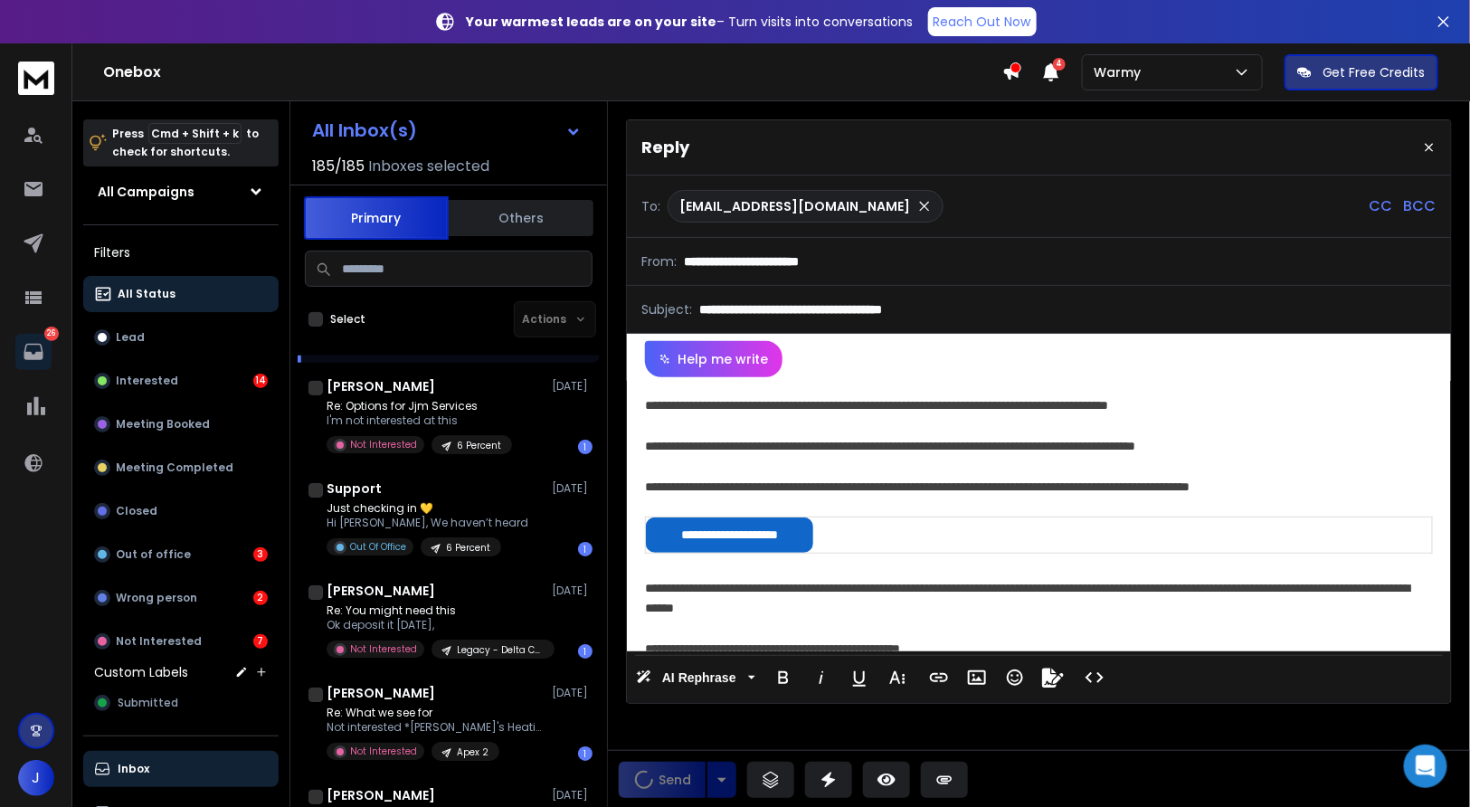
scroll to position [2549, 0]
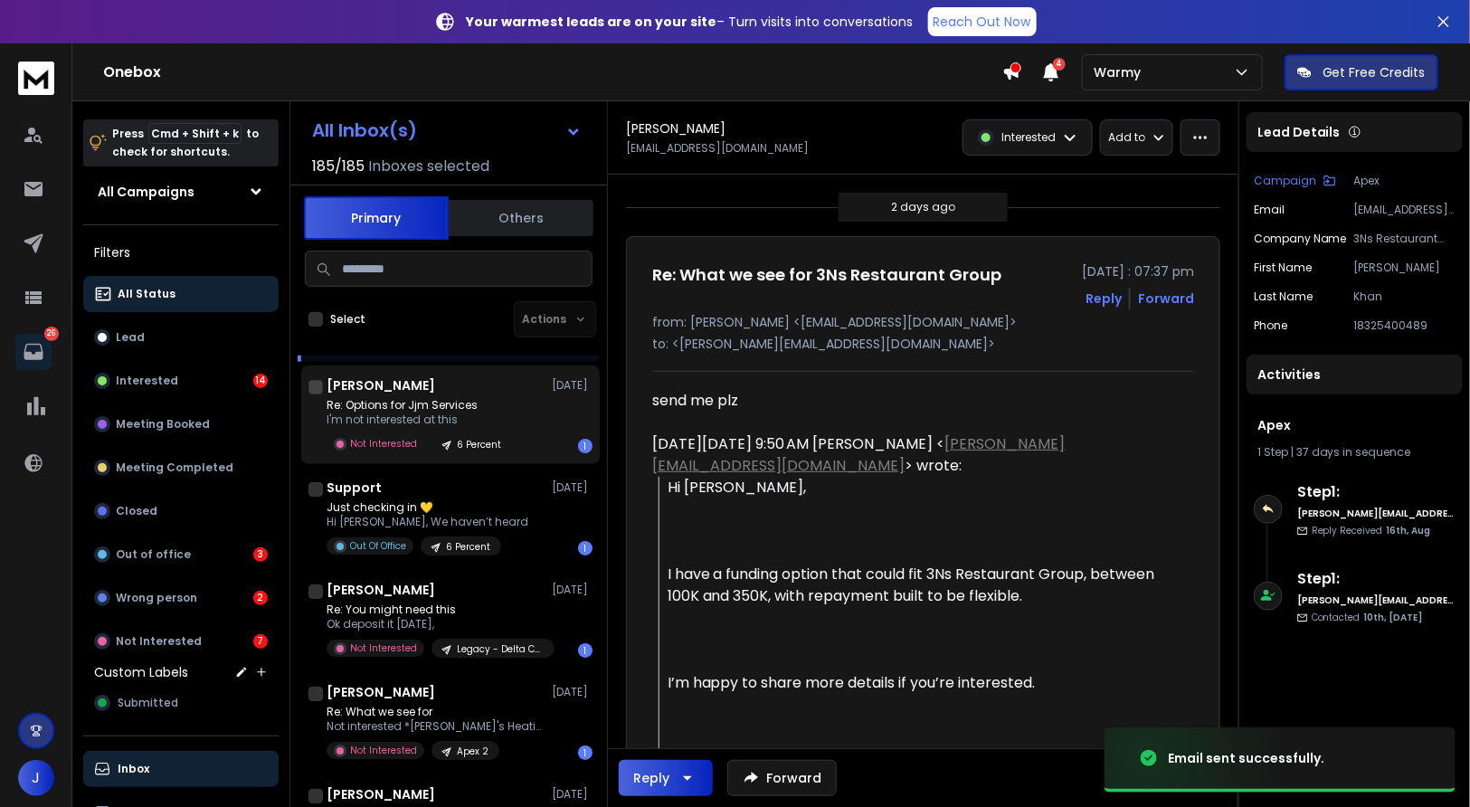
click at [497, 412] on p "I'm not interested at this" at bounding box center [419, 419] width 185 height 14
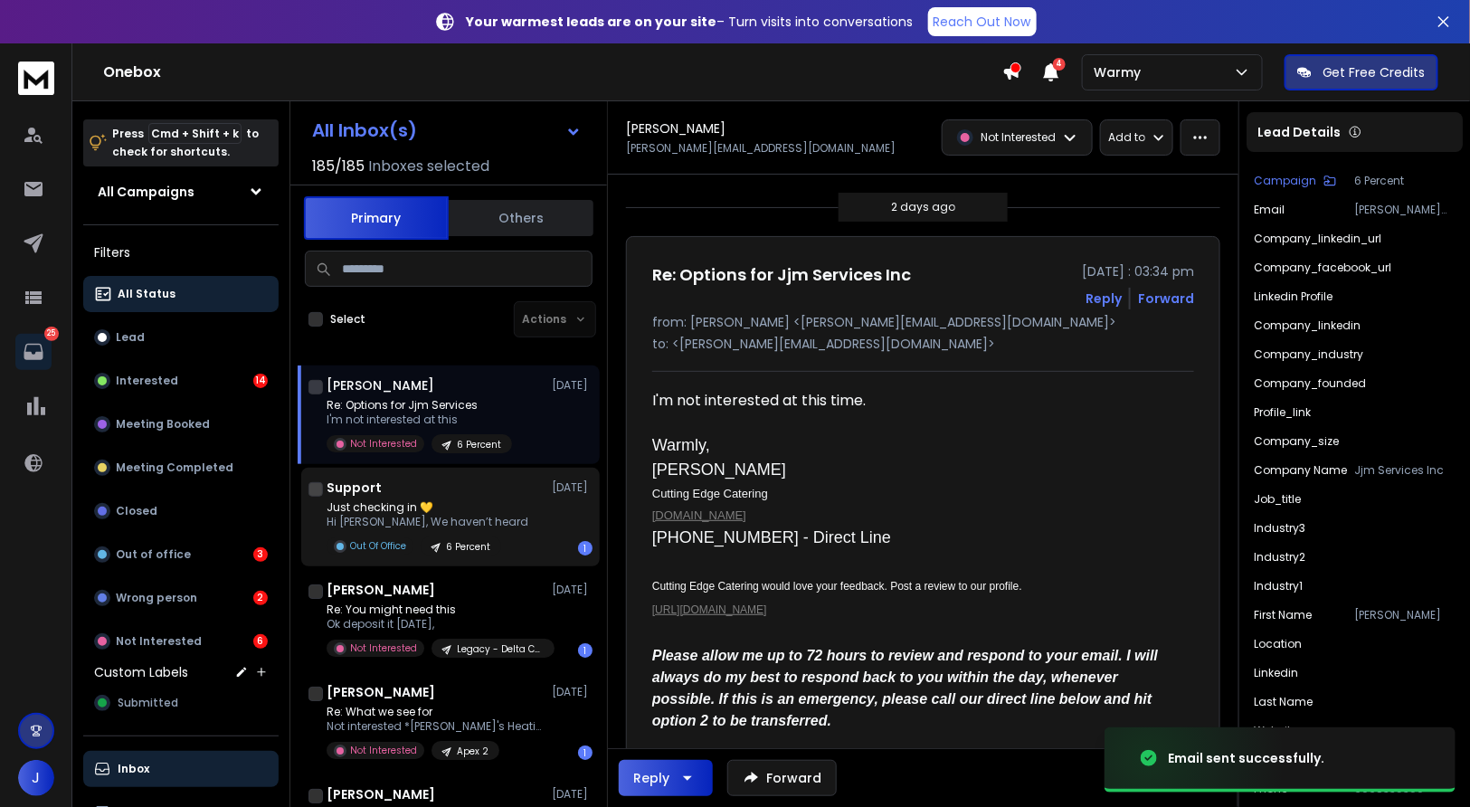
click at [511, 497] on div "Support 16 Aug Just checking in 💛 Hi Michael Adaway, We haven’t heard Out Of Of…" at bounding box center [460, 517] width 266 height 77
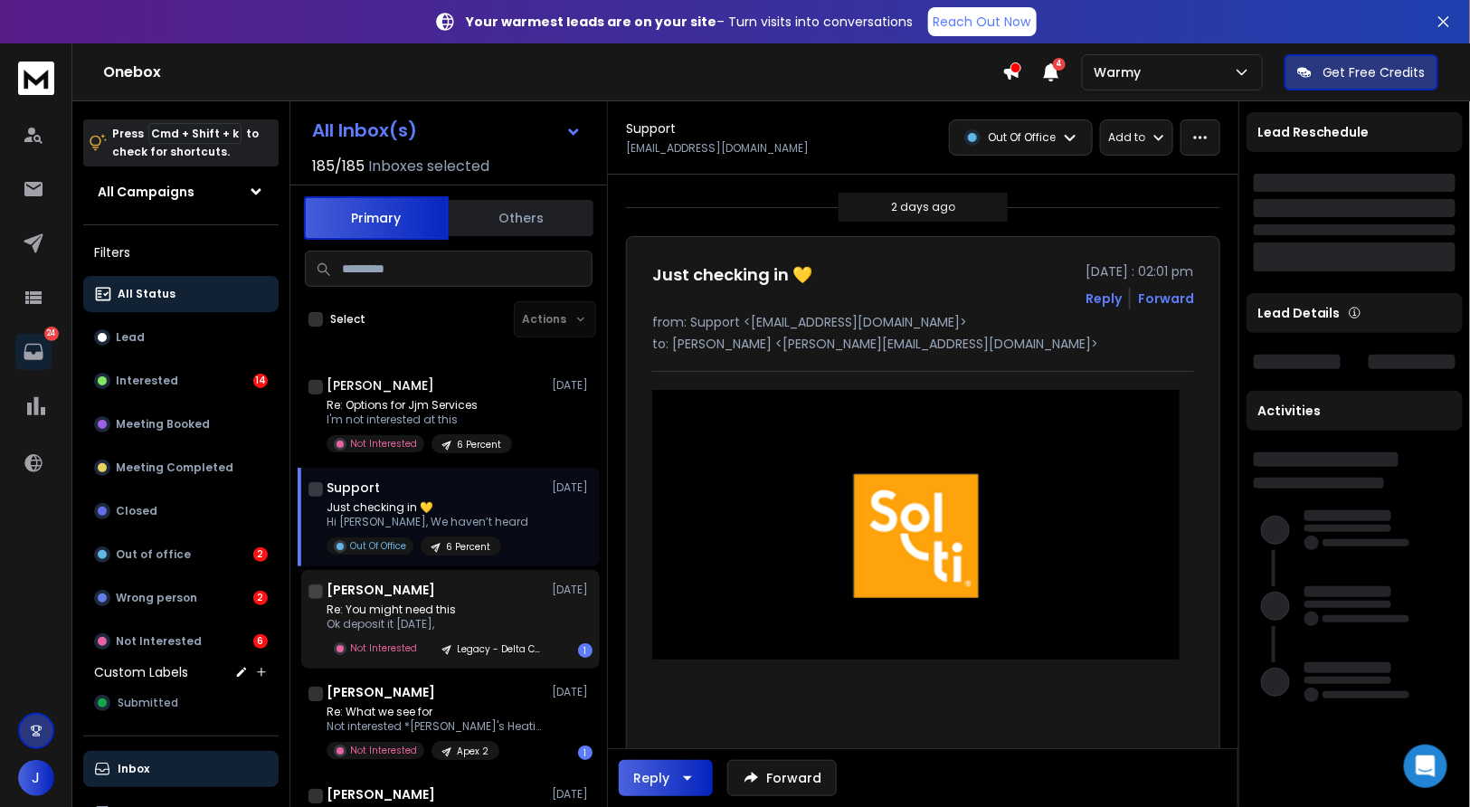
click at [502, 606] on p "Re: You might need this" at bounding box center [435, 609] width 217 height 14
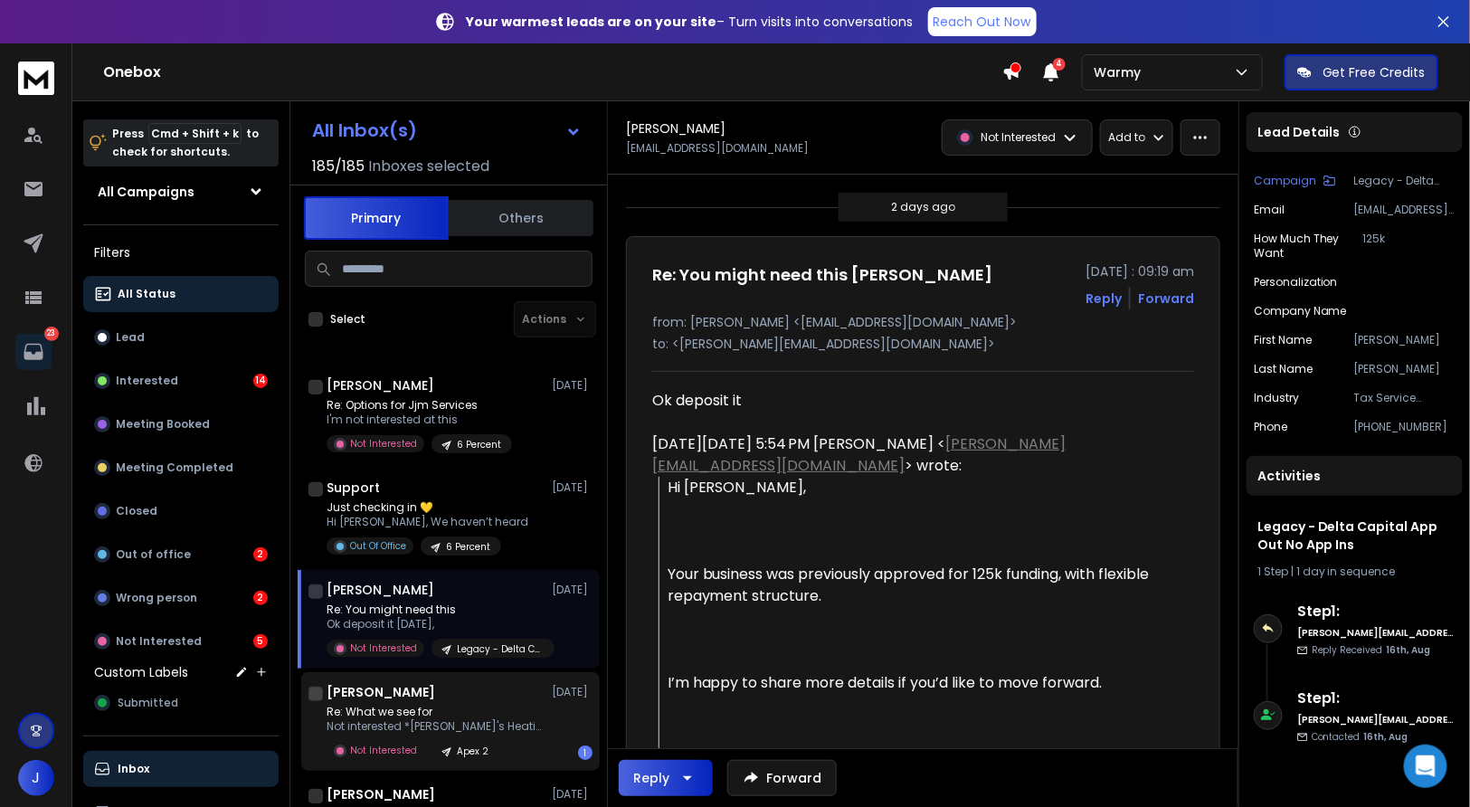
click at [493, 715] on p "Re: What we see for" at bounding box center [435, 712] width 217 height 14
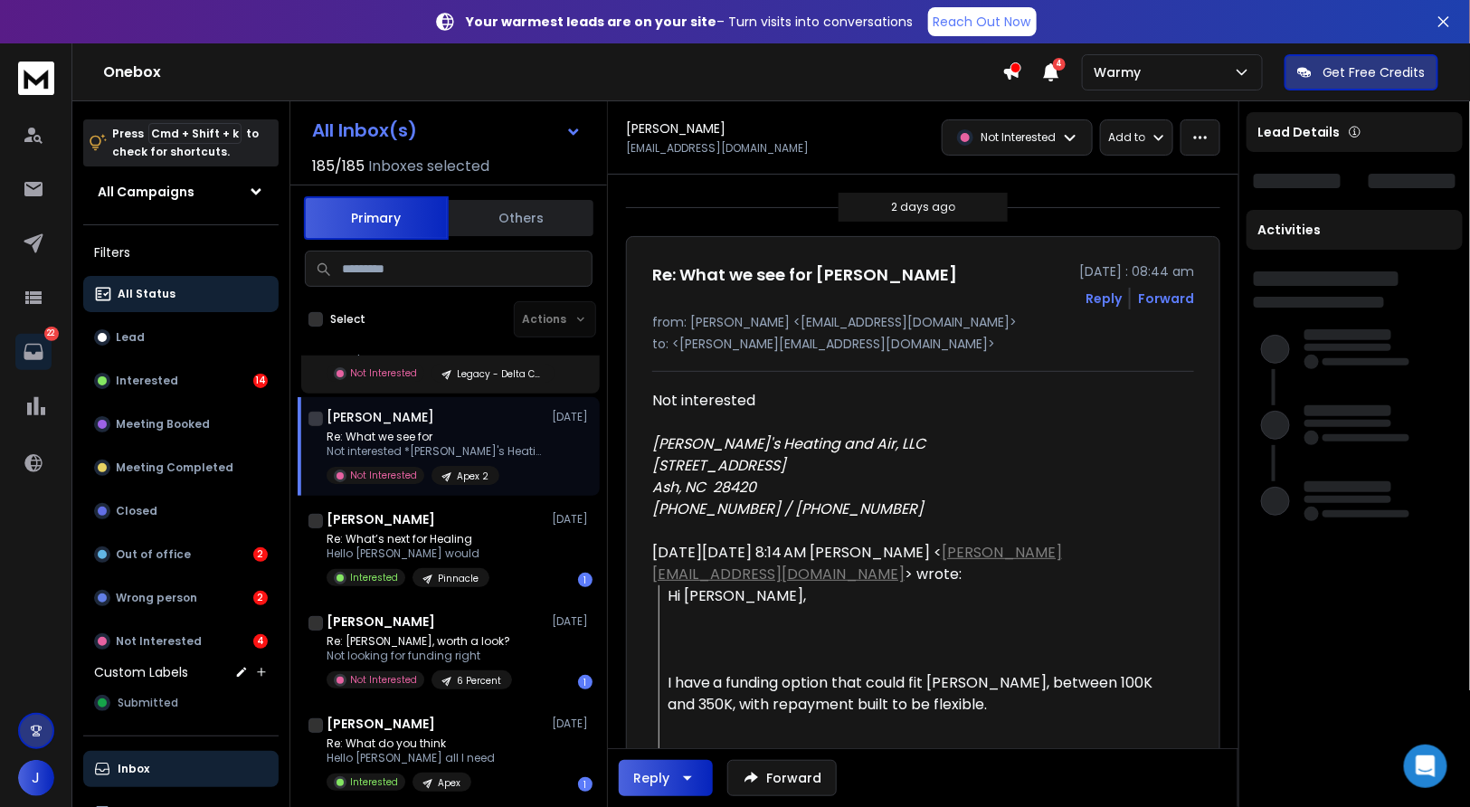
scroll to position [2829, 0]
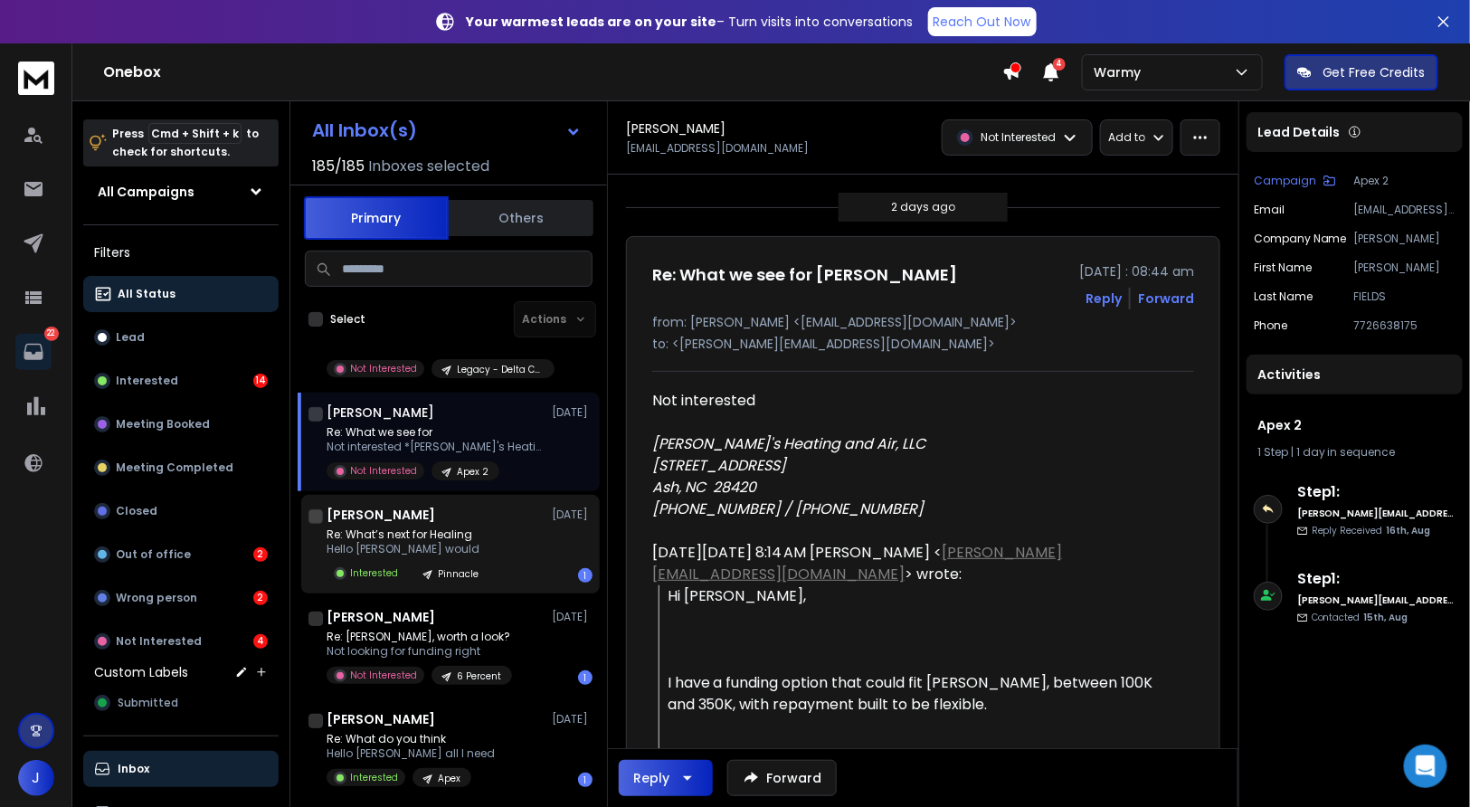
click at [512, 546] on div "Re: What’s next for Healing Hello Mr. Hendricks, I would Interested Pinnacle 1" at bounding box center [460, 554] width 266 height 55
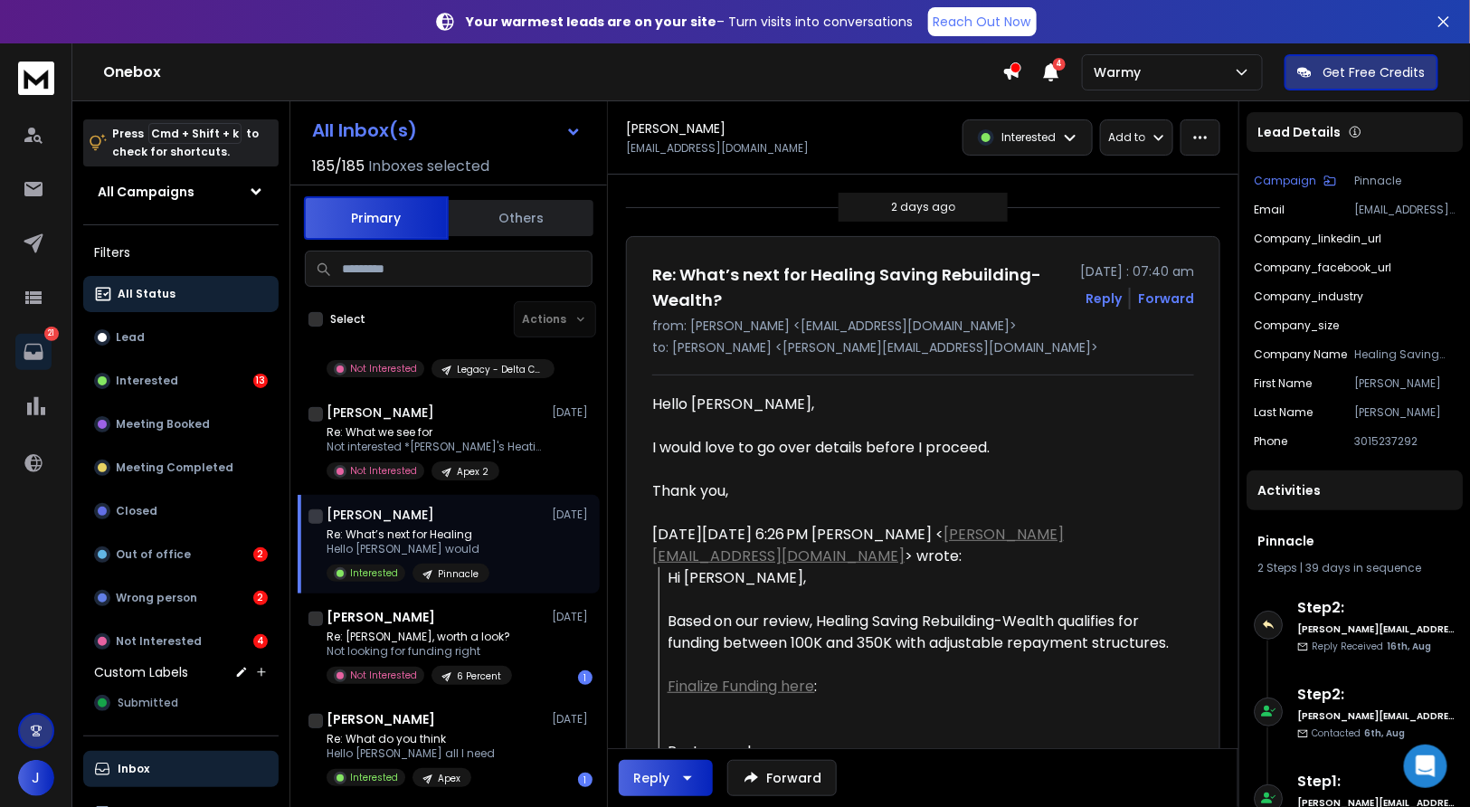
click at [651, 773] on div "Reply" at bounding box center [651, 778] width 36 height 18
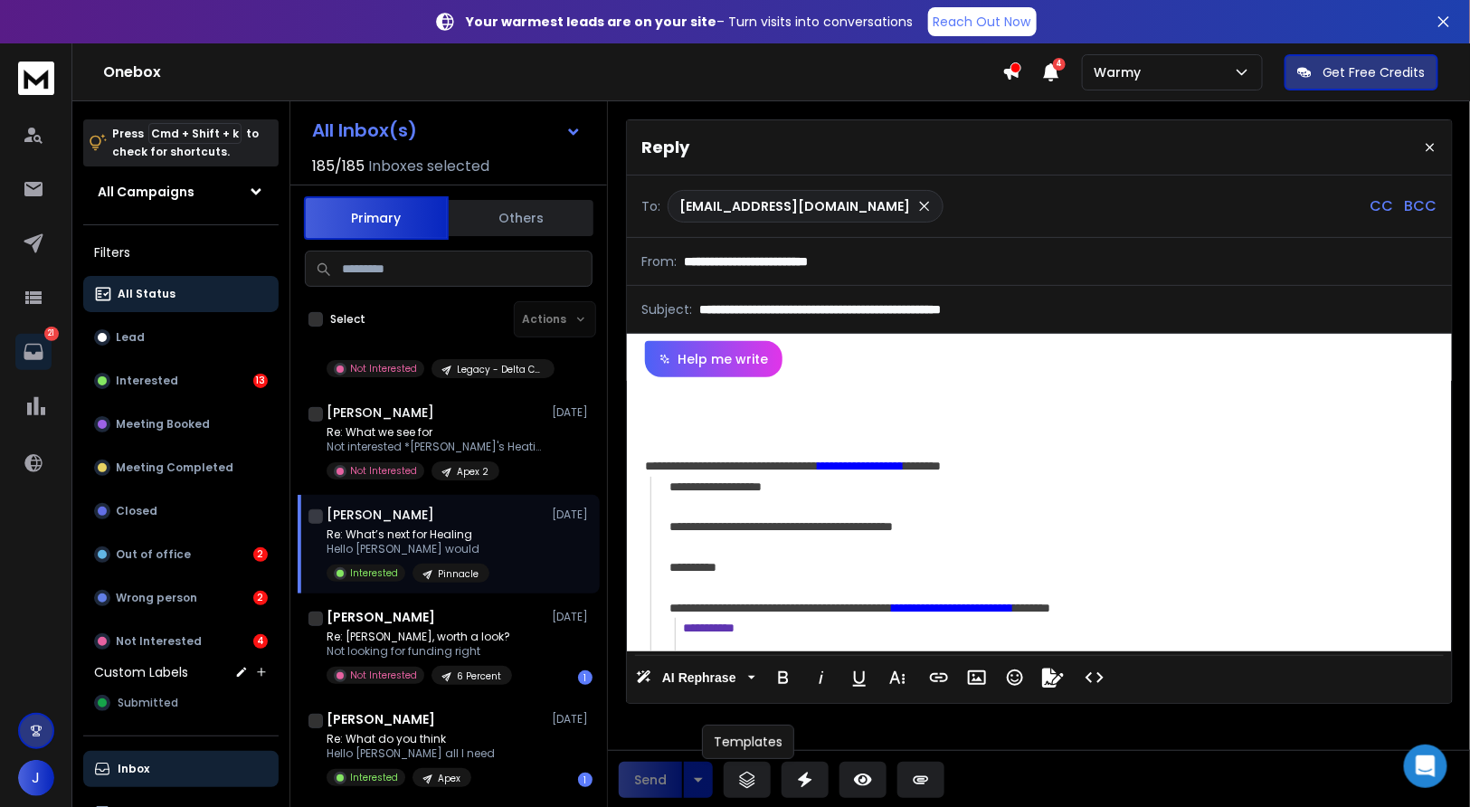
click at [729, 785] on button at bounding box center [747, 780] width 47 height 36
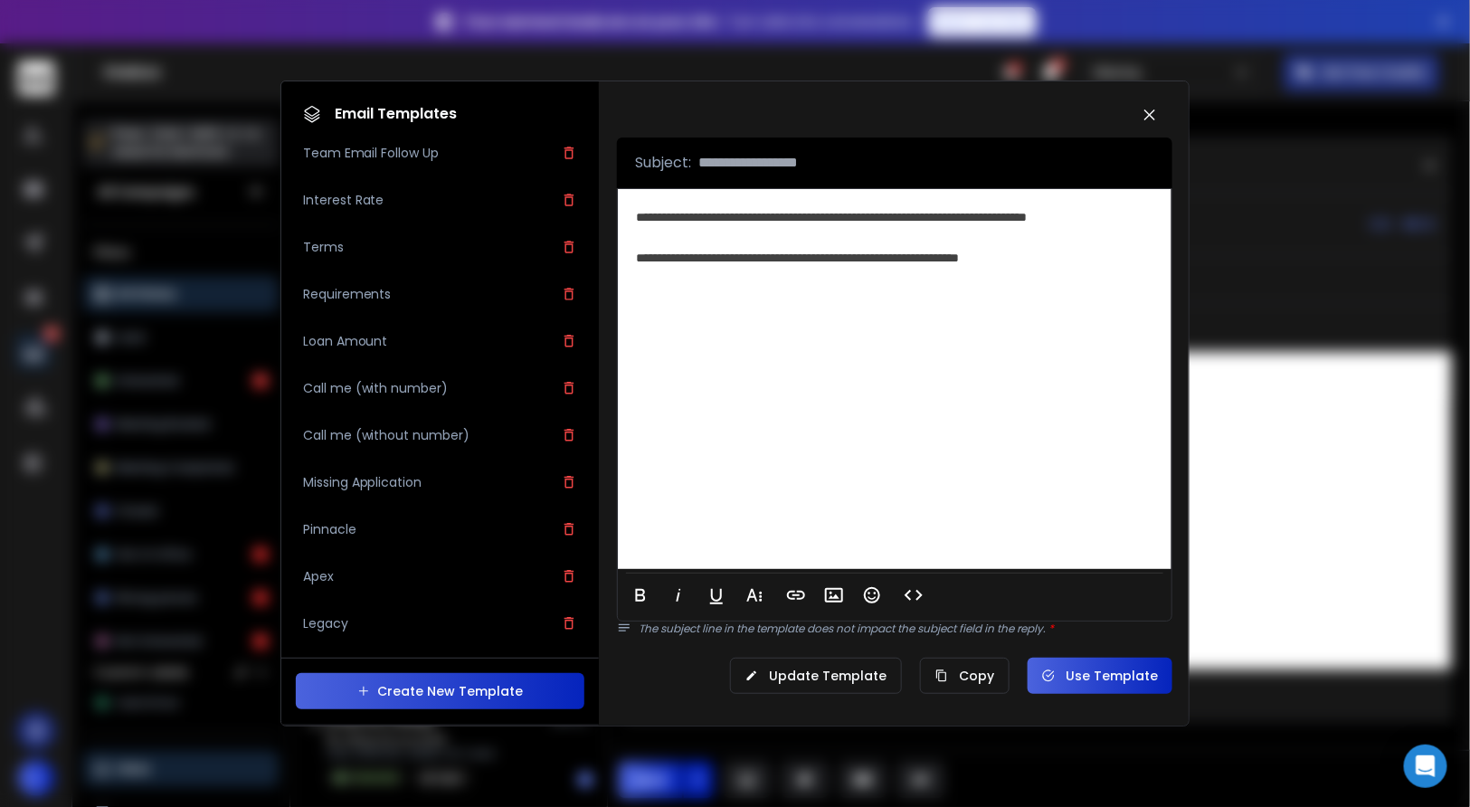
scroll to position [182, 0]
click at [380, 111] on div "Pinnacle" at bounding box center [440, 102] width 252 height 18
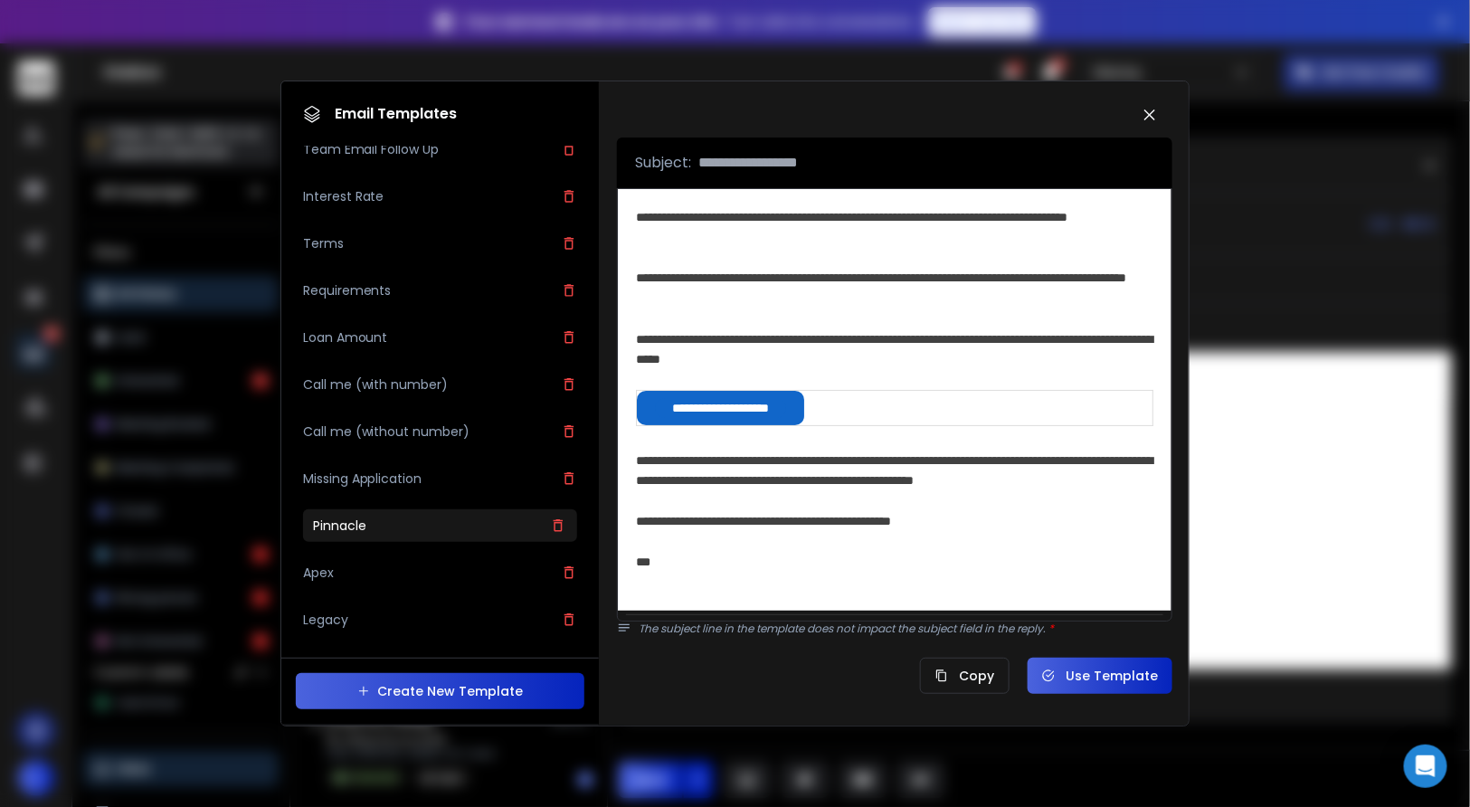
click at [1039, 674] on button "Use Template" at bounding box center [1100, 676] width 145 height 36
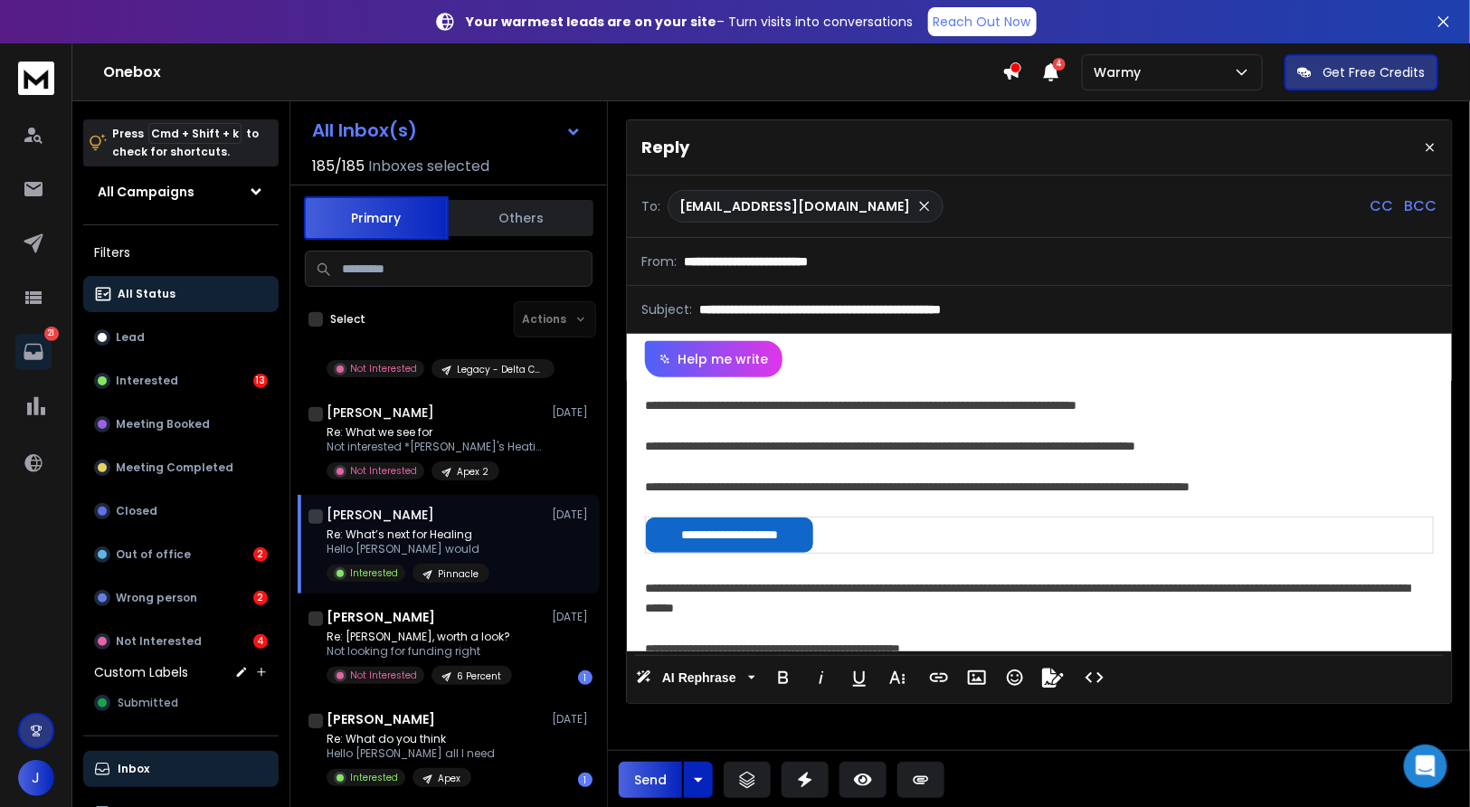
click at [636, 797] on button "Send" at bounding box center [650, 780] width 63 height 36
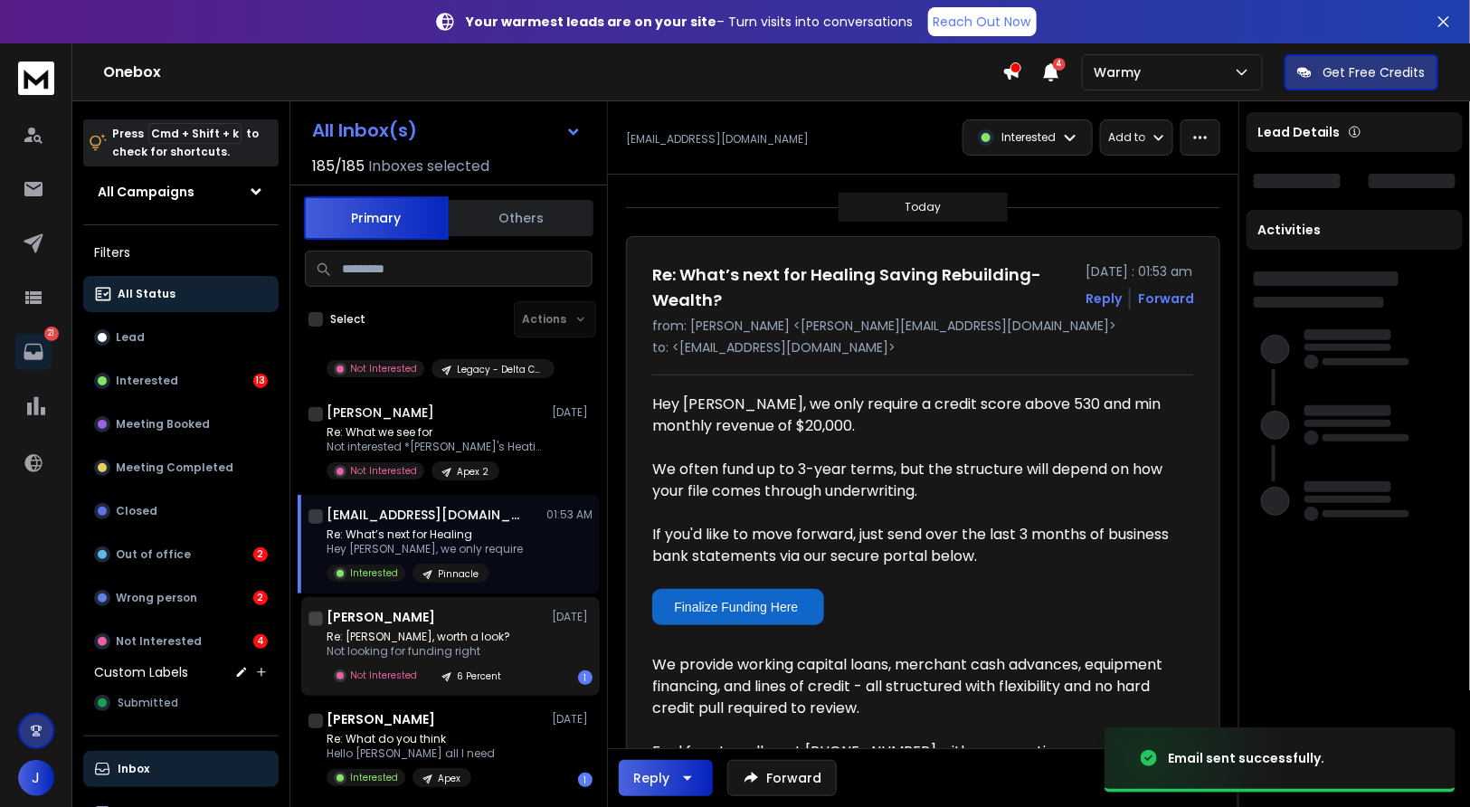
click at [506, 627] on div "Peggy Bristol 16 Aug Re: Peggy, worth a look? Not looking for funding right Not…" at bounding box center [460, 646] width 266 height 77
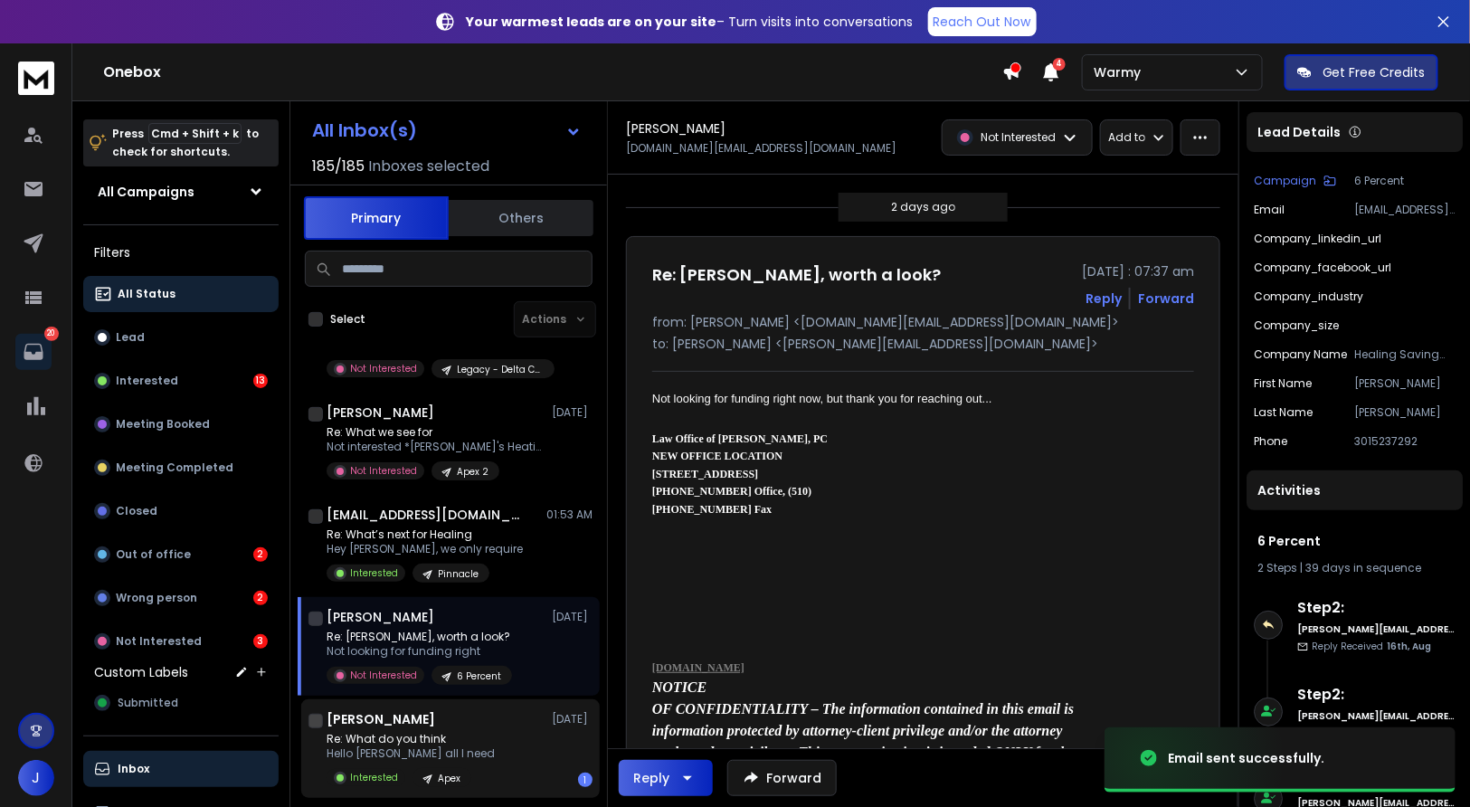
click at [488, 726] on div "Victor M Alvarez 16 Aug Re: What do you think Hello Harry all I need Interested…" at bounding box center [460, 748] width 266 height 77
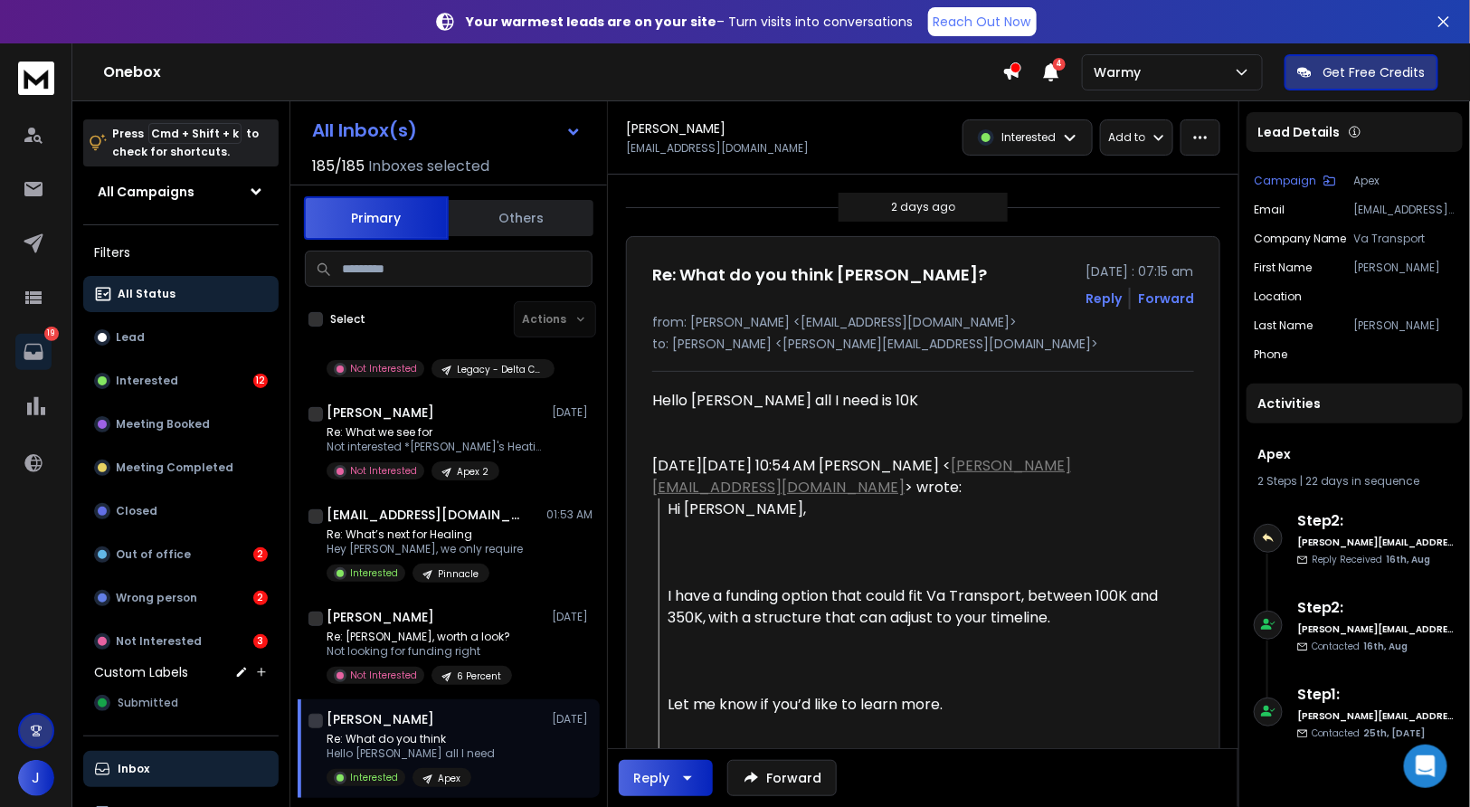
scroll to position [24, 0]
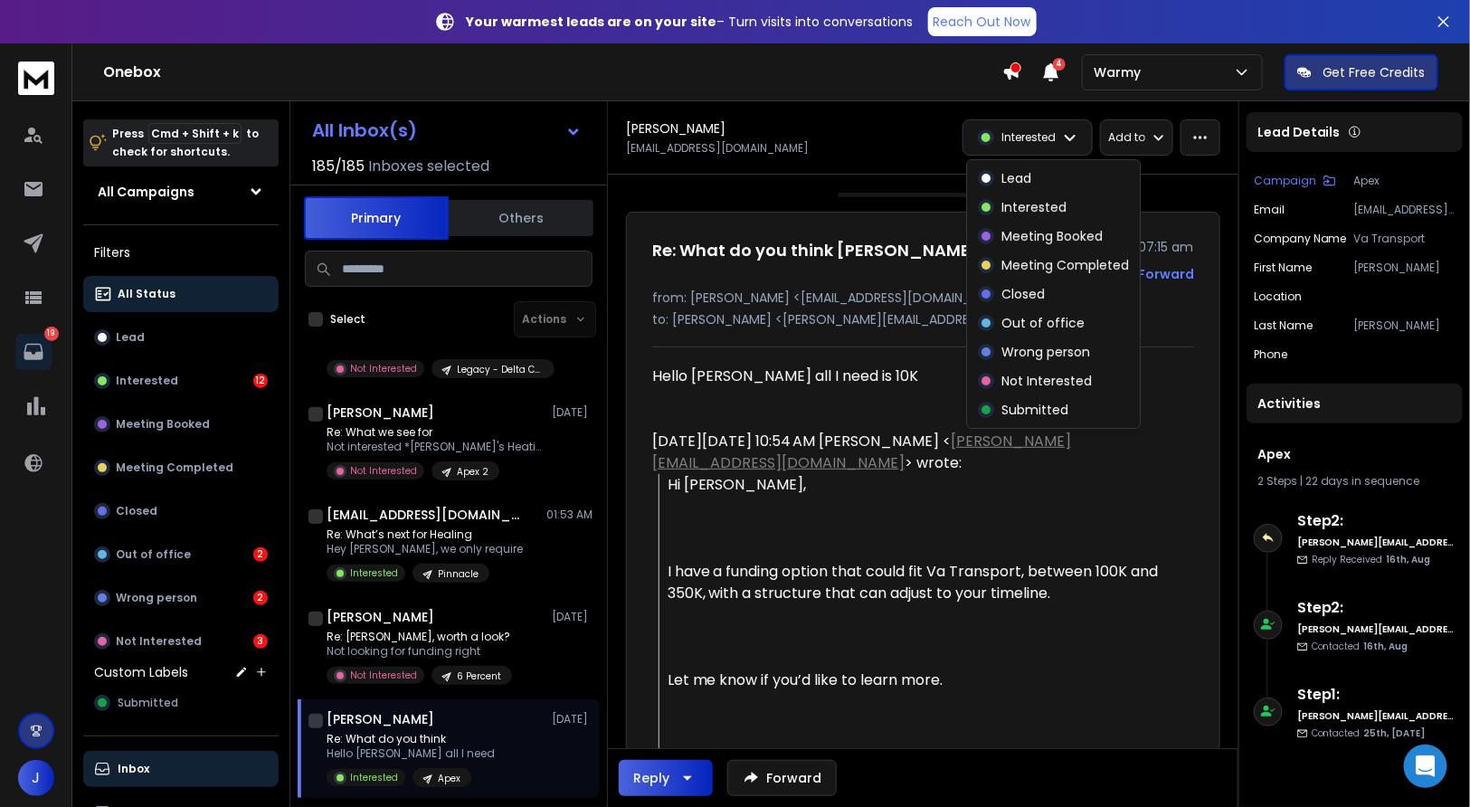
click at [1076, 144] on icon at bounding box center [1070, 137] width 14 height 14
click at [1056, 361] on div "Wrong person" at bounding box center [1054, 351] width 166 height 29
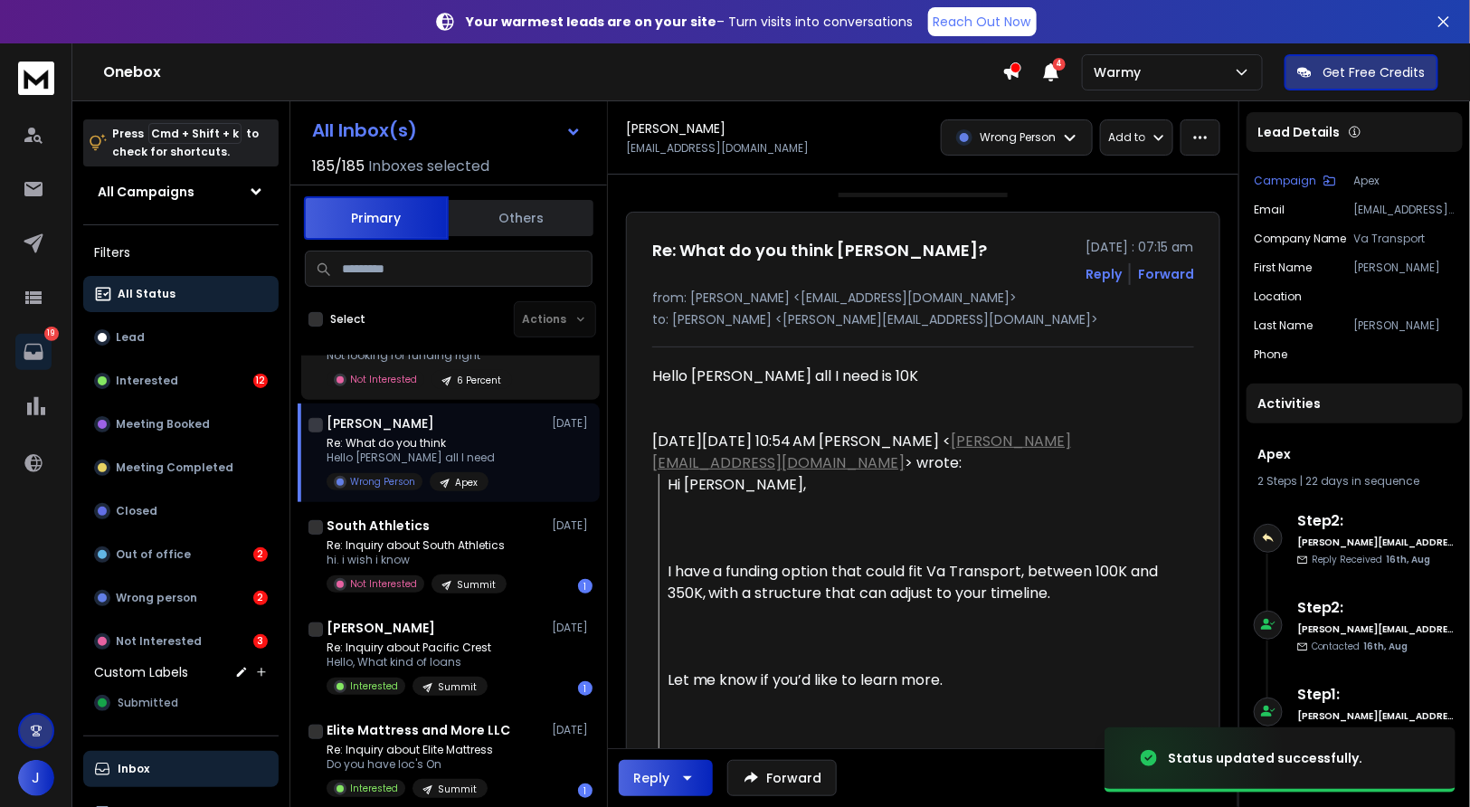
scroll to position [3128, 0]
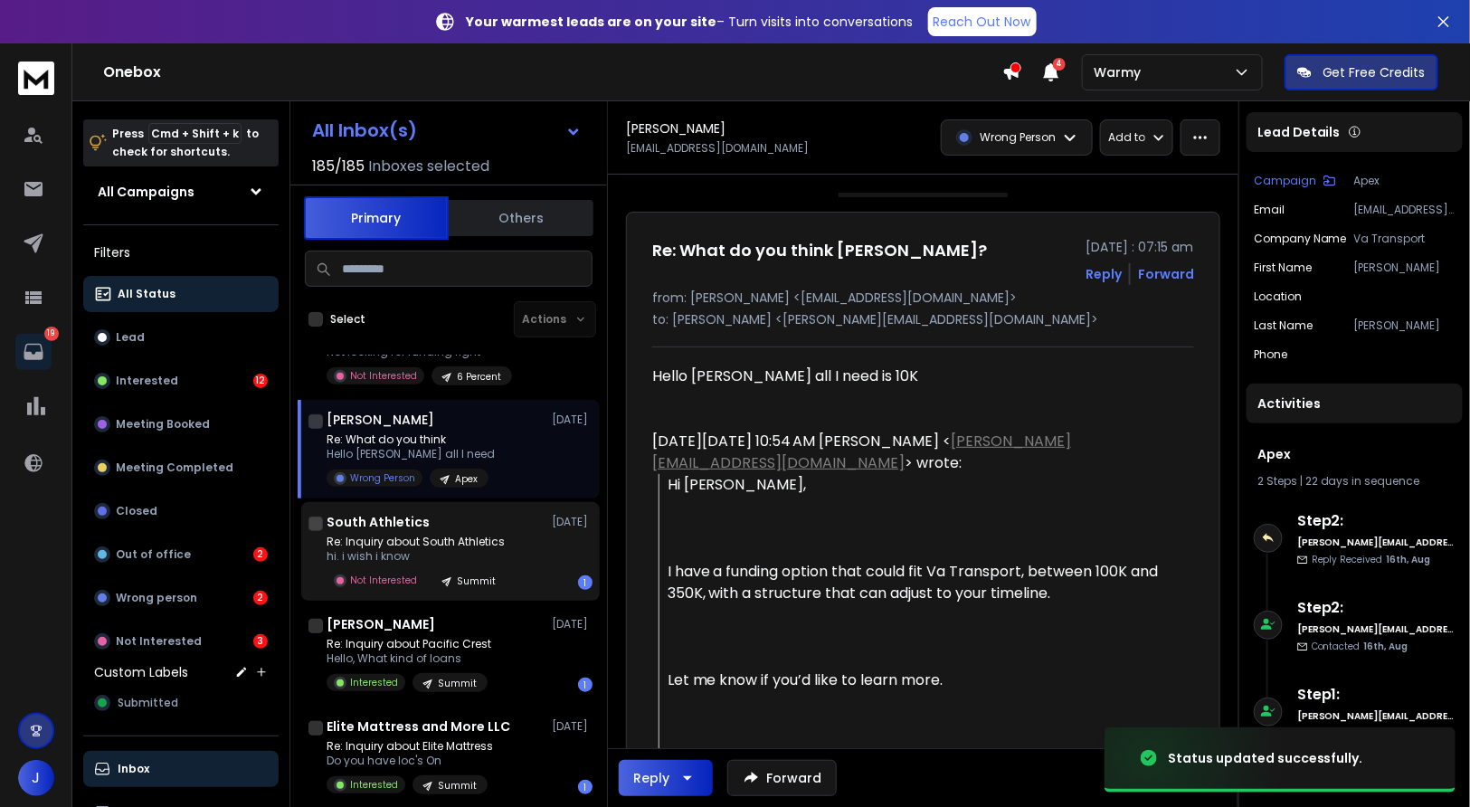
click at [490, 543] on p "Re: Inquiry about South Athletics" at bounding box center [417, 542] width 180 height 14
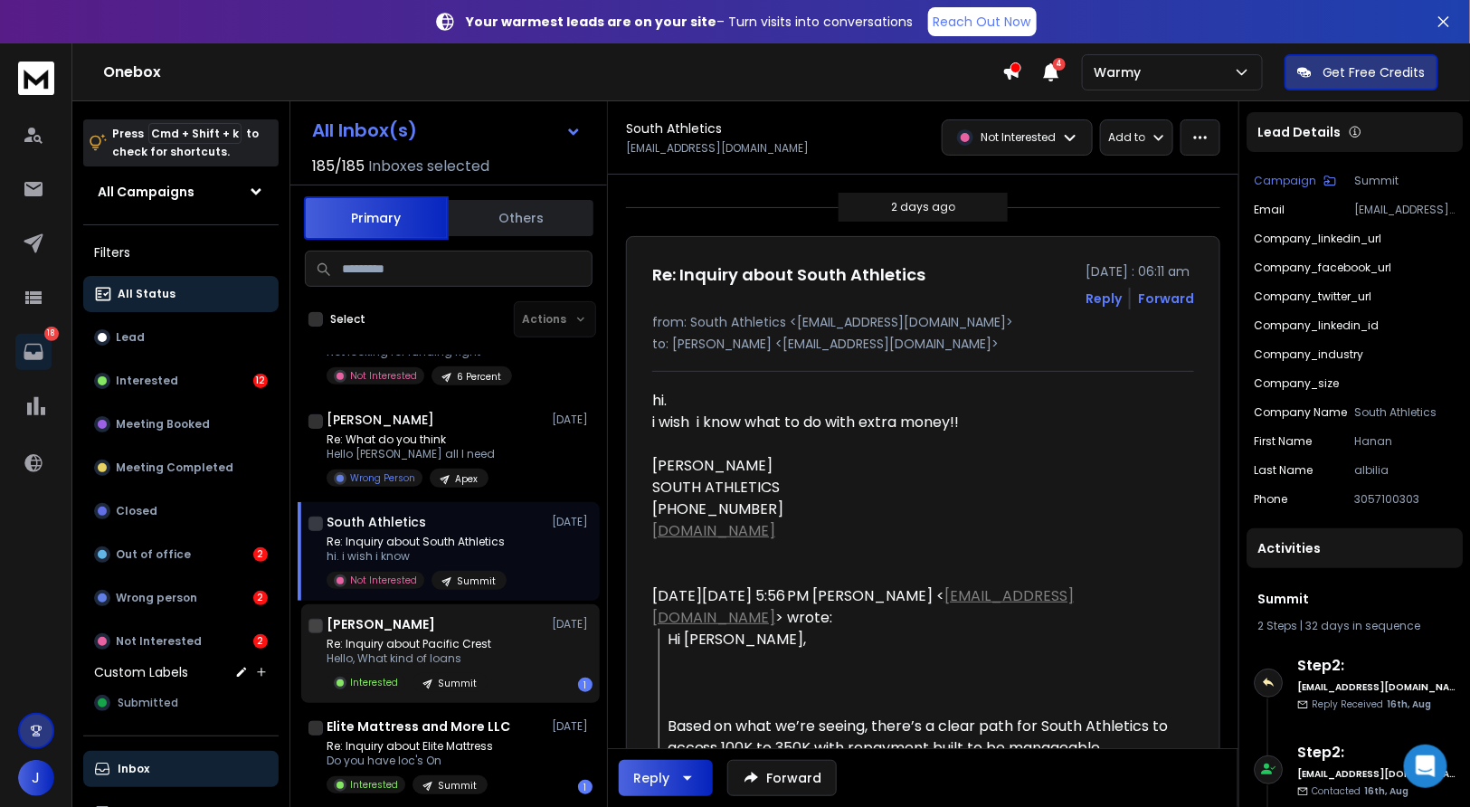
click at [491, 641] on div "Re: Inquiry about Pacific Crest Hello, What kind of loans Interested Summit 1" at bounding box center [460, 664] width 266 height 55
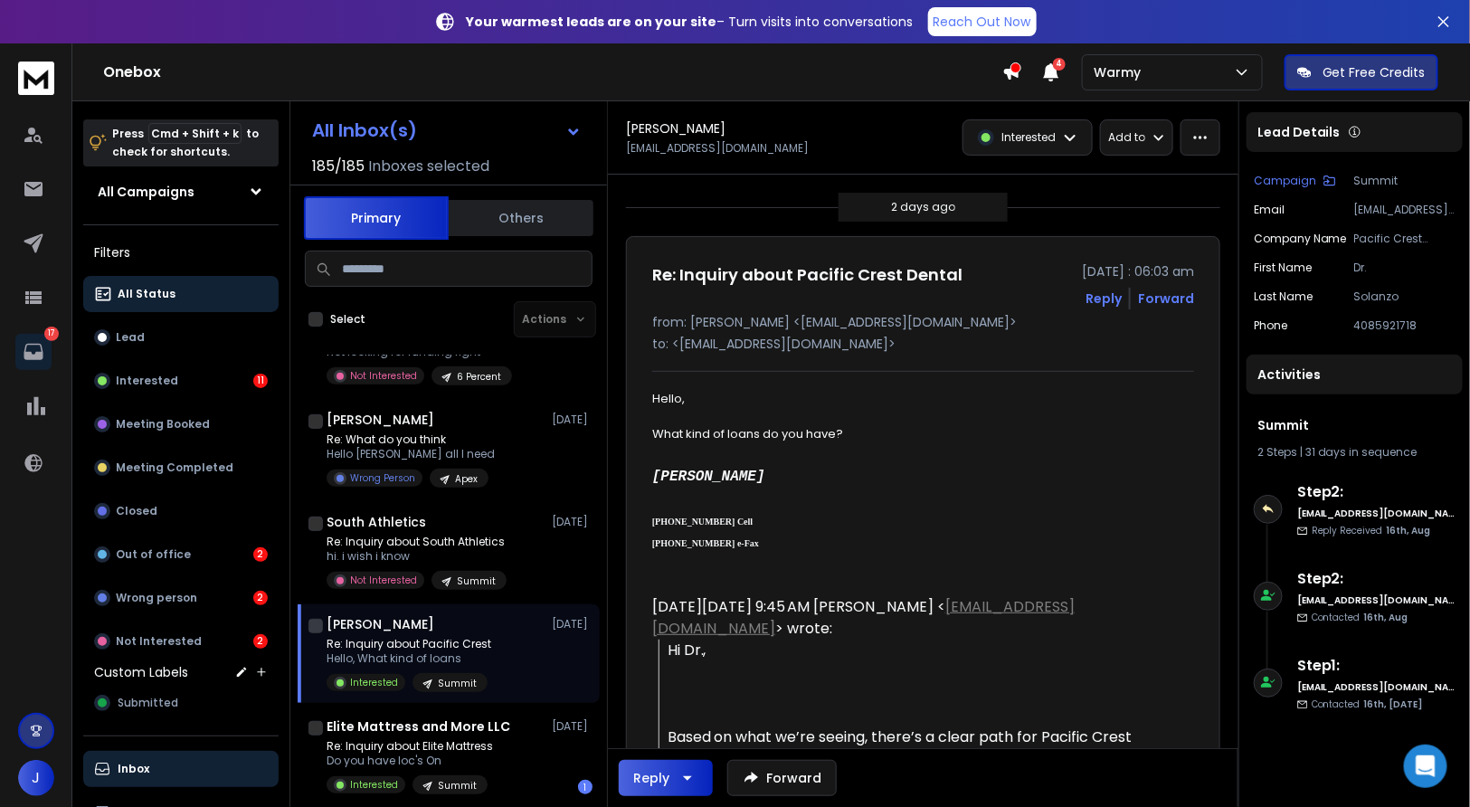
click at [647, 789] on div "Reply" at bounding box center [665, 778] width 65 height 22
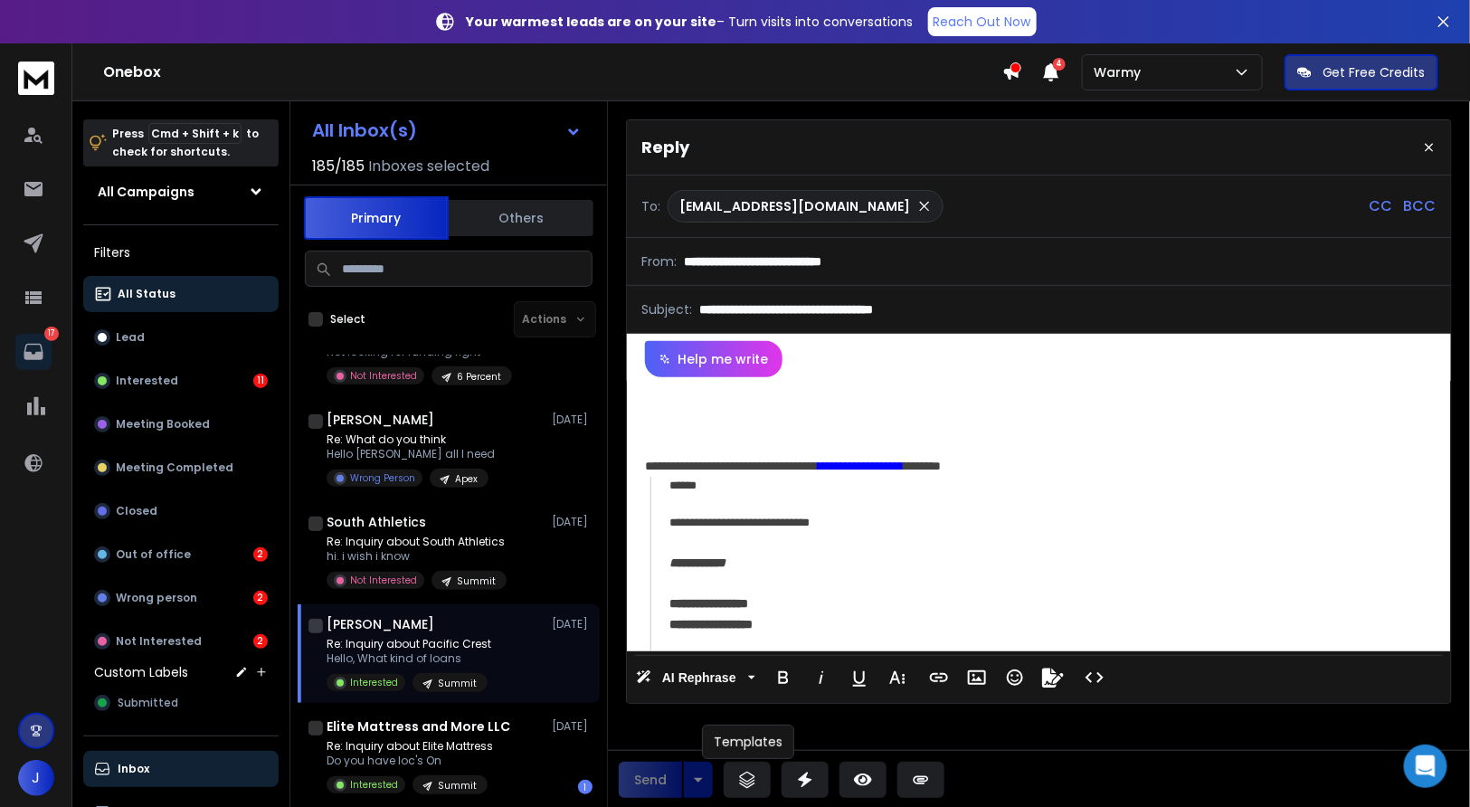
click at [744, 778] on icon at bounding box center [747, 780] width 18 height 18
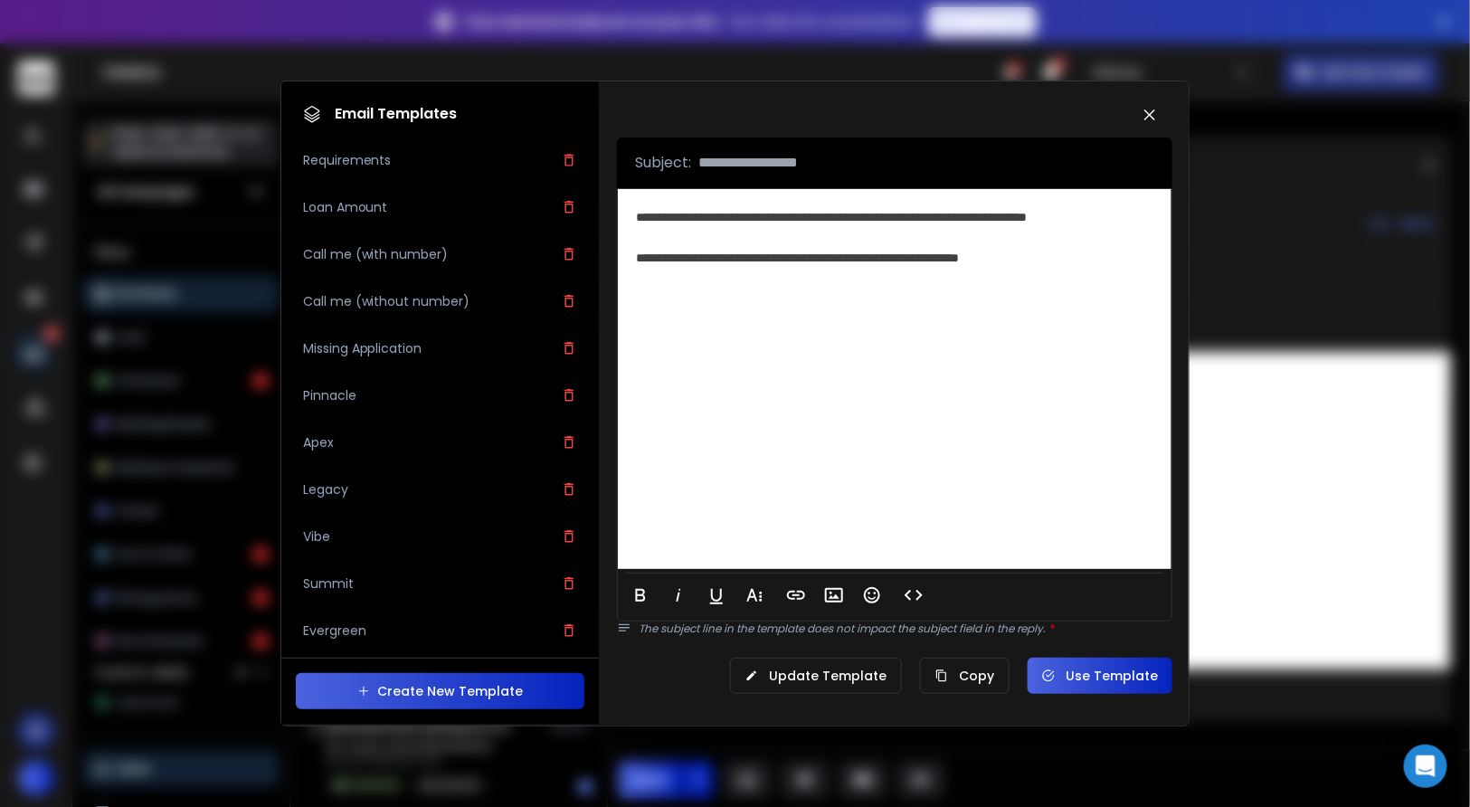
scroll to position [314, 0]
click at [386, 568] on div "Summit" at bounding box center [440, 581] width 274 height 33
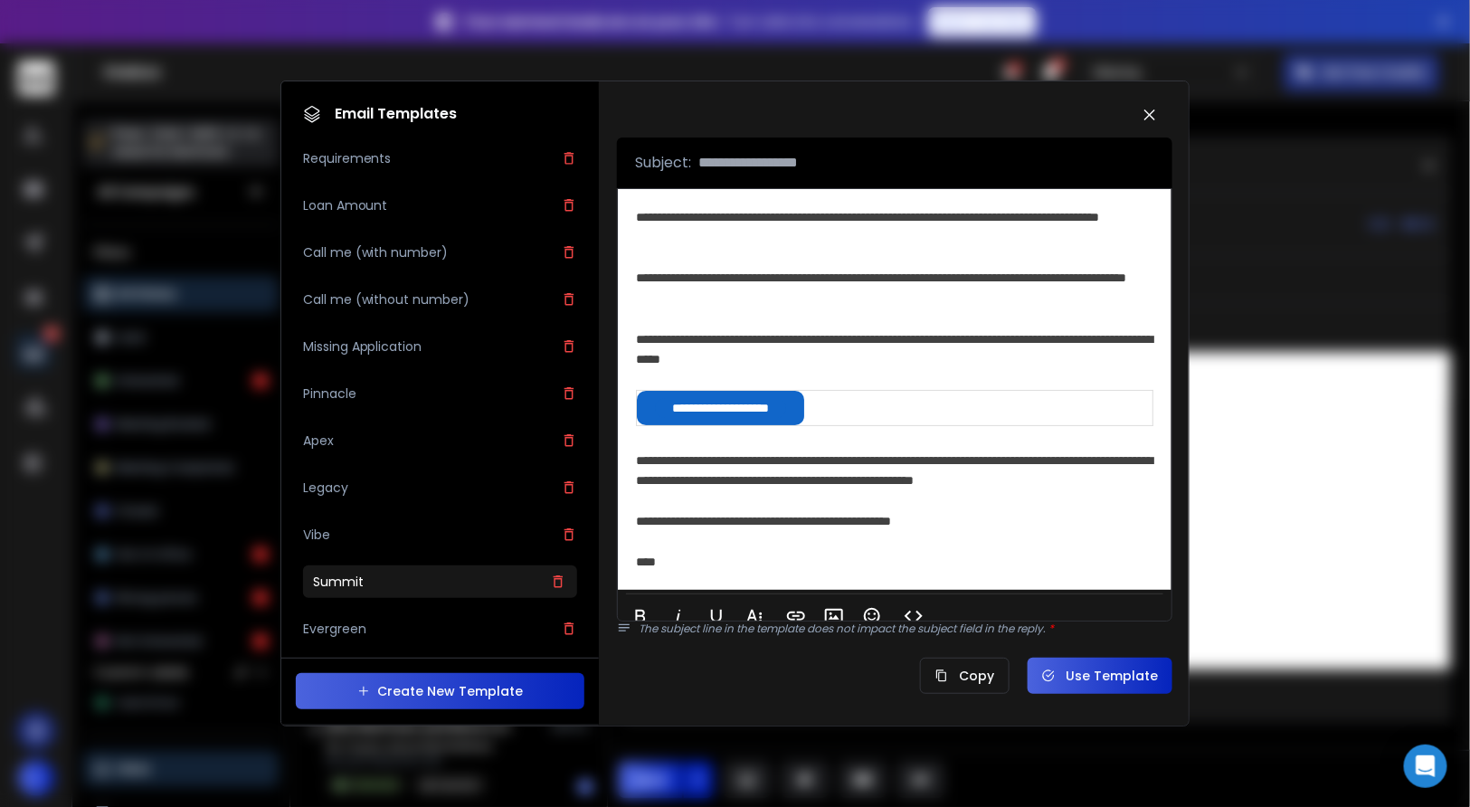
click at [1067, 671] on button "Use Template" at bounding box center [1100, 676] width 145 height 36
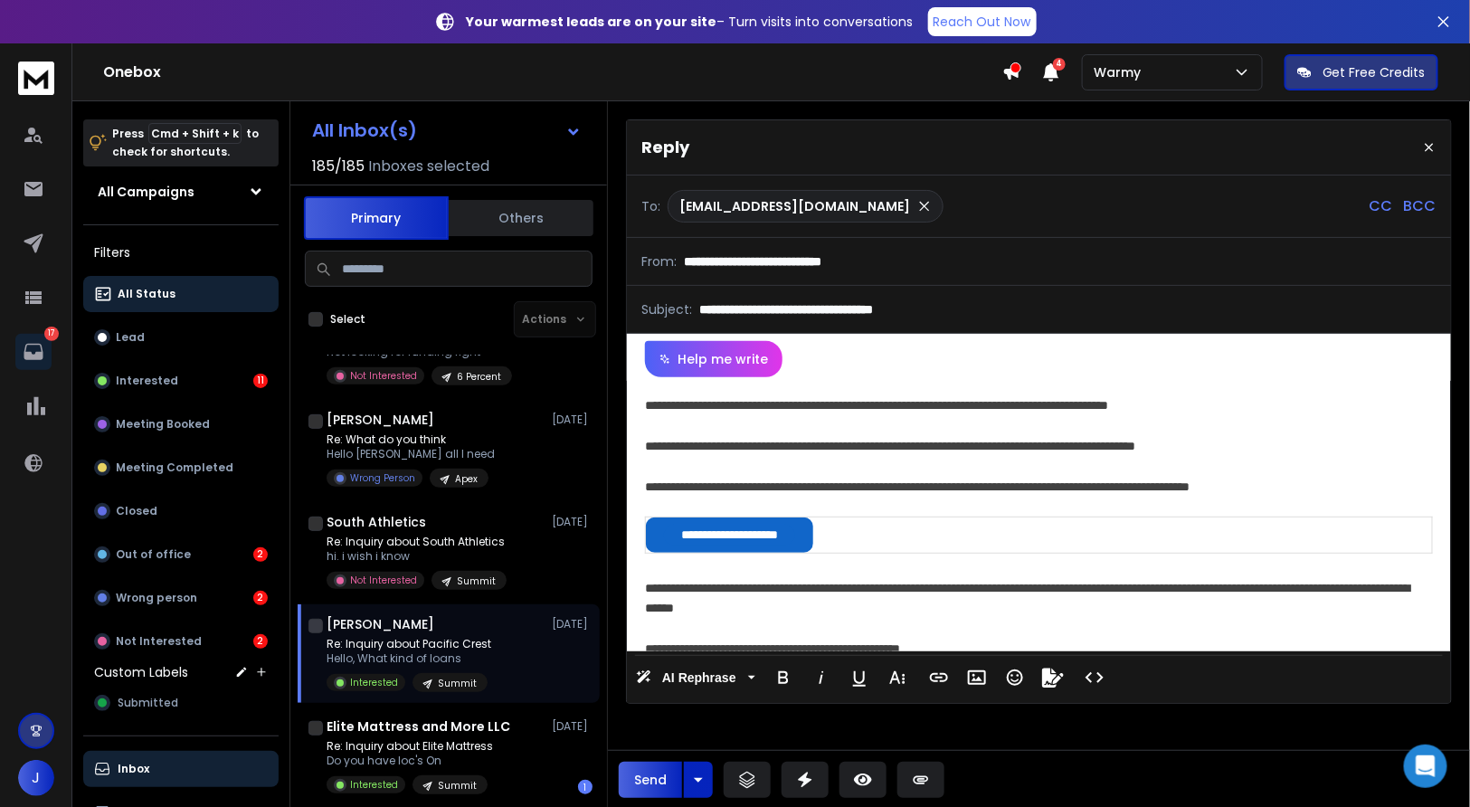
click at [644, 784] on button "Send" at bounding box center [650, 780] width 63 height 36
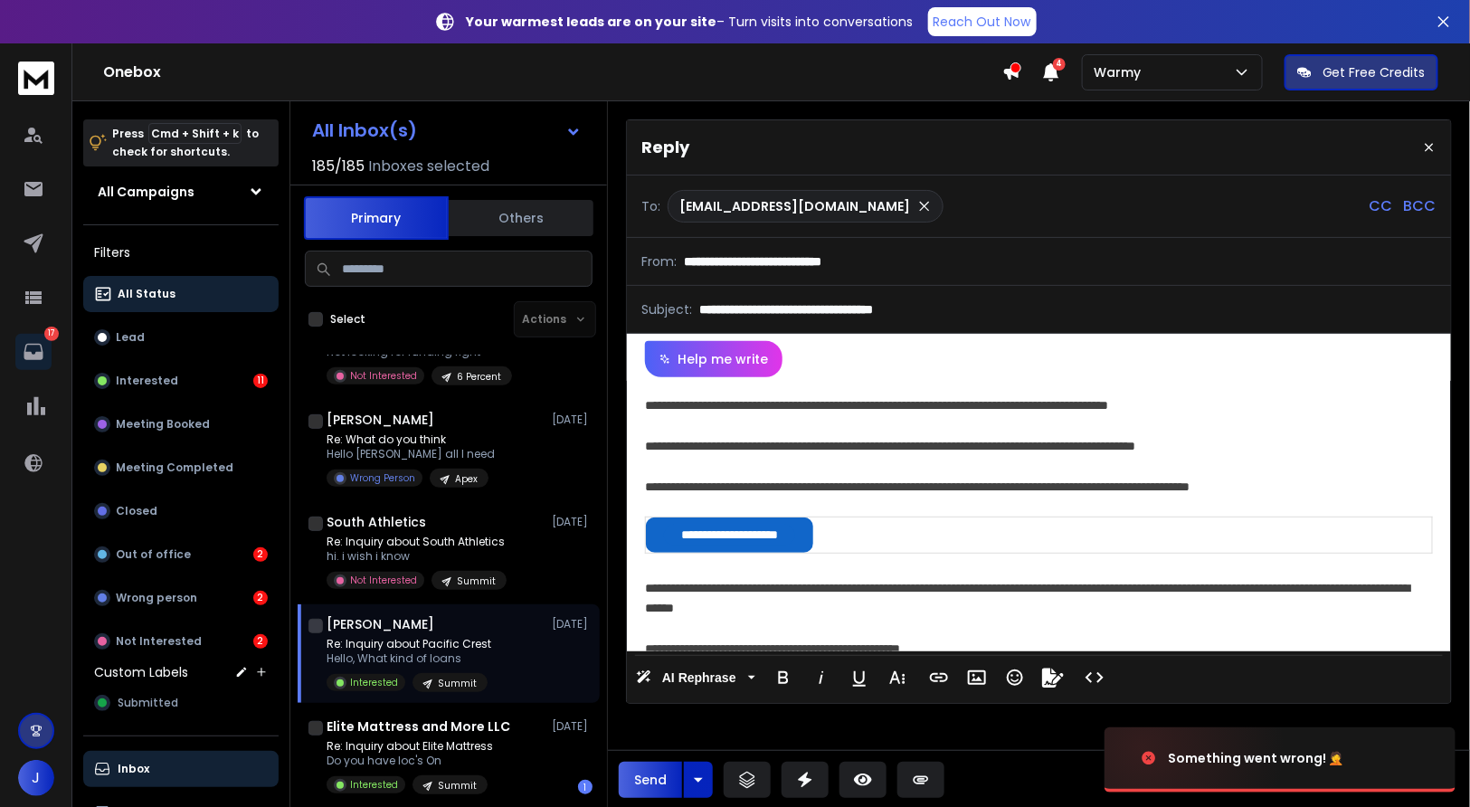
click at [636, 777] on button "Send" at bounding box center [650, 780] width 63 height 36
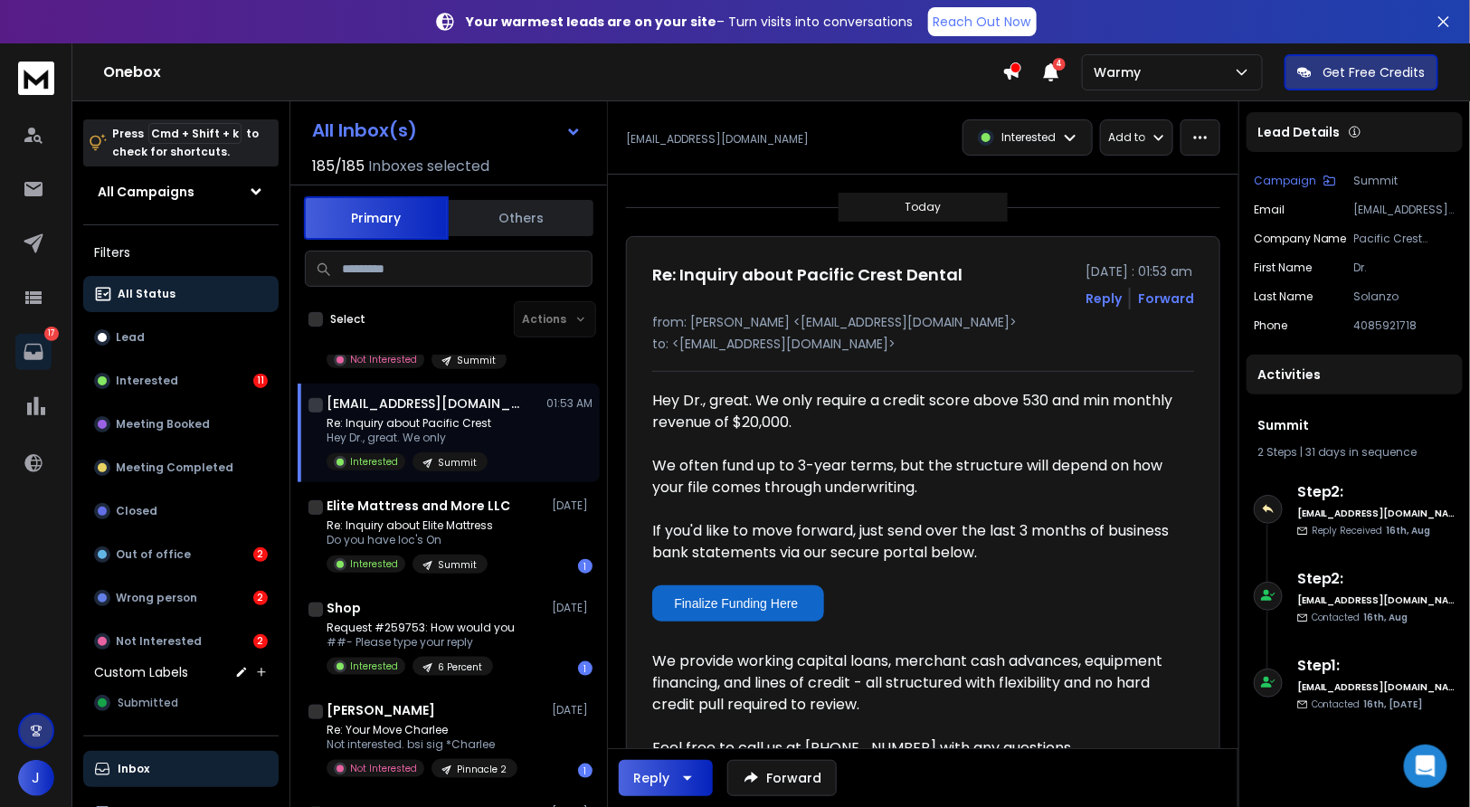
scroll to position [3352, 0]
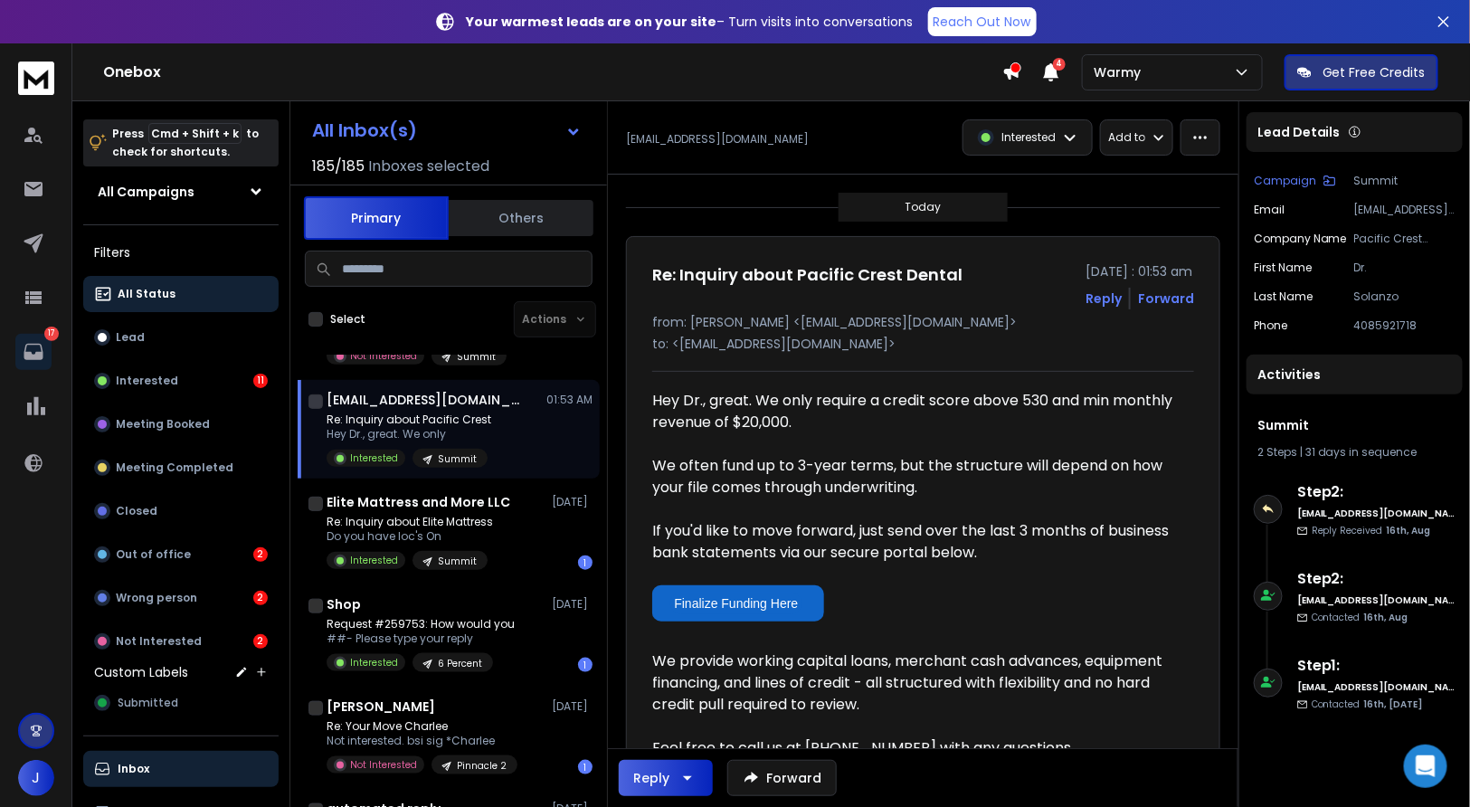
click at [533, 617] on div "Request #259753: How would you ##- Please type your reply Interested 6 Percent 1" at bounding box center [460, 644] width 266 height 55
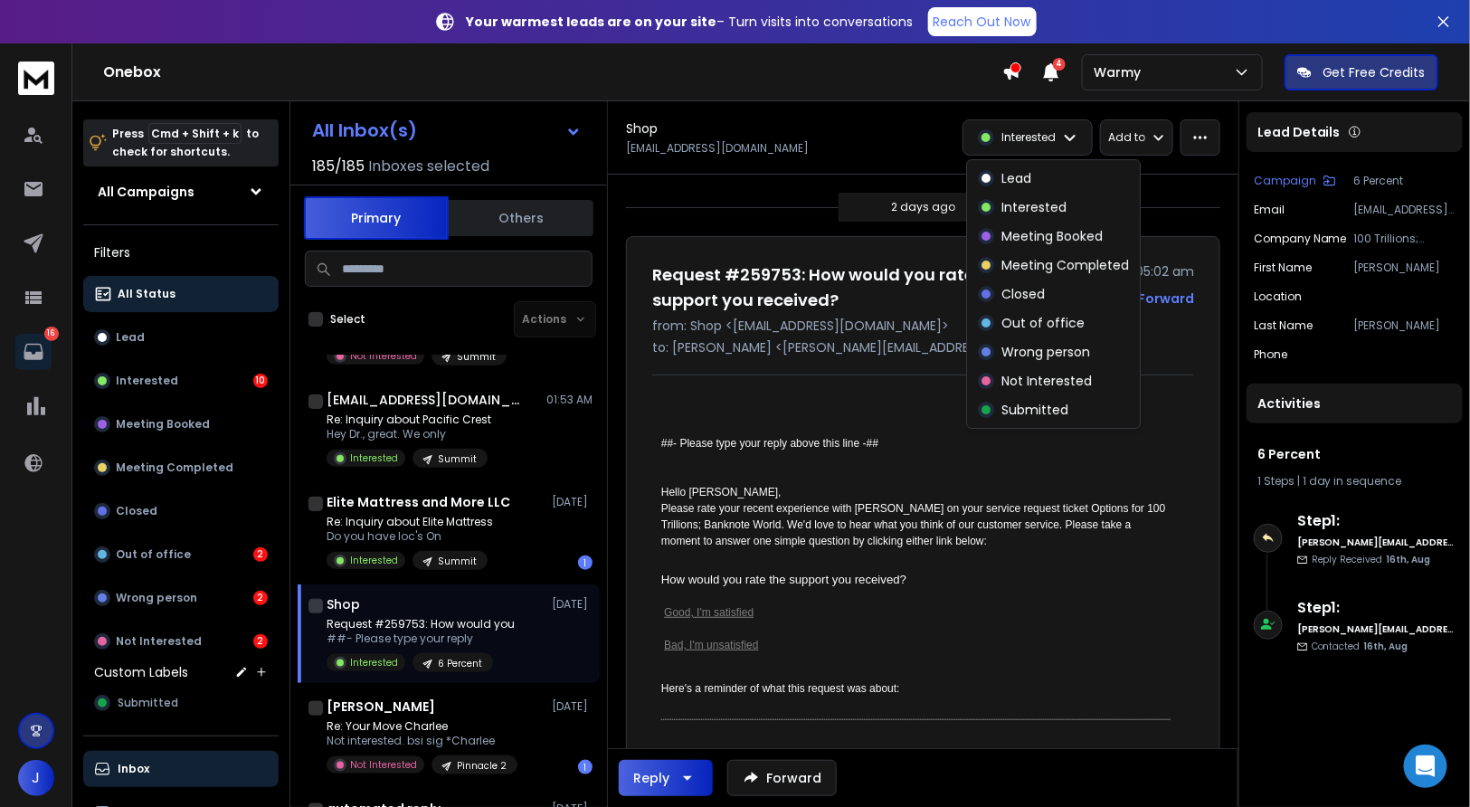
click at [1068, 139] on icon at bounding box center [1070, 137] width 14 height 14
click at [1053, 326] on p "Out of office" at bounding box center [1042, 323] width 83 height 18
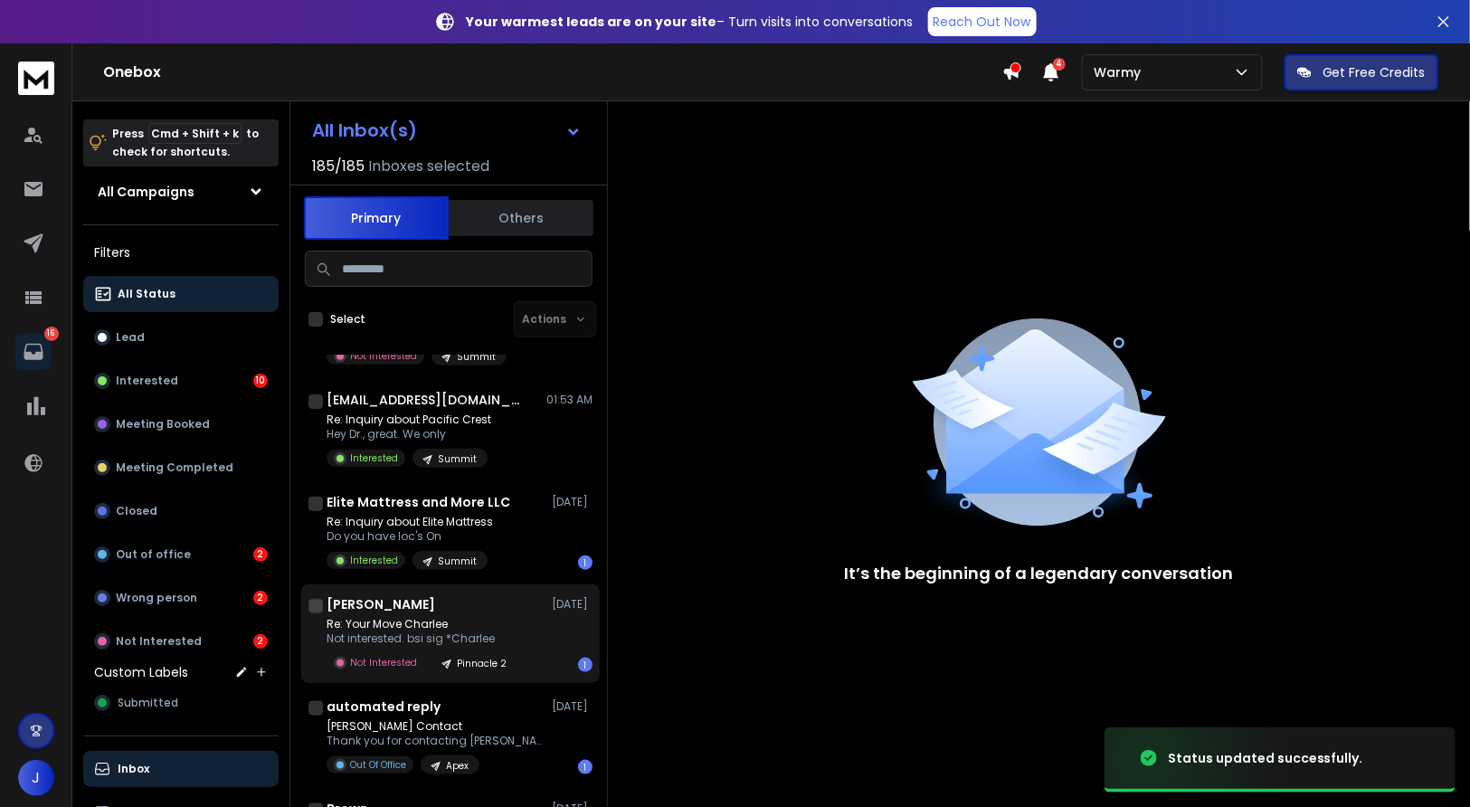
click at [509, 649] on div "Re: Your Move Charlee Not interested. bsi sig *Charlee Not Interested Pinnacle …" at bounding box center [460, 644] width 266 height 55
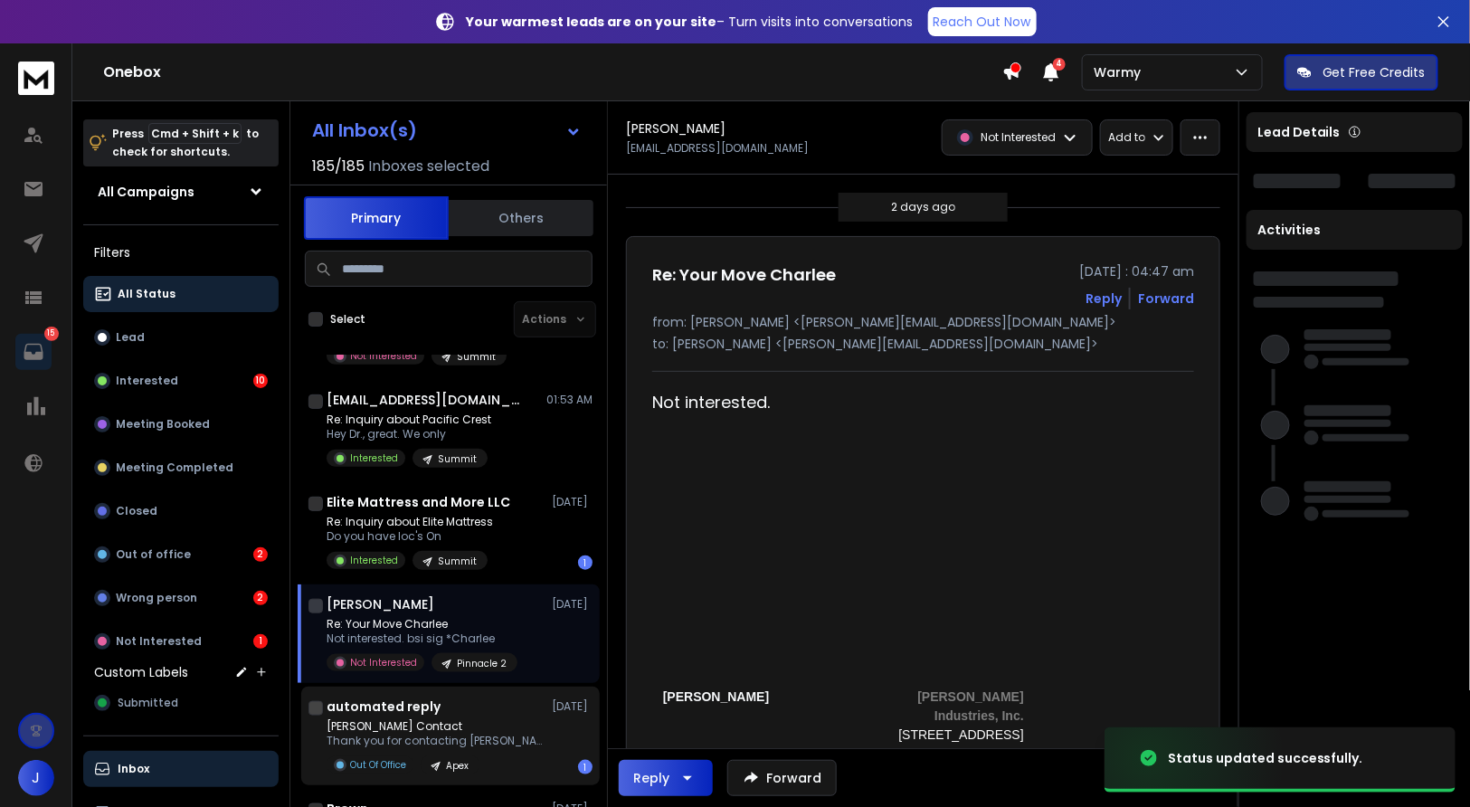
click at [509, 711] on div "automated reply 16 Aug" at bounding box center [460, 706] width 266 height 18
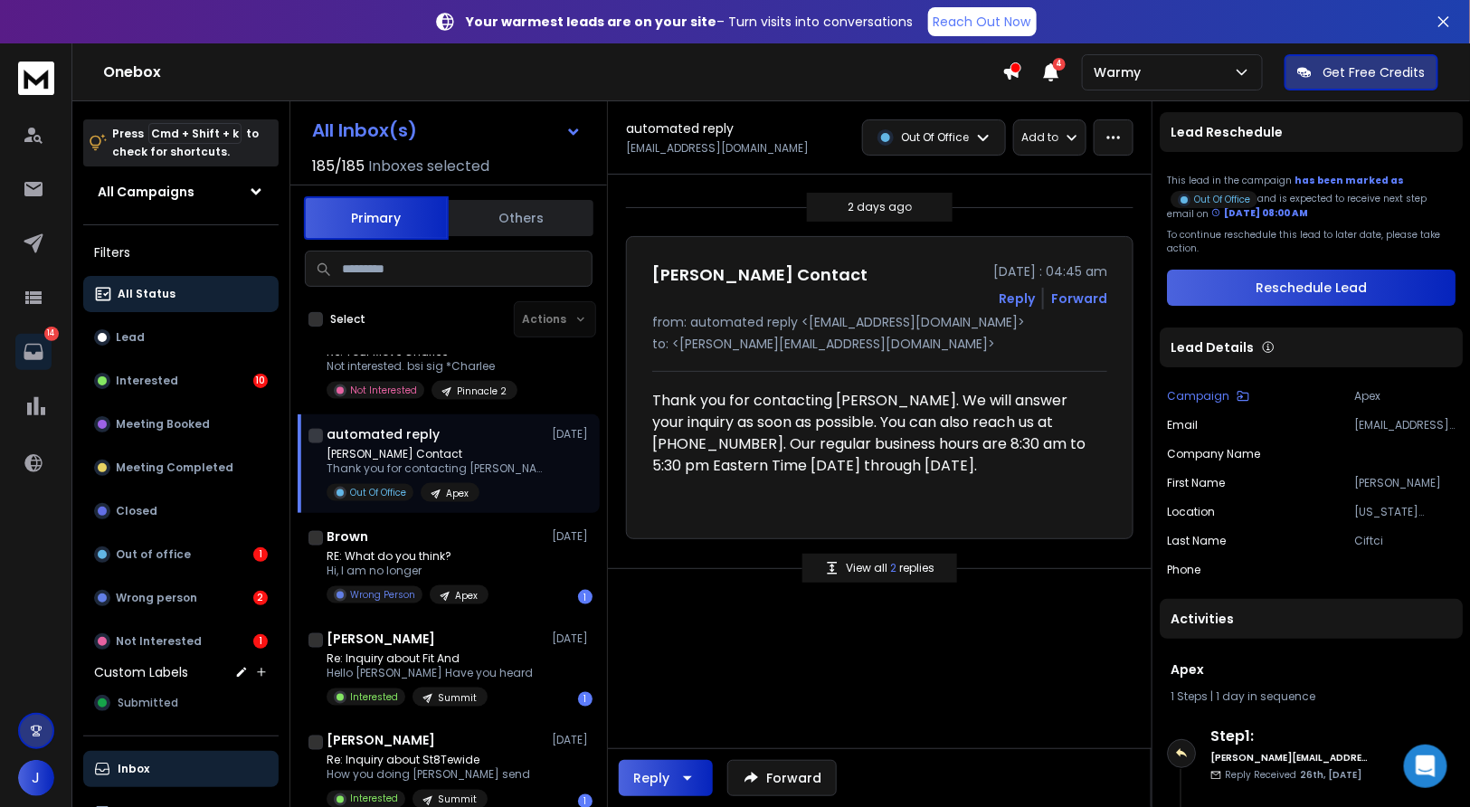
scroll to position [3631, 0]
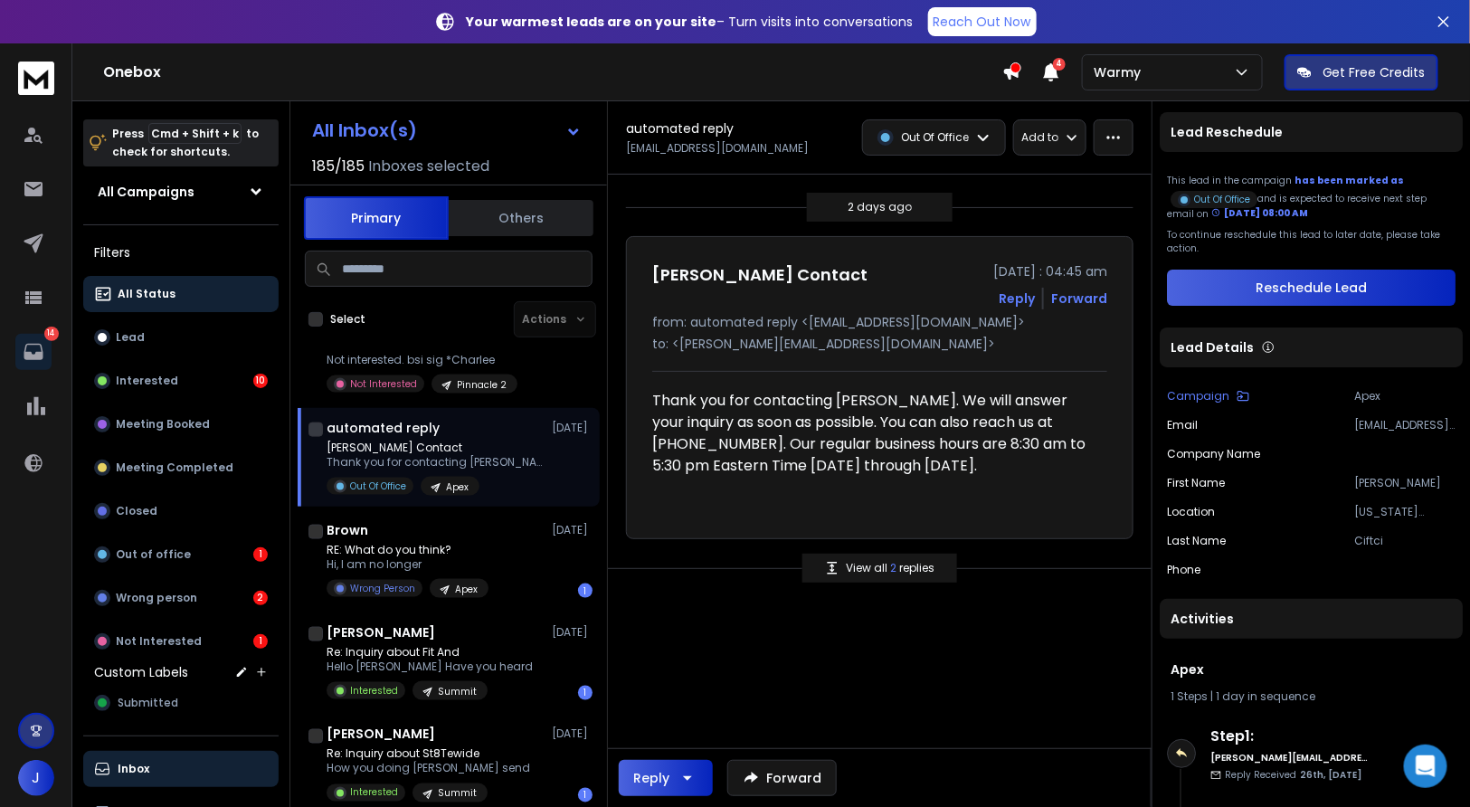
click at [486, 569] on div "RE: What do you think? Hi, I am no longer Wrong Person Apex 1" at bounding box center [460, 570] width 266 height 55
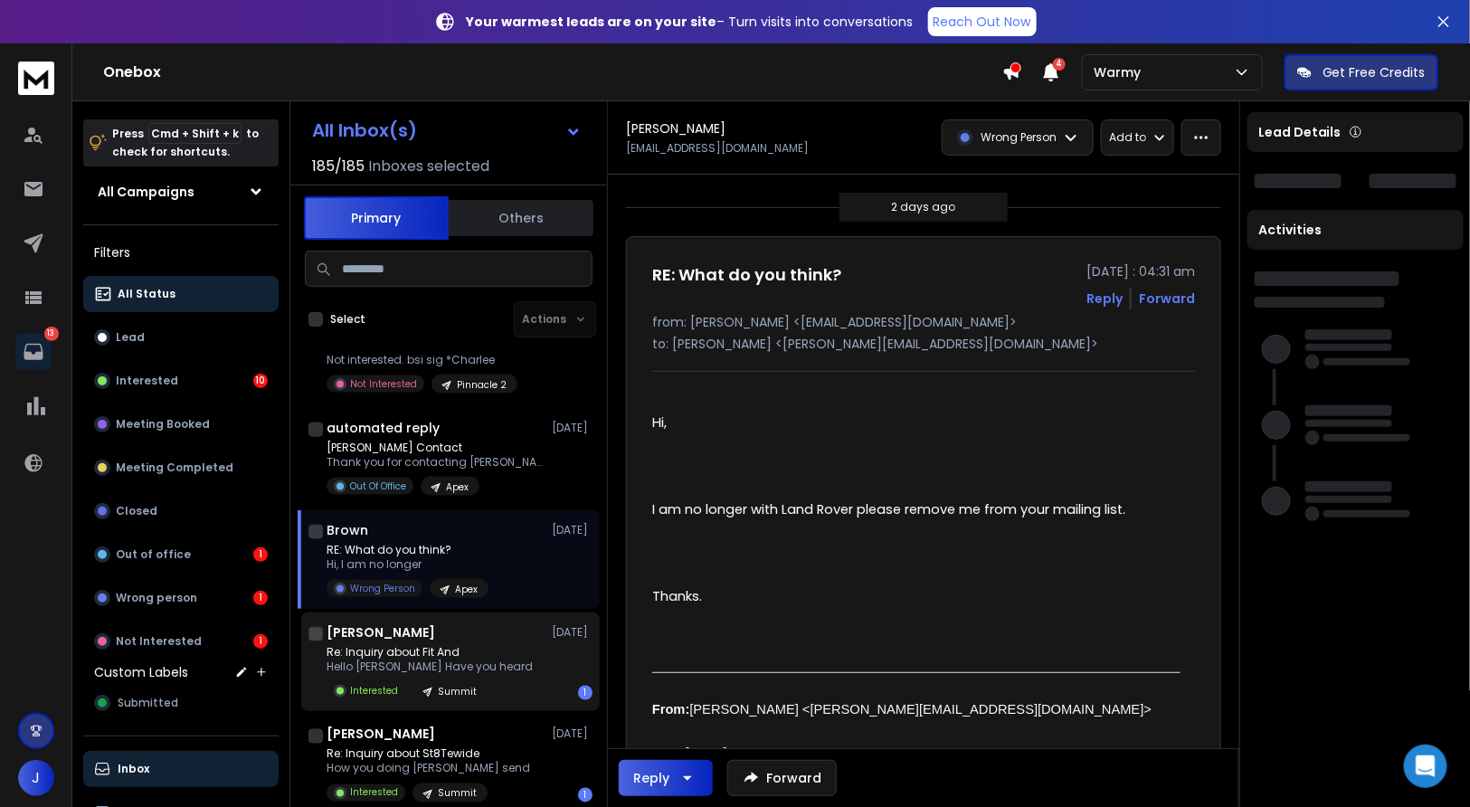
click at [514, 645] on div "Re: Inquiry about Fit And Hello Jack Have you heard Interested Summit 1" at bounding box center [460, 672] width 266 height 55
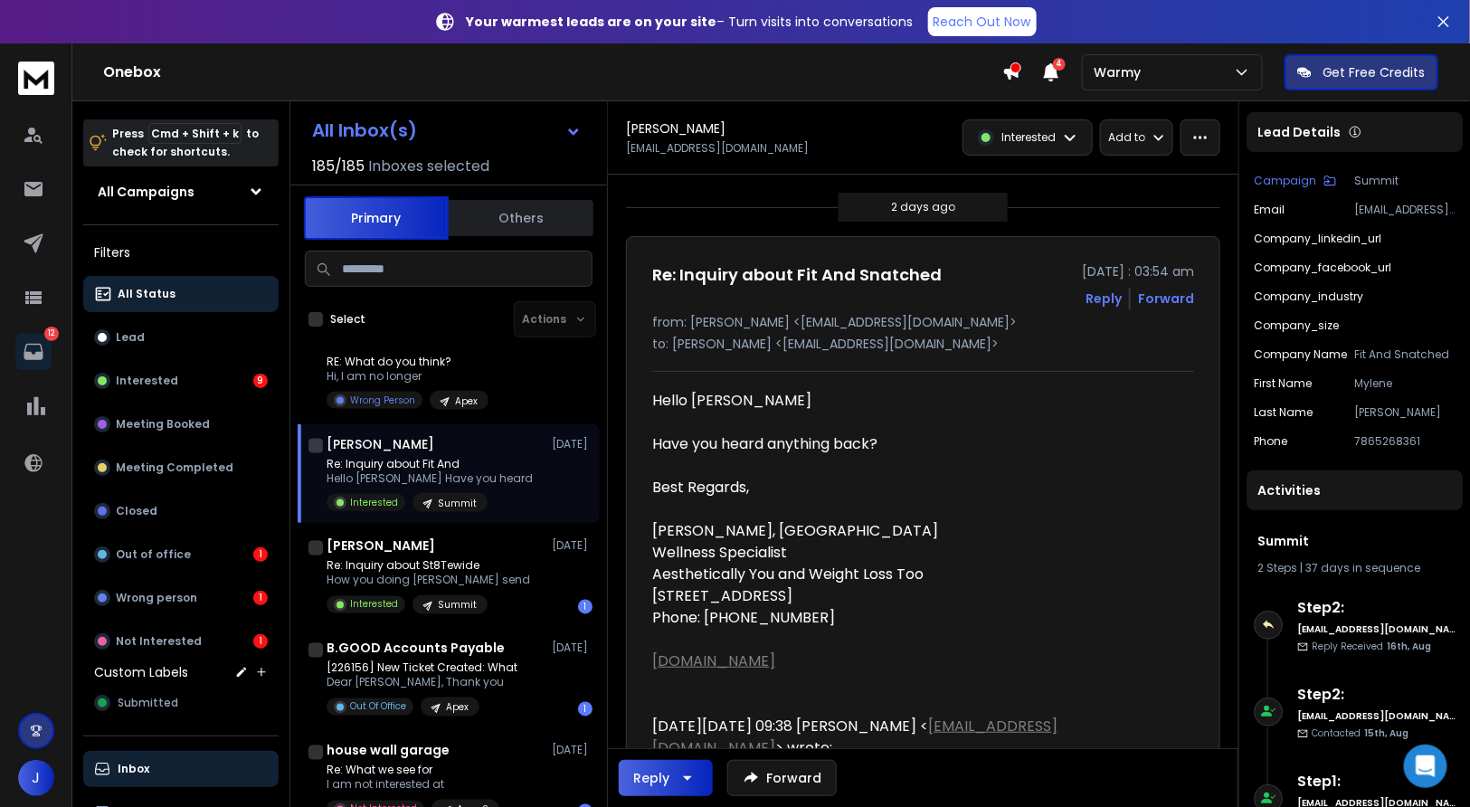
scroll to position [3820, 0]
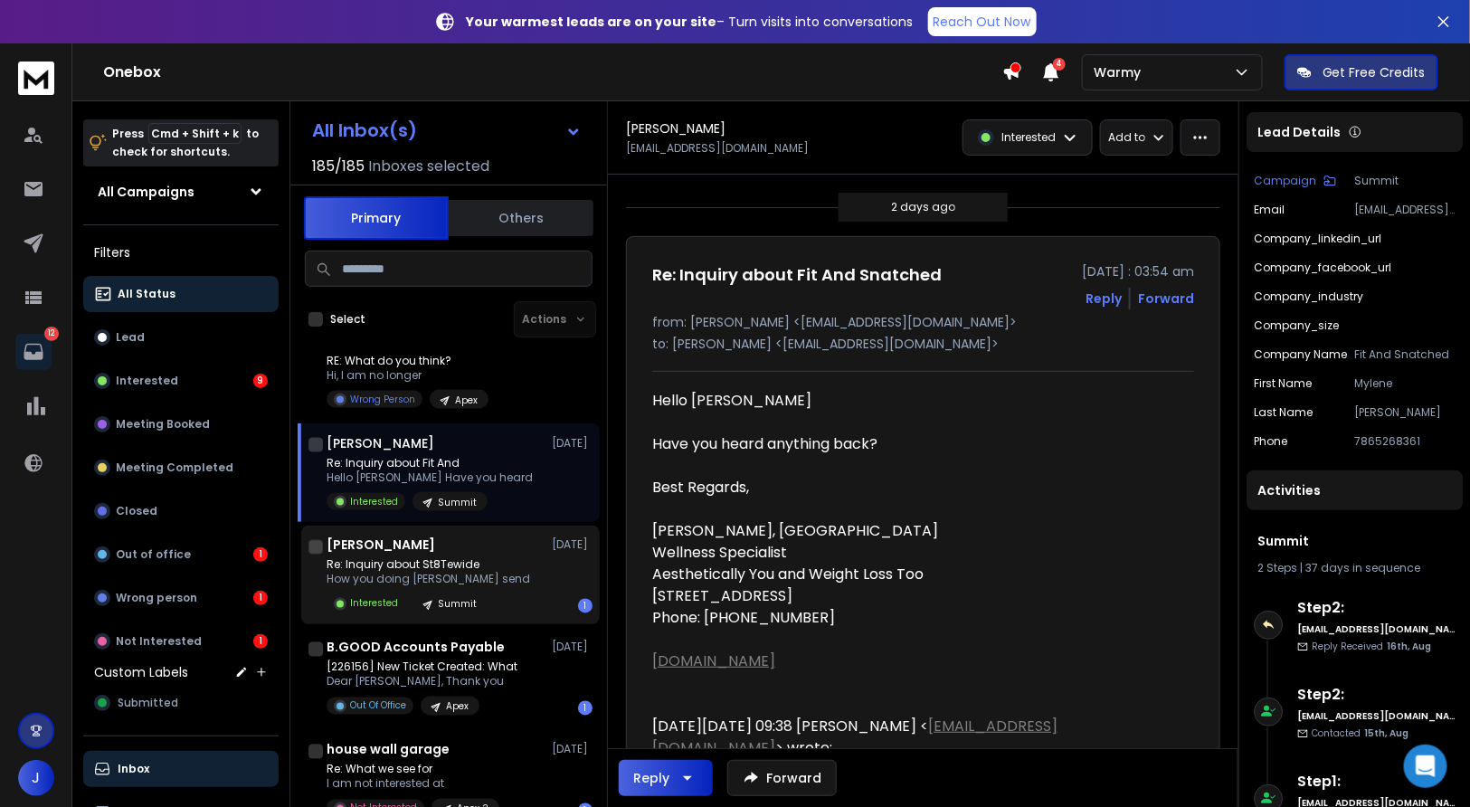
click at [475, 549] on div "Dontee Bushnell 16 Aug" at bounding box center [460, 545] width 266 height 18
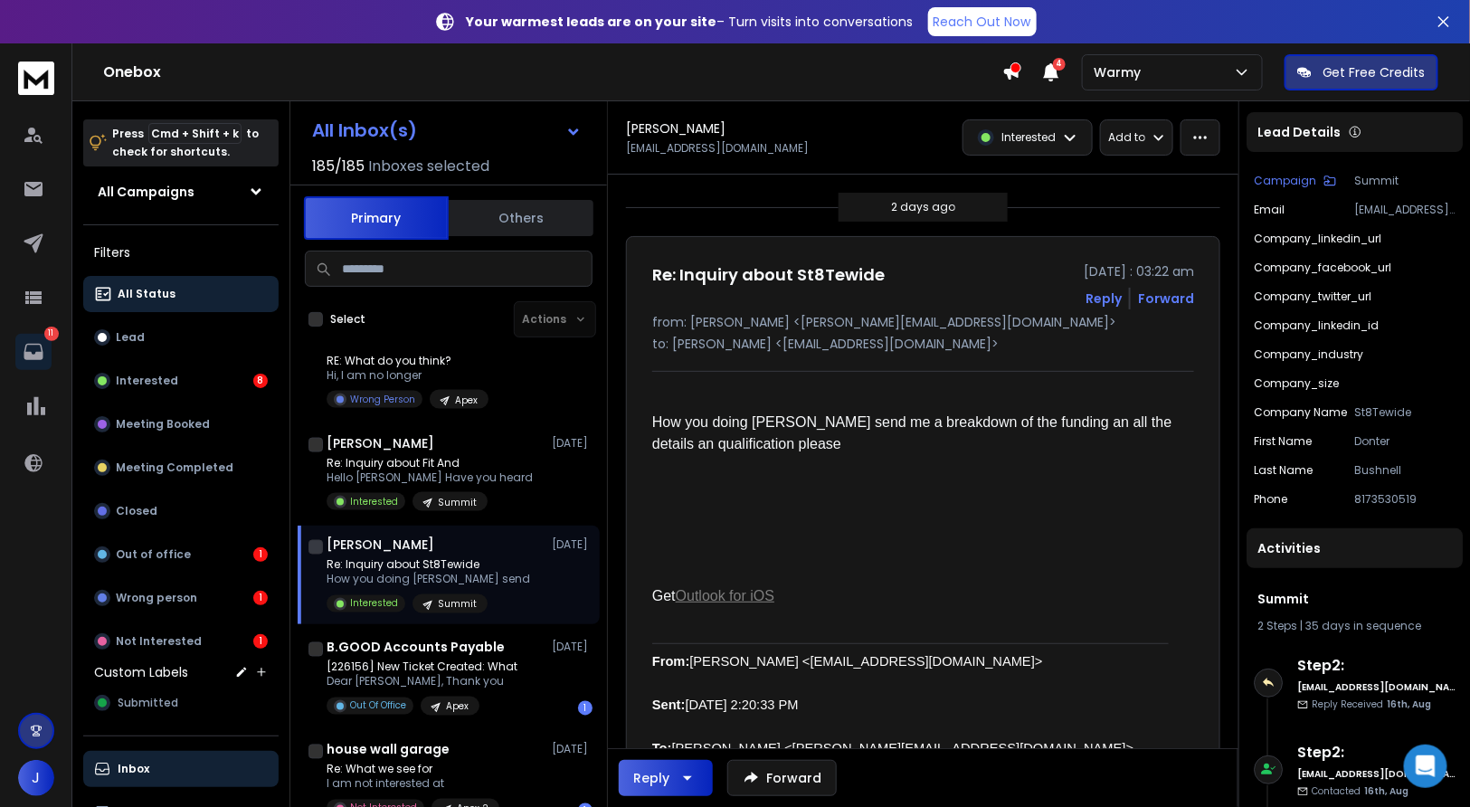
click at [655, 775] on div "Reply" at bounding box center [651, 778] width 36 height 18
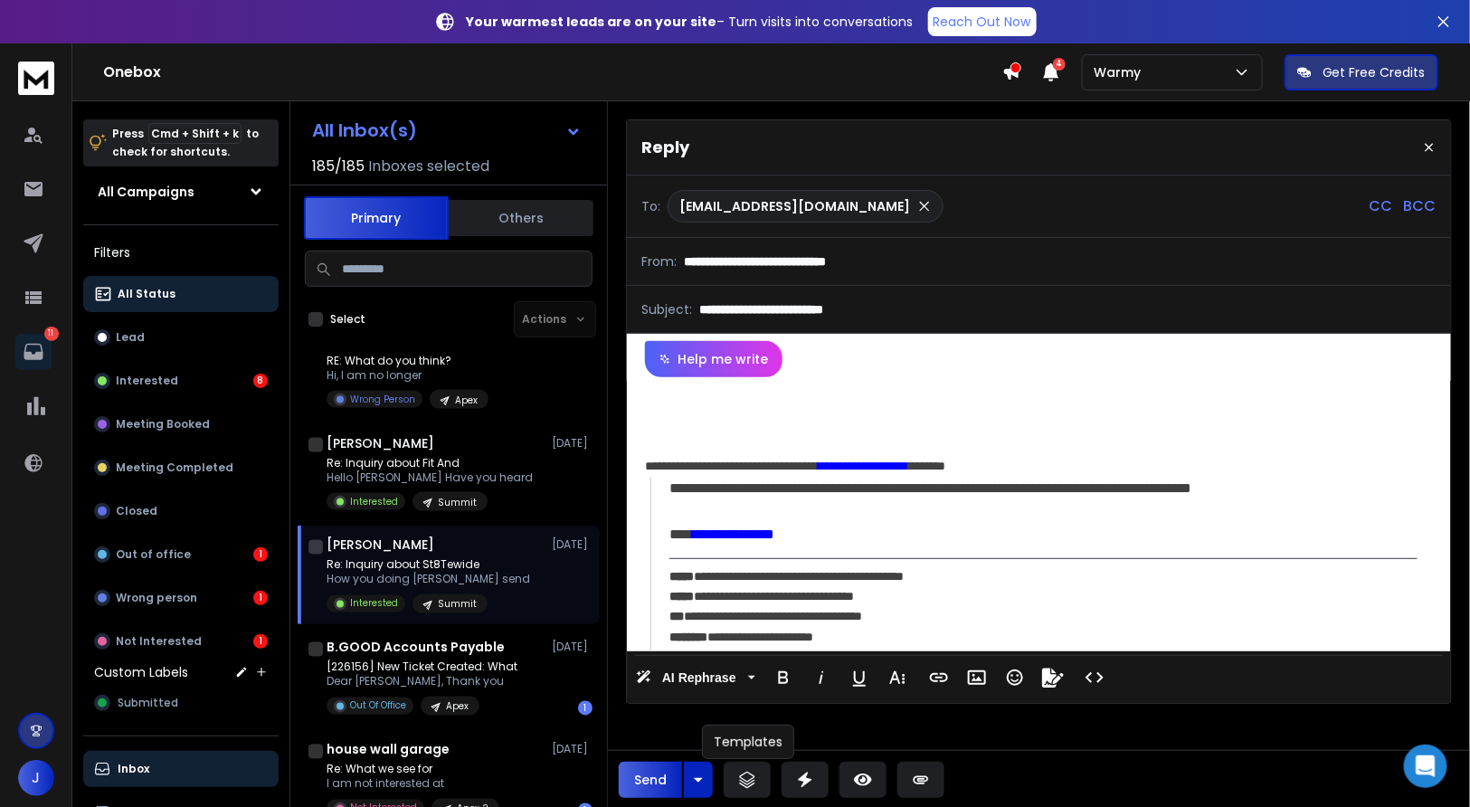
click at [736, 774] on button at bounding box center [747, 780] width 47 height 36
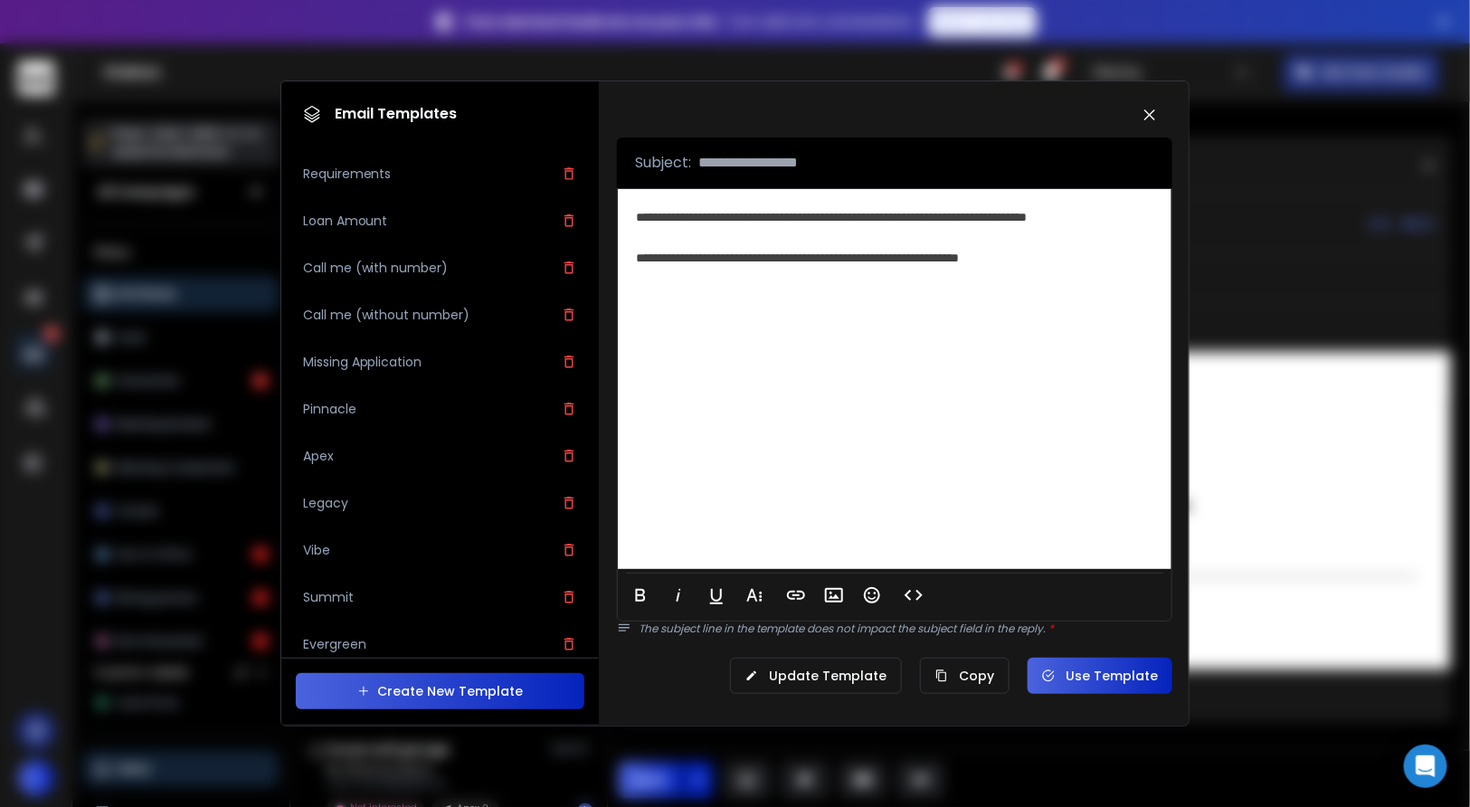
scroll to position [365, 0]
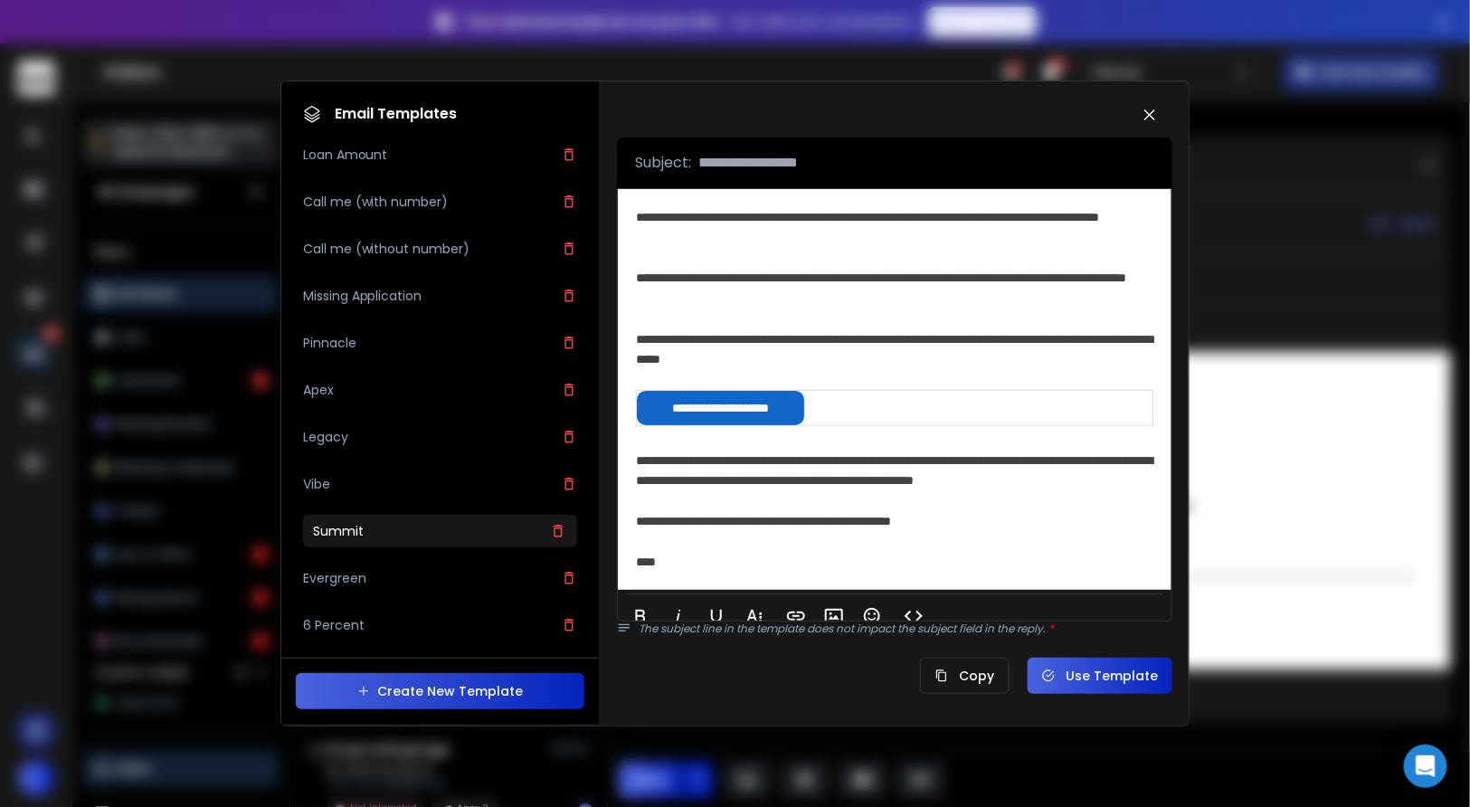
click at [1139, 674] on button "Use Template" at bounding box center [1100, 676] width 145 height 36
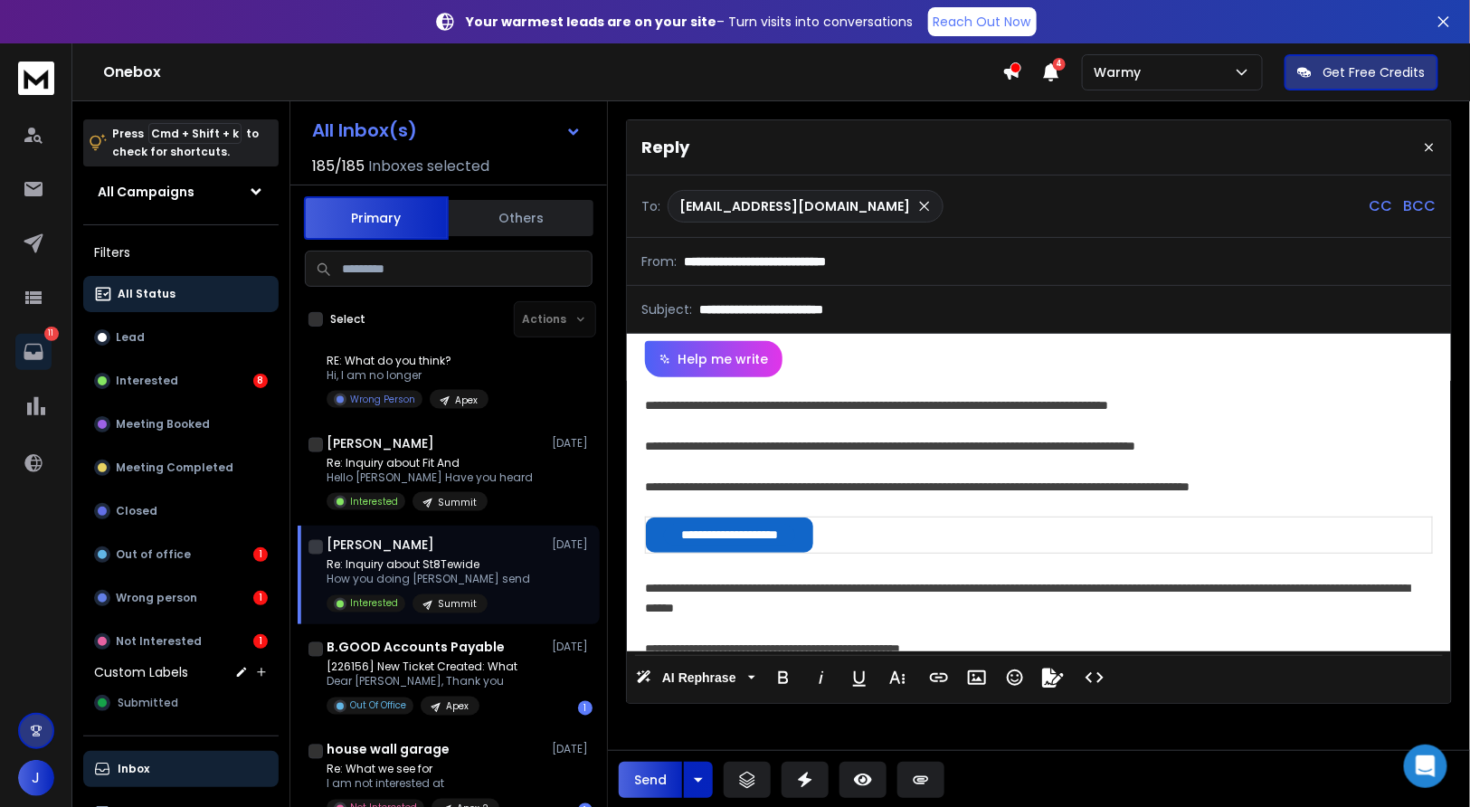
click at [645, 773] on button "Send" at bounding box center [650, 780] width 63 height 36
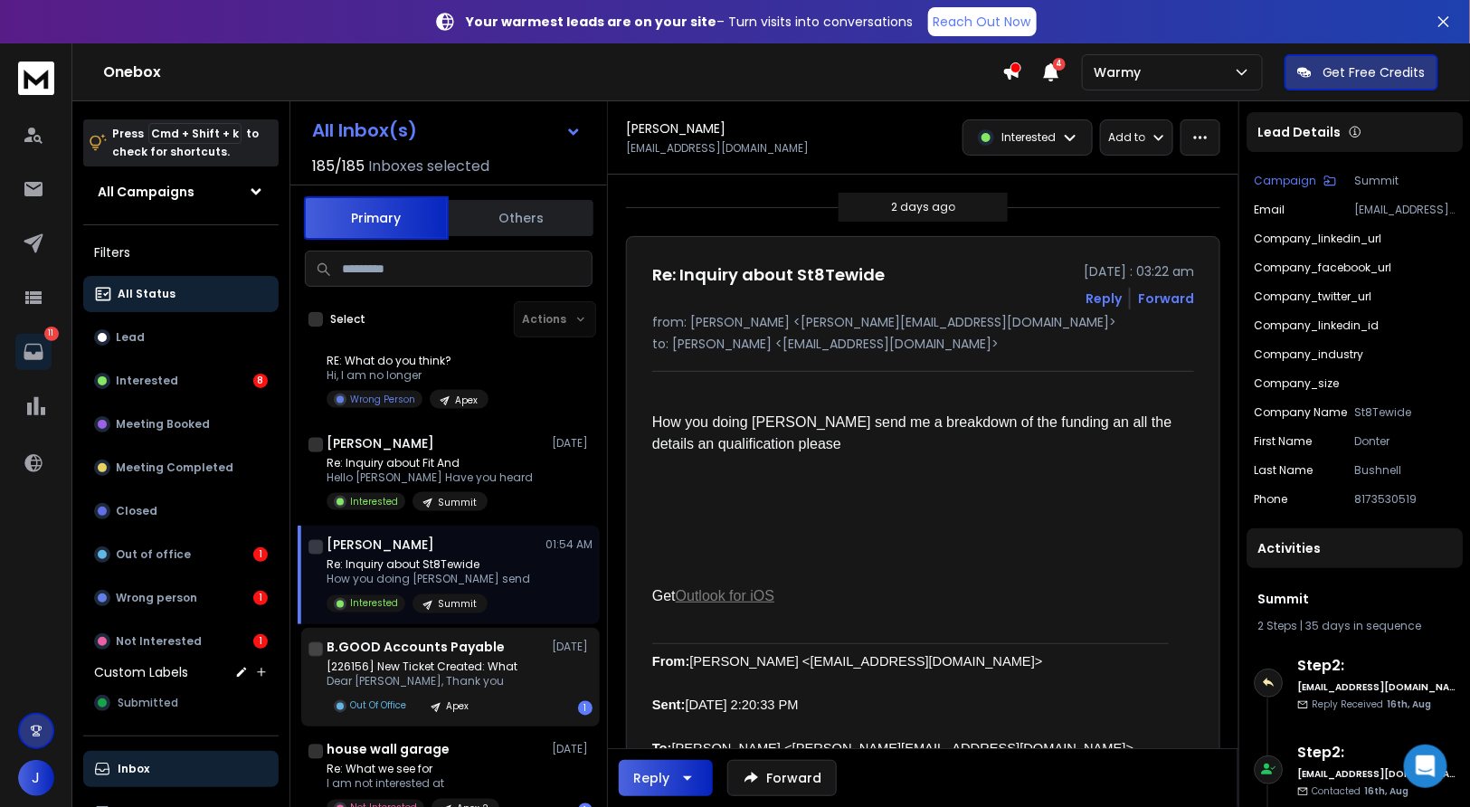
click at [488, 660] on p "[226156] New Ticket Created: What" at bounding box center [422, 667] width 191 height 14
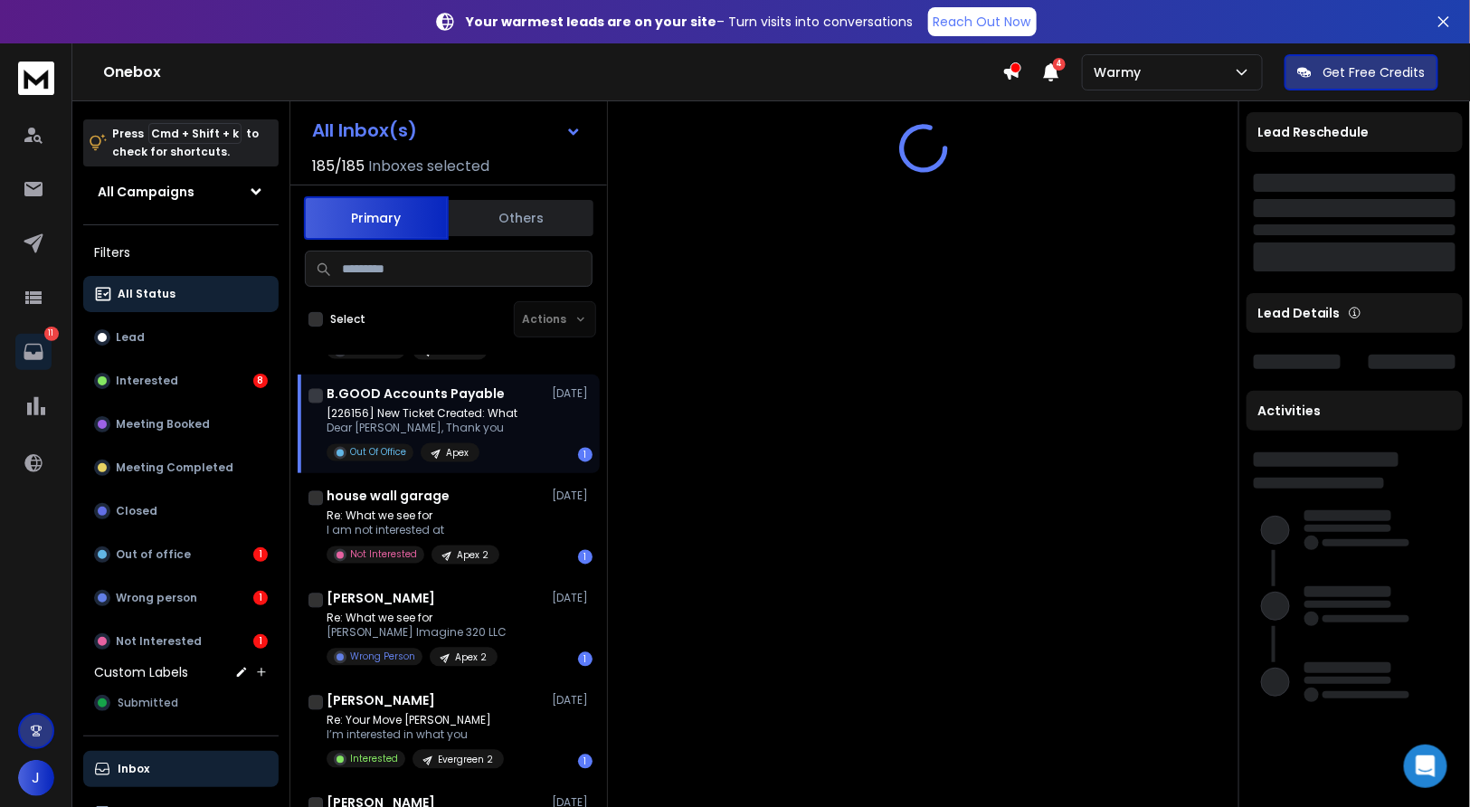
scroll to position [4119, 0]
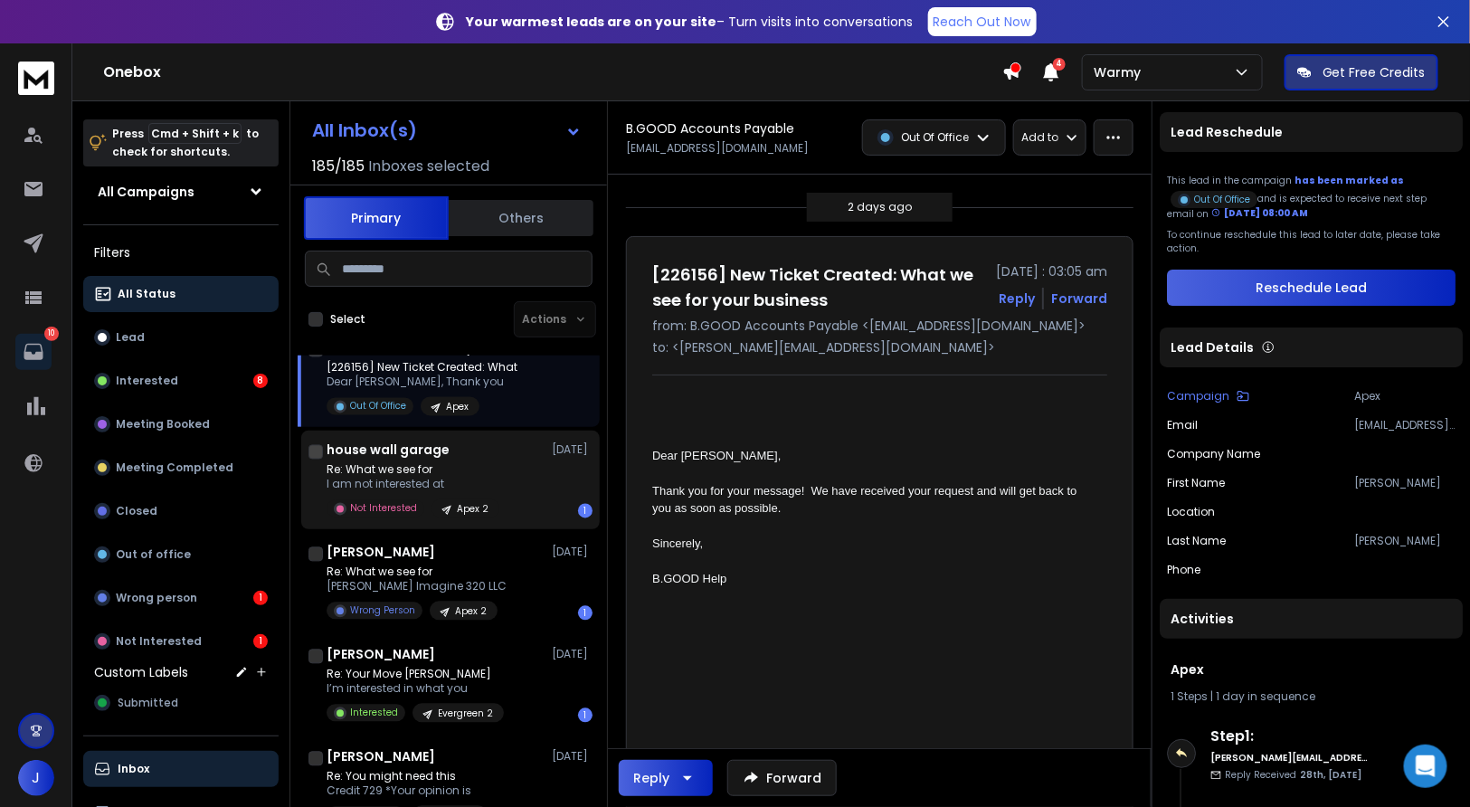
click at [509, 480] on div "Re: What we see for I am not interested at Not Interested Apex 2 1" at bounding box center [460, 490] width 266 height 55
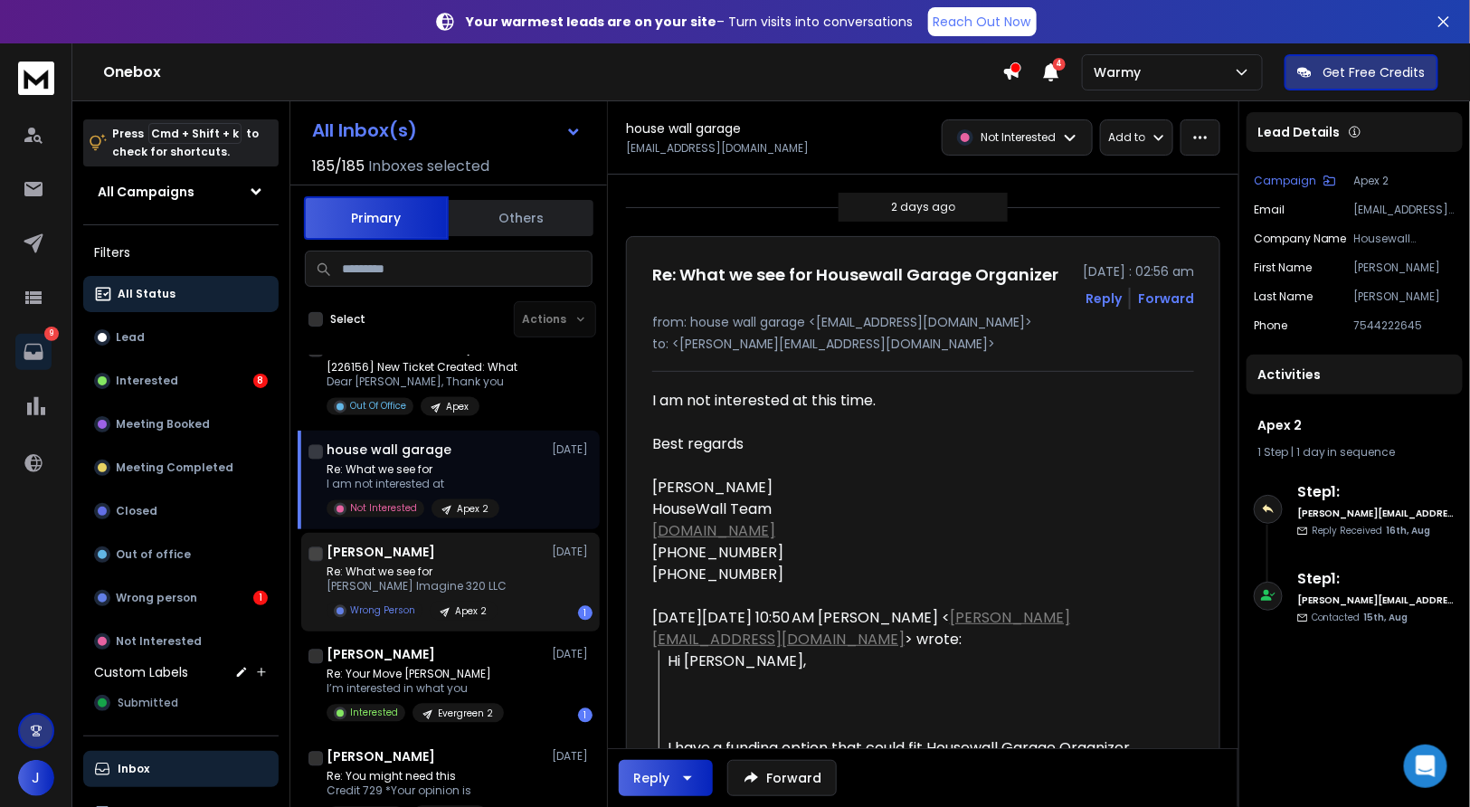
click at [505, 591] on div "Re: What we see for Andrew Parker Imagine 320 LLC Wrong Person Apex 2 1" at bounding box center [460, 592] width 266 height 55
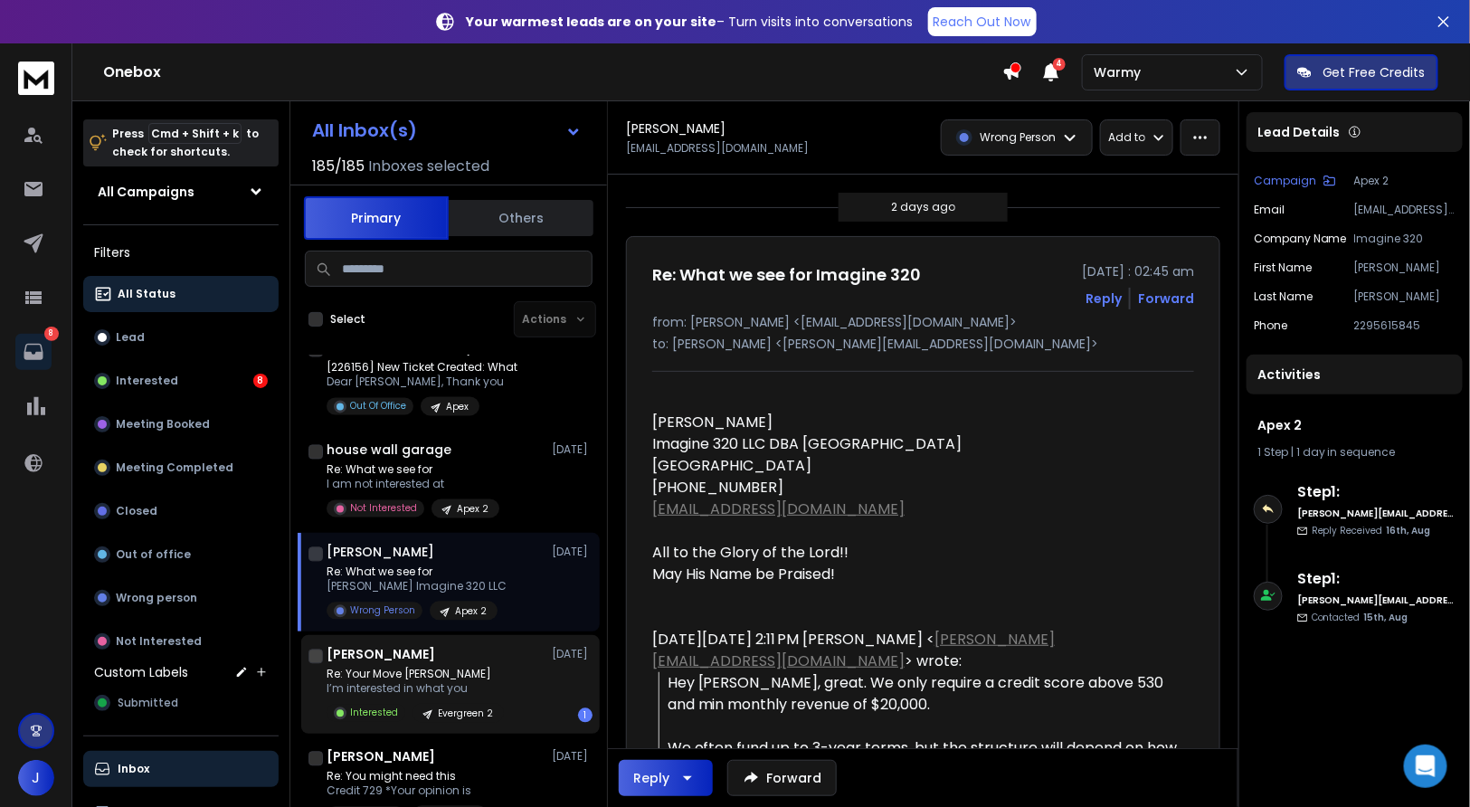
click at [502, 700] on div "Re: Your Move Tammy I’m interested in what you Interested Evergreen 2 1" at bounding box center [460, 695] width 266 height 55
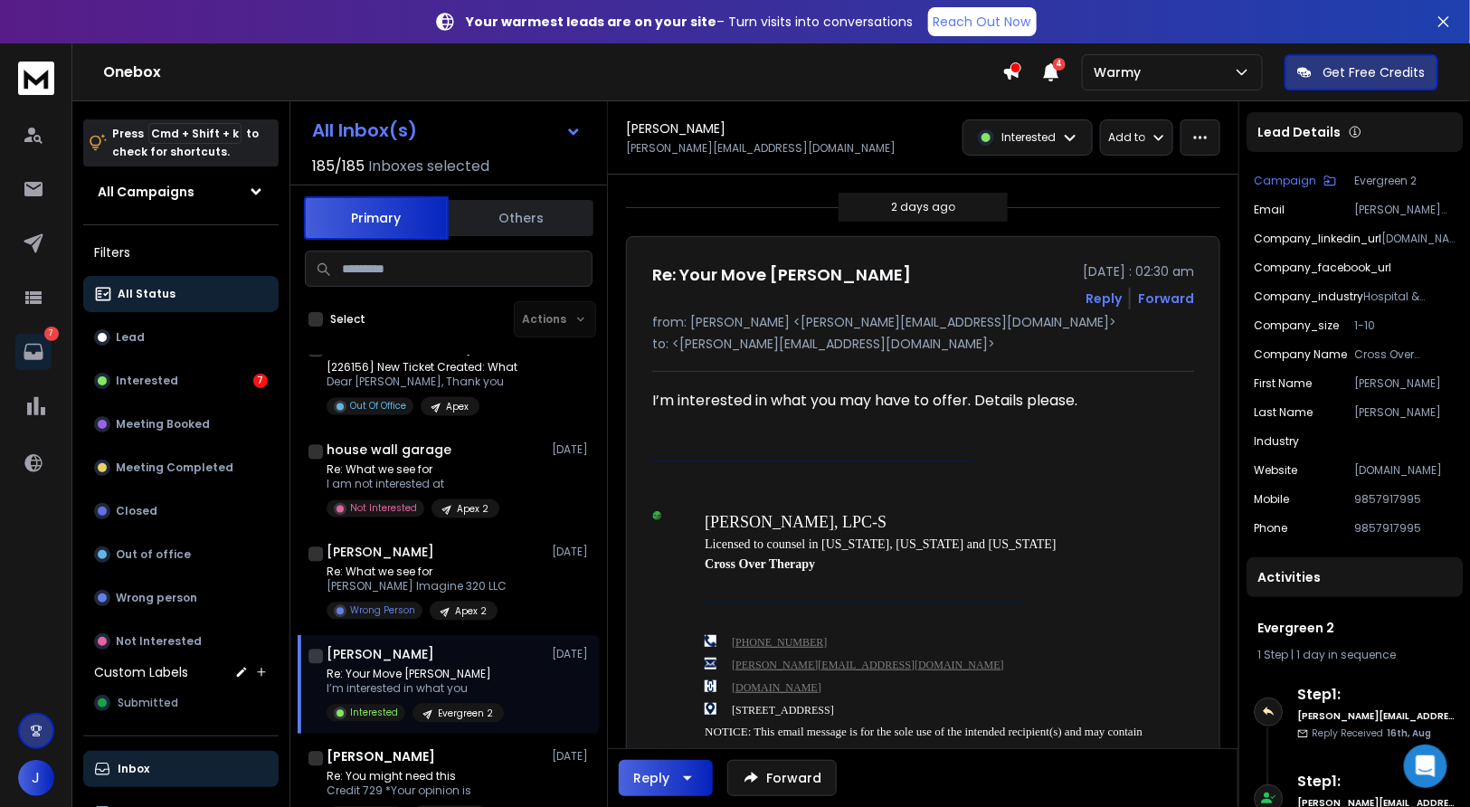
click at [640, 782] on div "Reply" at bounding box center [651, 778] width 36 height 18
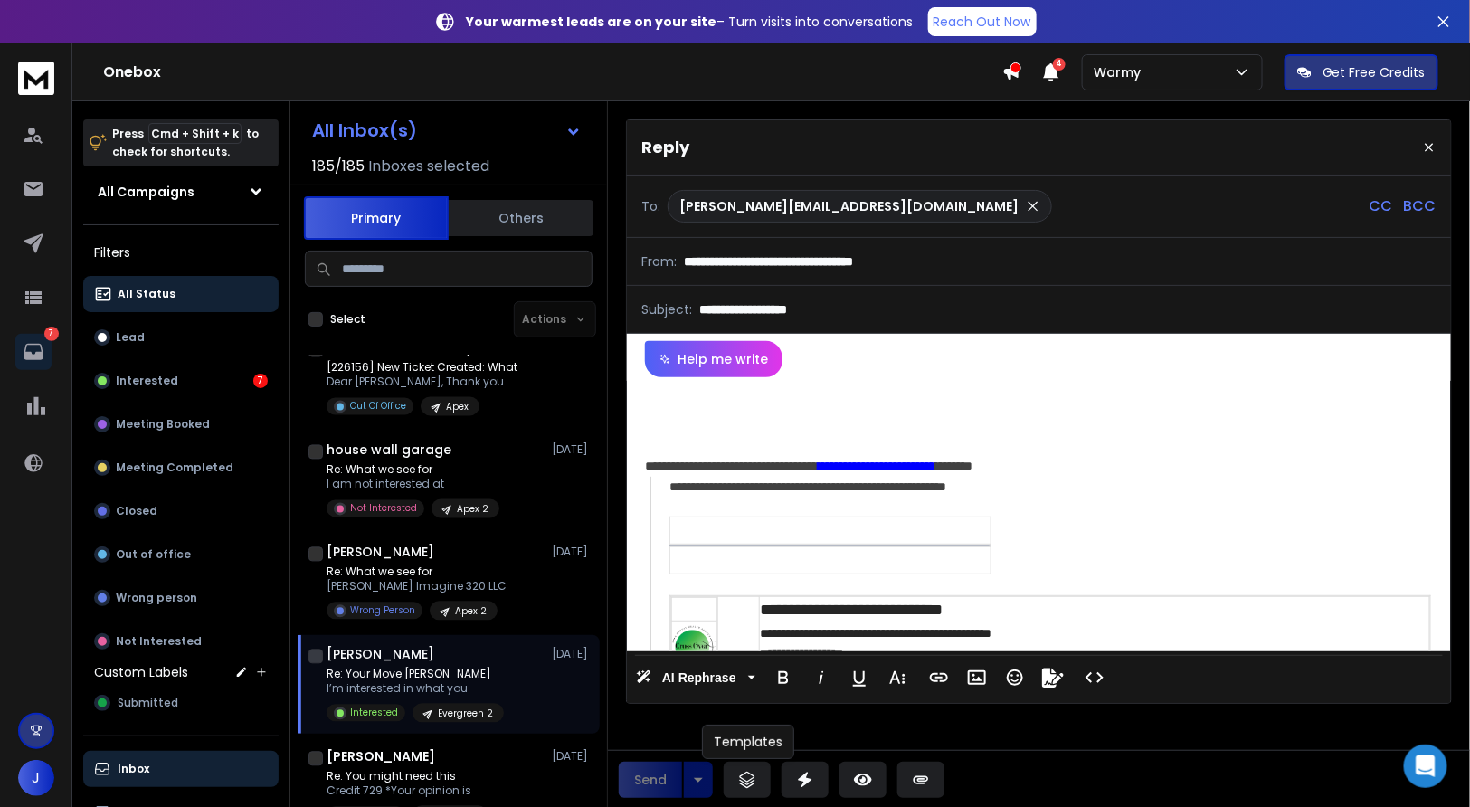
click at [749, 776] on icon at bounding box center [747, 780] width 18 height 18
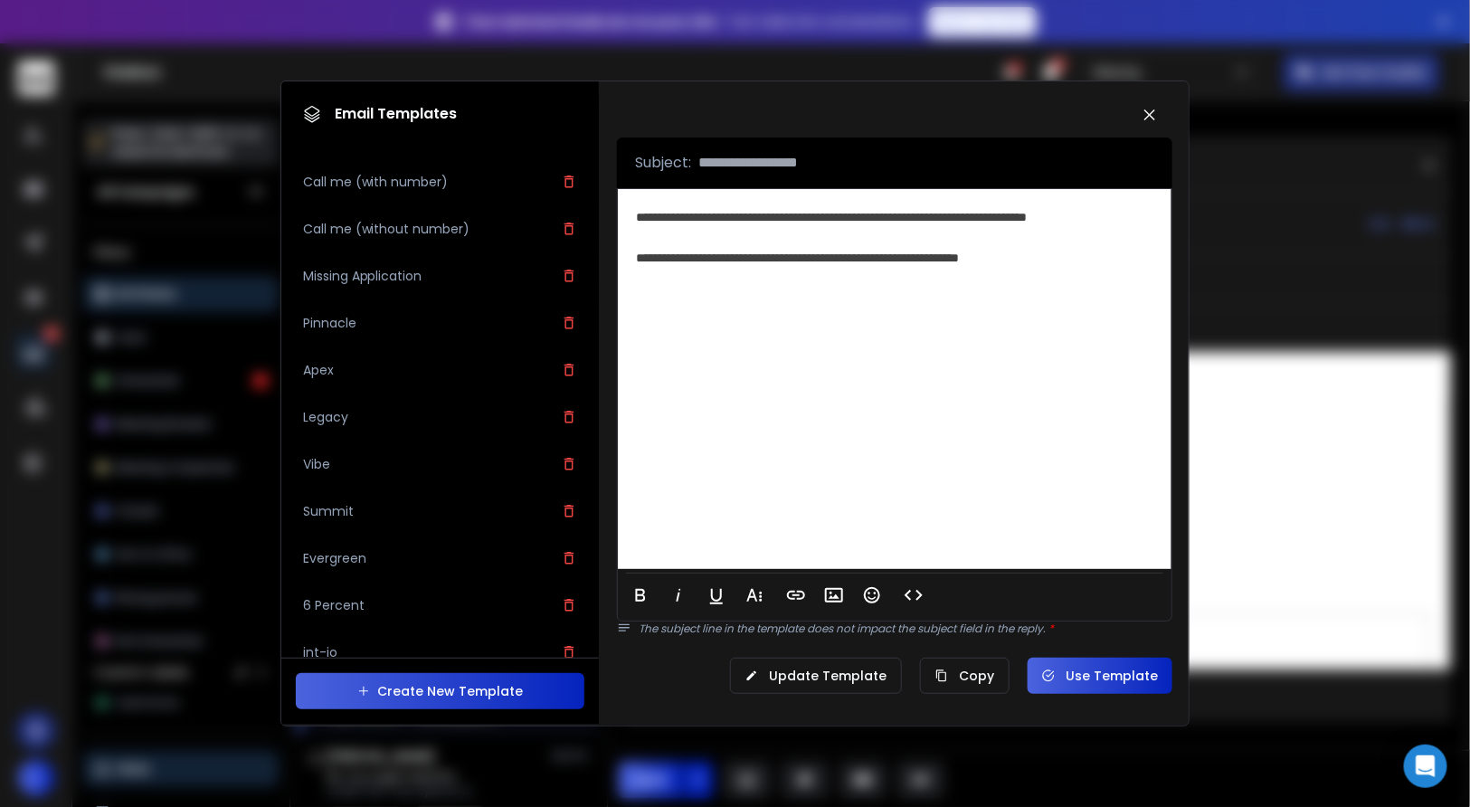
scroll to position [404, 0]
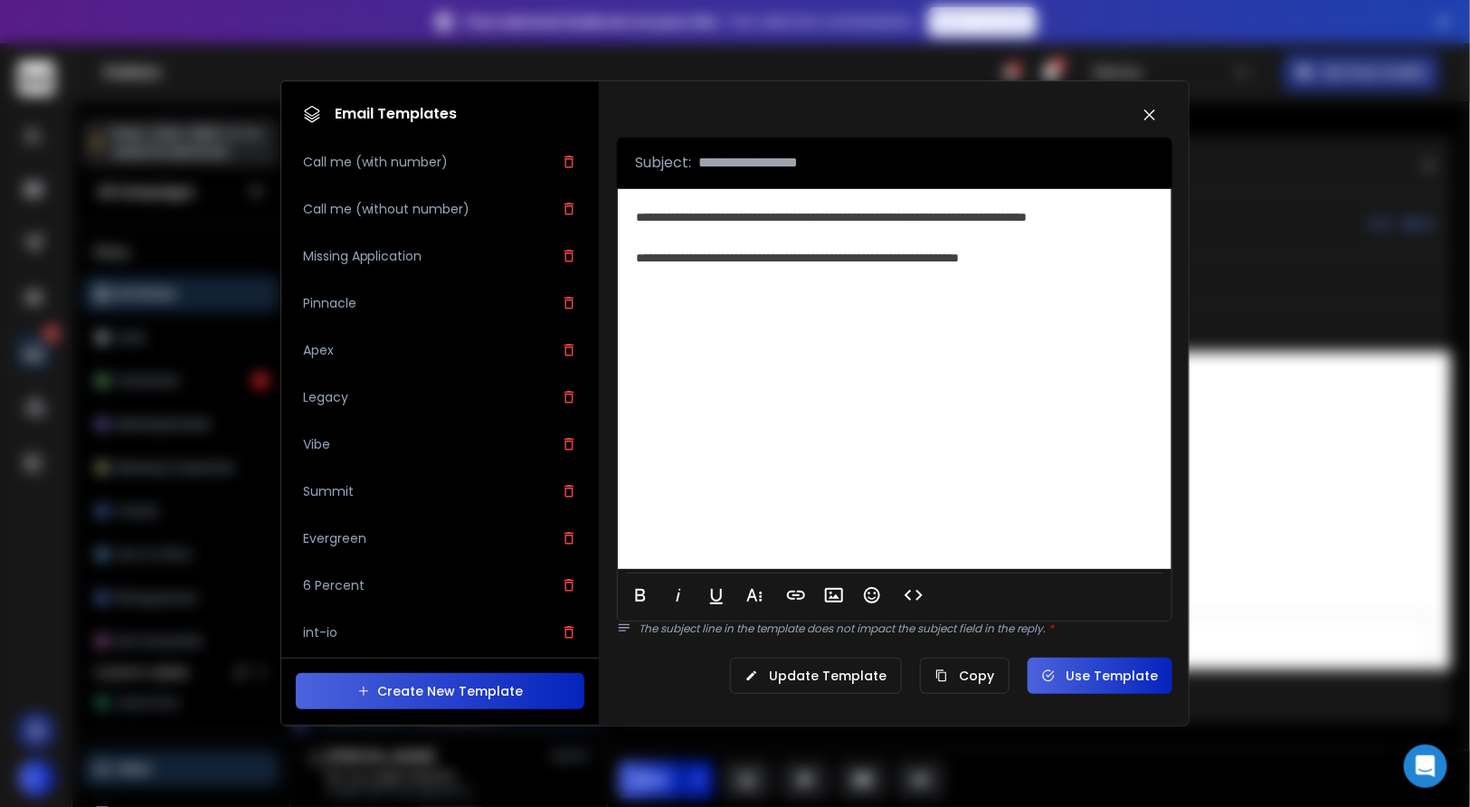
click at [393, 518] on div "Follow-up Team Email Follow Up Interest Rate Terms Requirements Loan Amount Cal…" at bounding box center [440, 326] width 274 height 926
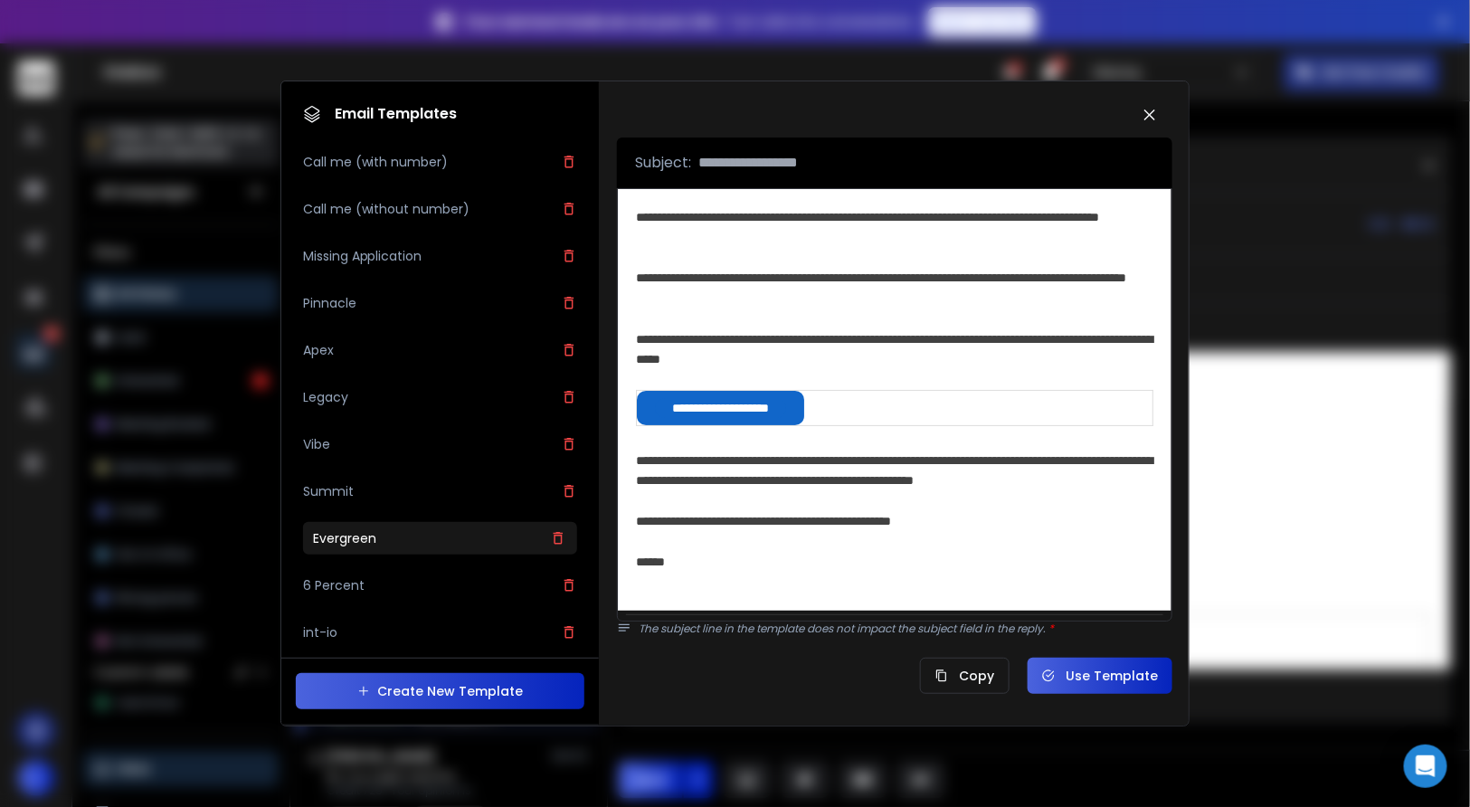
click at [1162, 674] on button "Use Template" at bounding box center [1100, 676] width 145 height 36
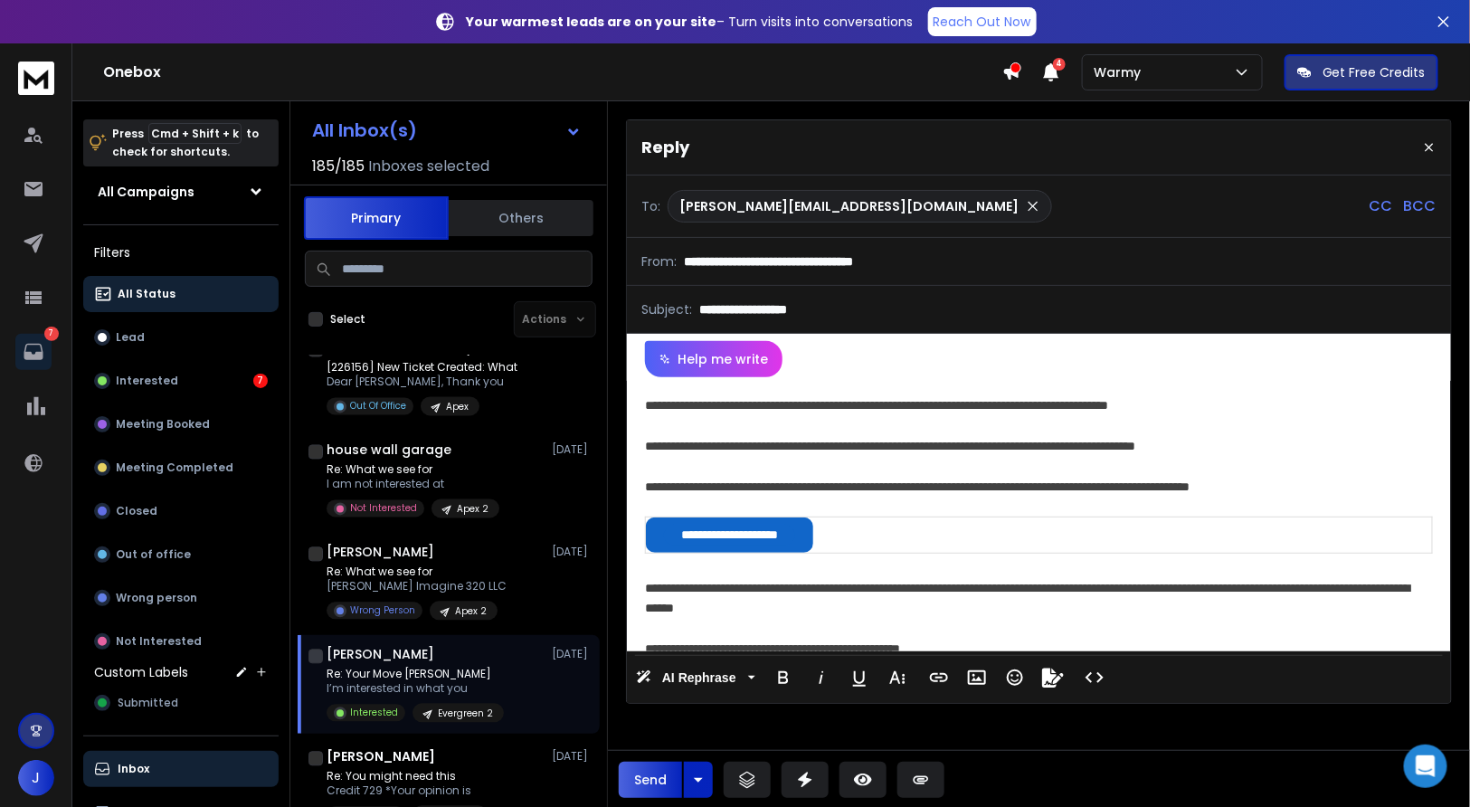
click at [649, 775] on button "Send" at bounding box center [650, 780] width 63 height 36
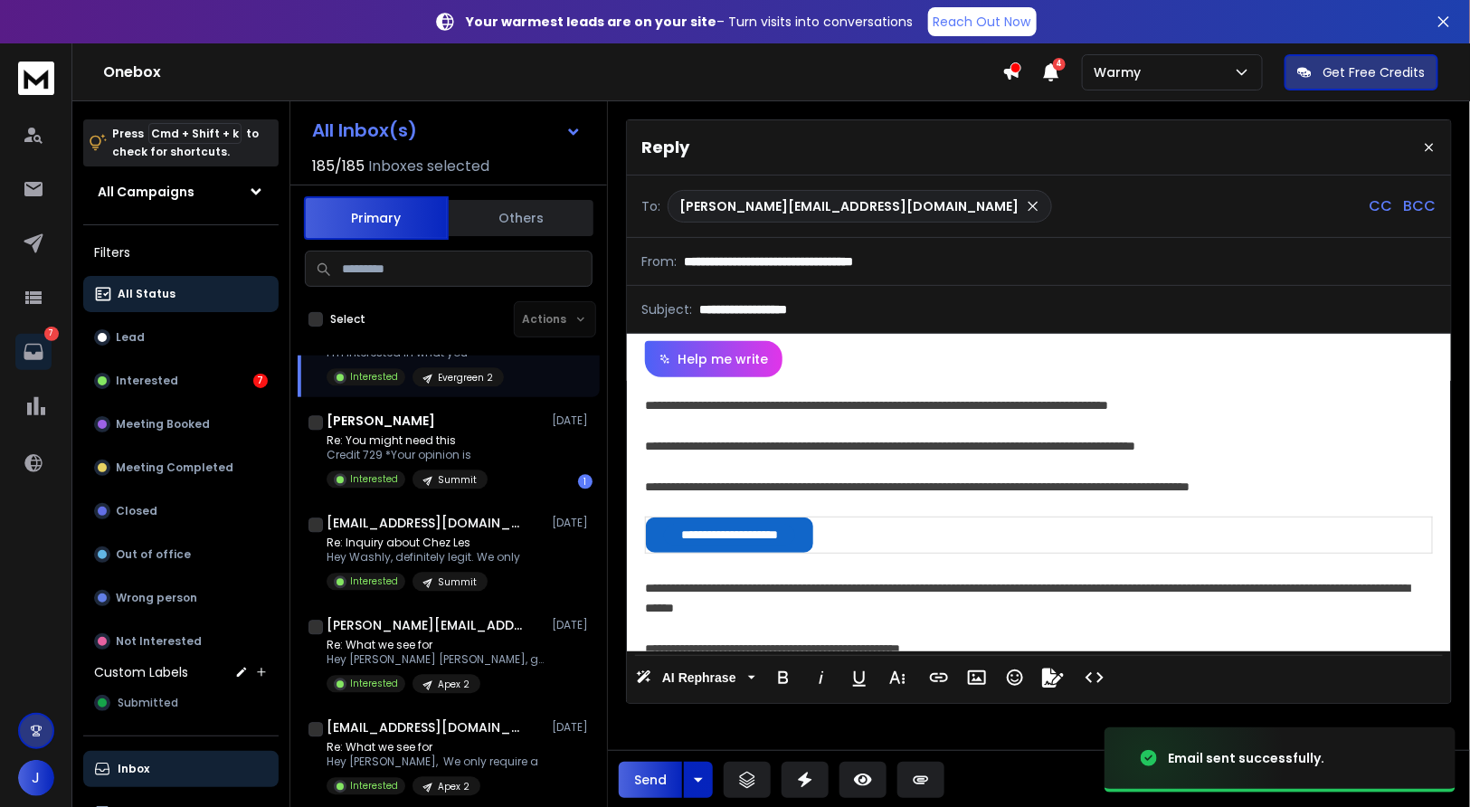
scroll to position [4457, 0]
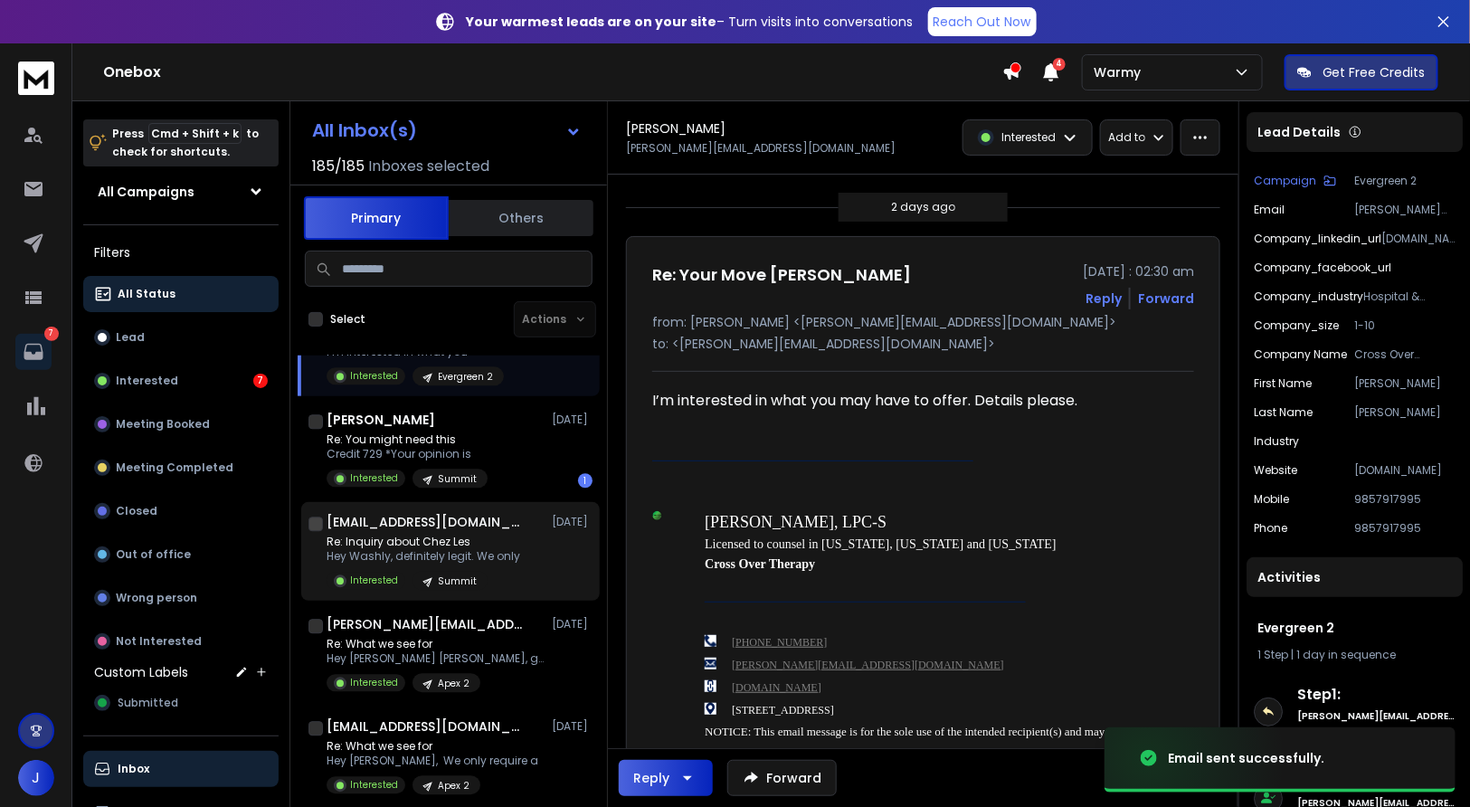
click at [480, 564] on div "Re: Inquiry about Chez Les Hey Washly, definitely legit. We only Interested Sum…" at bounding box center [424, 562] width 194 height 55
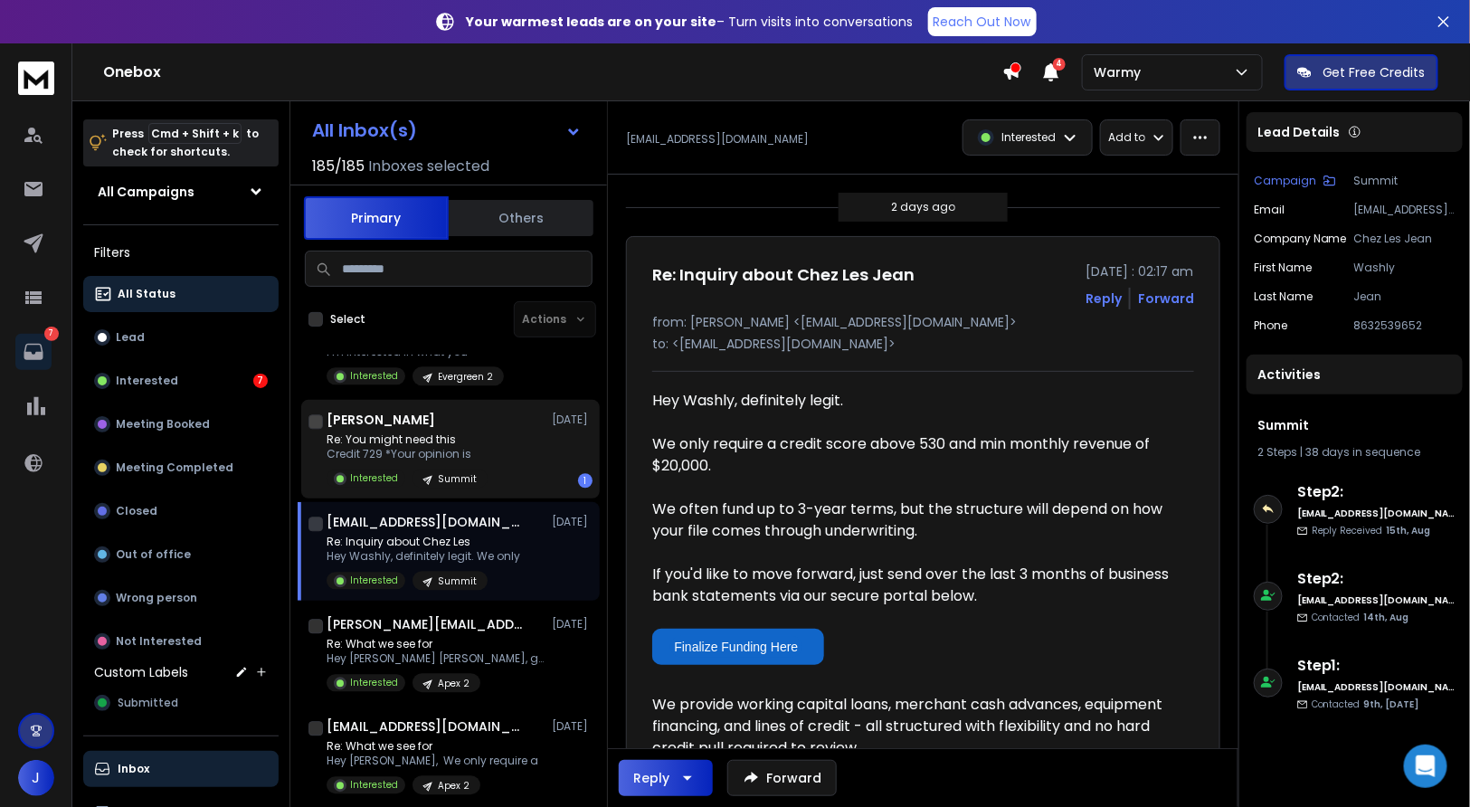
click at [516, 456] on div "Re: You might need this Credit 729 *Your opinion is Interested Summit 1" at bounding box center [460, 459] width 266 height 55
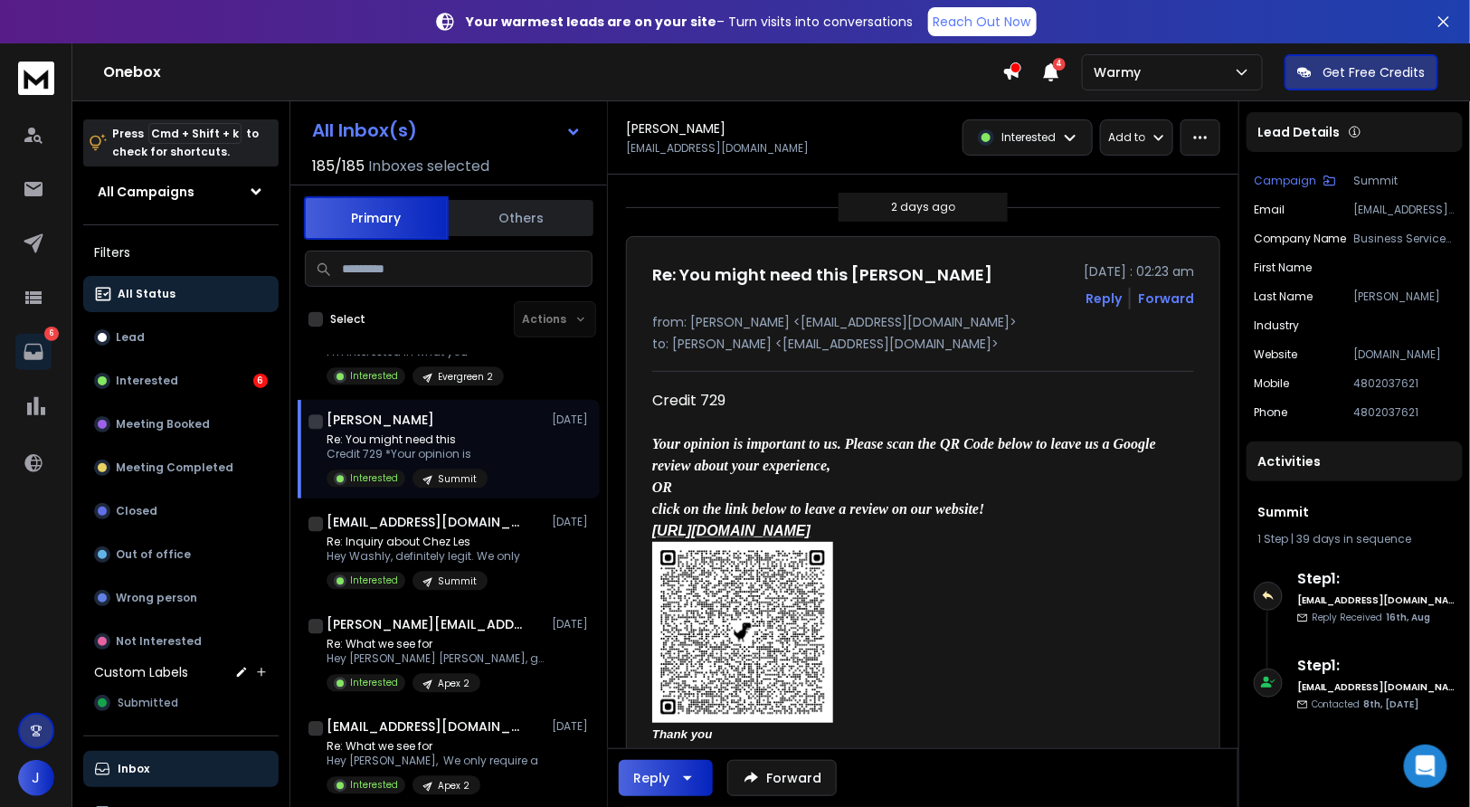
click at [633, 773] on div "Reply" at bounding box center [651, 778] width 36 height 18
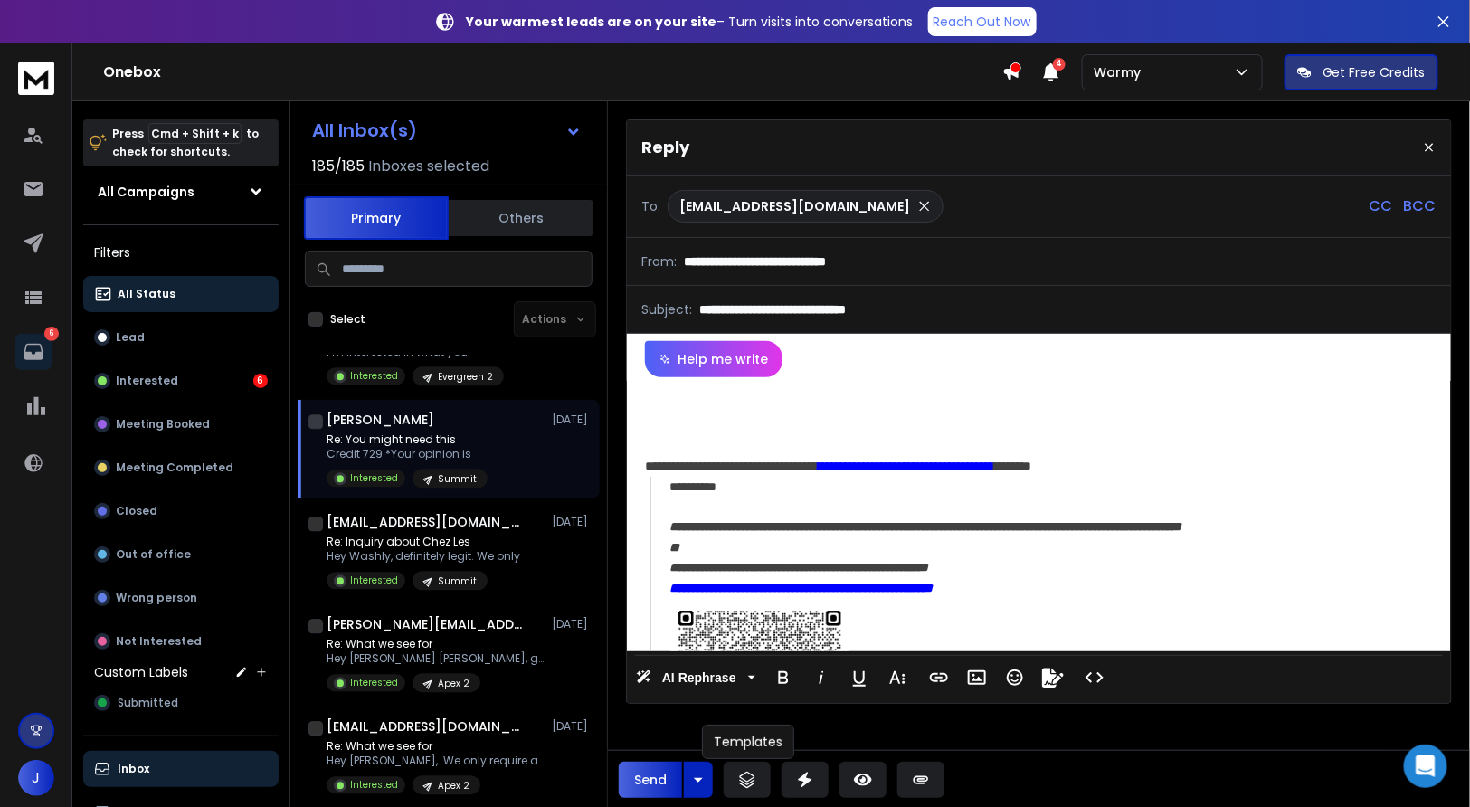
click at [745, 793] on button at bounding box center [747, 780] width 47 height 36
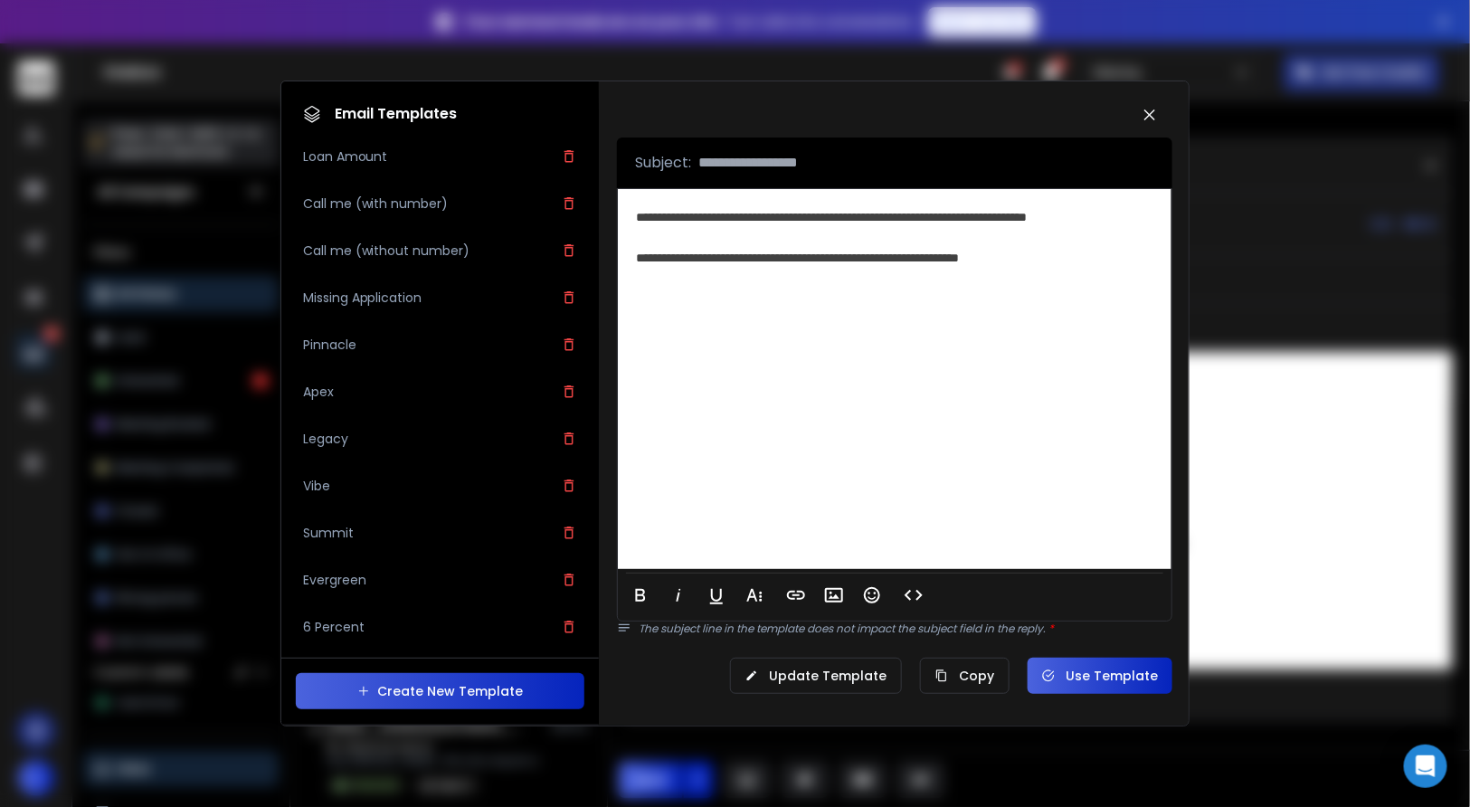
scroll to position [366, 0]
click at [375, 537] on div "Summit" at bounding box center [440, 529] width 274 height 33
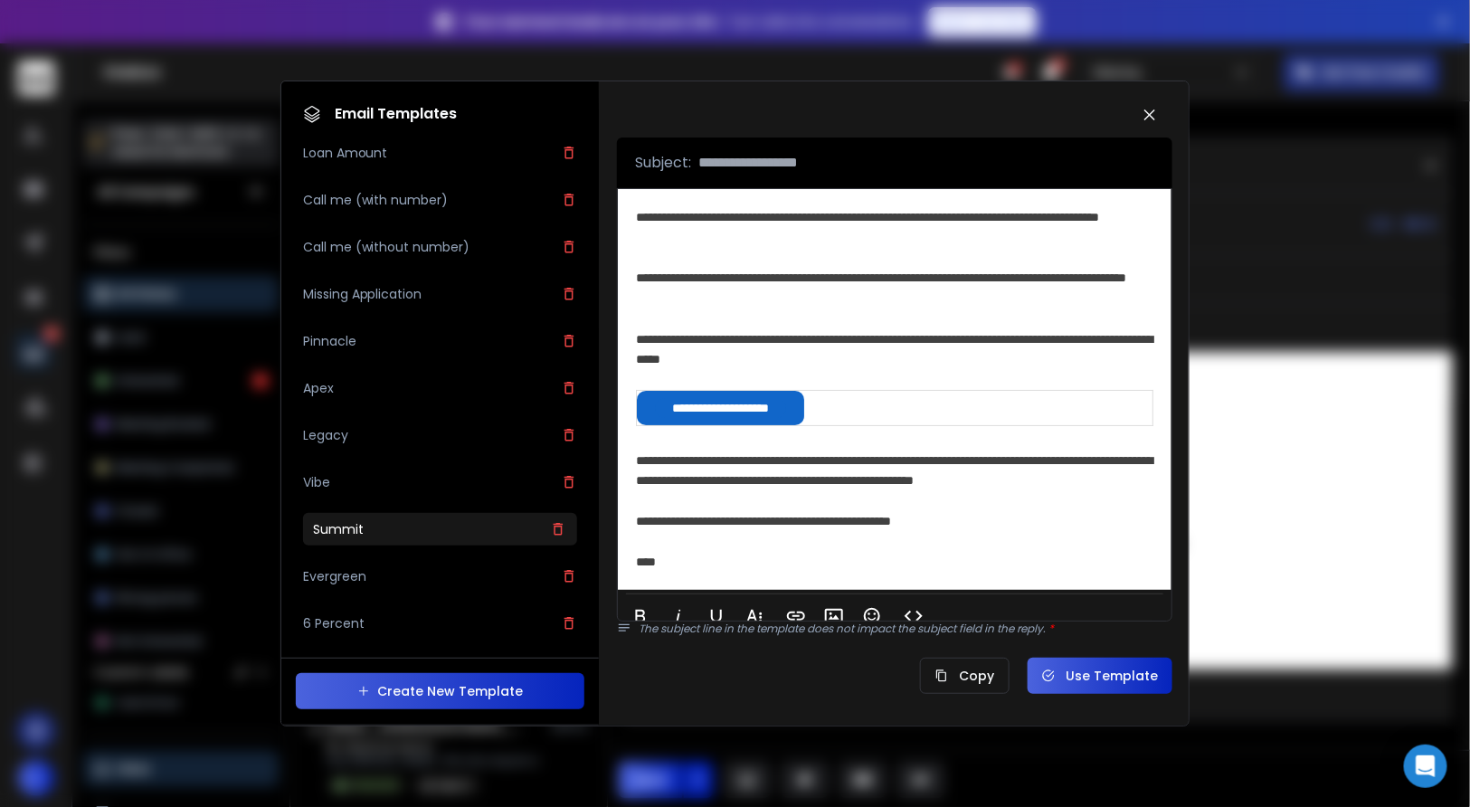
click at [1128, 672] on button "Use Template" at bounding box center [1100, 676] width 145 height 36
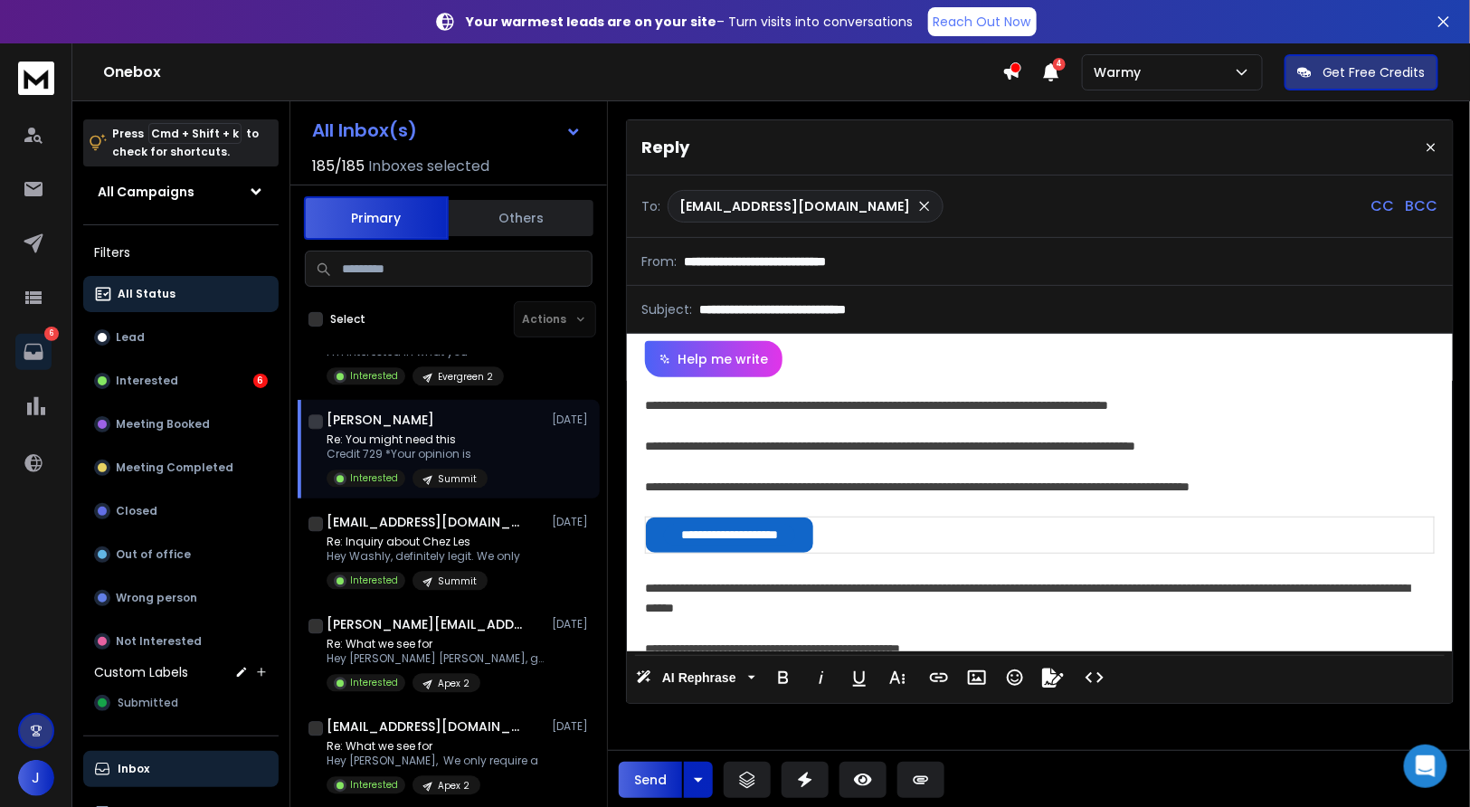
click at [630, 782] on button "Send" at bounding box center [650, 780] width 63 height 36
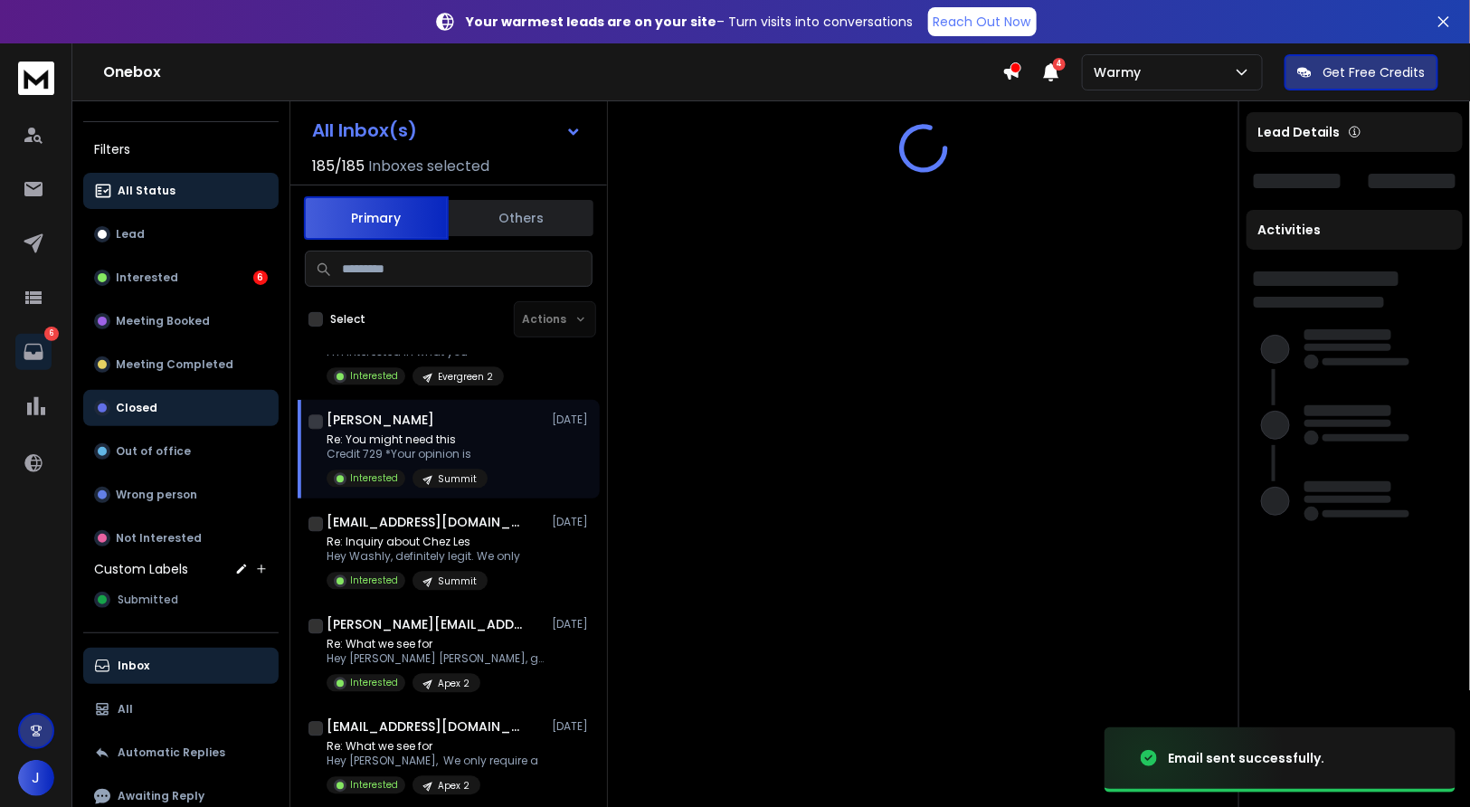
scroll to position [139, 0]
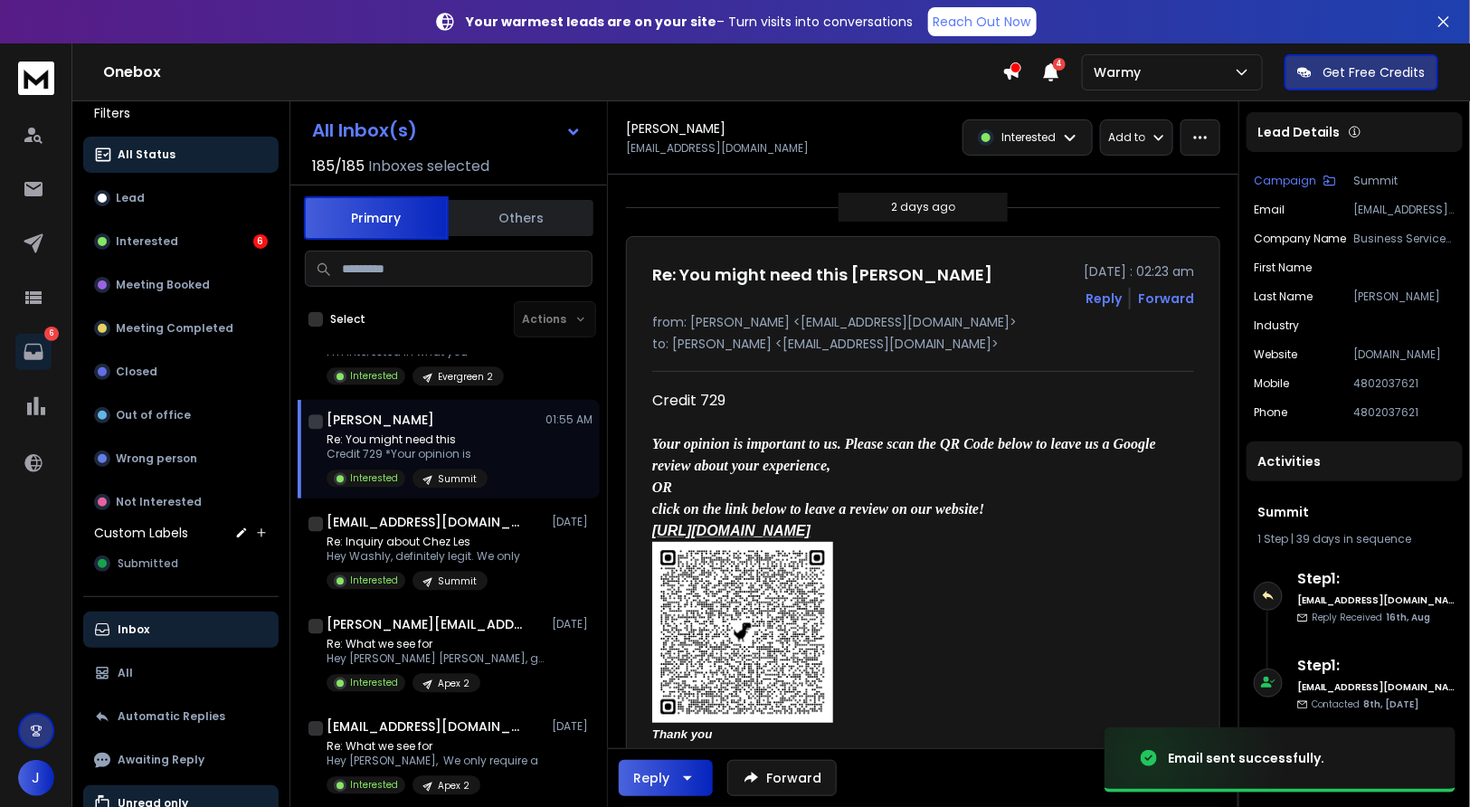
click at [169, 792] on div "Unread only" at bounding box center [141, 803] width 94 height 22
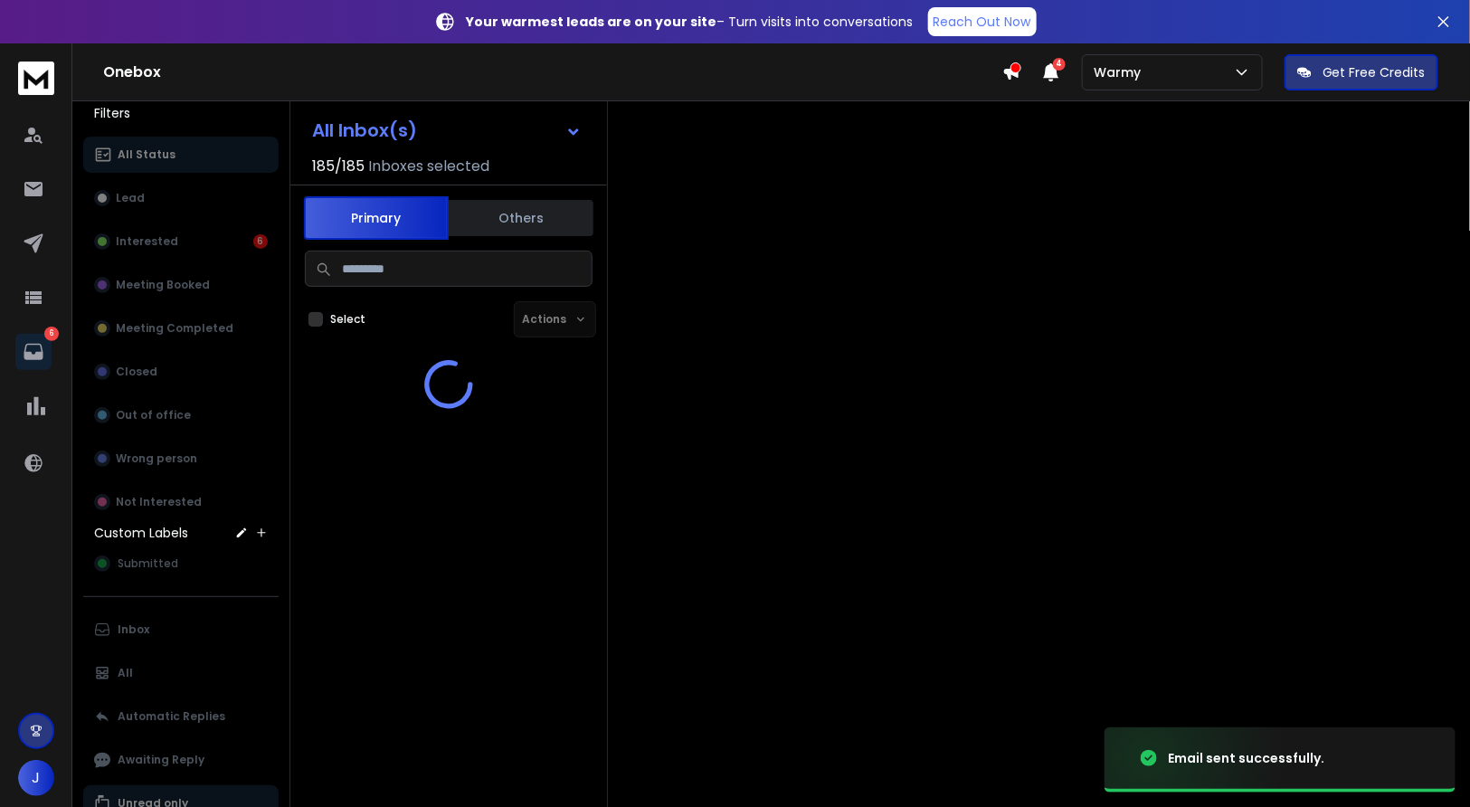
scroll to position [0, 0]
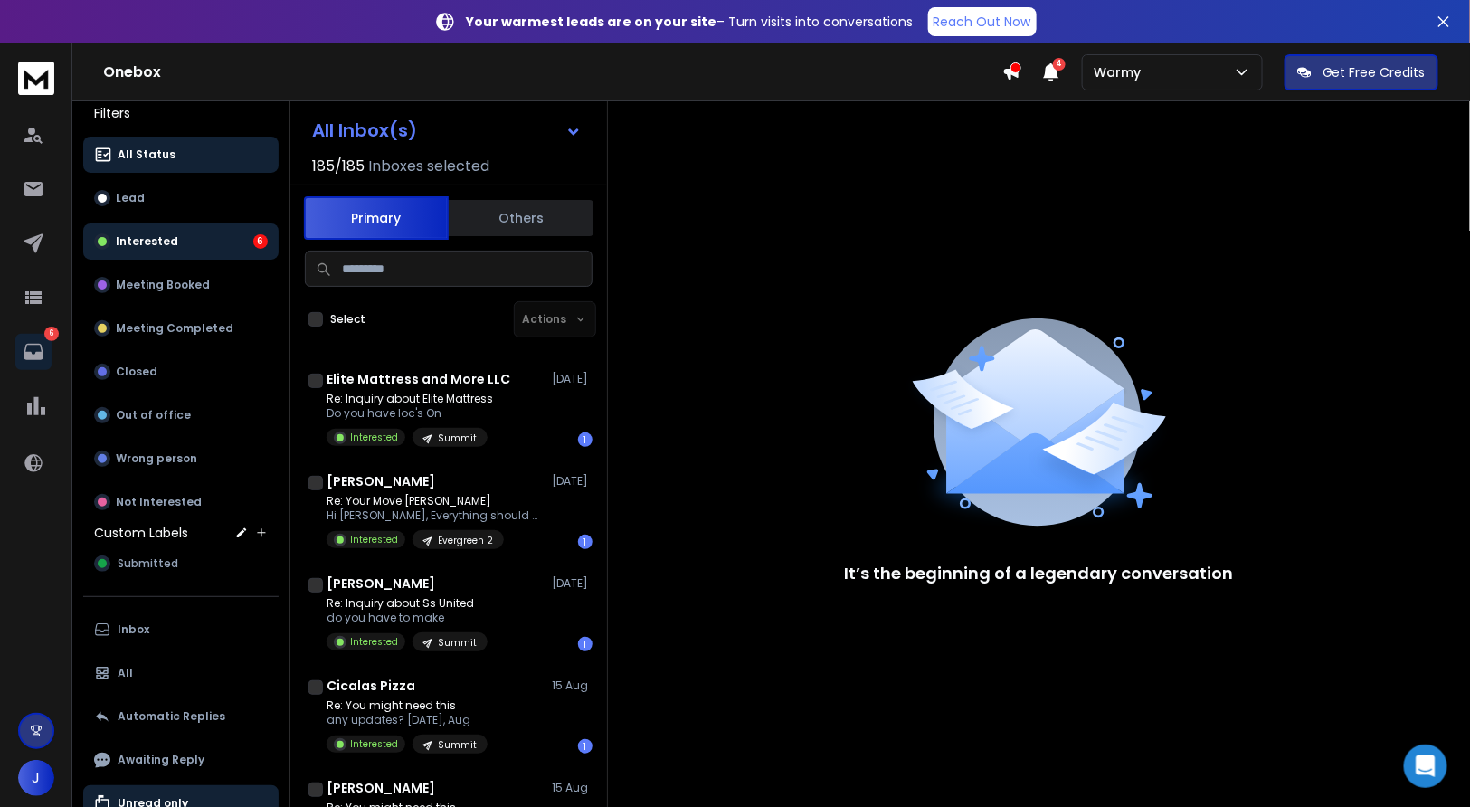
click at [203, 250] on button "Interested 6" at bounding box center [180, 241] width 195 height 36
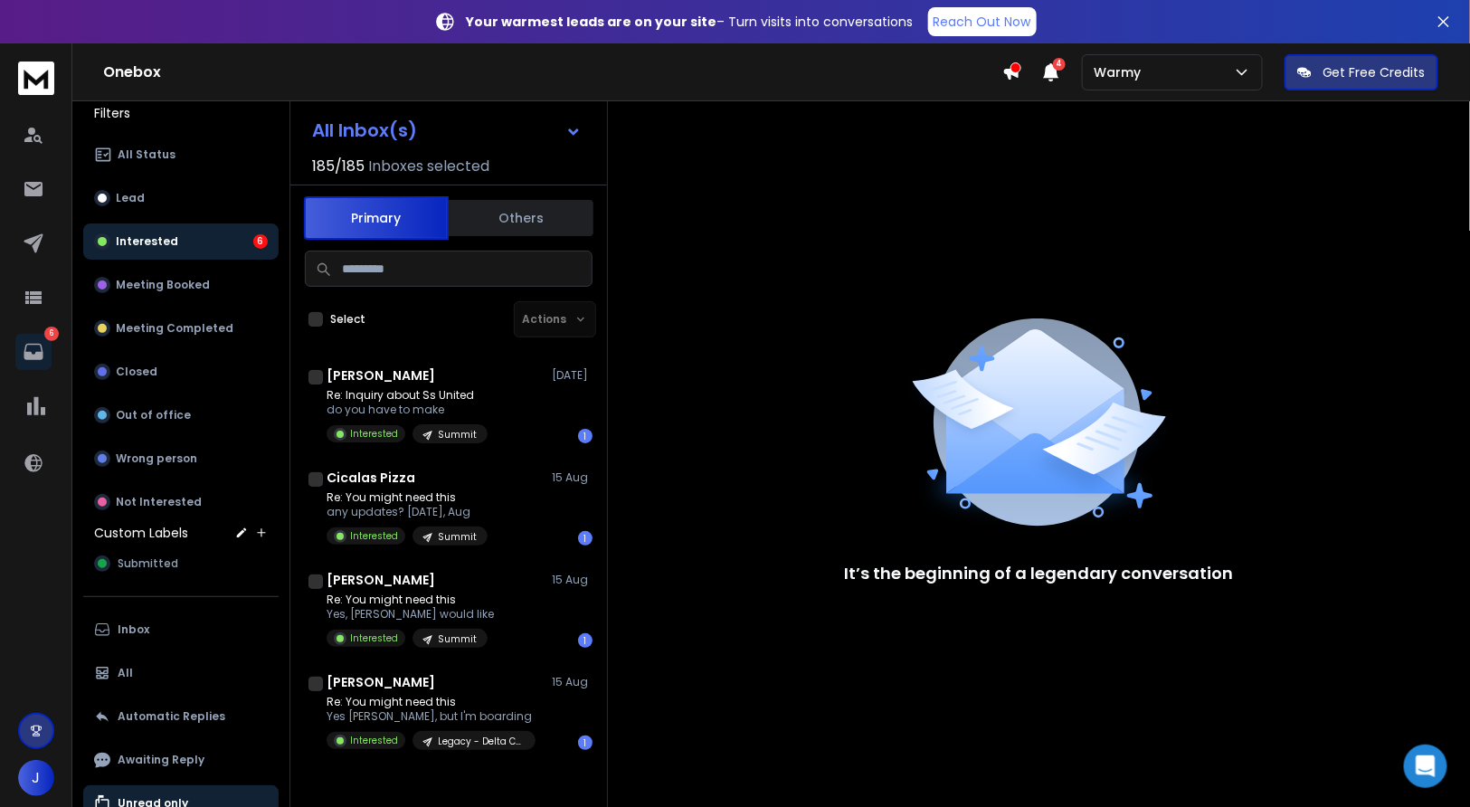
scroll to position [207, 0]
click at [510, 522] on div "Re: You might need this any updates? On Fri, Aug Interested Summit 1" at bounding box center [460, 518] width 266 height 55
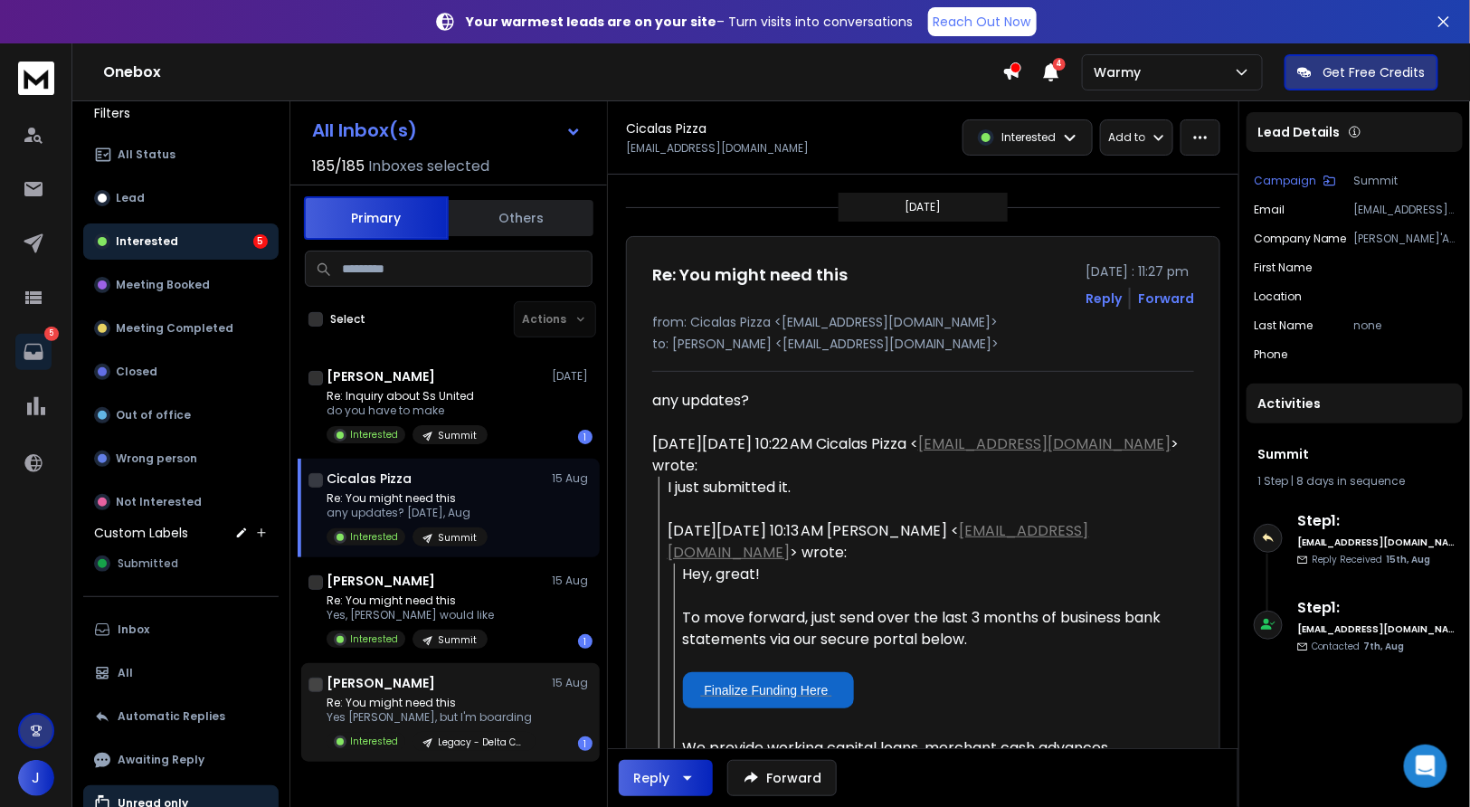
click at [512, 700] on p "Re: You might need this" at bounding box center [431, 703] width 209 height 14
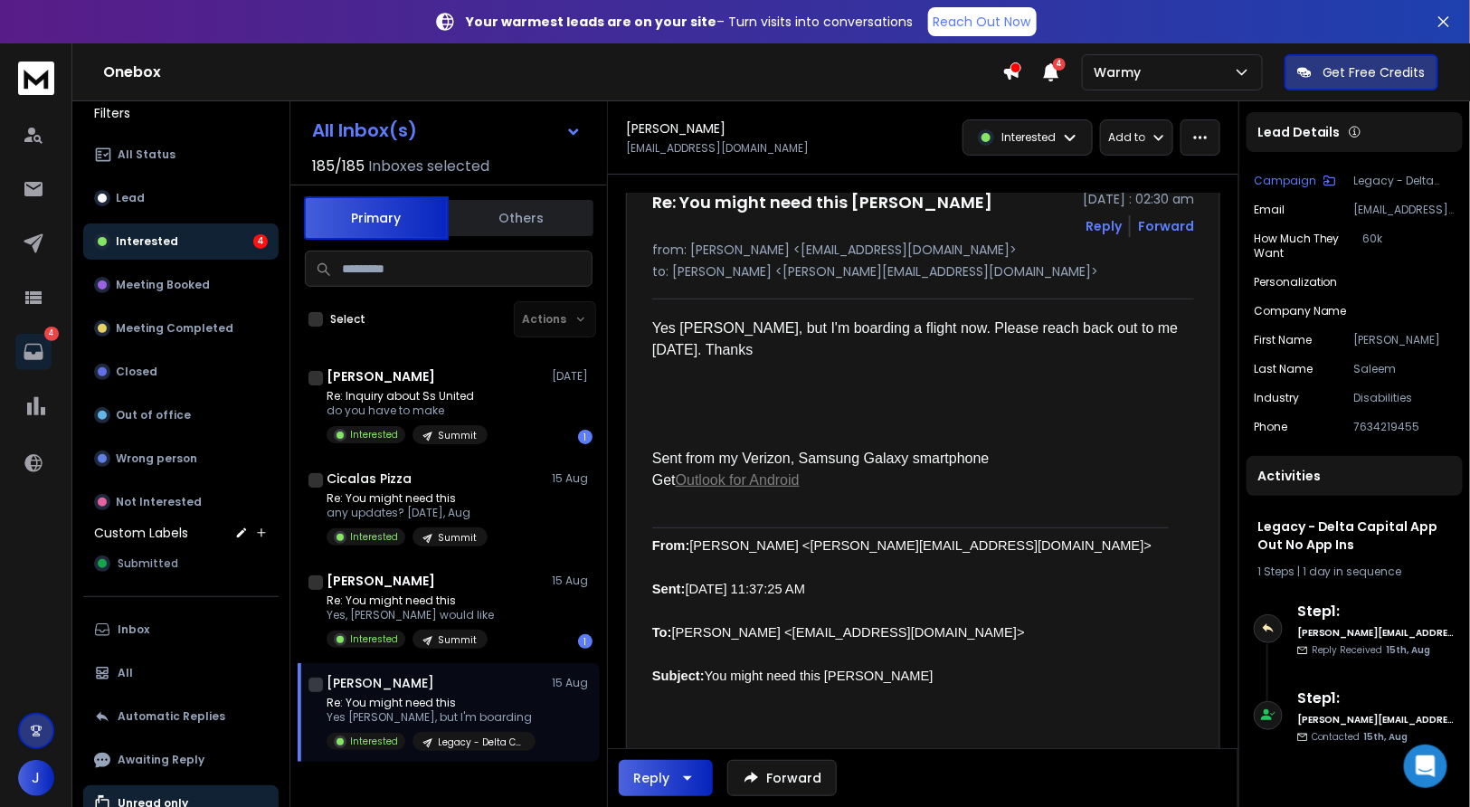
scroll to position [0, 0]
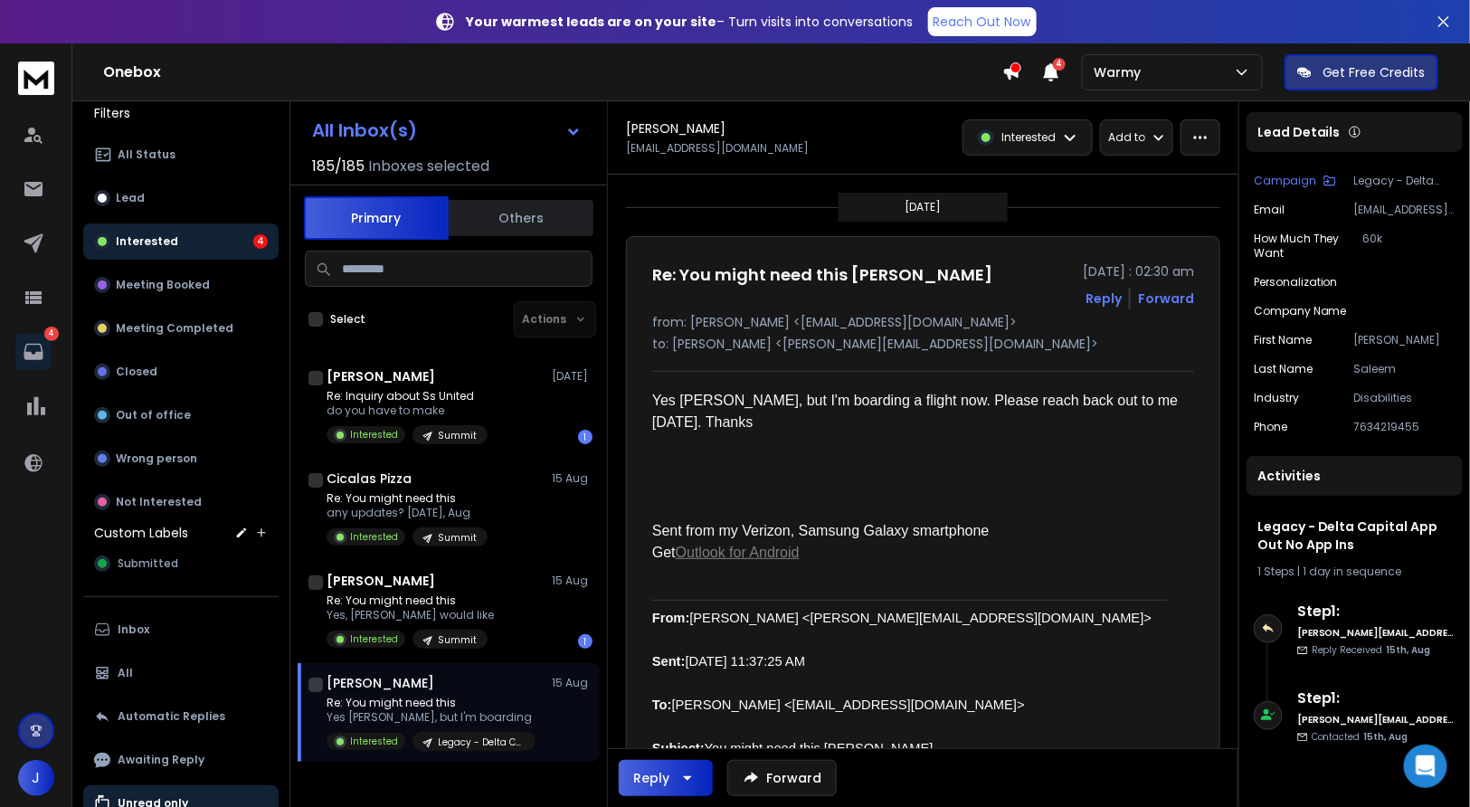
click at [652, 789] on button "Reply" at bounding box center [666, 778] width 94 height 36
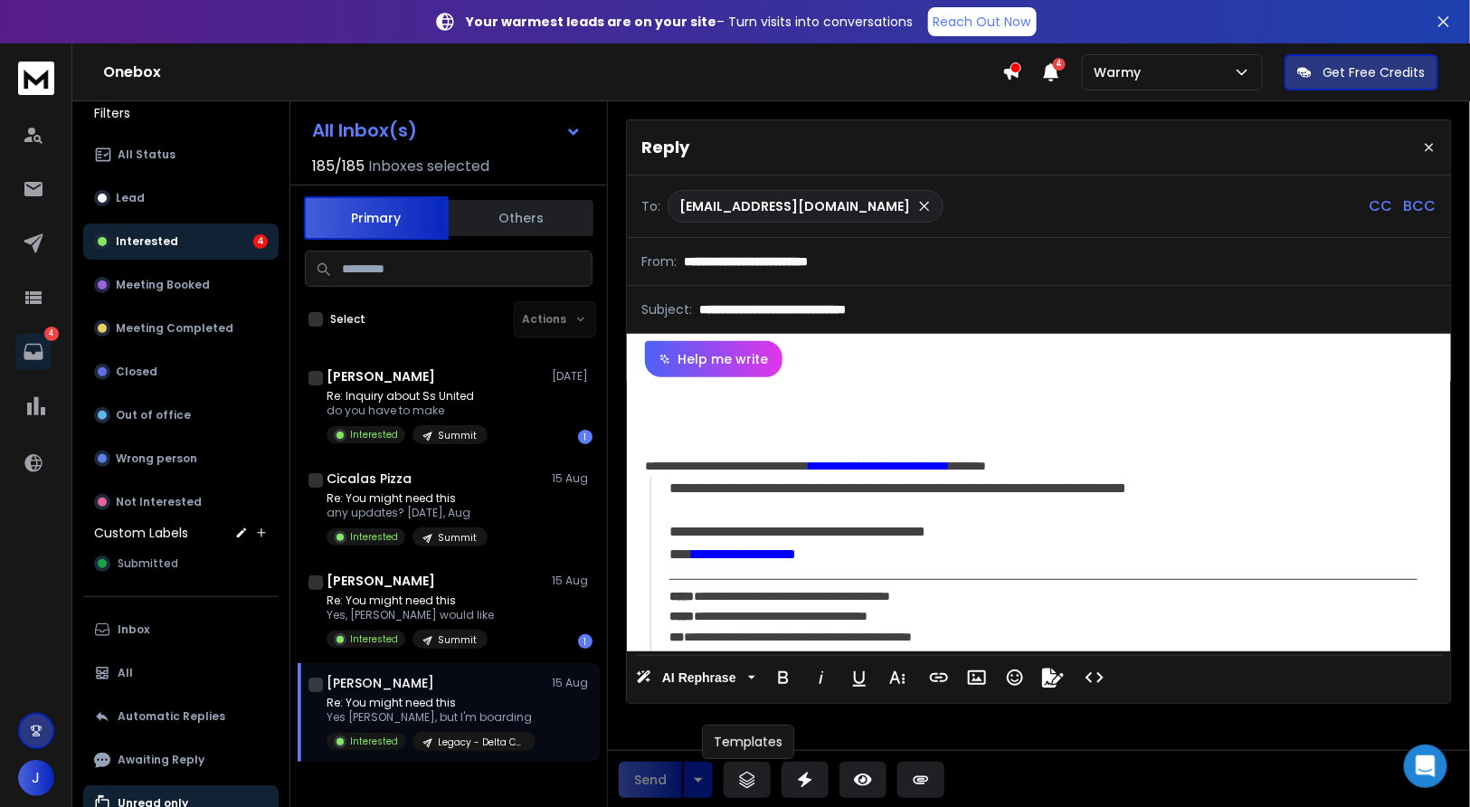
click at [750, 782] on icon at bounding box center [746, 782] width 15 height 5
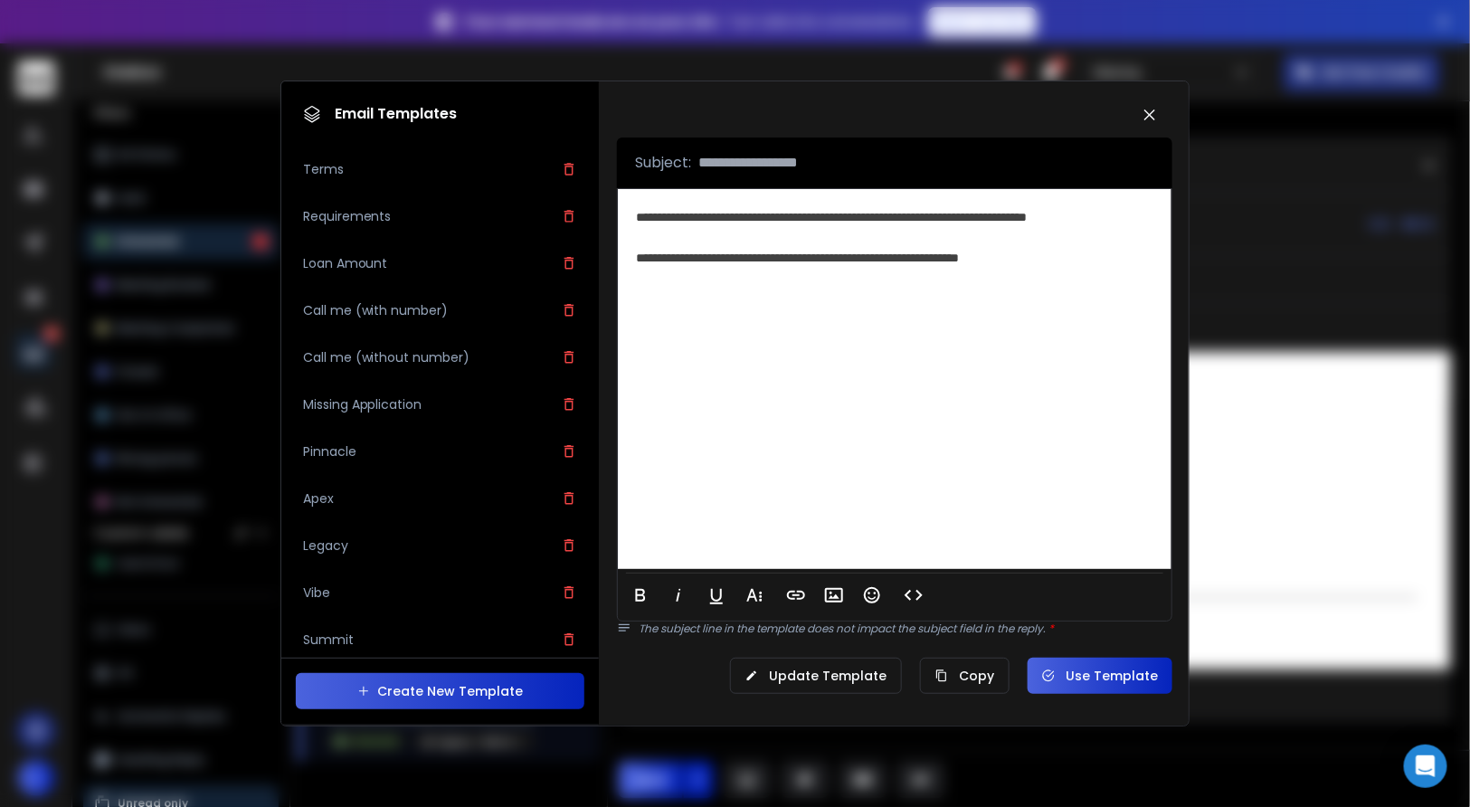
scroll to position [259, 0]
click at [396, 34] on div "Legacy" at bounding box center [440, 25] width 252 height 18
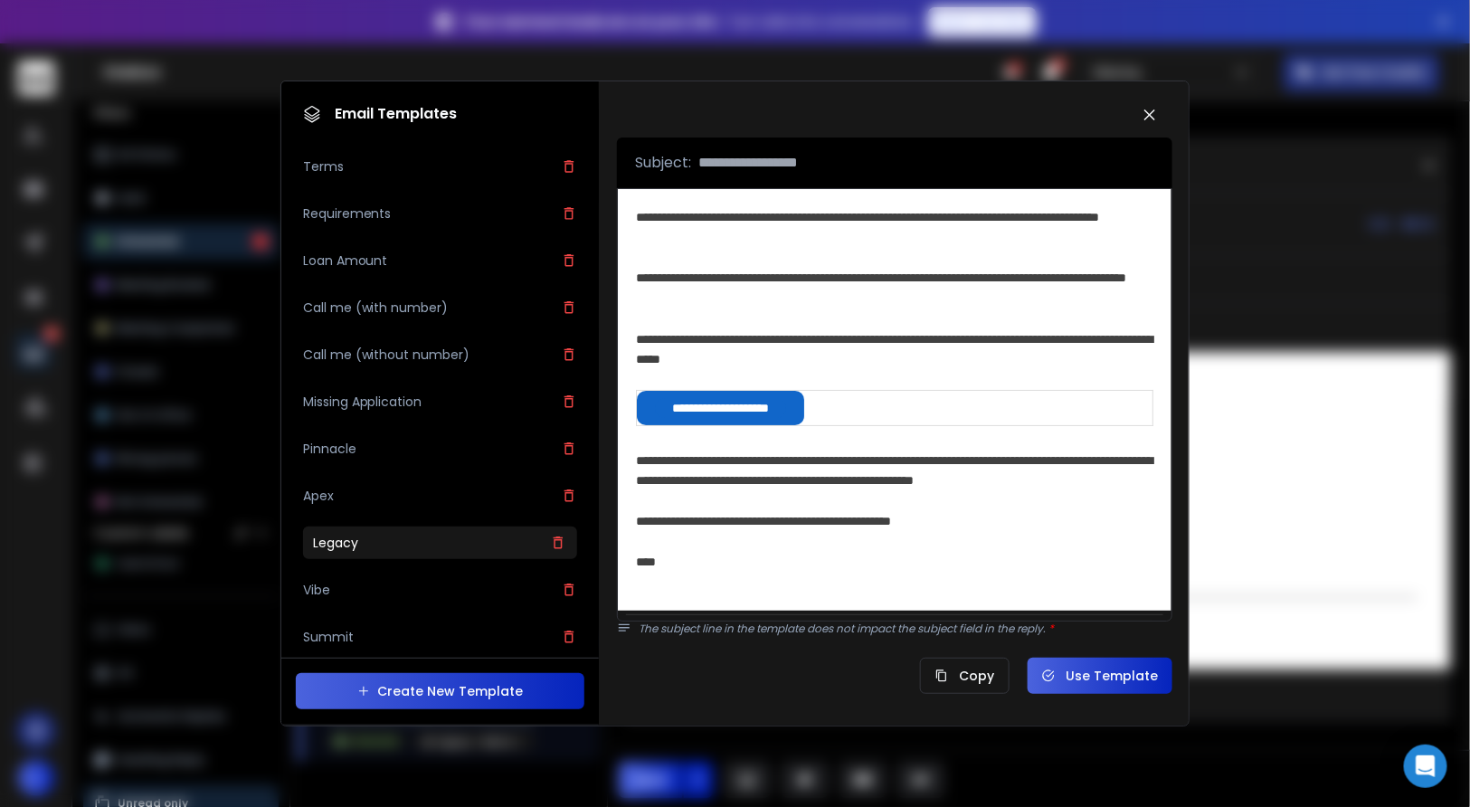
click at [1076, 668] on button "Use Template" at bounding box center [1100, 676] width 145 height 36
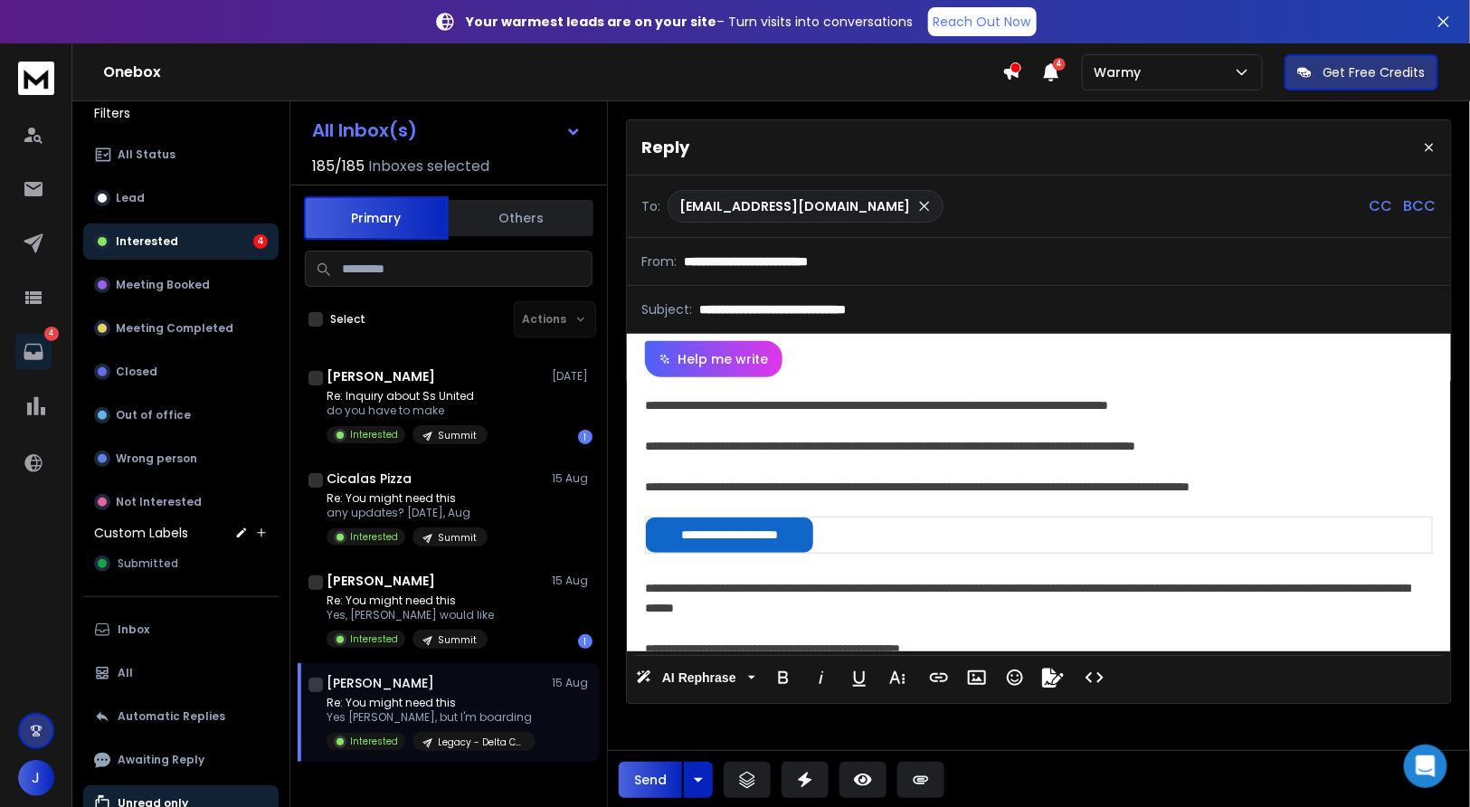
click at [646, 782] on button "Send" at bounding box center [650, 780] width 63 height 36
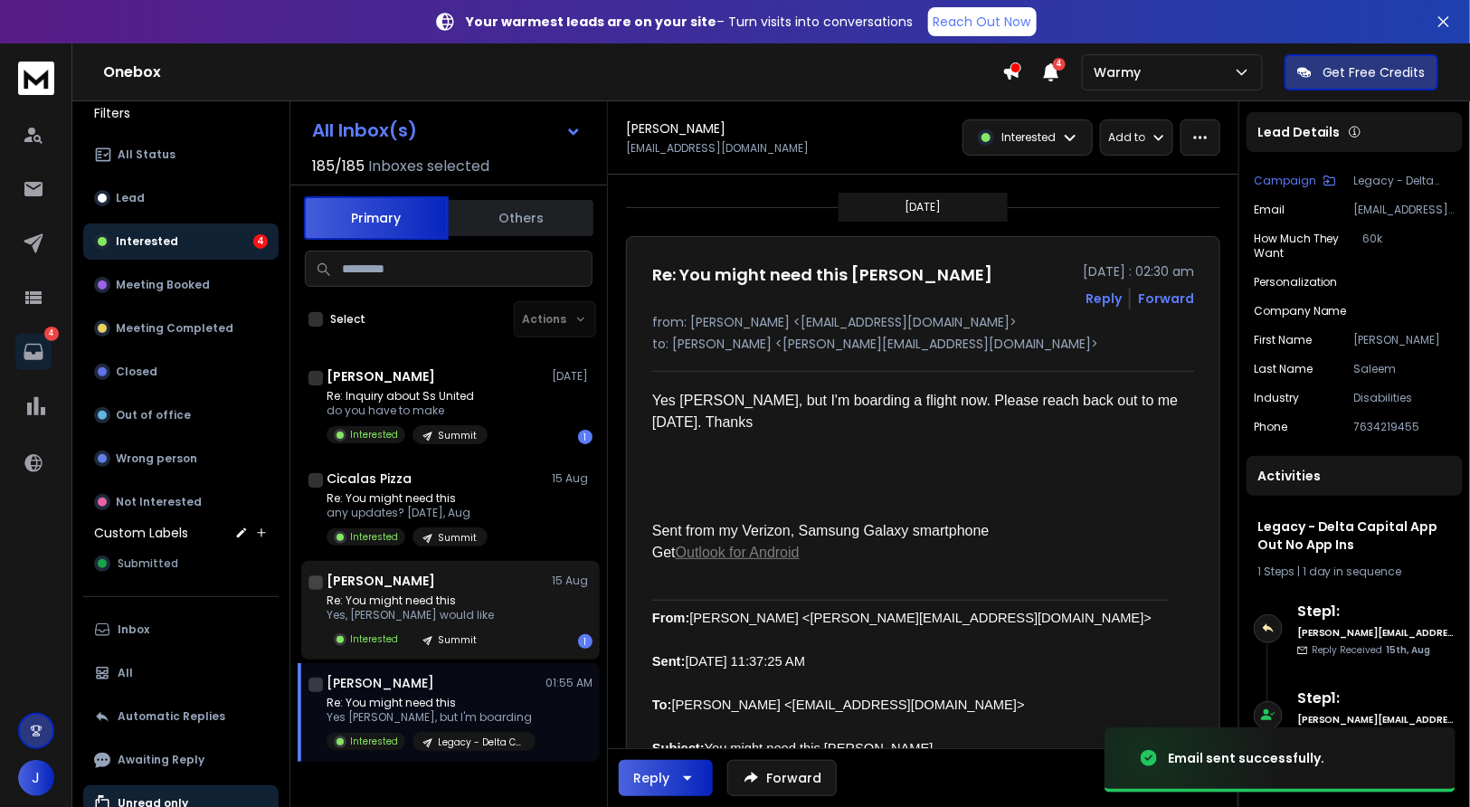
click at [476, 614] on p "Yes, Jack I would like" at bounding box center [410, 615] width 167 height 14
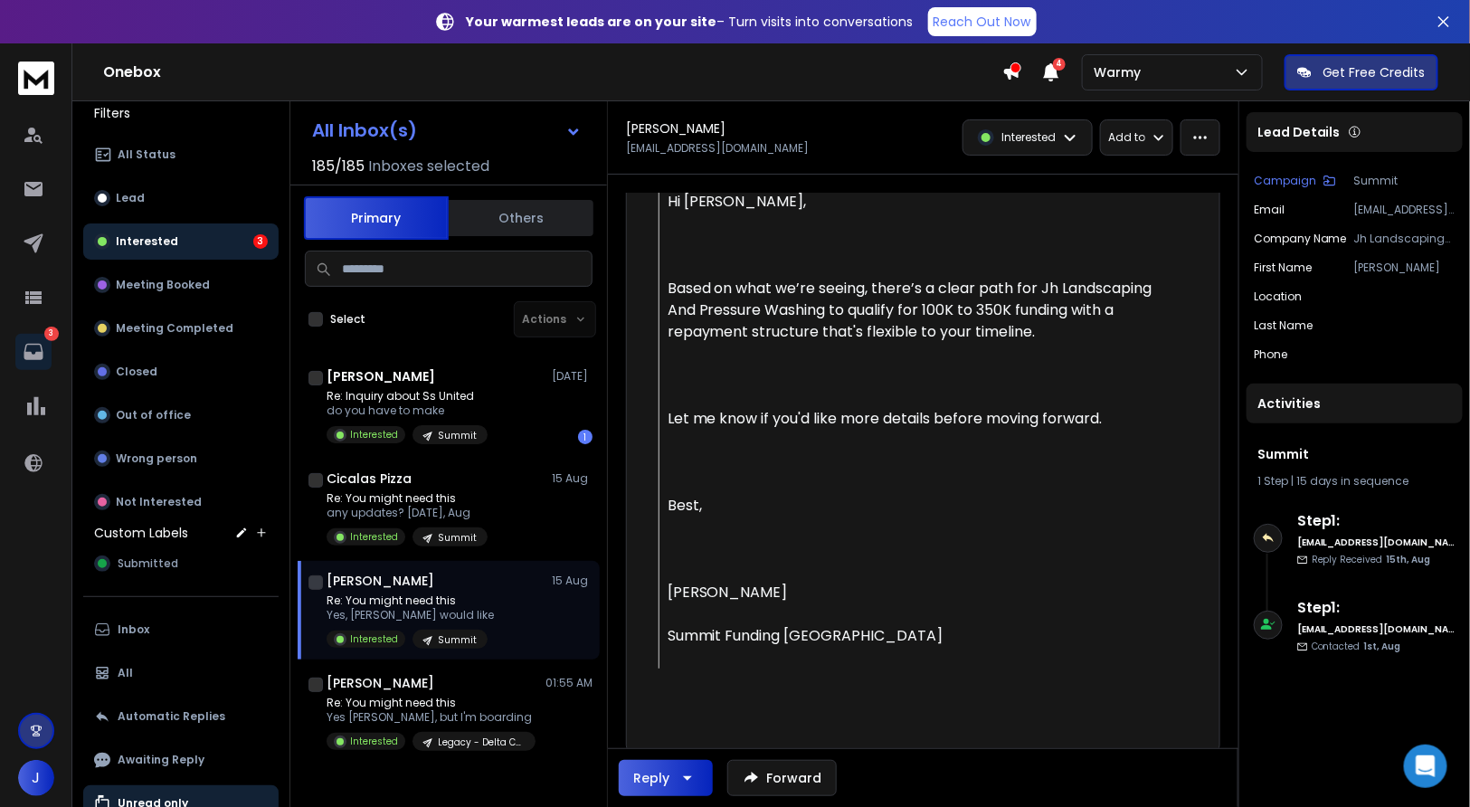
scroll to position [0, 0]
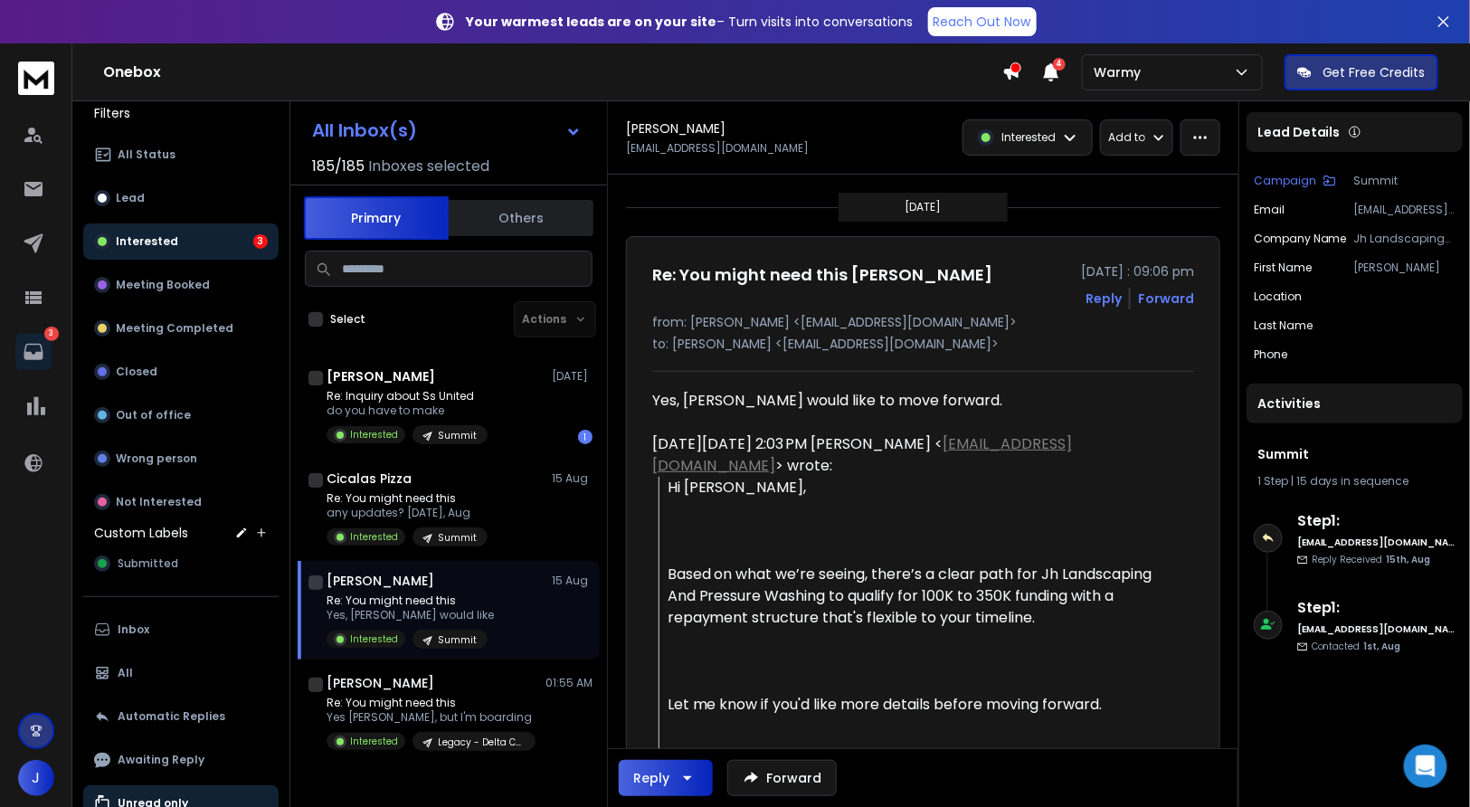
click at [645, 778] on div "Reply" at bounding box center [651, 778] width 36 height 18
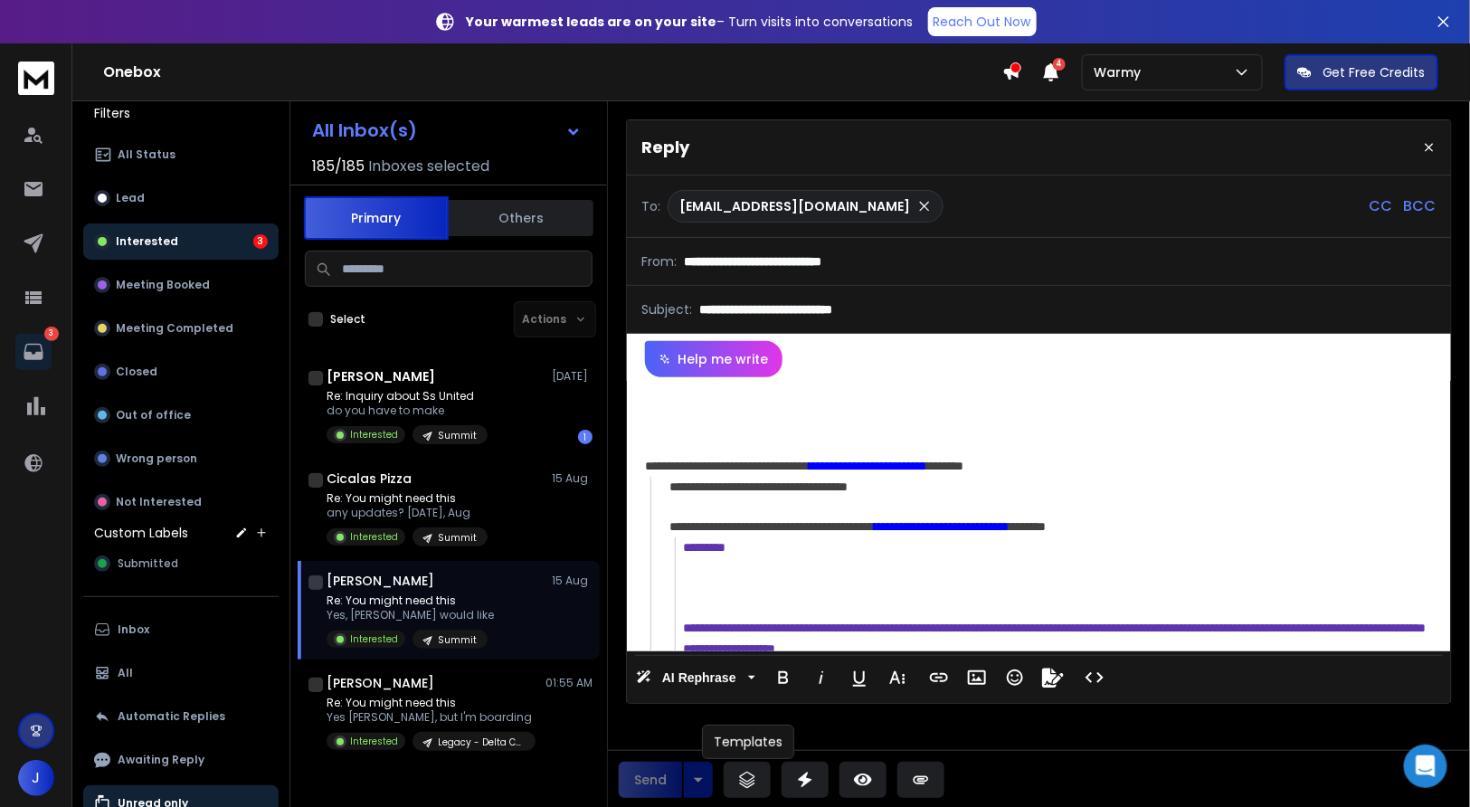
click at [752, 775] on icon at bounding box center [747, 777] width 15 height 11
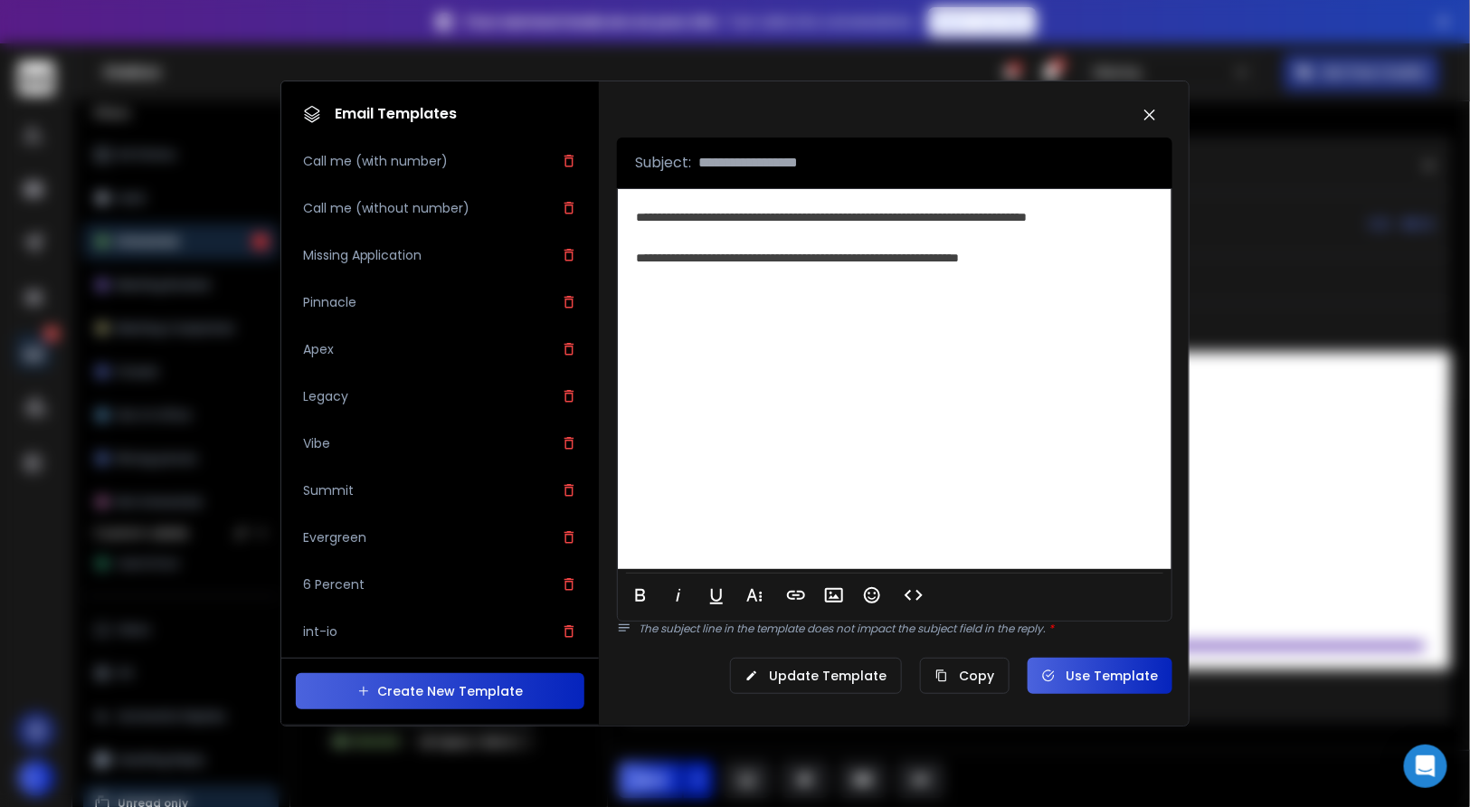
scroll to position [404, 0]
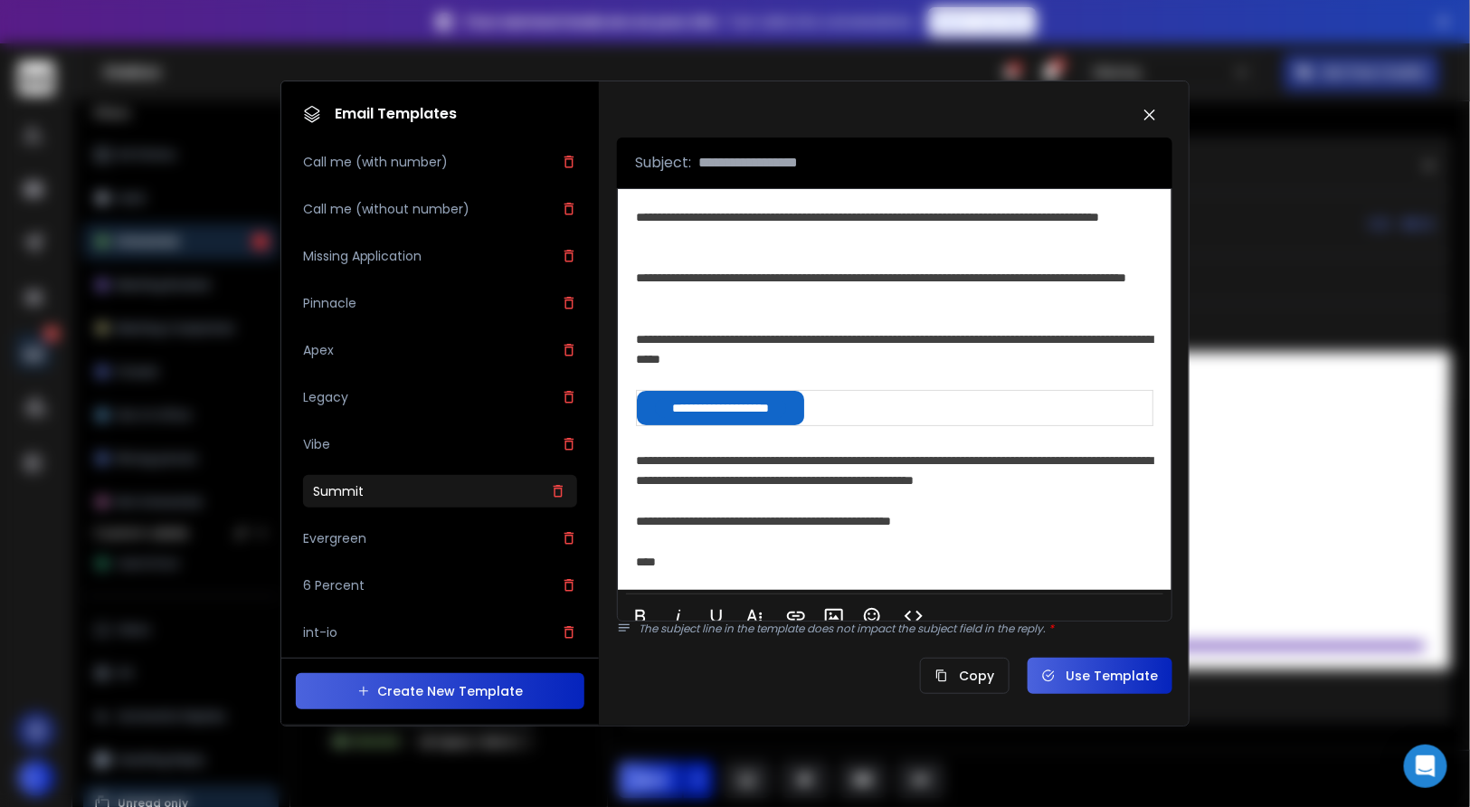
click at [1094, 680] on button "Use Template" at bounding box center [1100, 676] width 145 height 36
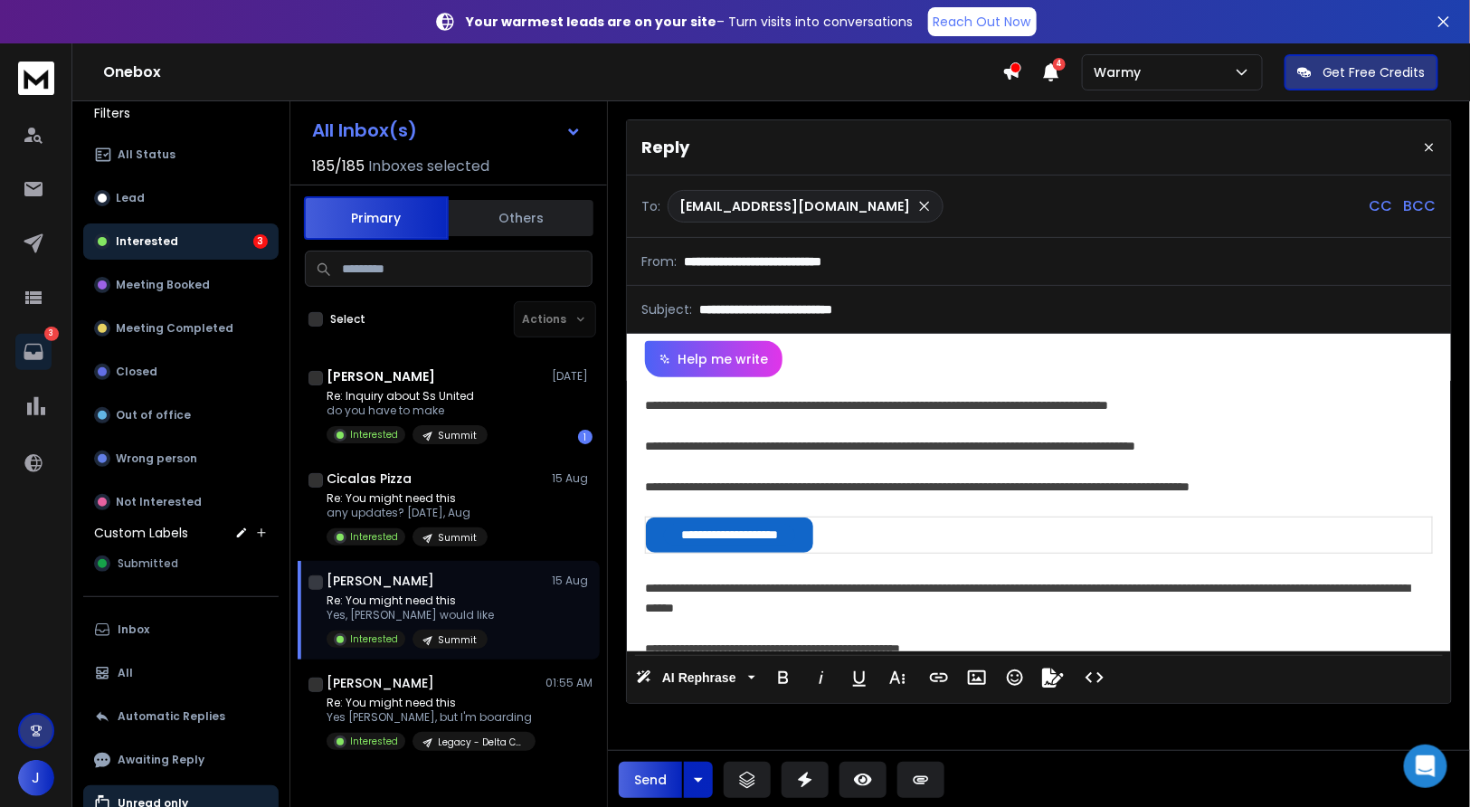
click at [649, 774] on button "Send" at bounding box center [650, 780] width 63 height 36
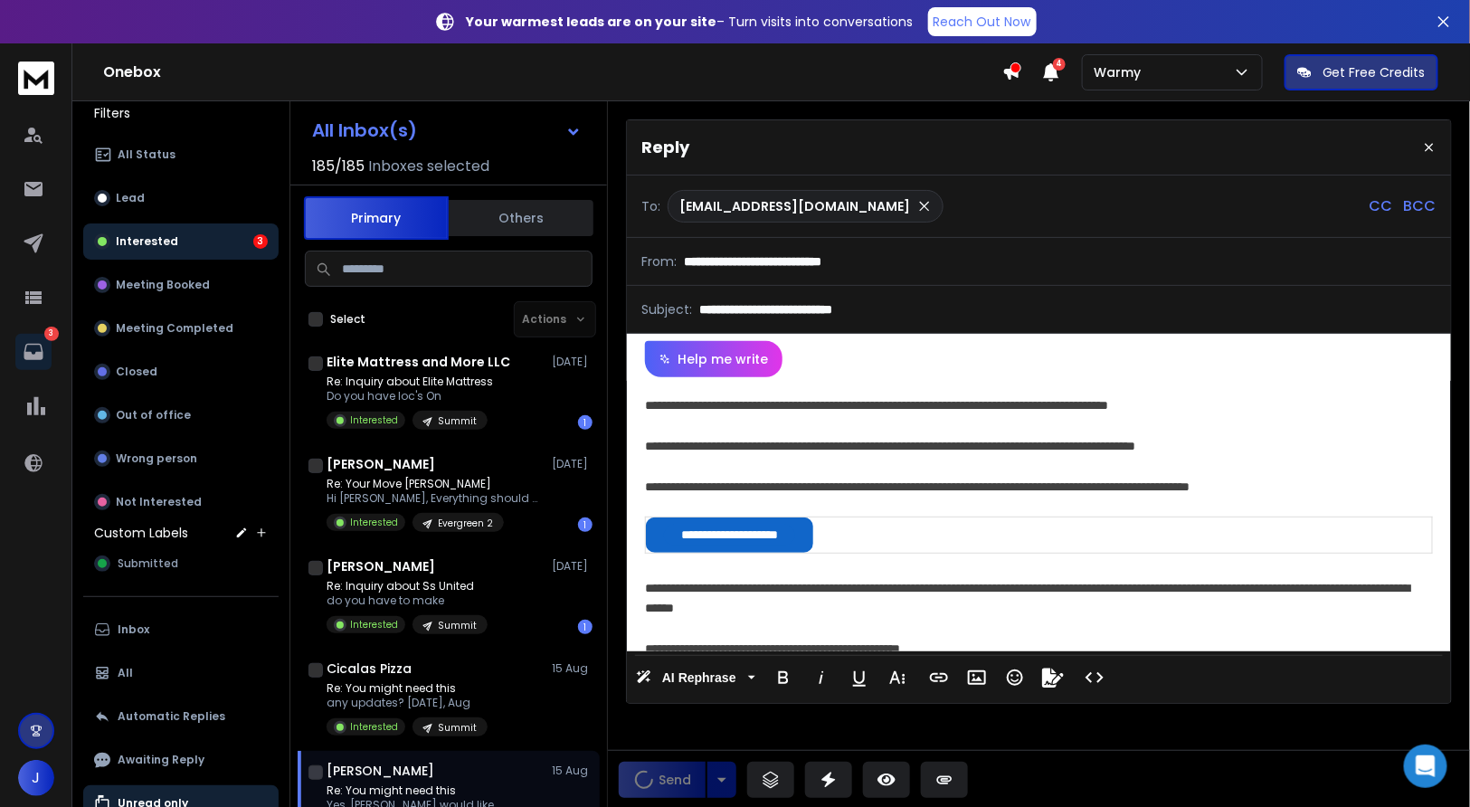
scroll to position [0, 0]
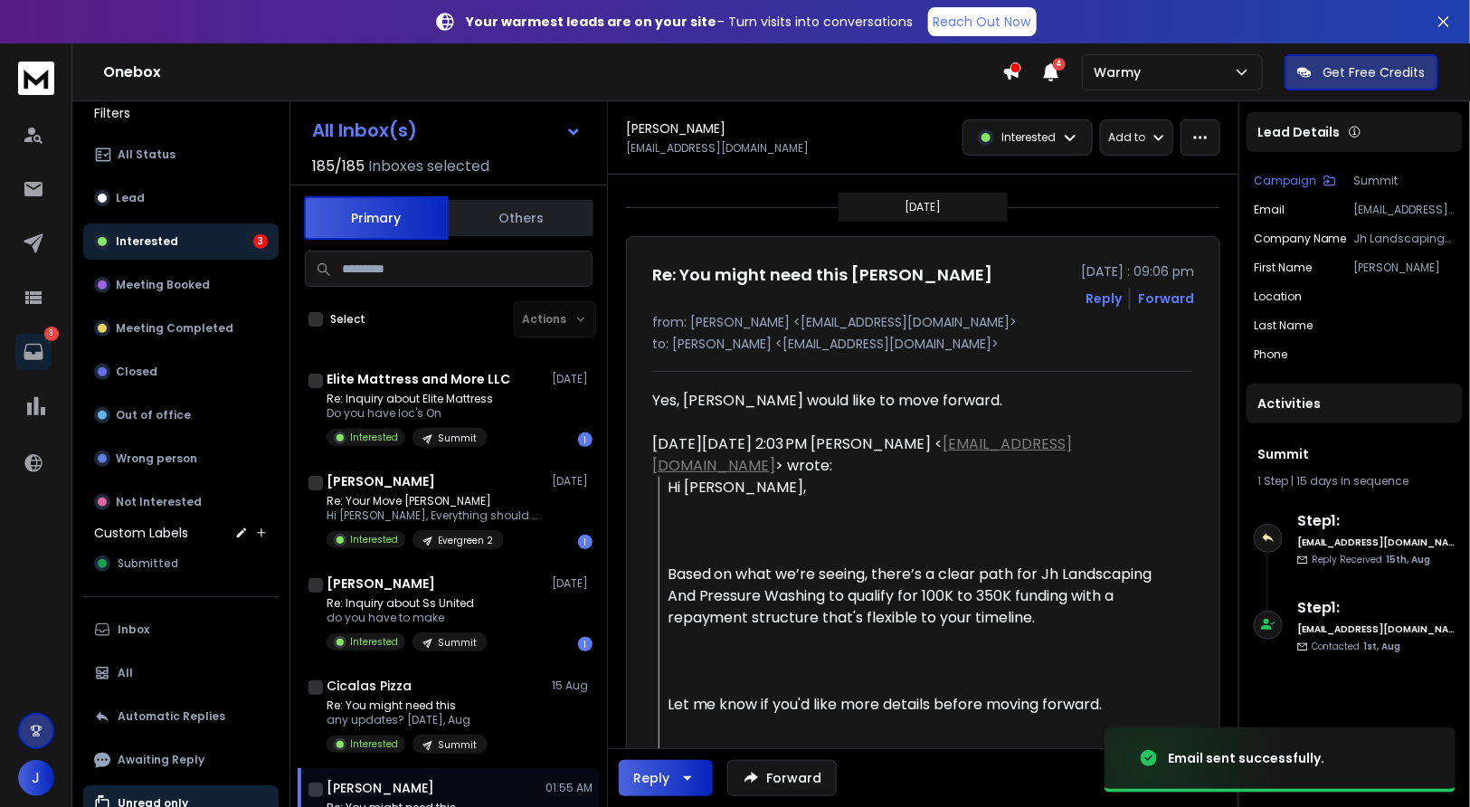
click at [474, 620] on p "do you have to make" at bounding box center [407, 618] width 161 height 14
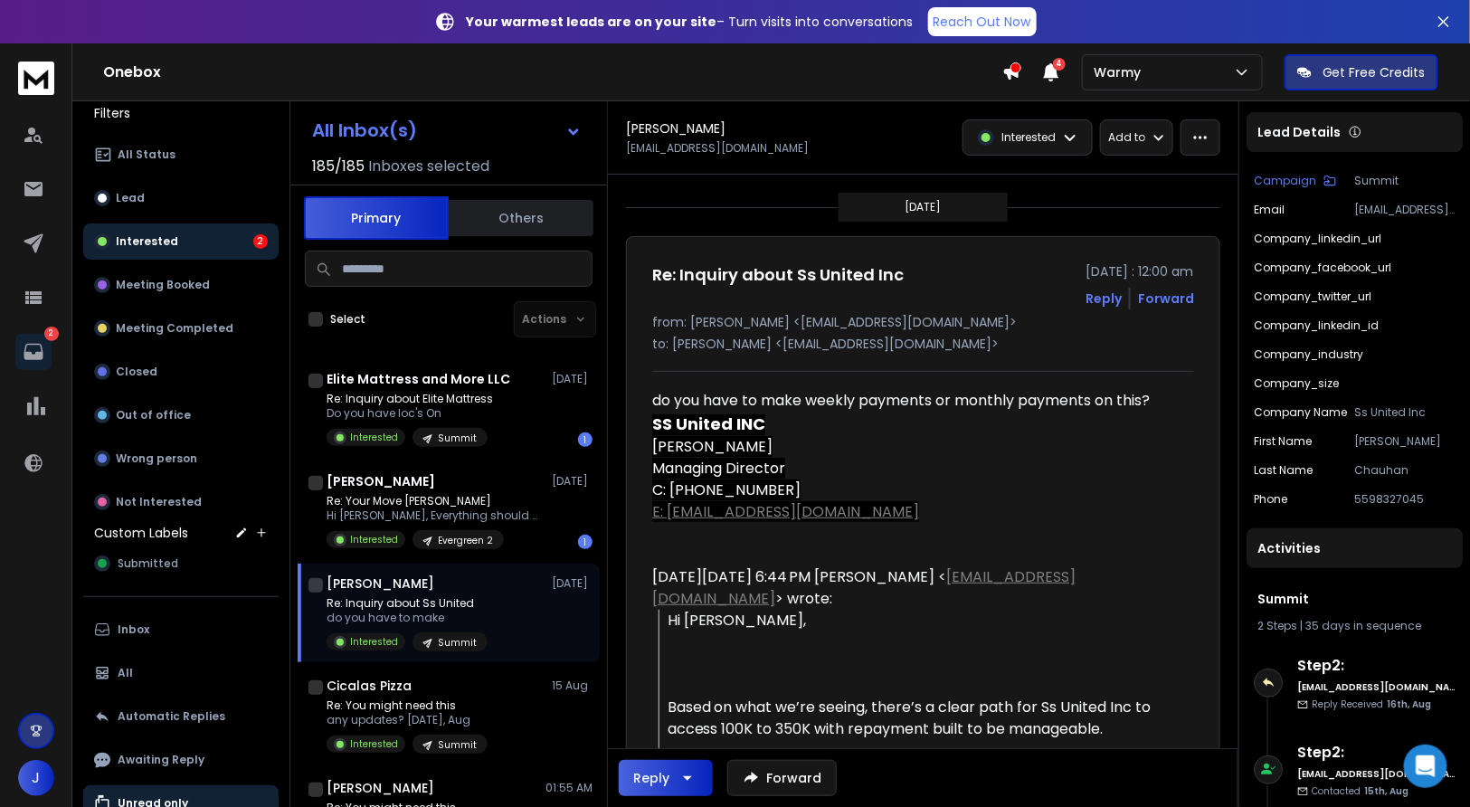
click at [655, 773] on div "Reply" at bounding box center [651, 778] width 36 height 18
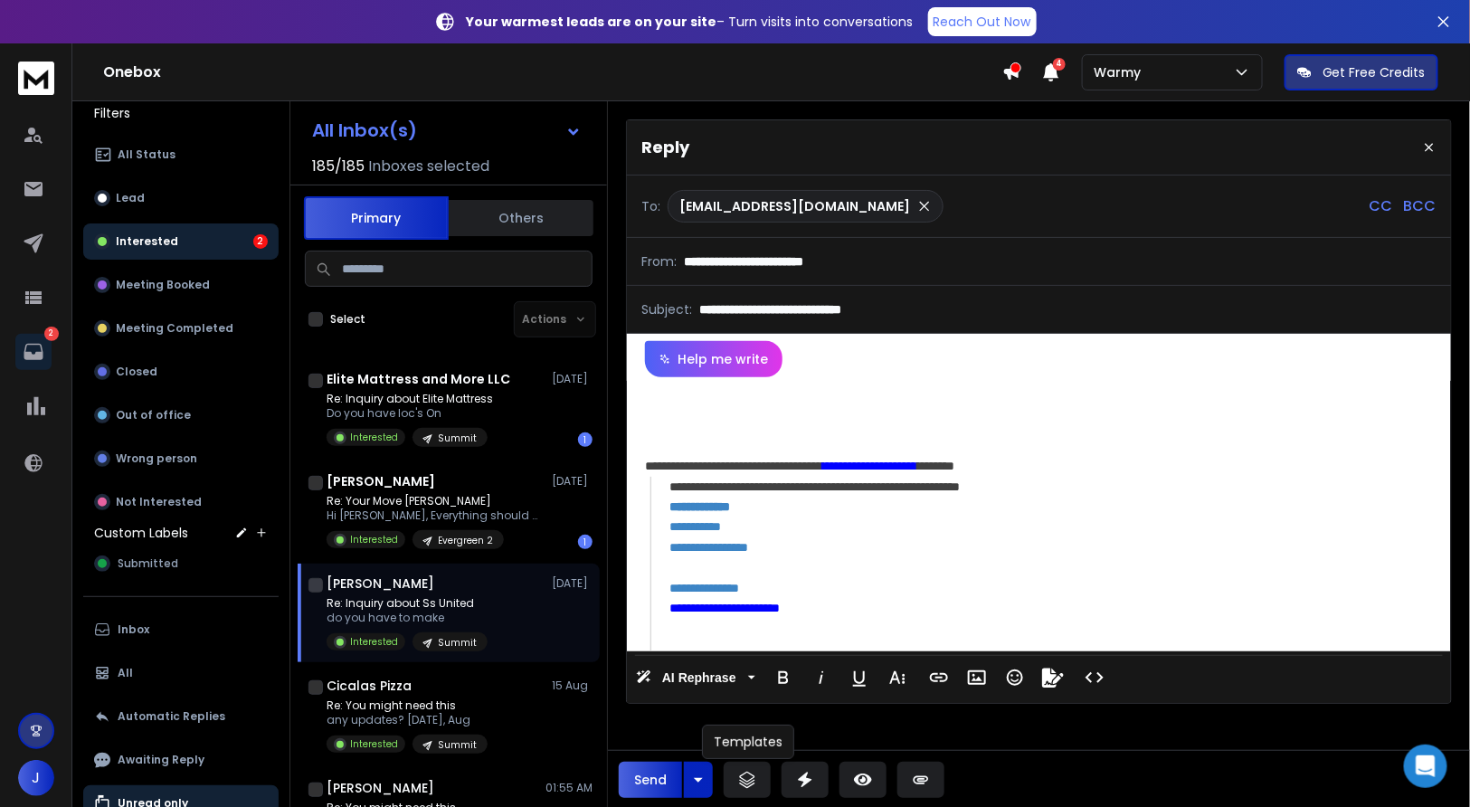
click at [748, 779] on icon at bounding box center [747, 780] width 18 height 18
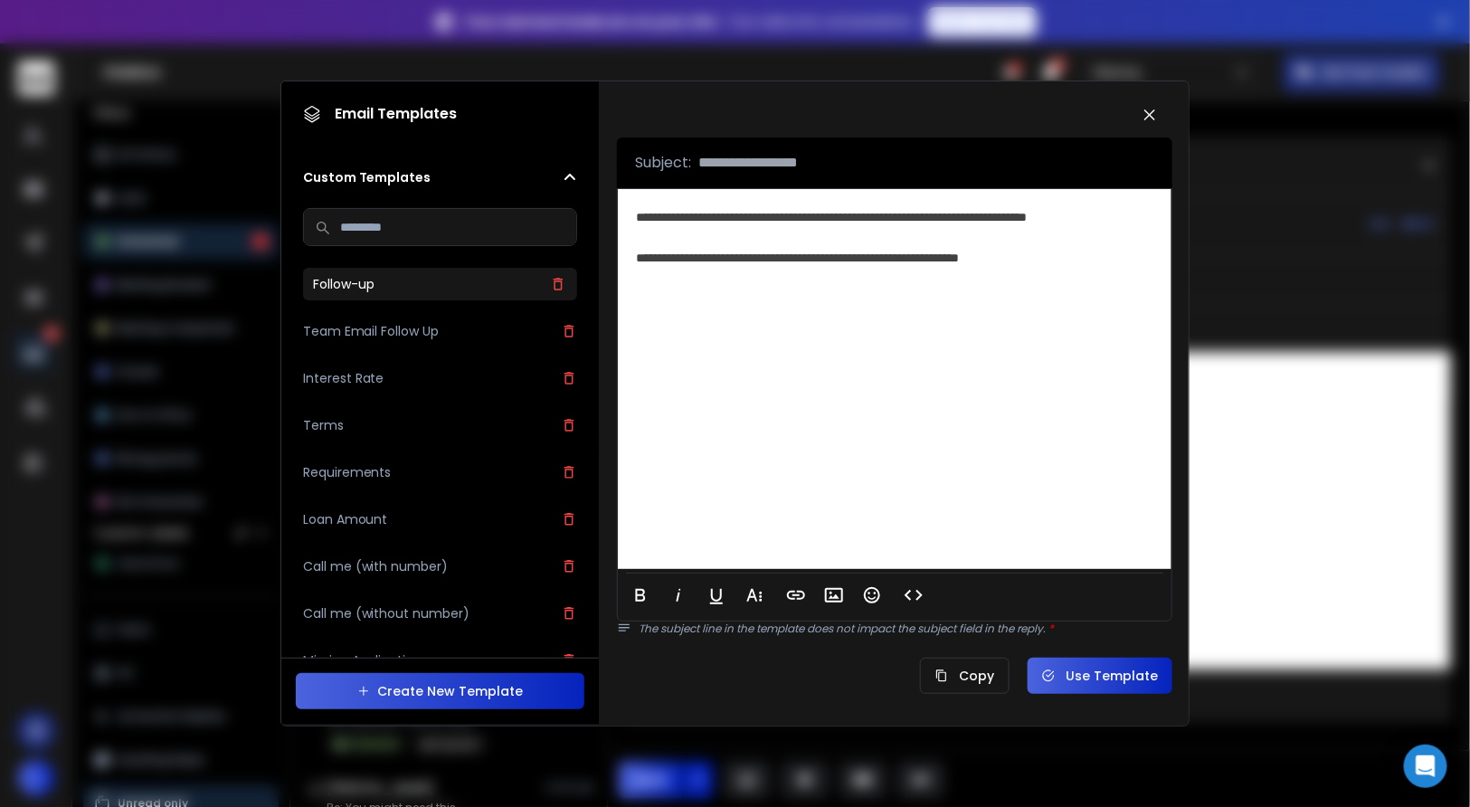
click at [1151, 120] on icon at bounding box center [1150, 115] width 16 height 16
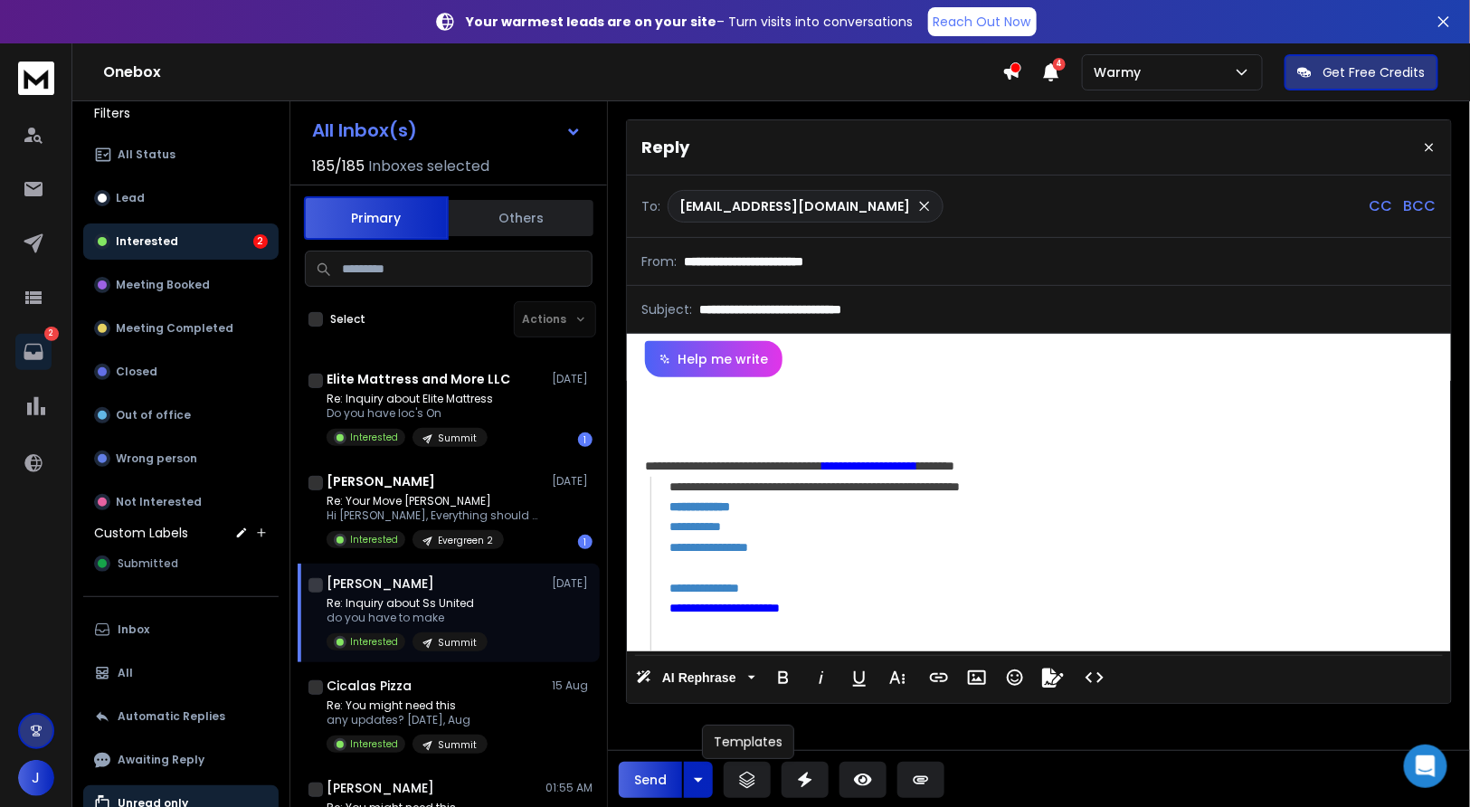
click at [738, 773] on icon at bounding box center [747, 780] width 18 height 18
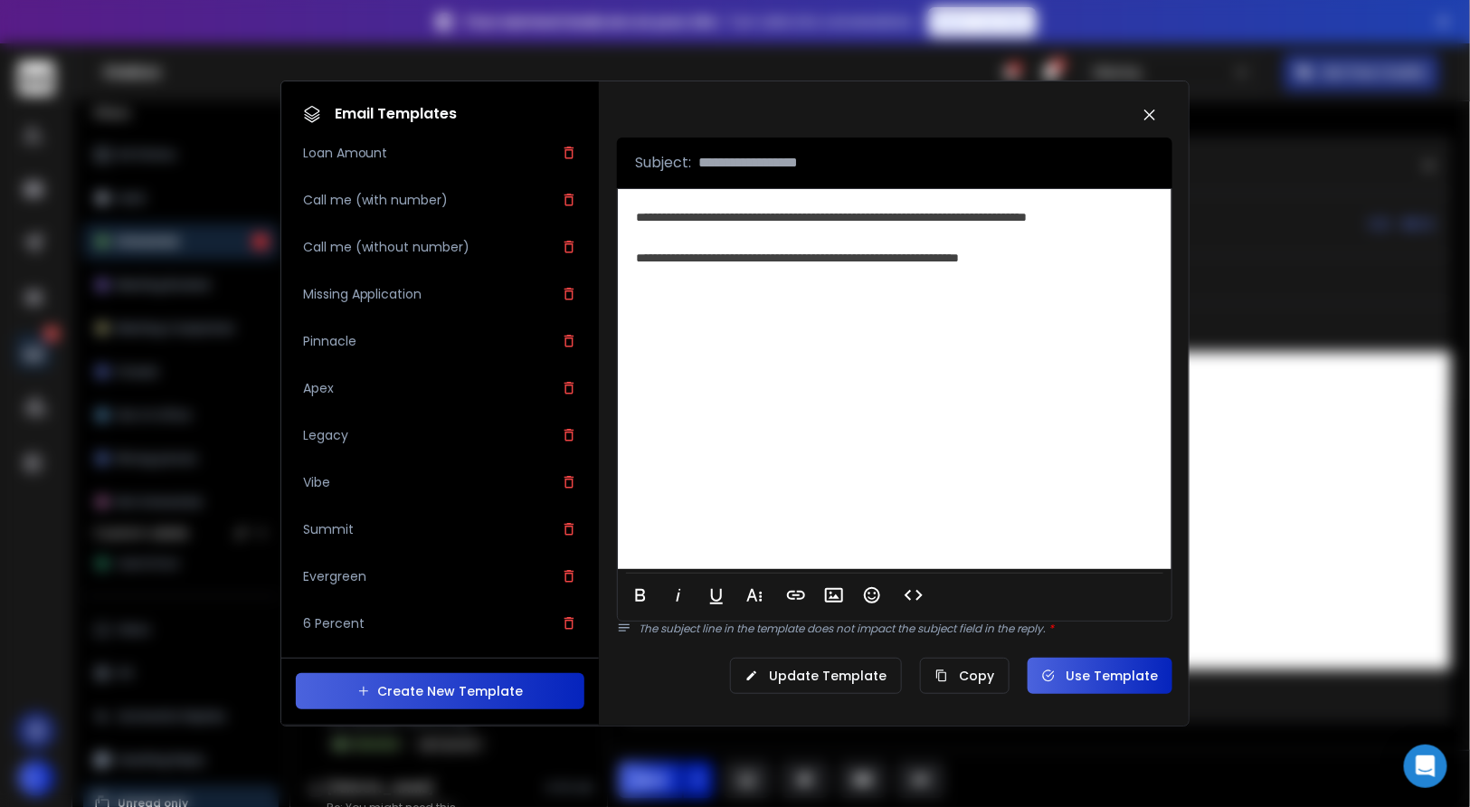
scroll to position [374, 0]
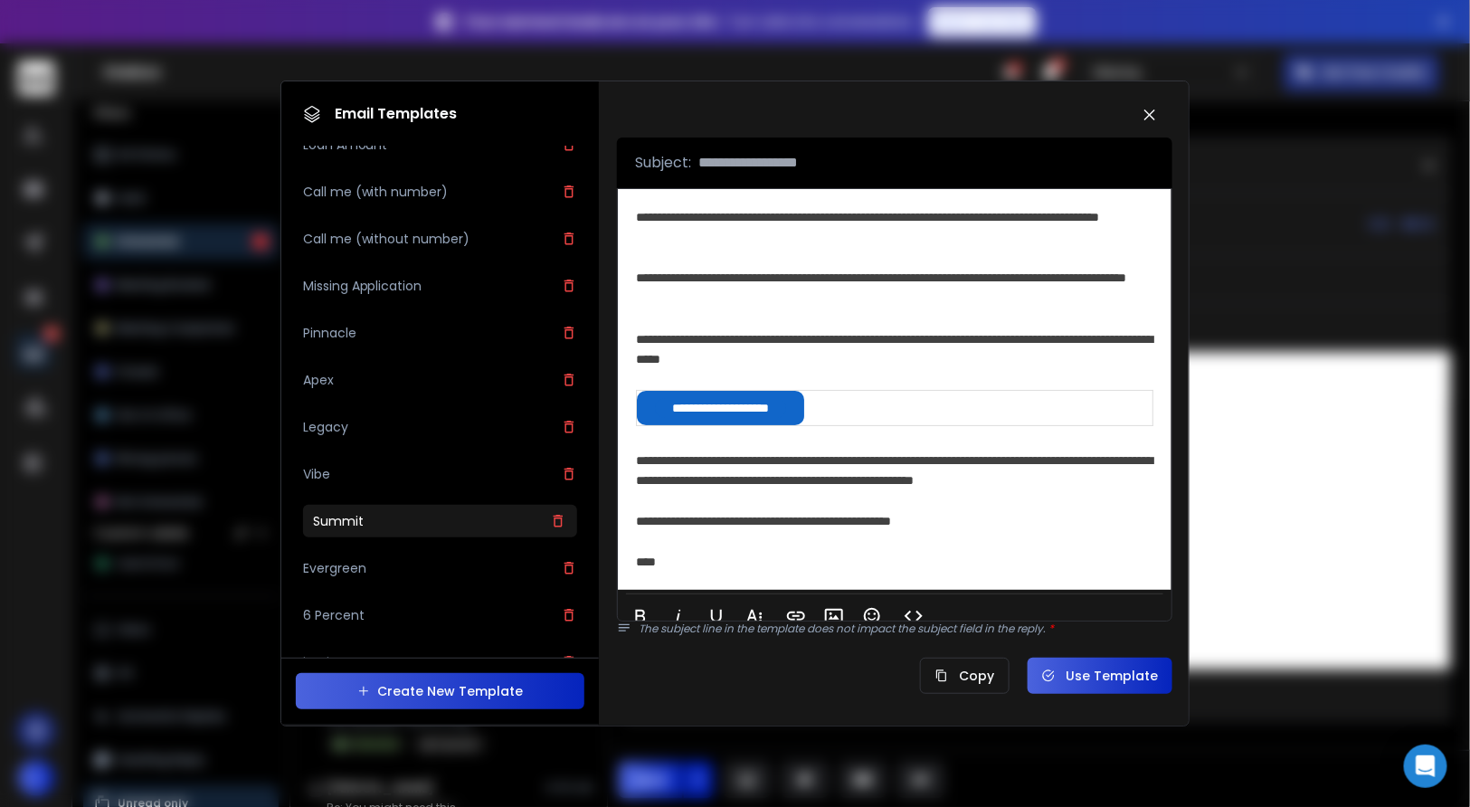
click at [1094, 684] on button "Use Template" at bounding box center [1100, 676] width 145 height 36
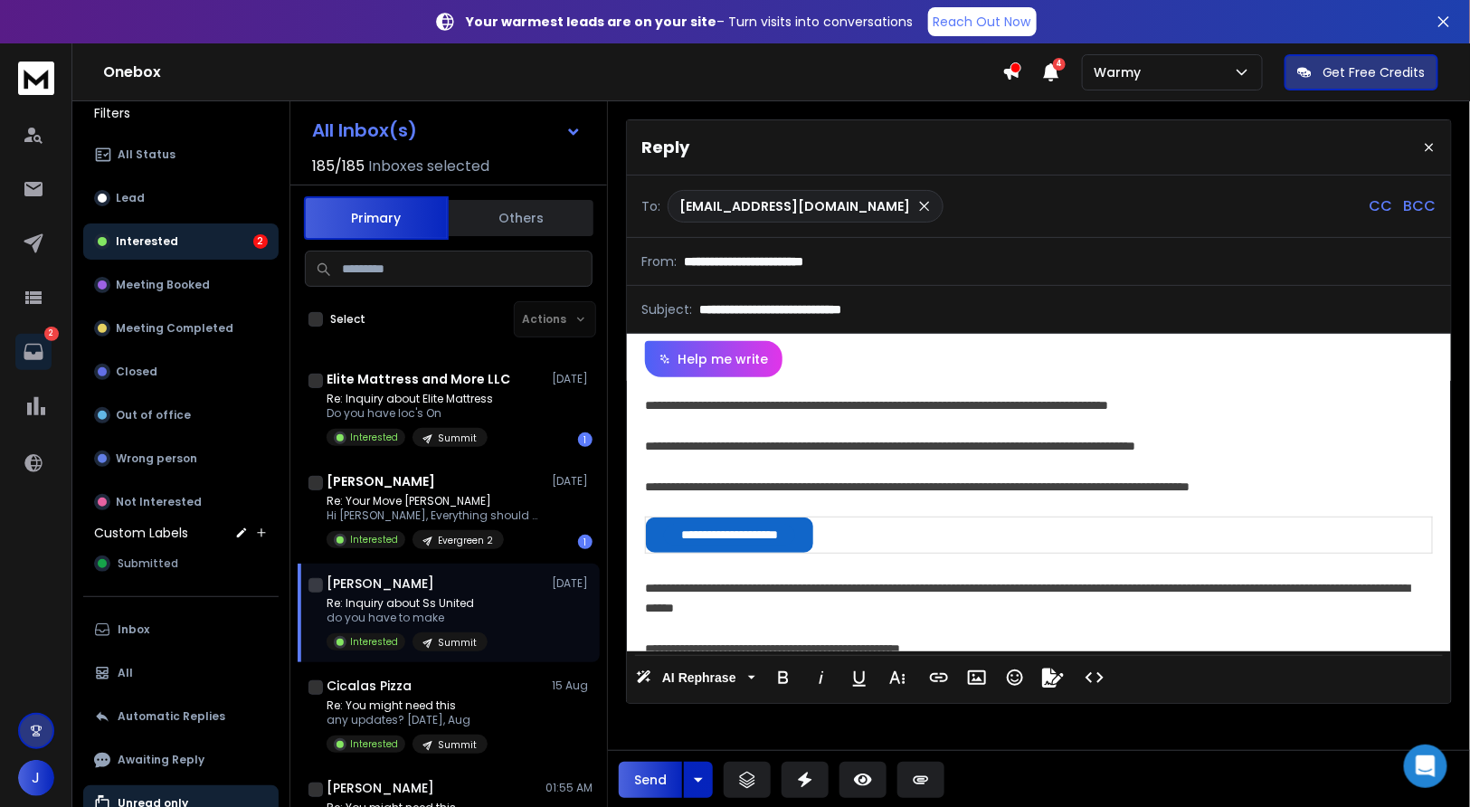
click at [655, 777] on button "Send" at bounding box center [650, 780] width 63 height 36
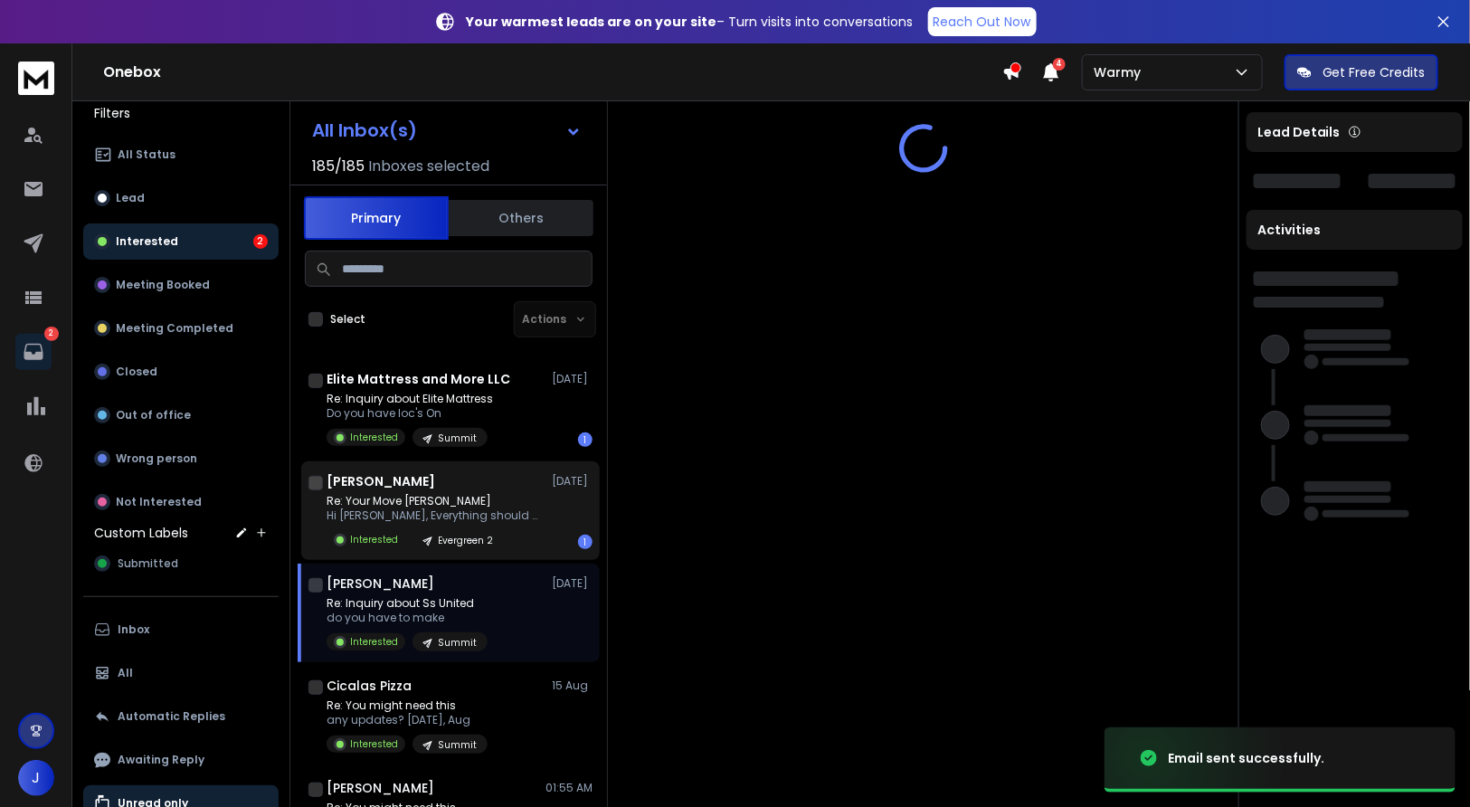
click at [521, 518] on div "Re: Your Move Terry Hi Blaine, Everything should be Interested Evergreen 2 1" at bounding box center [460, 521] width 266 height 55
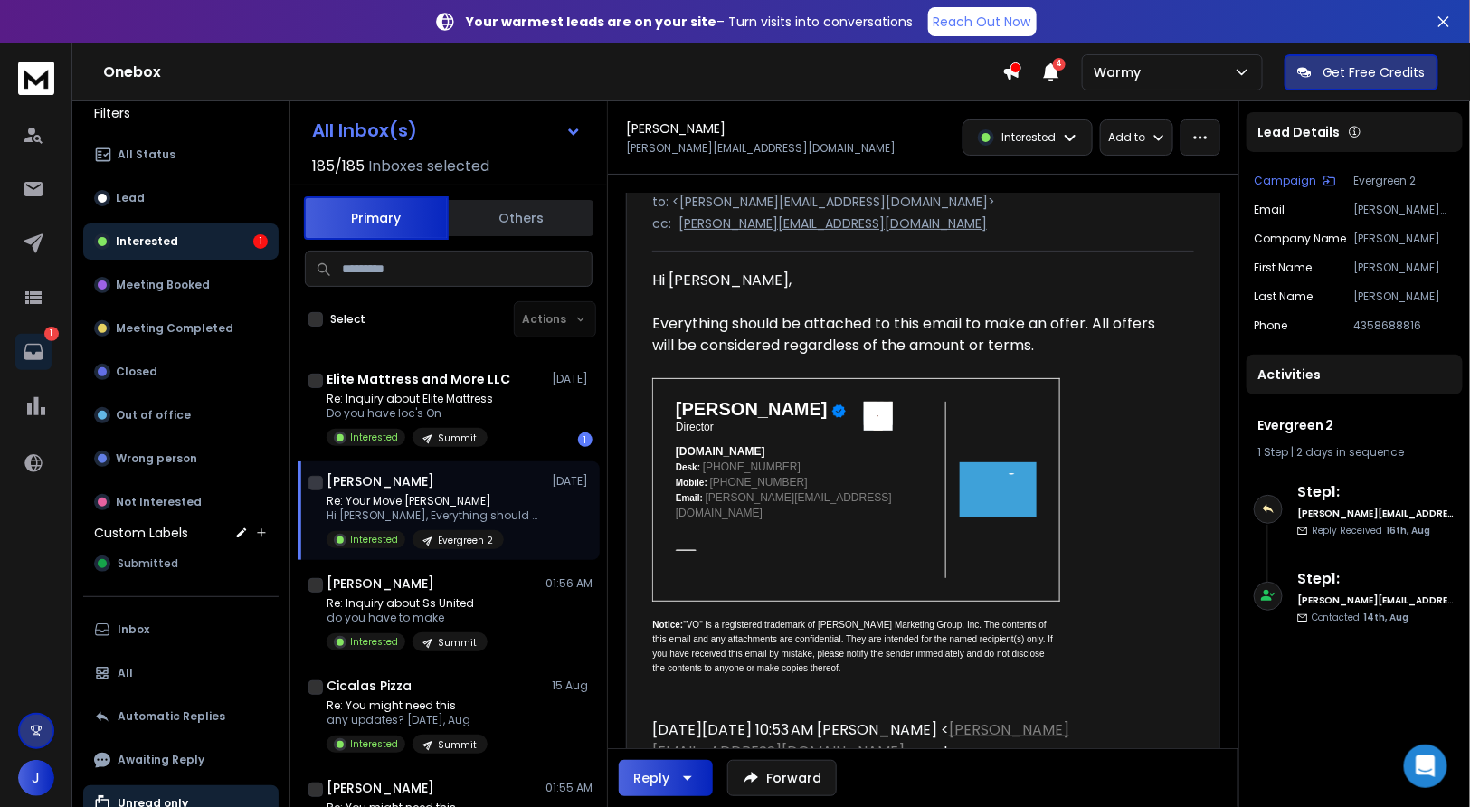
scroll to position [0, 0]
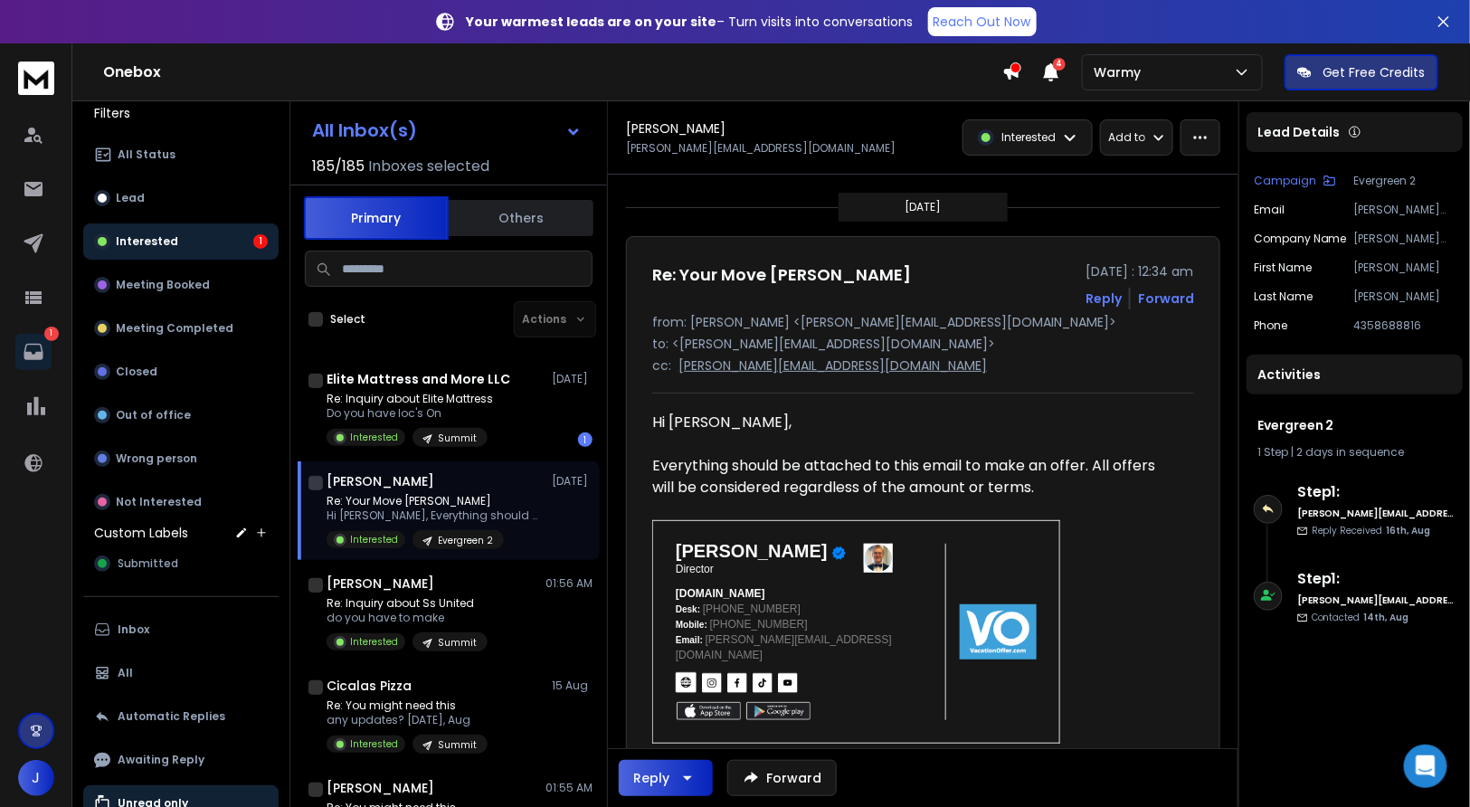
click at [652, 776] on div "Reply" at bounding box center [651, 778] width 36 height 18
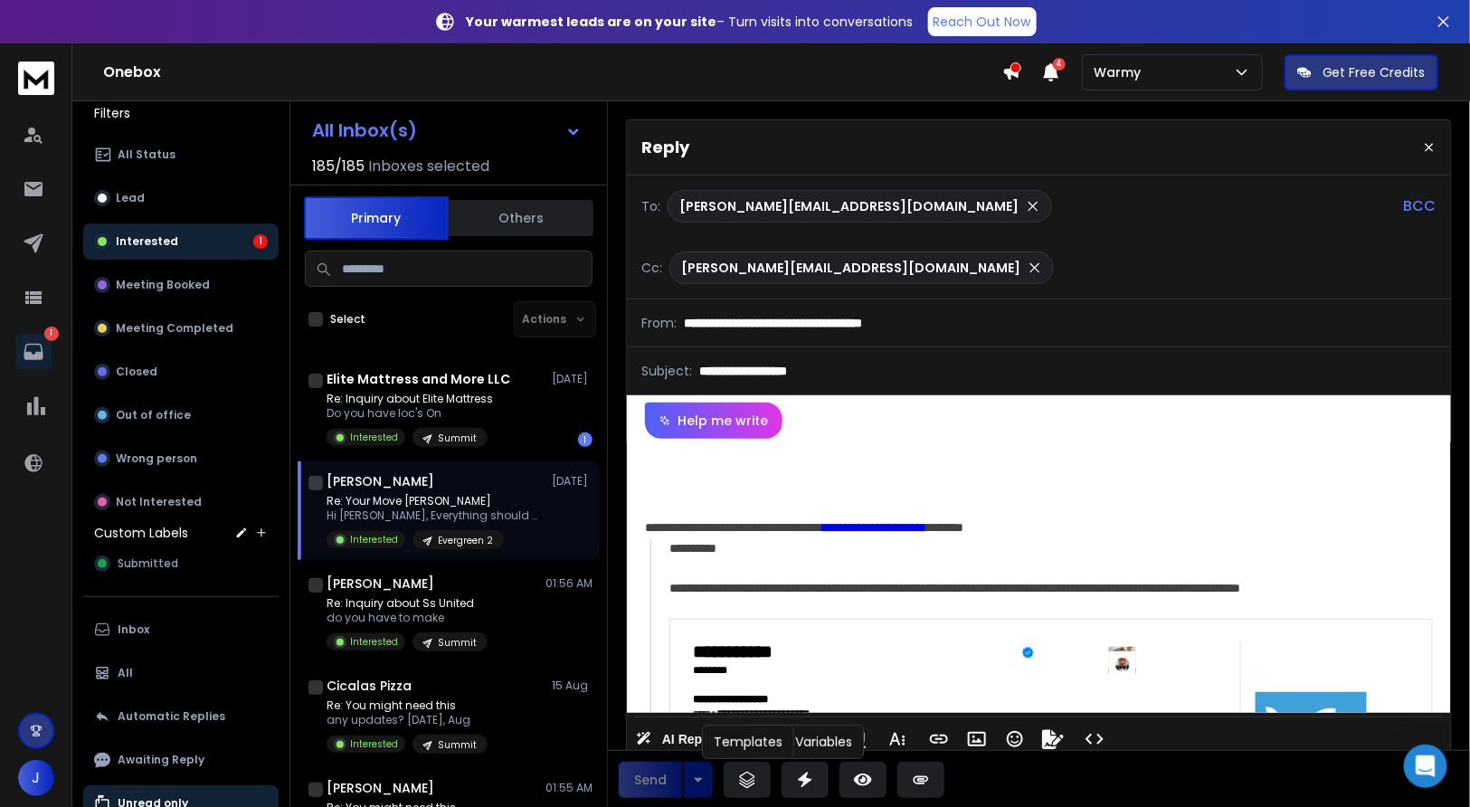
click at [746, 781] on icon at bounding box center [747, 777] width 15 height 11
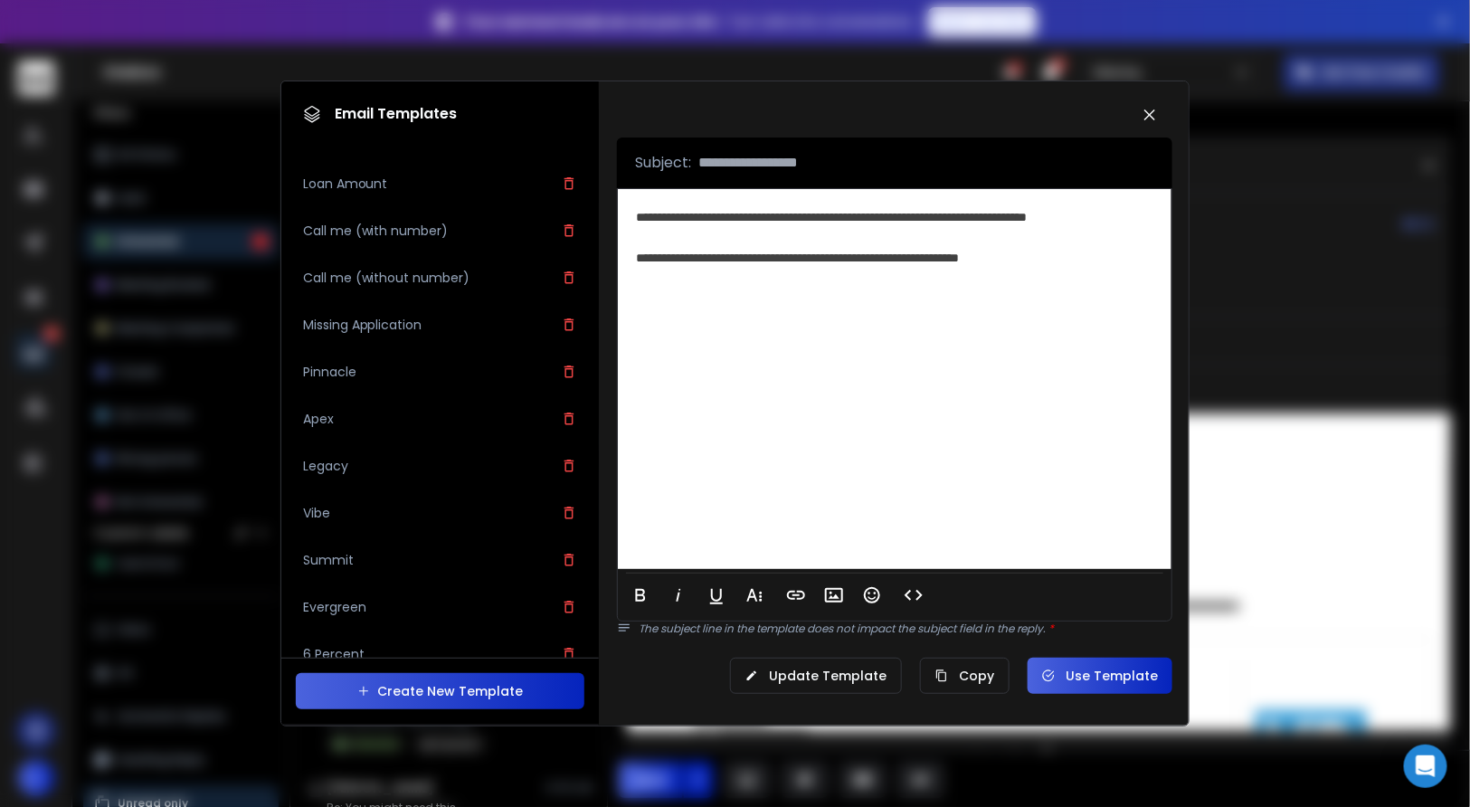
scroll to position [359, 0]
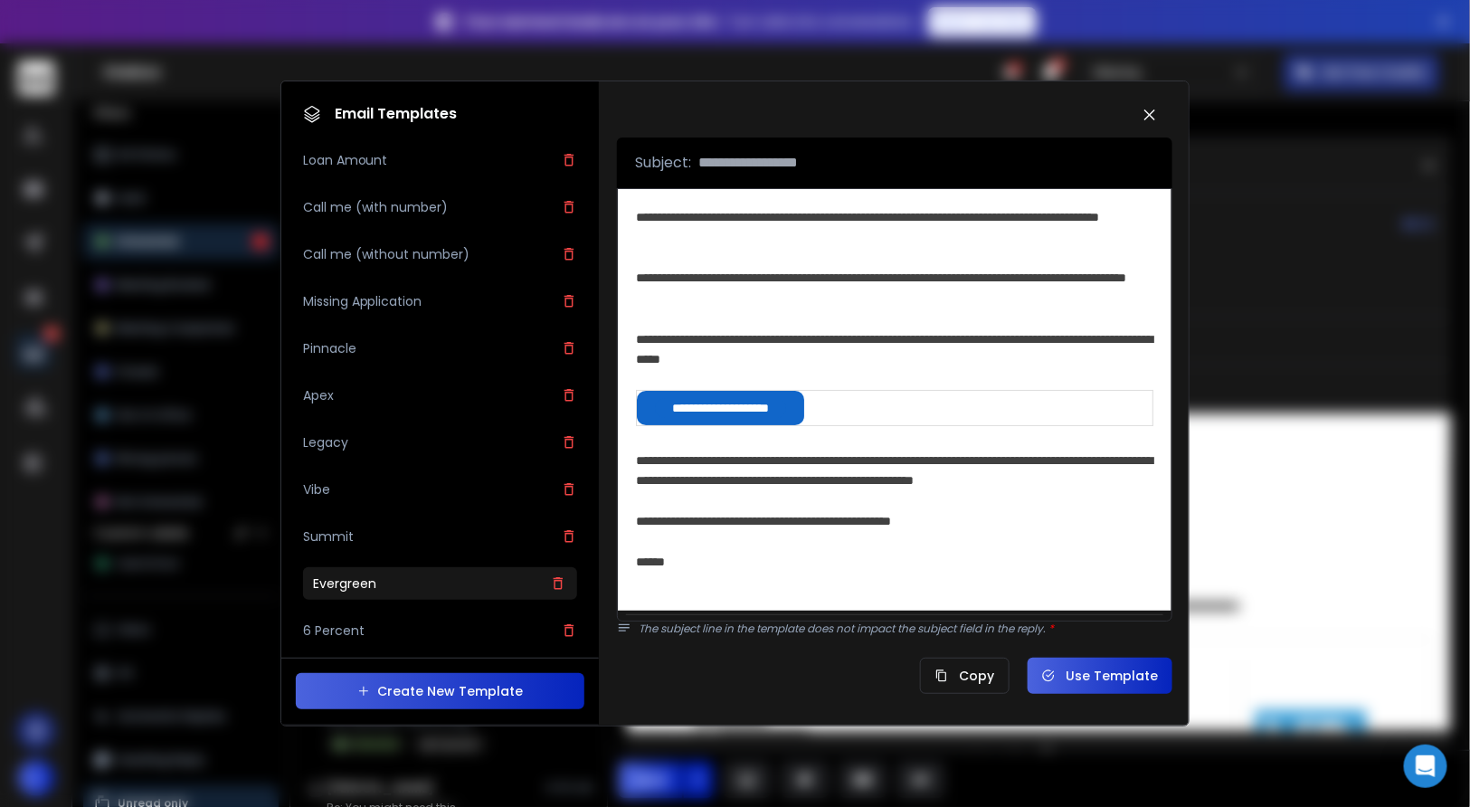
click at [1131, 668] on button "Use Template" at bounding box center [1100, 676] width 145 height 36
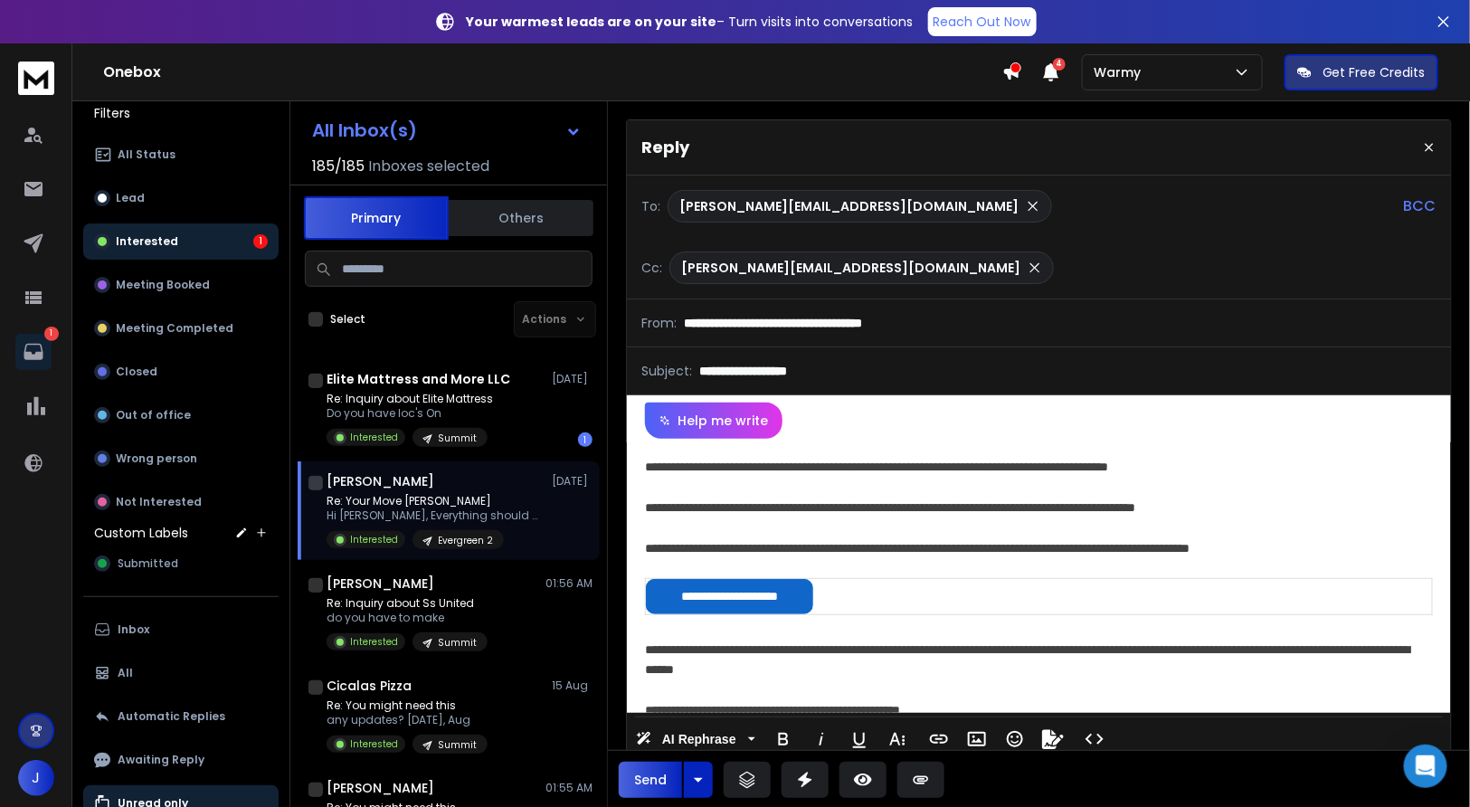
click at [659, 767] on button "Send" at bounding box center [650, 780] width 63 height 36
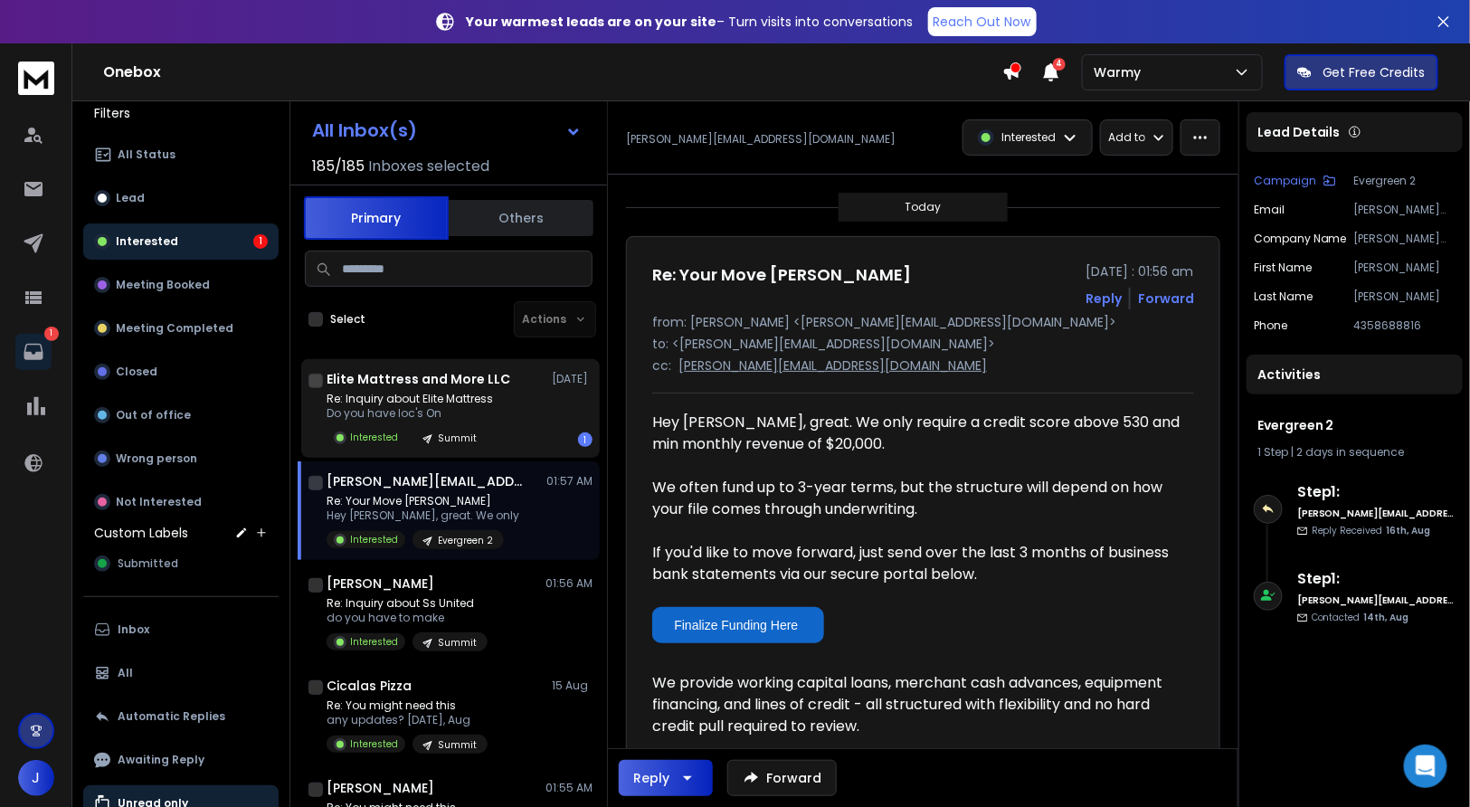
click at [490, 416] on div "Re: Inquiry about Elite Mattress Do you have loc's On Interested Summit 1" at bounding box center [460, 419] width 266 height 55
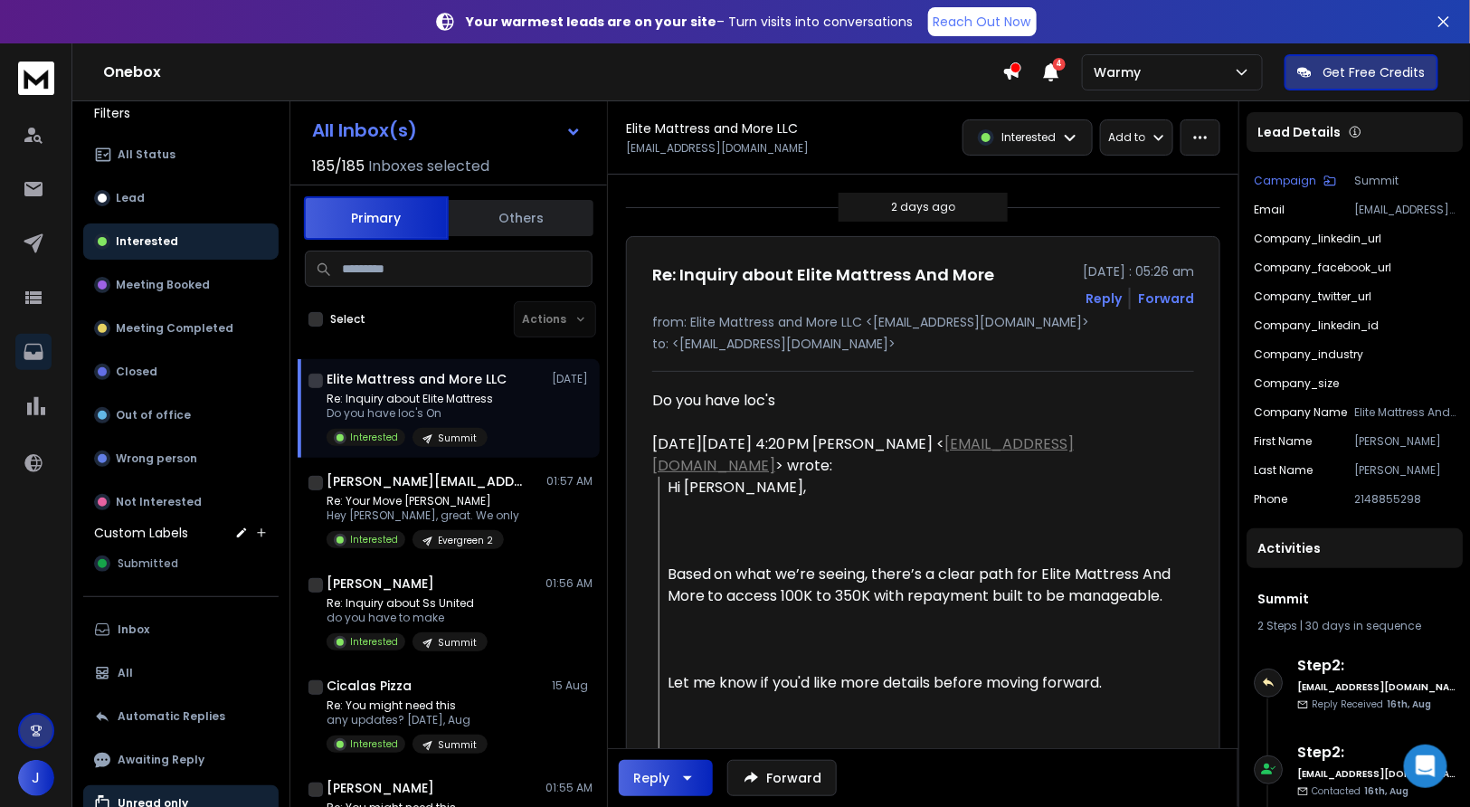
click at [631, 767] on button "Reply" at bounding box center [666, 778] width 94 height 36
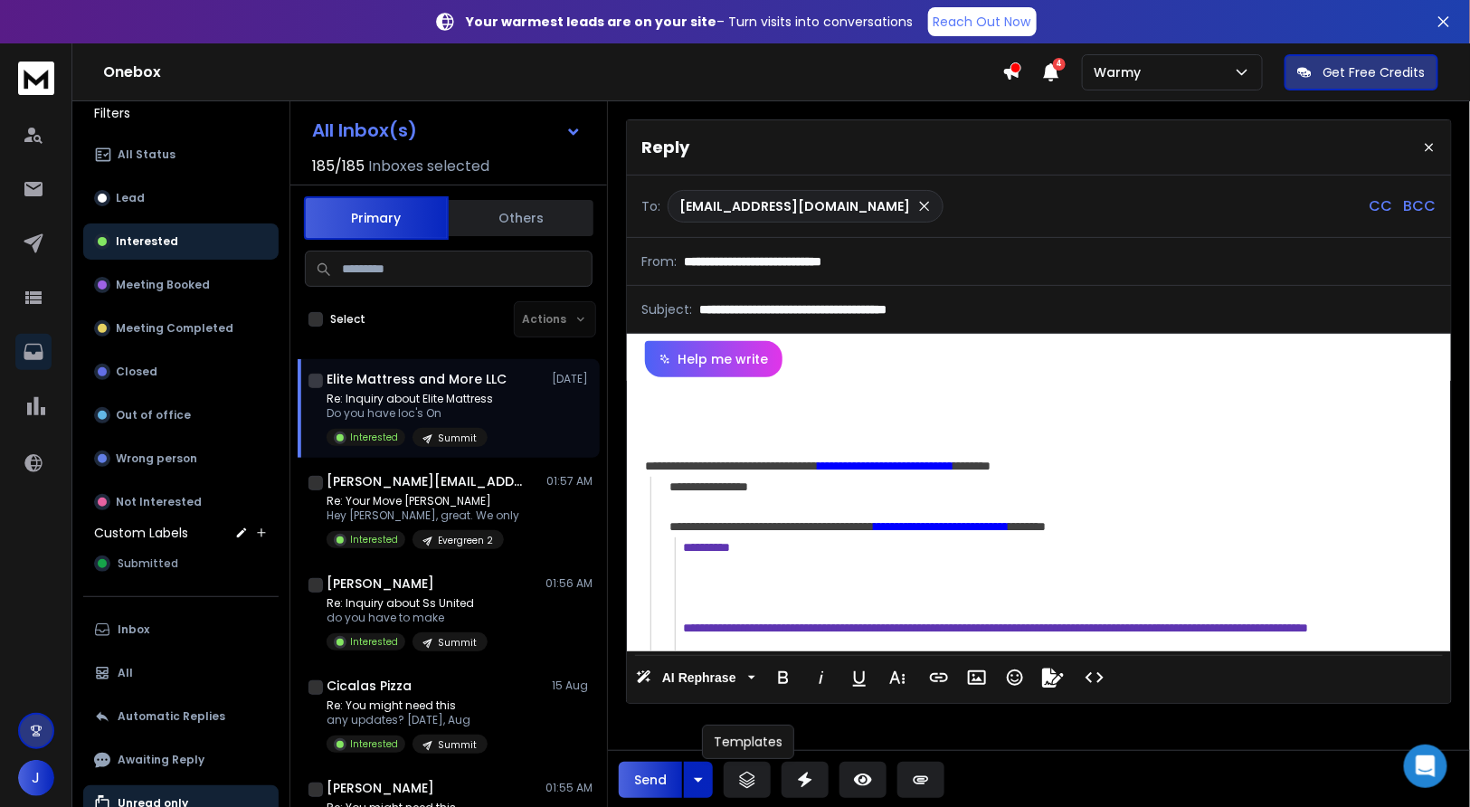
click at [731, 771] on button at bounding box center [747, 780] width 47 height 36
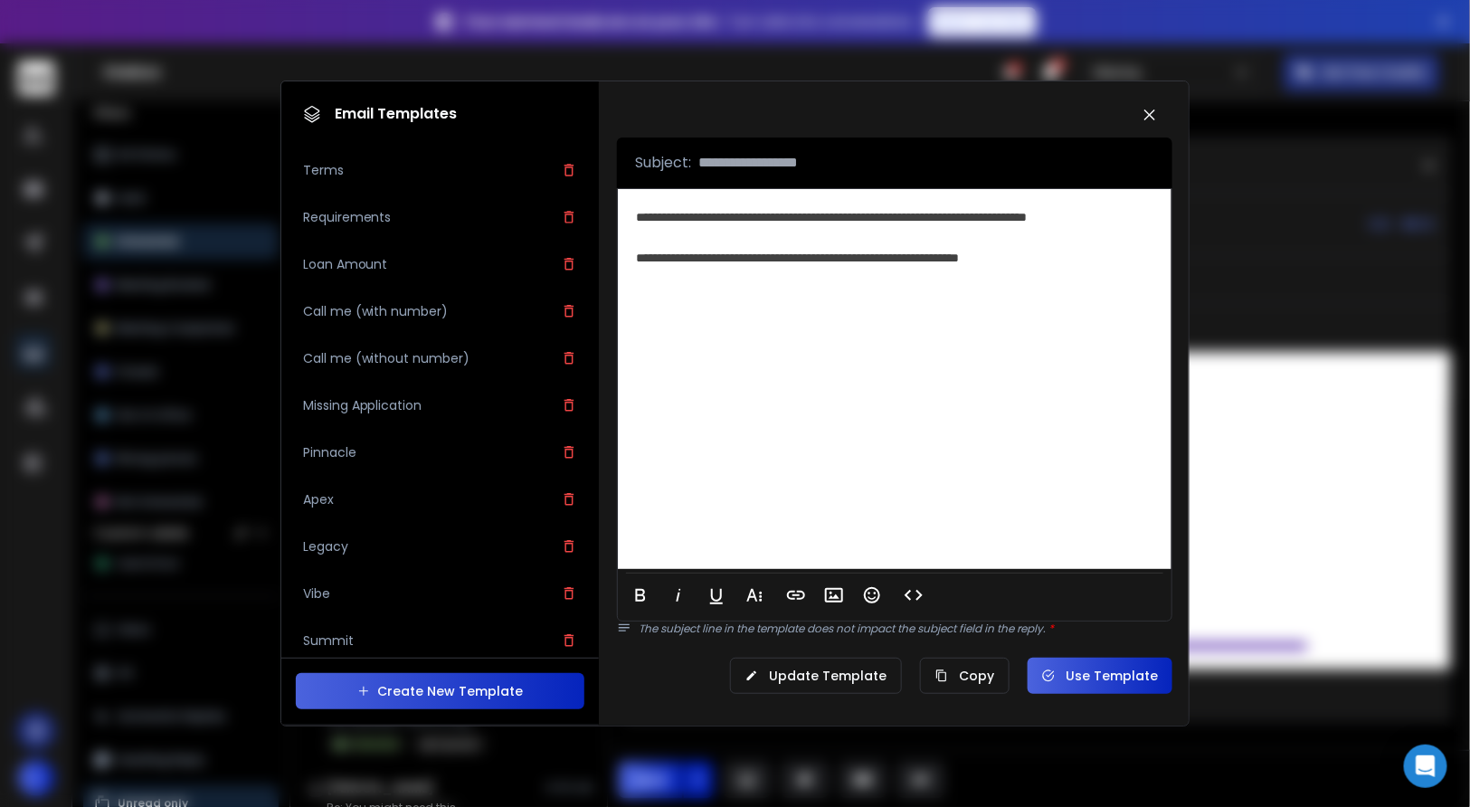
scroll to position [341, 0]
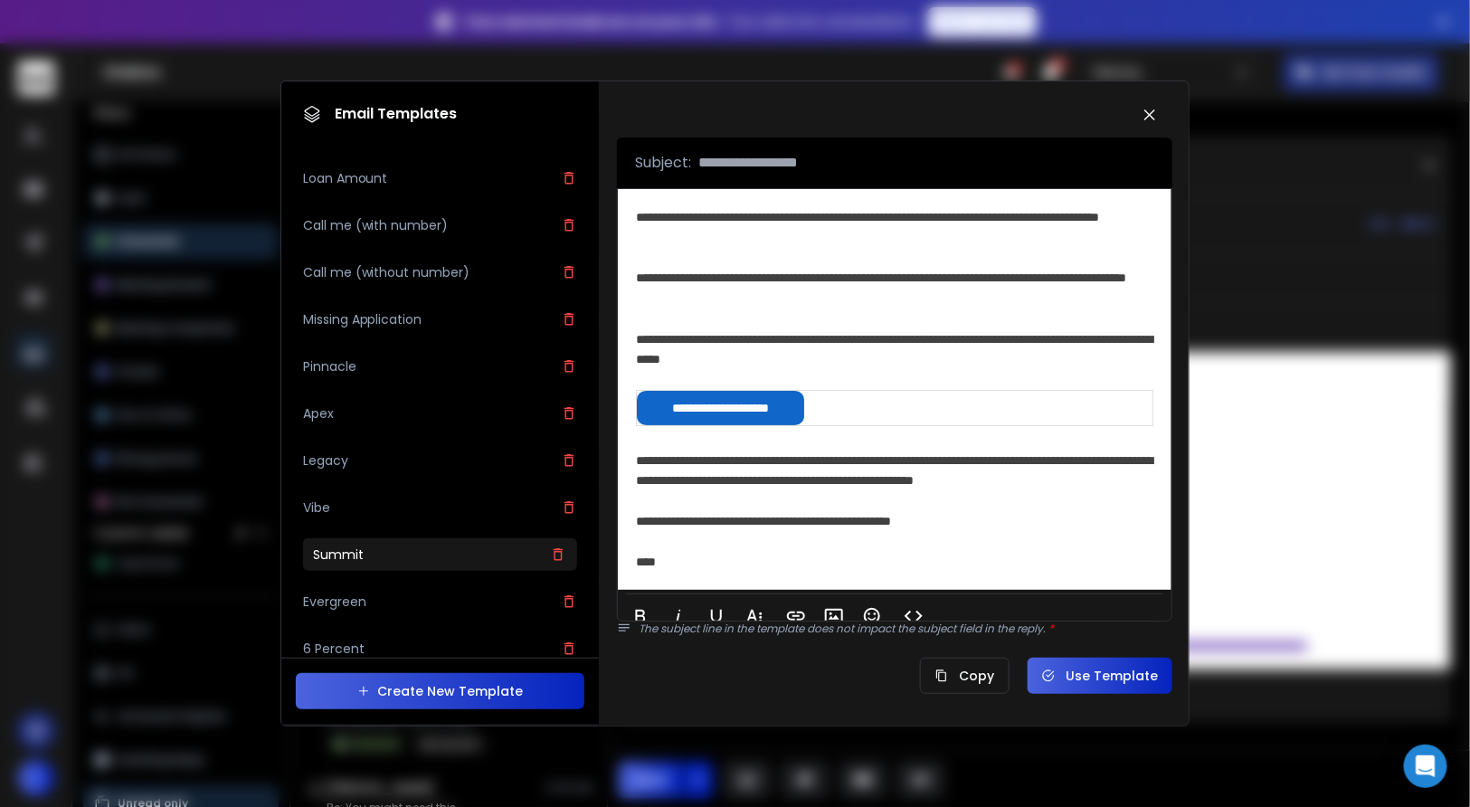
click at [1094, 670] on button "Use Template" at bounding box center [1100, 676] width 145 height 36
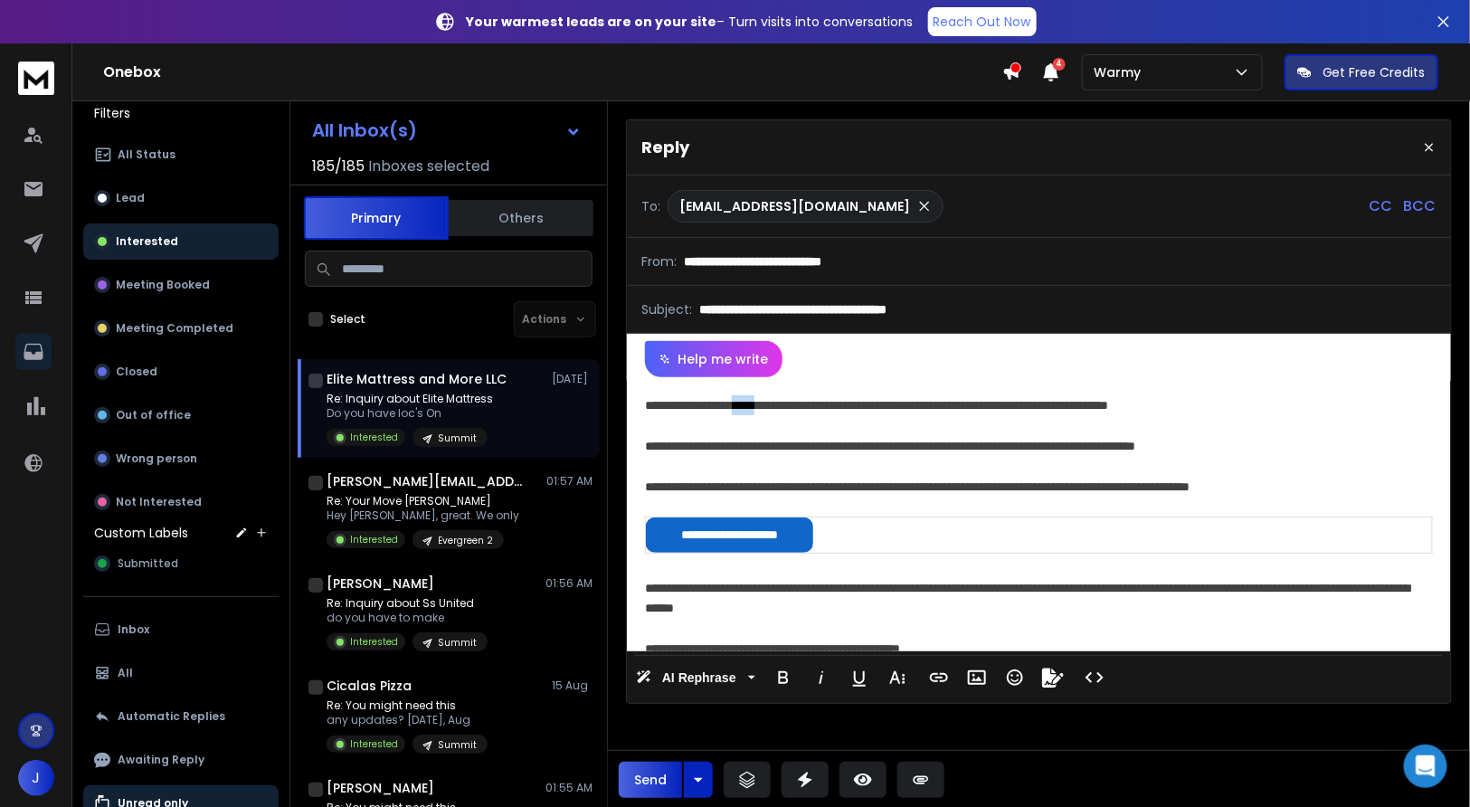
drag, startPoint x: 776, startPoint y: 409, endPoint x: 752, endPoint y: 405, distance: 24.7
click at [751, 405] on div "**********" at bounding box center [1037, 405] width 784 height 20
click at [657, 772] on button "Send" at bounding box center [650, 780] width 63 height 36
